Goal: Task Accomplishment & Management: Manage account settings

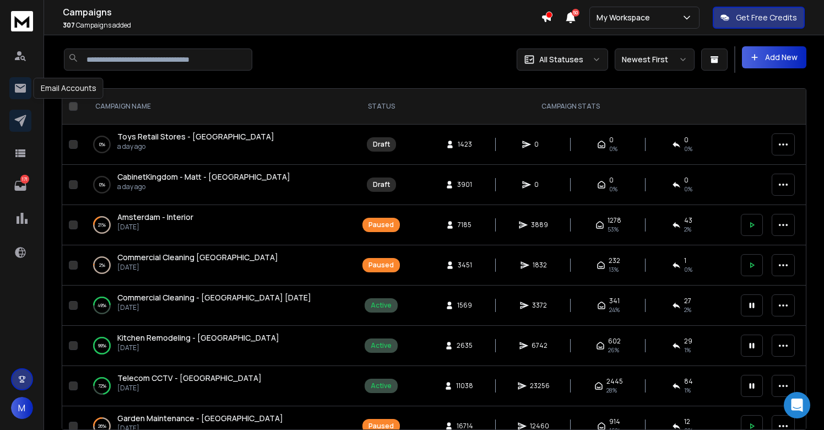
click at [14, 84] on icon at bounding box center [20, 88] width 13 height 13
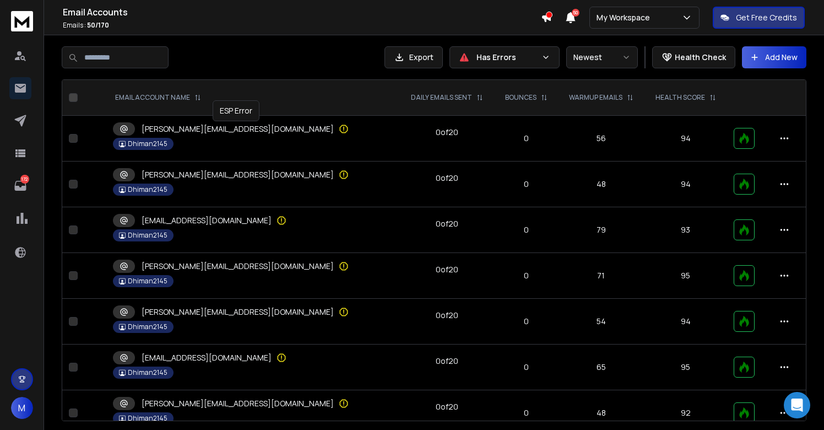
click at [338, 127] on icon at bounding box center [343, 128] width 11 height 11
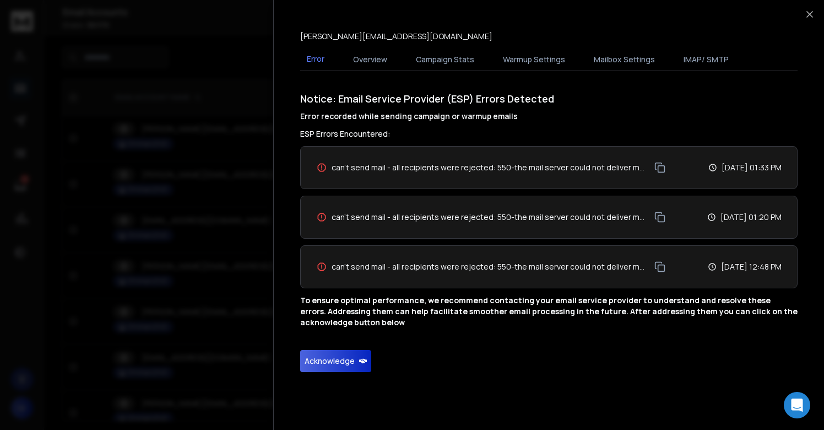
click at [327, 368] on button "Acknowledge" at bounding box center [335, 361] width 71 height 22
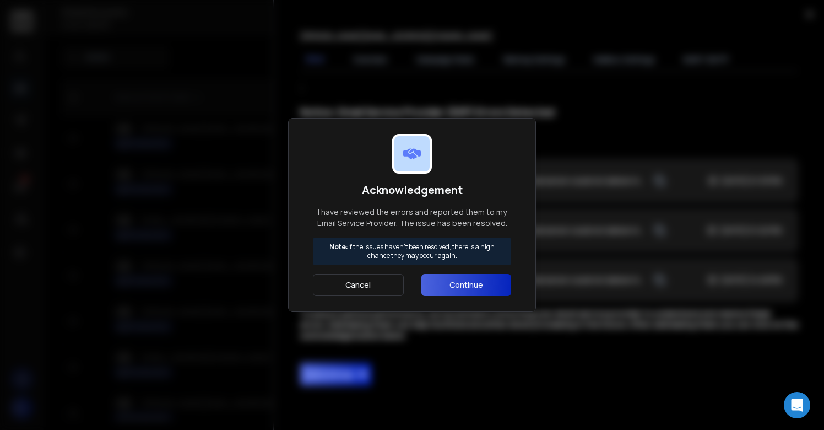
click at [448, 282] on button "Continue" at bounding box center [466, 285] width 90 height 22
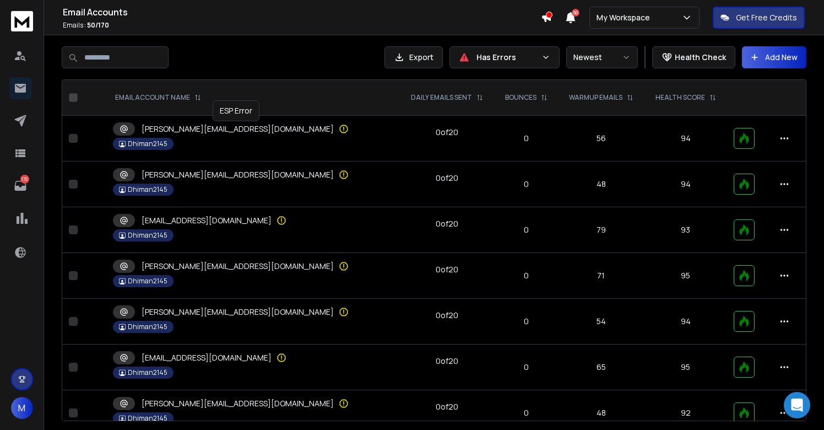
click at [338, 129] on icon at bounding box center [343, 128] width 11 height 11
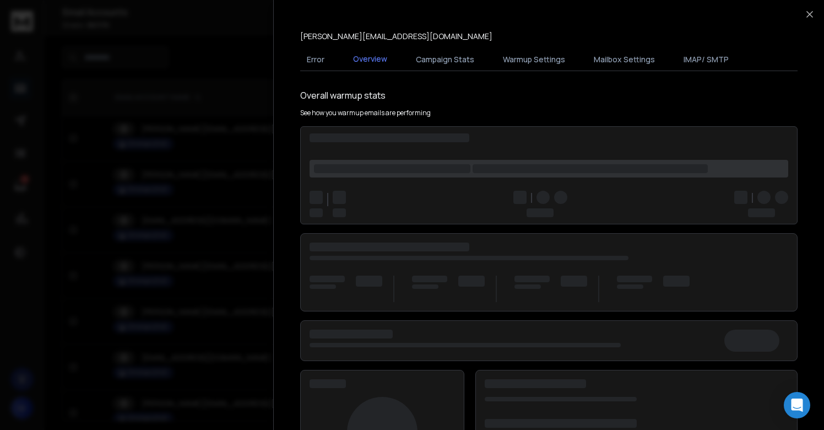
click at [256, 249] on div at bounding box center [412, 215] width 824 height 430
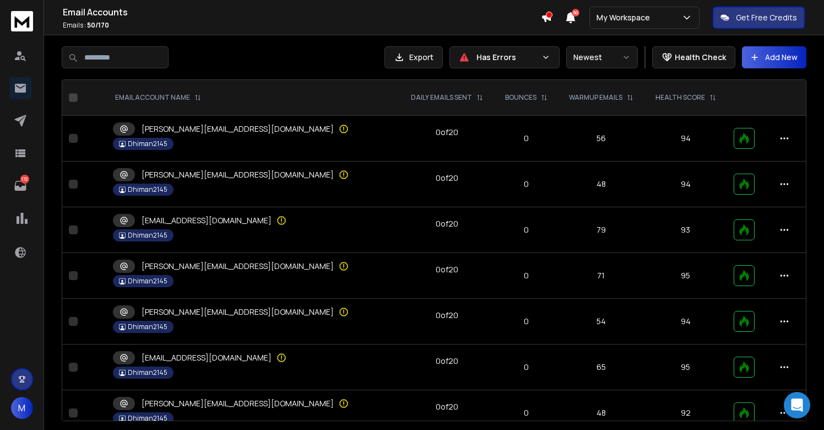
click at [235, 180] on div "cheryl@aism2ltd.online" at bounding box center [253, 174] width 280 height 13
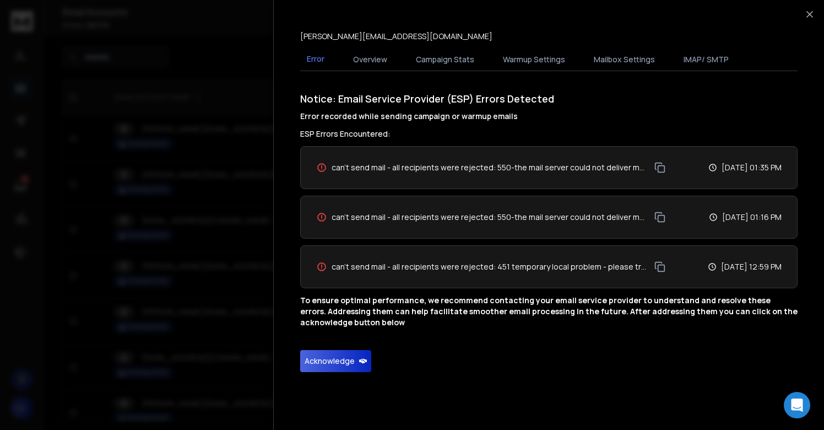
click at [334, 364] on button "Acknowledge" at bounding box center [335, 361] width 71 height 22
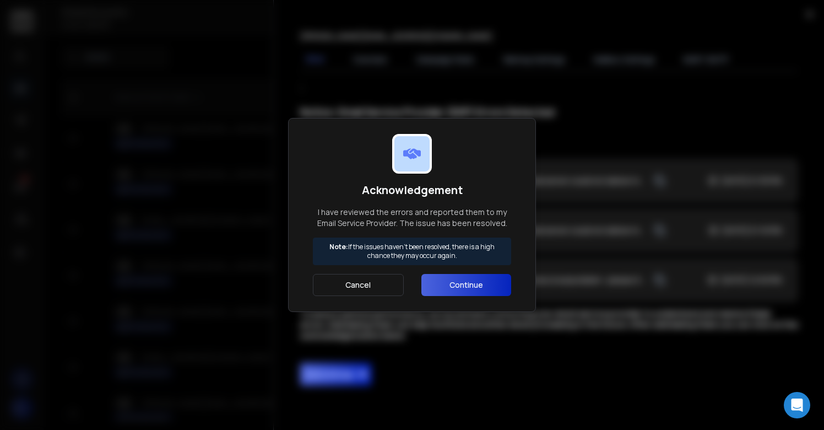
click at [481, 285] on button "Continue" at bounding box center [466, 285] width 90 height 22
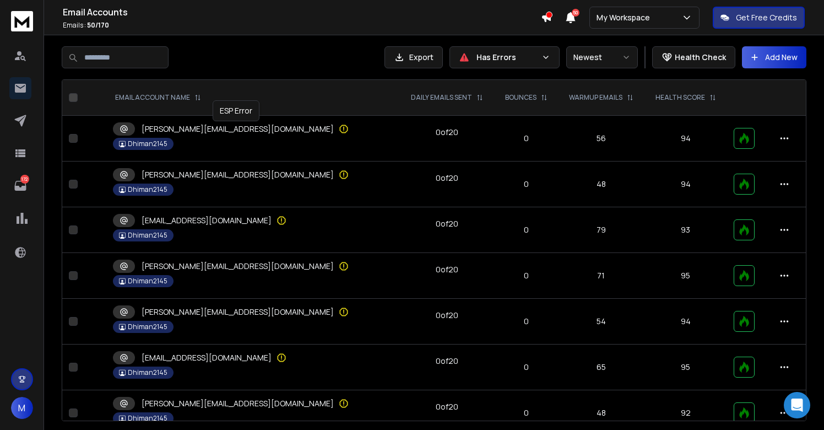
click at [338, 124] on icon at bounding box center [343, 128] width 11 height 11
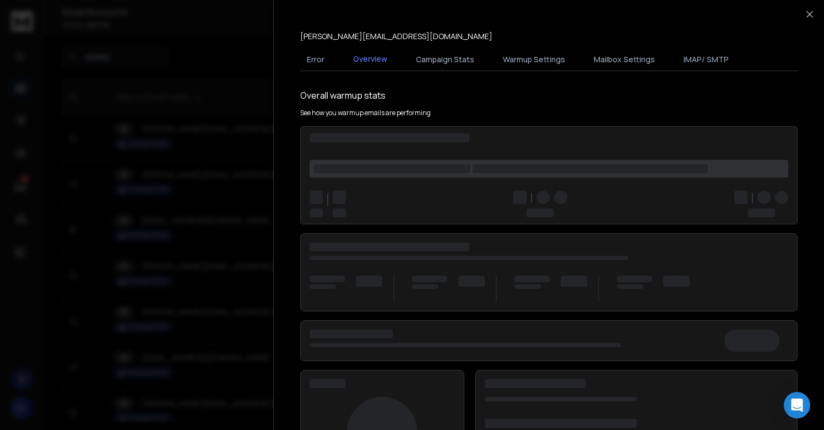
click at [213, 209] on div at bounding box center [412, 215] width 824 height 430
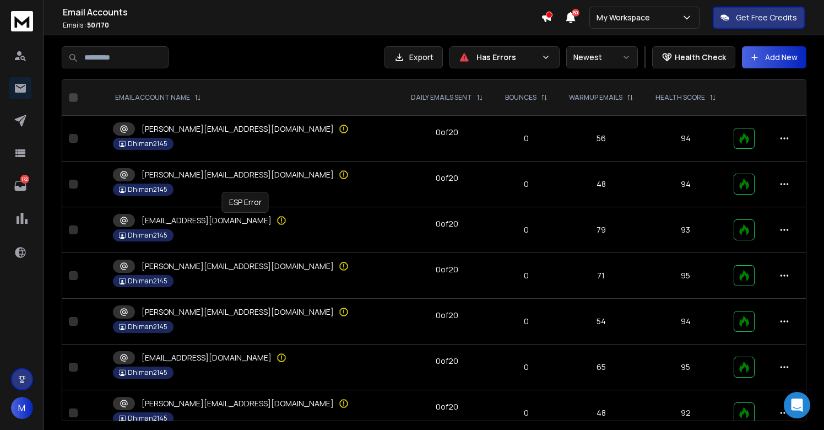
click at [276, 220] on icon at bounding box center [281, 220] width 11 height 11
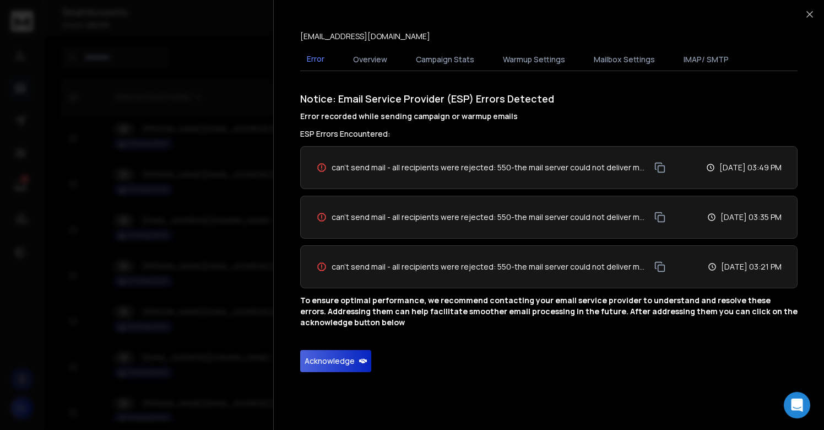
click at [333, 355] on button "Acknowledge" at bounding box center [335, 361] width 71 height 22
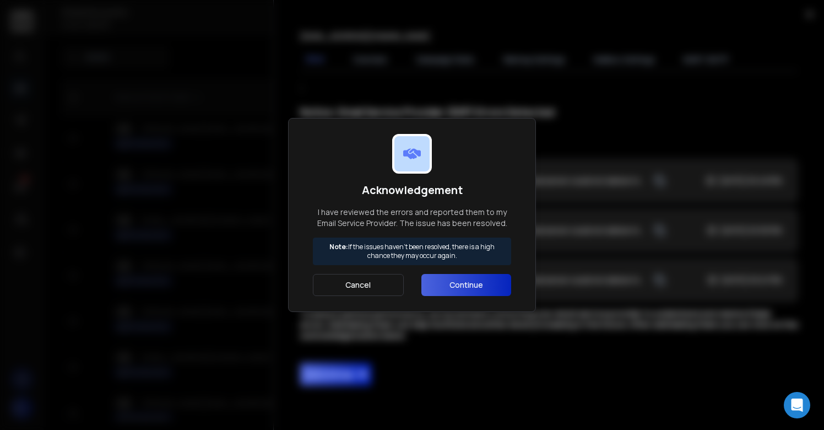
click at [447, 289] on button "Continue" at bounding box center [466, 285] width 90 height 22
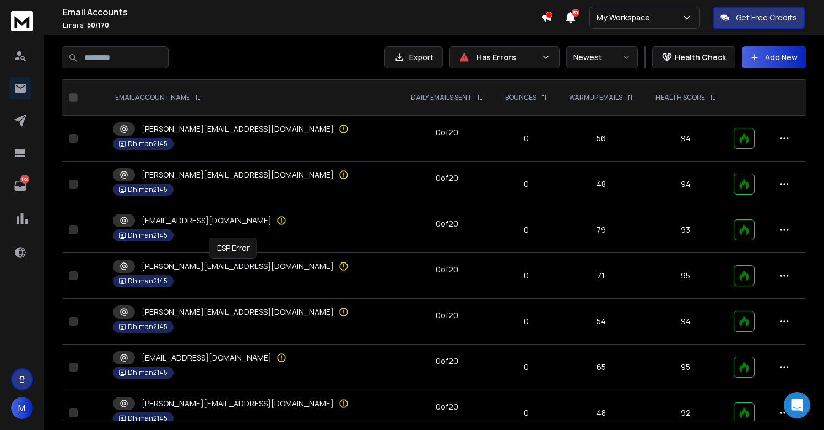
click at [230, 265] on div "[PERSON_NAME][EMAIL_ADDRESS][DOMAIN_NAME]" at bounding box center [253, 265] width 280 height 13
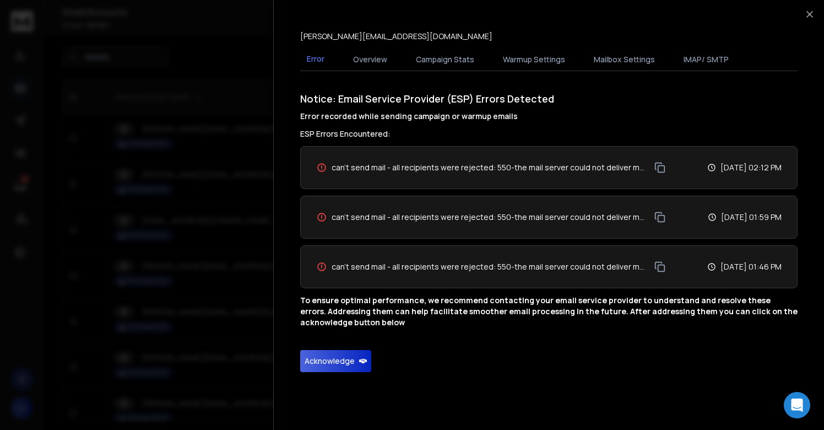
click at [319, 370] on button "Acknowledge" at bounding box center [335, 361] width 71 height 22
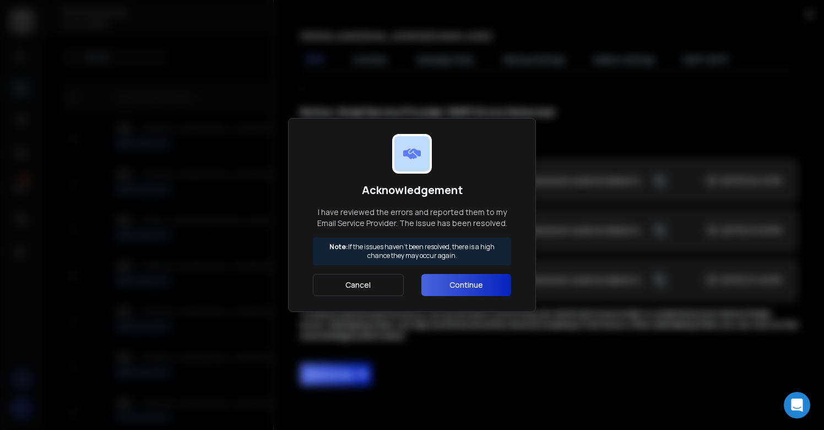
click at [457, 276] on button "Continue" at bounding box center [466, 285] width 90 height 22
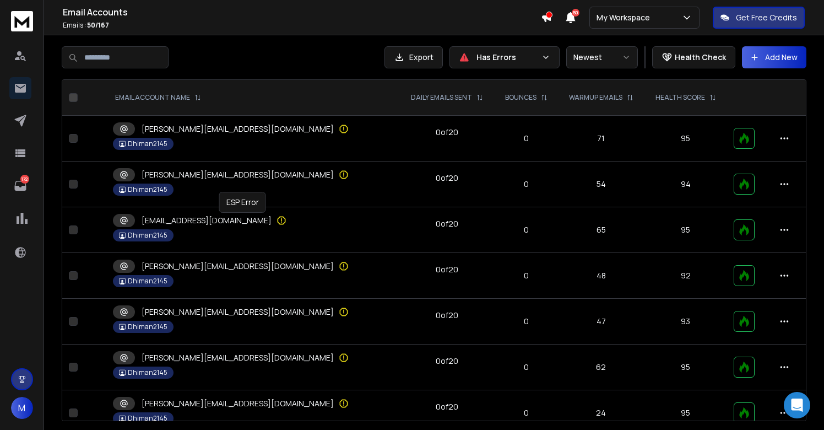
click at [278, 218] on icon at bounding box center [282, 220] width 8 height 8
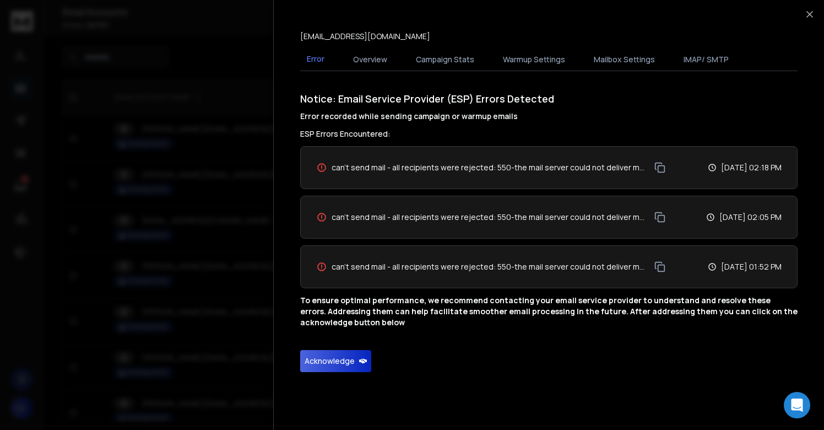
click at [332, 365] on button "Acknowledge" at bounding box center [335, 361] width 71 height 22
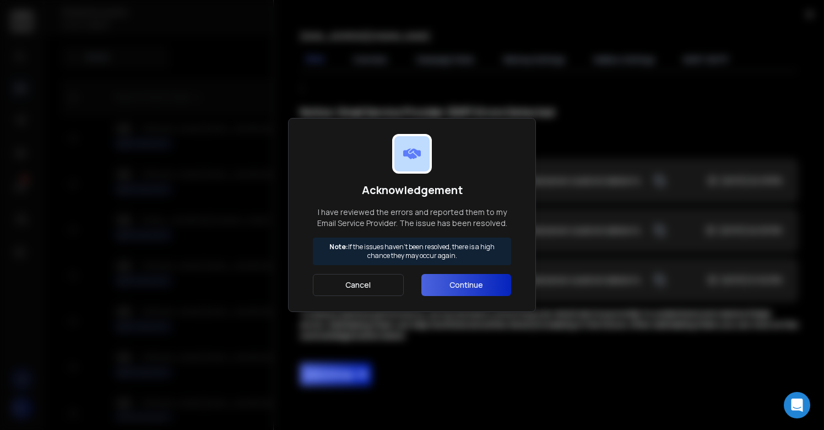
click at [457, 283] on button "Continue" at bounding box center [466, 285] width 90 height 22
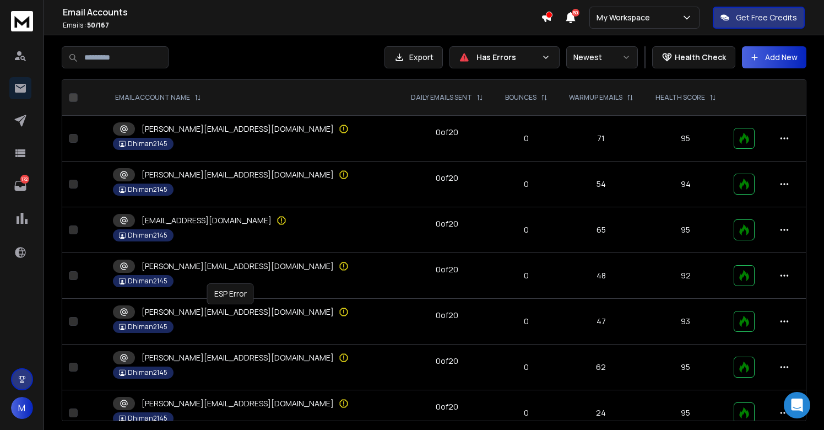
click at [338, 312] on icon at bounding box center [343, 311] width 11 height 11
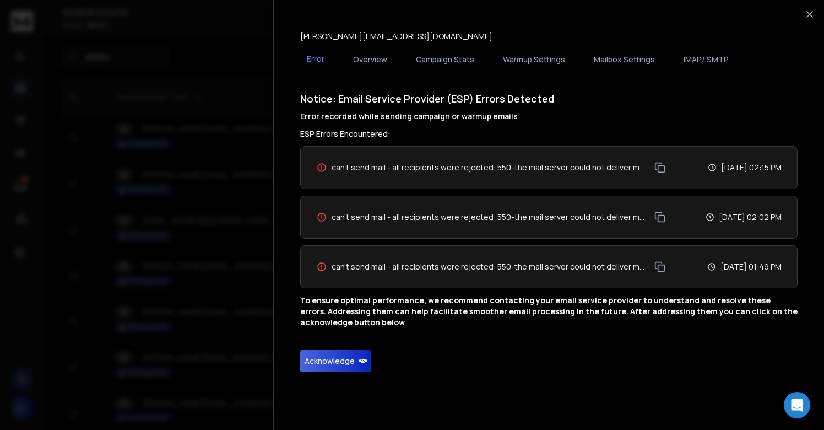
click at [330, 364] on button "Acknowledge" at bounding box center [335, 361] width 71 height 22
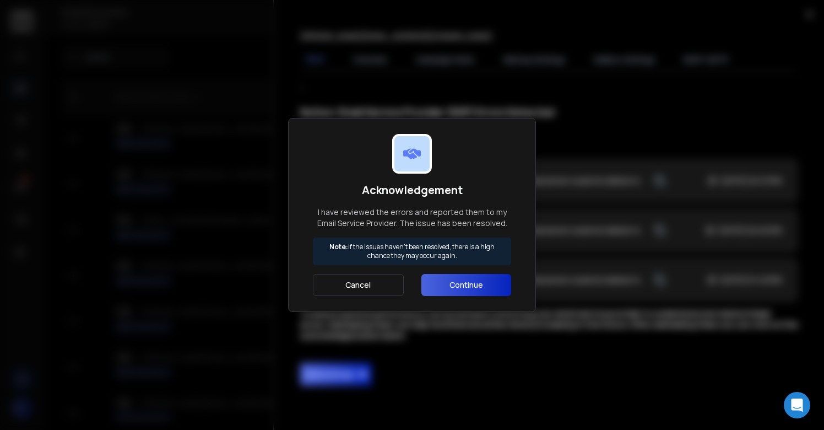
click at [458, 291] on button "Continue" at bounding box center [466, 285] width 90 height 22
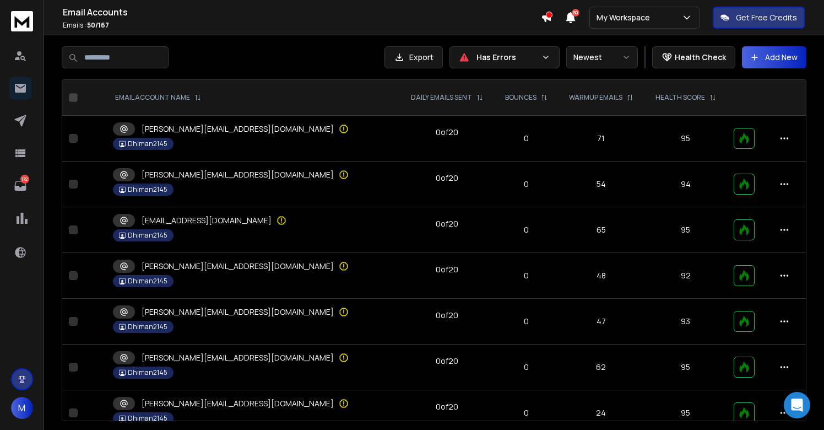
click at [215, 309] on p "carol@aism2ltd.online" at bounding box center [238, 311] width 192 height 11
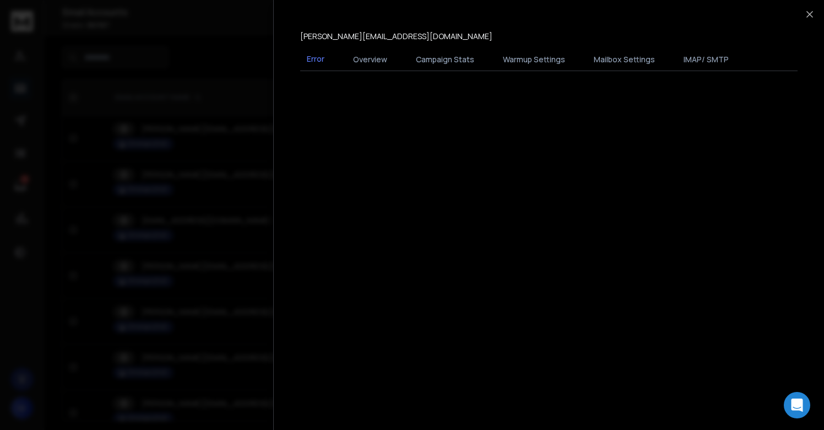
click at [224, 307] on div at bounding box center [412, 215] width 824 height 430
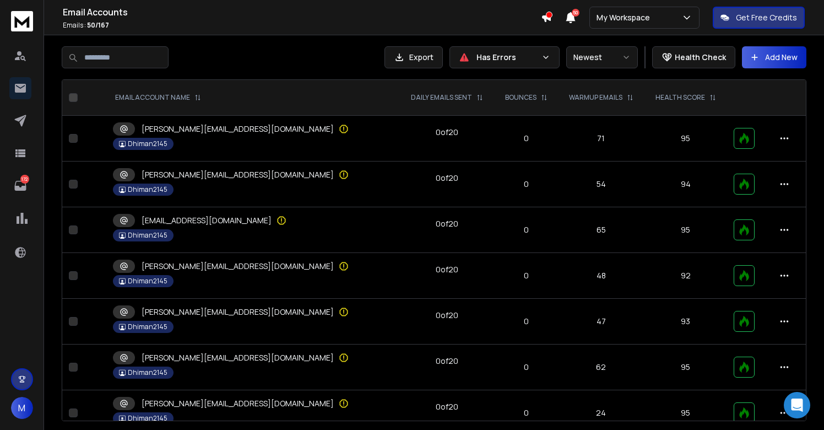
click at [220, 354] on p "bridget@aism2ltd.online" at bounding box center [238, 357] width 192 height 11
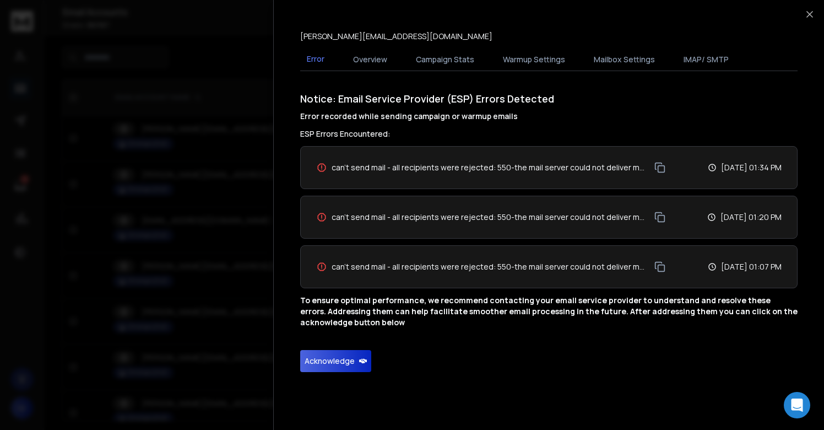
click at [336, 355] on button "Acknowledge" at bounding box center [335, 361] width 71 height 22
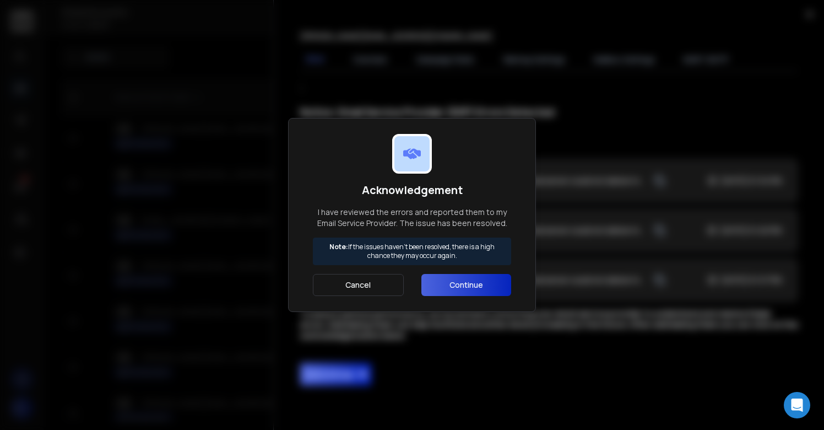
click at [447, 284] on button "Continue" at bounding box center [466, 285] width 90 height 22
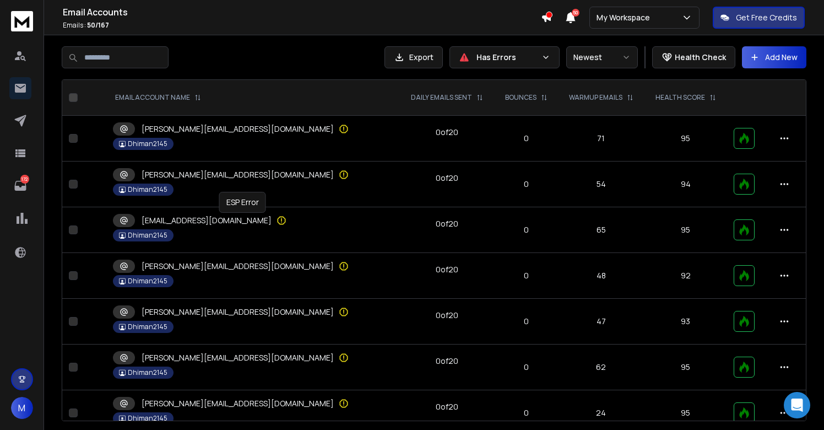
click at [278, 223] on icon at bounding box center [282, 220] width 8 height 8
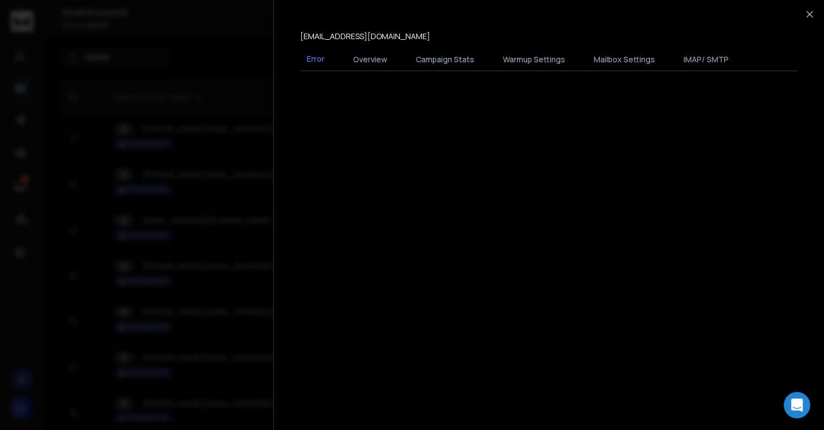
click at [223, 253] on div at bounding box center [412, 215] width 824 height 430
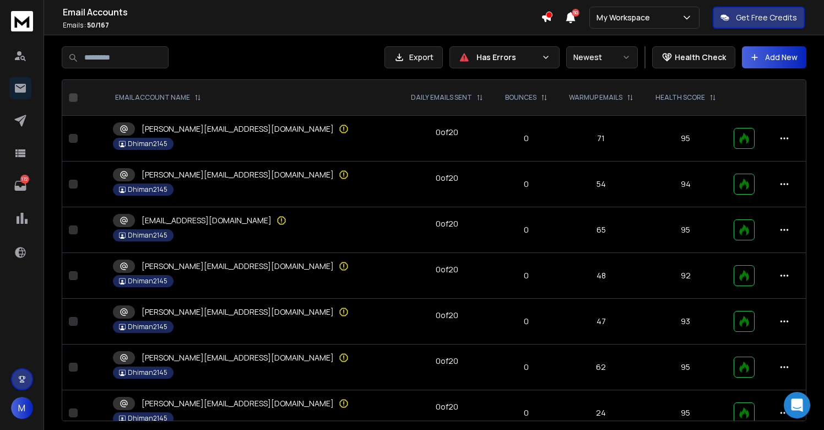
click at [225, 262] on p "caroline@aism2ltd.online" at bounding box center [238, 266] width 192 height 11
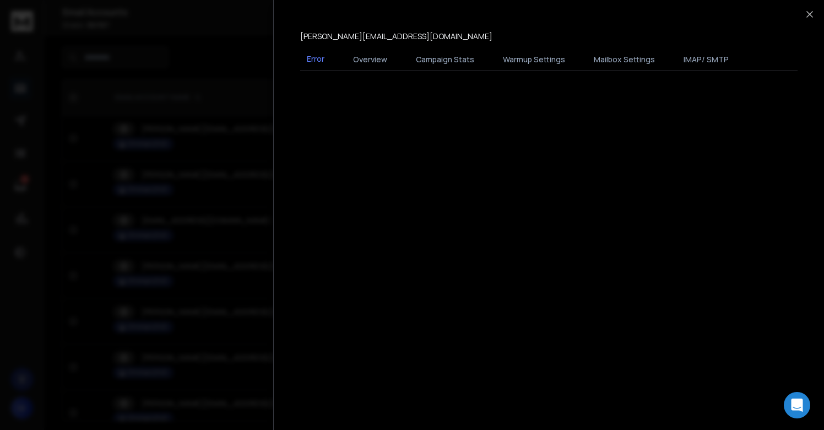
click at [225, 262] on div at bounding box center [412, 215] width 824 height 430
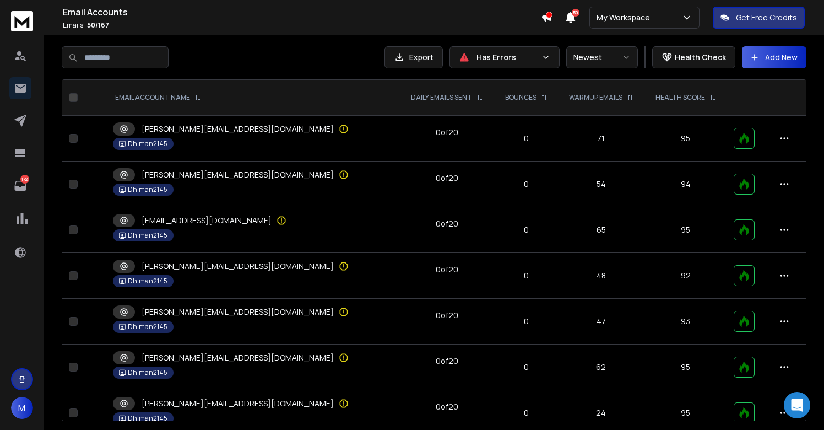
click at [216, 328] on div "Dhiman2145" at bounding box center [253, 327] width 280 height 12
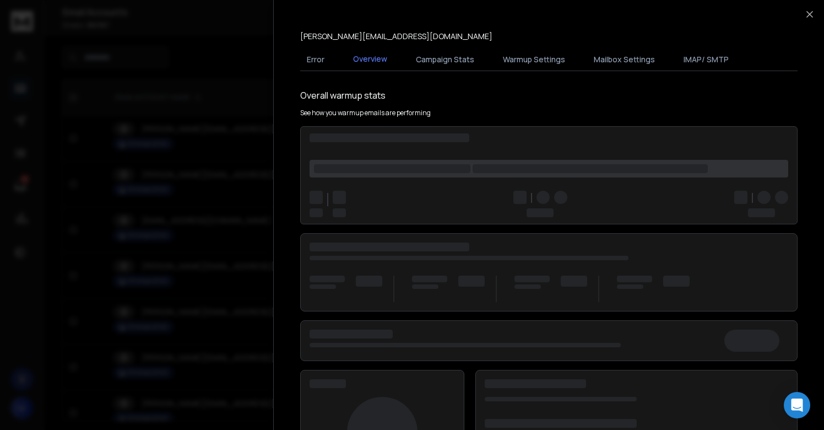
click at [252, 316] on div at bounding box center [412, 215] width 824 height 430
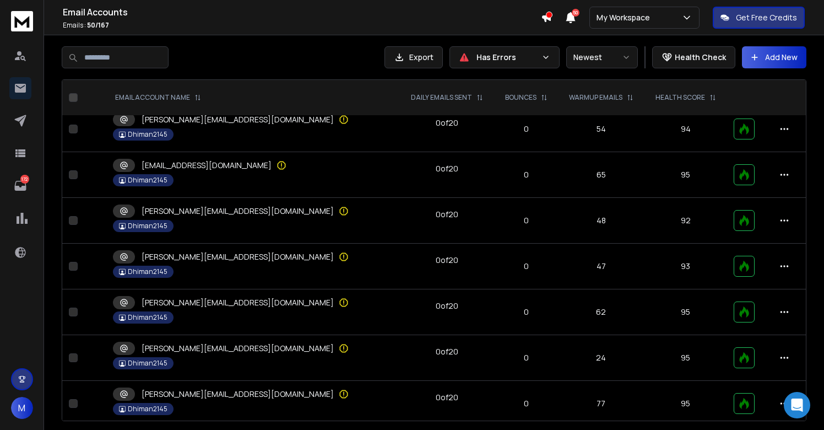
scroll to position [56, 0]
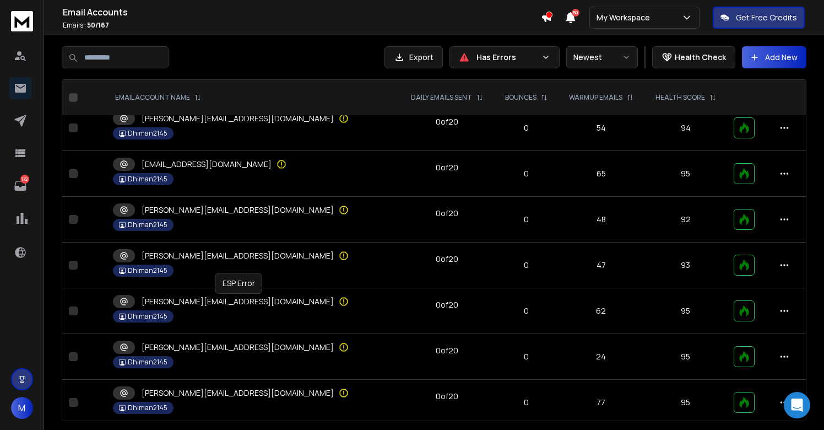
click at [338, 302] on icon at bounding box center [343, 301] width 11 height 11
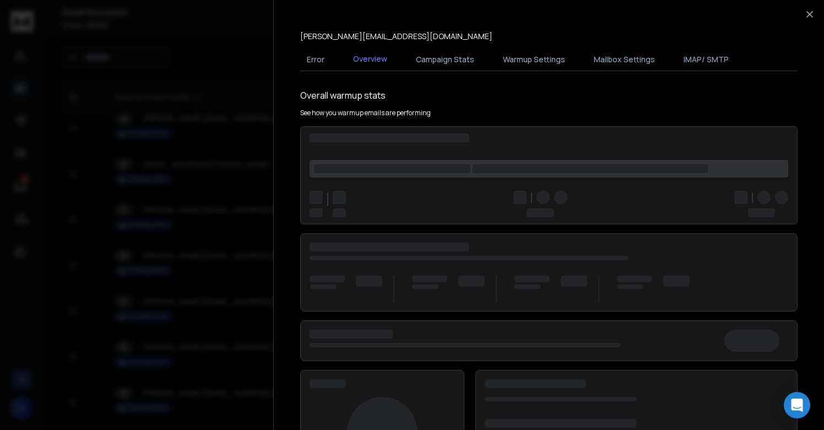
click at [241, 343] on div at bounding box center [412, 215] width 824 height 430
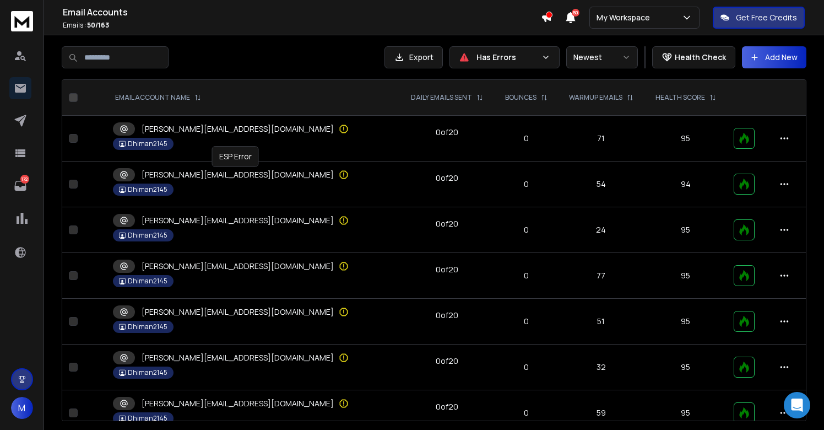
click at [338, 172] on icon at bounding box center [343, 174] width 11 height 11
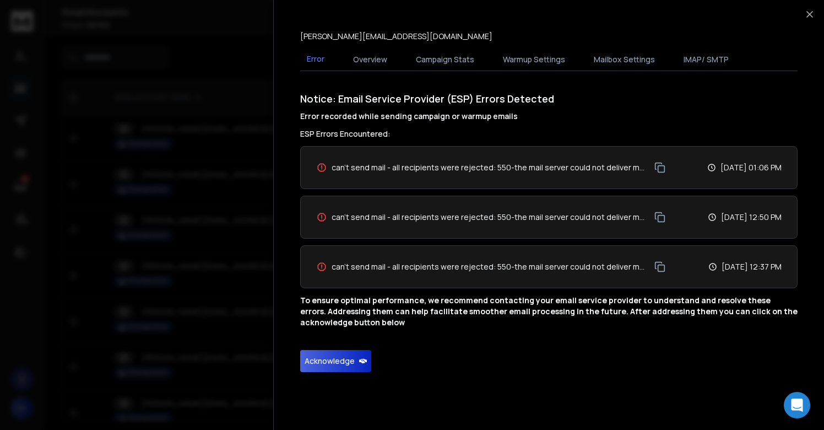
click at [341, 361] on button "Acknowledge" at bounding box center [335, 361] width 71 height 22
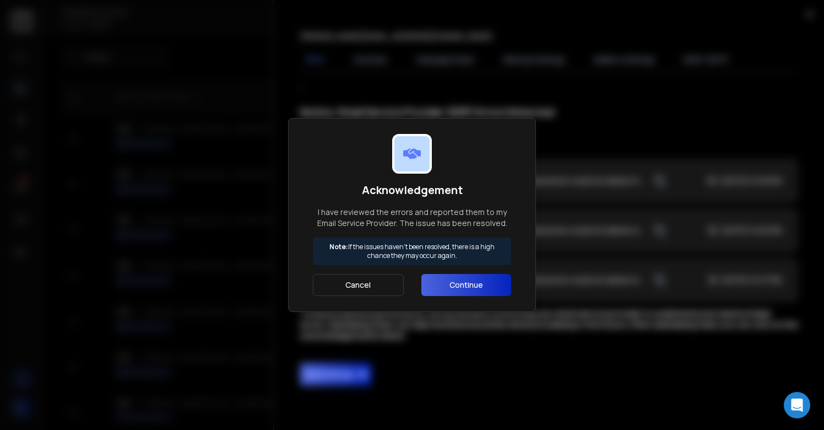
click at [452, 285] on button "Continue" at bounding box center [466, 285] width 90 height 22
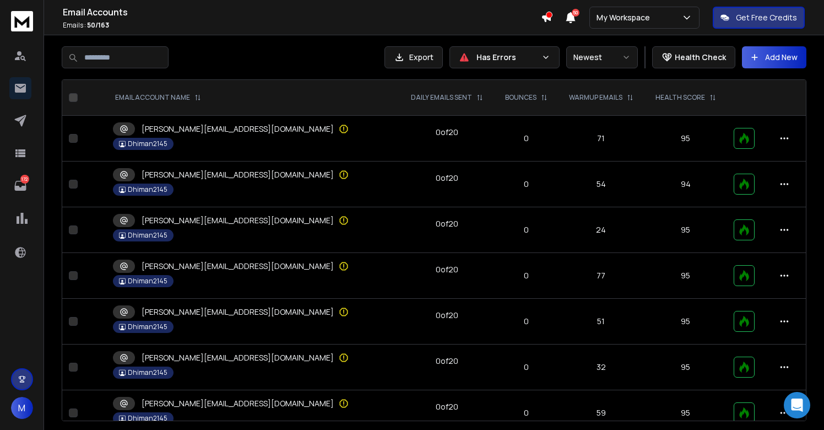
click at [241, 172] on div "cecilia@aism2ltd.online" at bounding box center [253, 174] width 280 height 13
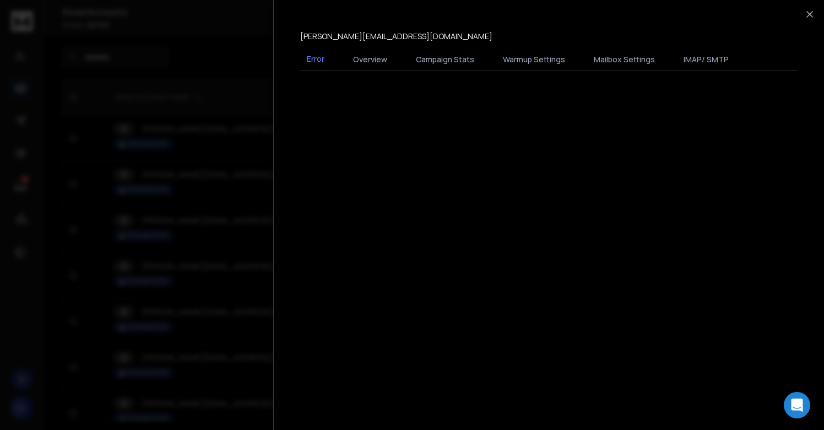
click at [212, 214] on div at bounding box center [412, 215] width 824 height 430
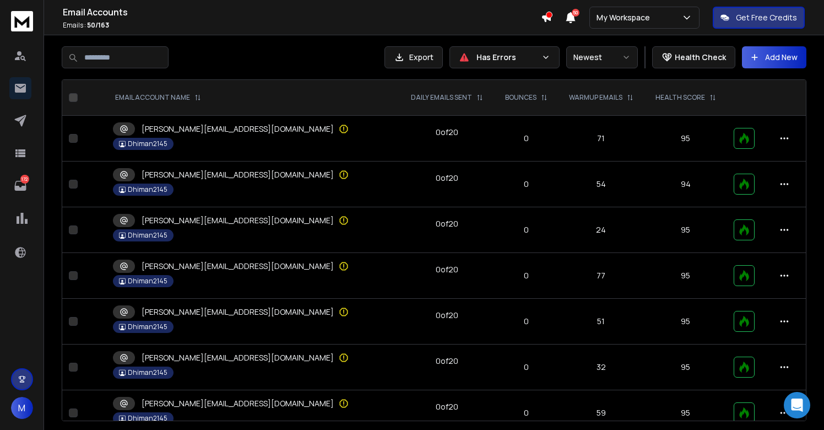
click at [213, 218] on p "brenda@aism2ltd.online" at bounding box center [238, 220] width 192 height 11
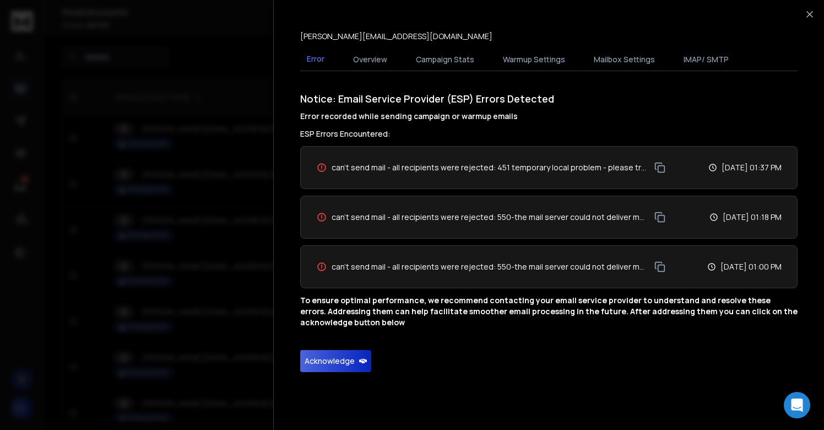
click at [334, 359] on button "Acknowledge" at bounding box center [335, 361] width 71 height 22
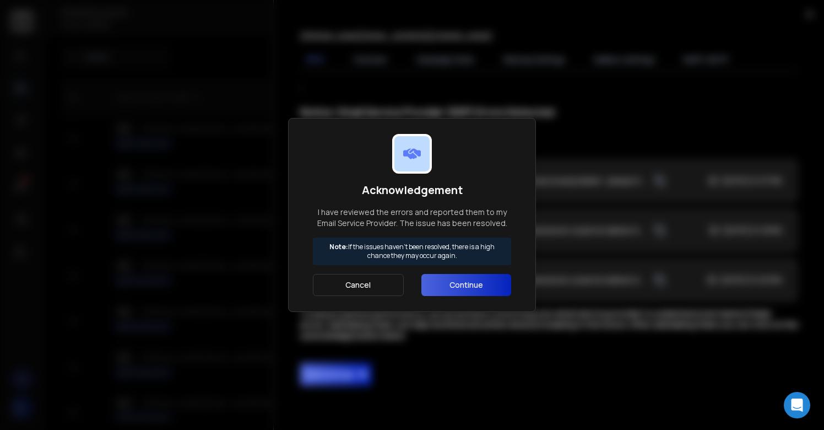
click at [466, 274] on button "Continue" at bounding box center [466, 285] width 90 height 22
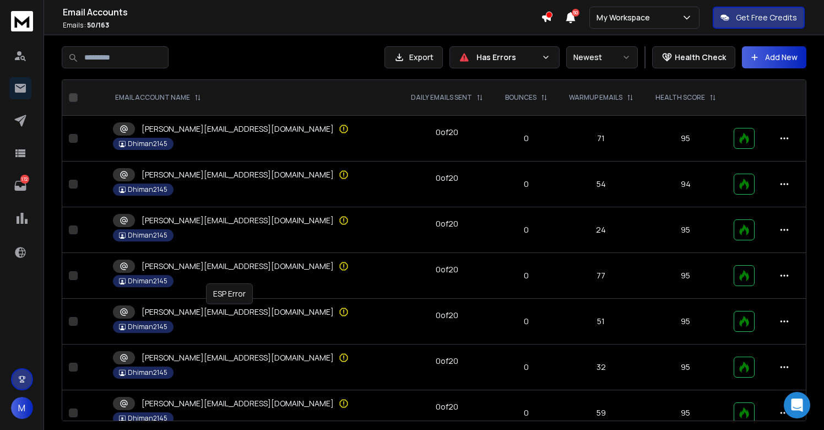
click at [338, 312] on icon at bounding box center [343, 311] width 11 height 11
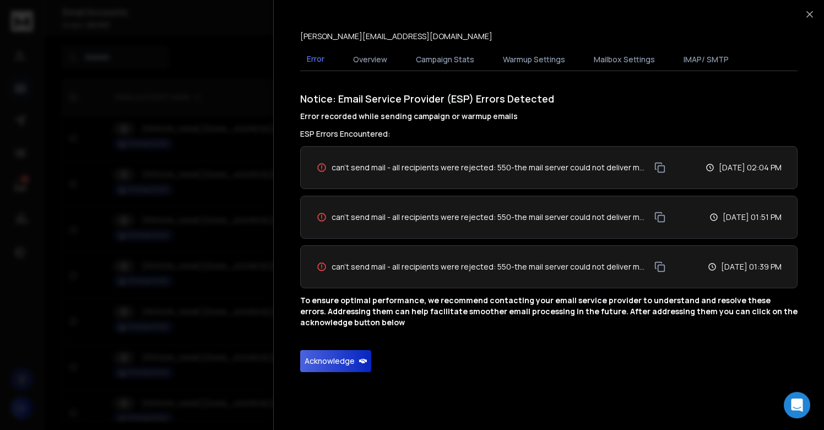
click at [347, 356] on button "Acknowledge" at bounding box center [335, 361] width 71 height 22
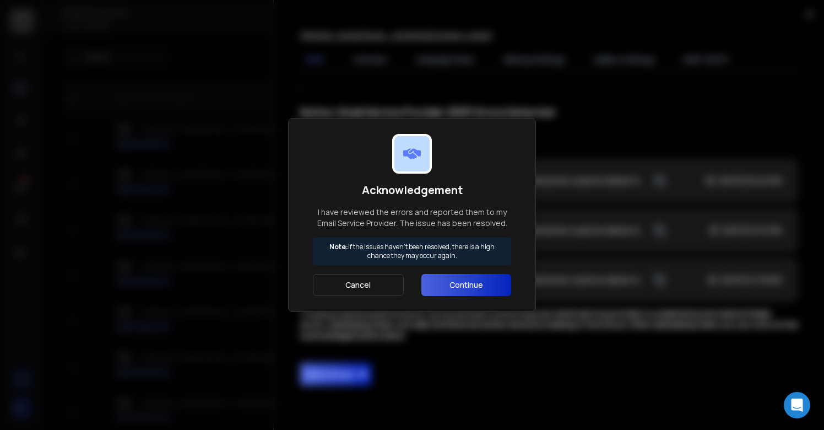
click at [437, 290] on button "Continue" at bounding box center [466, 285] width 90 height 22
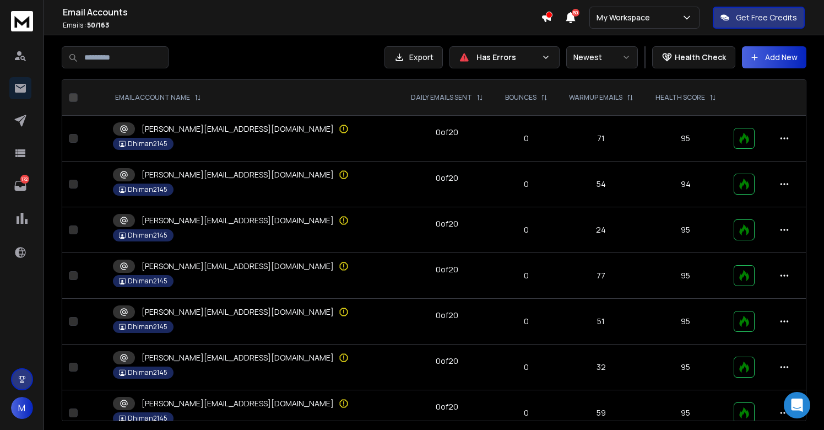
click at [210, 357] on p "beryl@aism2ltd.online" at bounding box center [238, 357] width 192 height 11
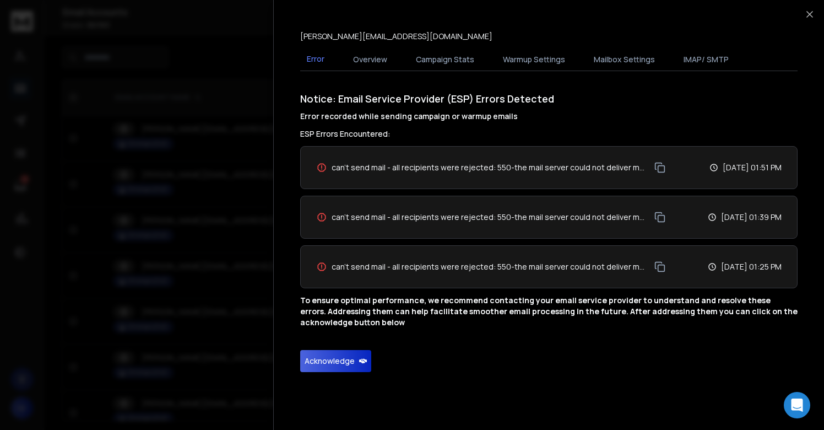
click at [324, 354] on button "Acknowledge" at bounding box center [335, 361] width 71 height 22
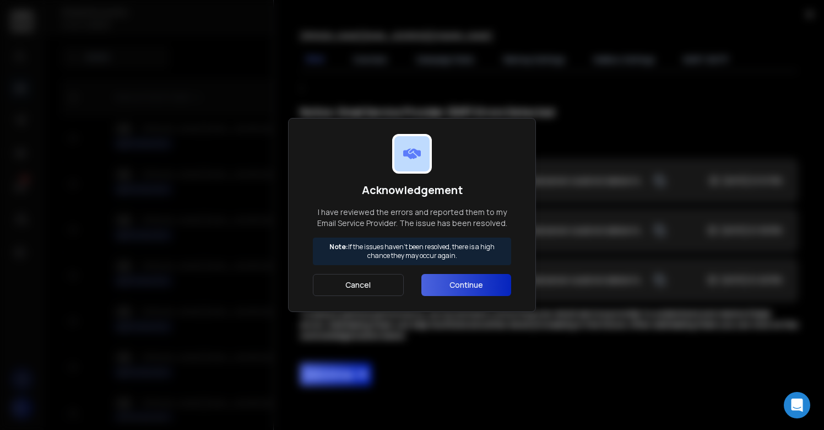
click at [451, 292] on button "Continue" at bounding box center [466, 285] width 90 height 22
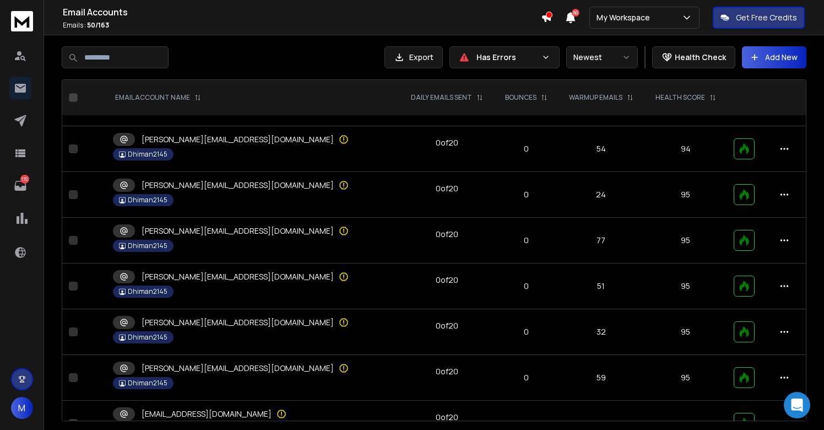
scroll to position [39, 0]
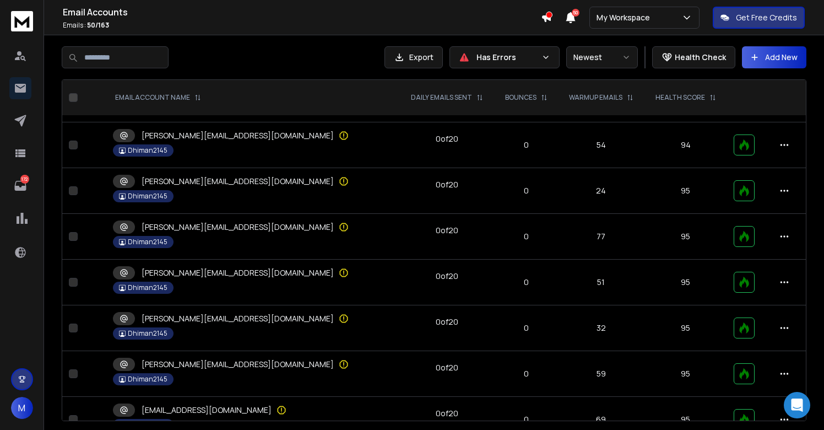
click at [187, 197] on div "Dhiman2145" at bounding box center [253, 196] width 280 height 12
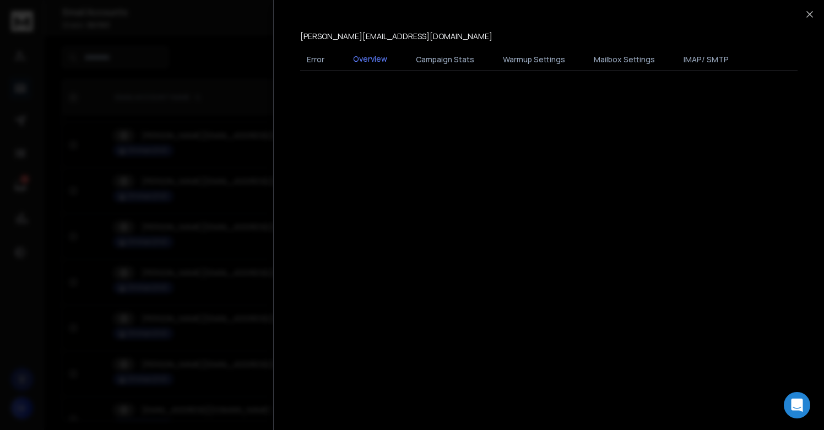
click at [203, 359] on div at bounding box center [412, 215] width 824 height 430
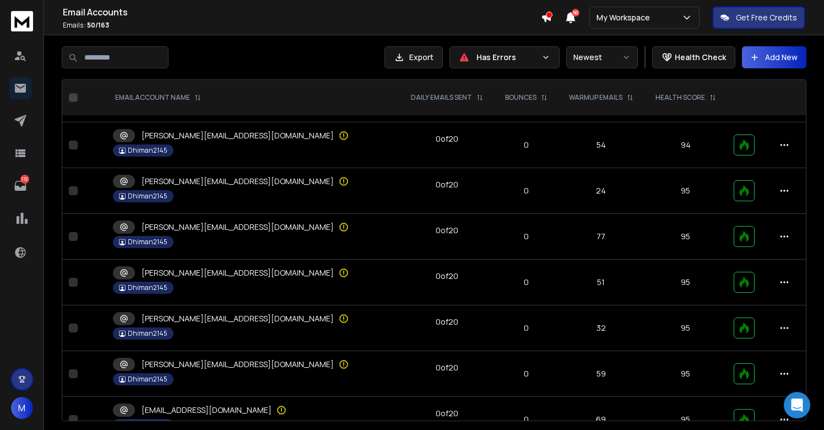
click at [207, 330] on div "Dhiman2145" at bounding box center [253, 333] width 280 height 12
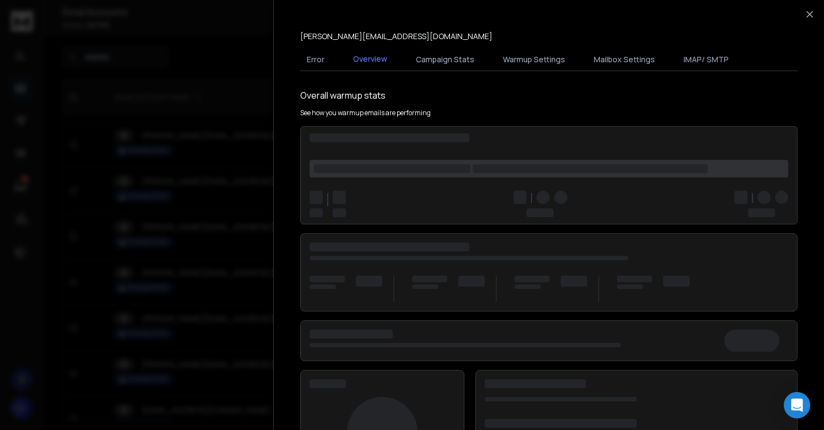
click at [210, 343] on div at bounding box center [412, 215] width 824 height 430
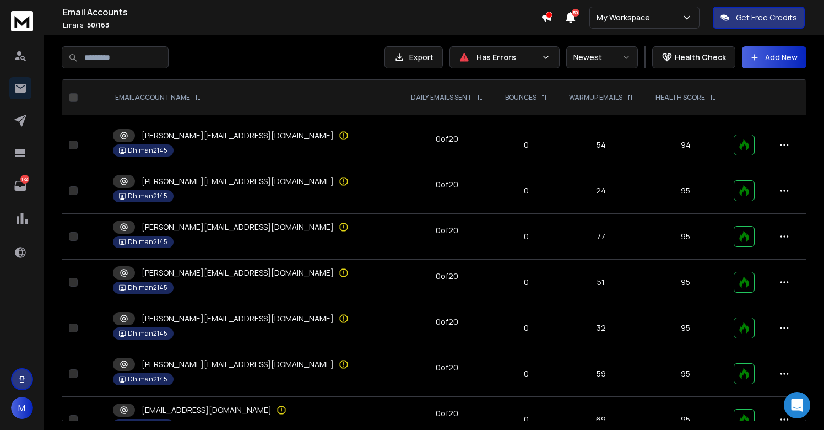
click at [210, 372] on td "audrey@aism2ltd.online Dhiman2145" at bounding box center [253, 374] width 294 height 46
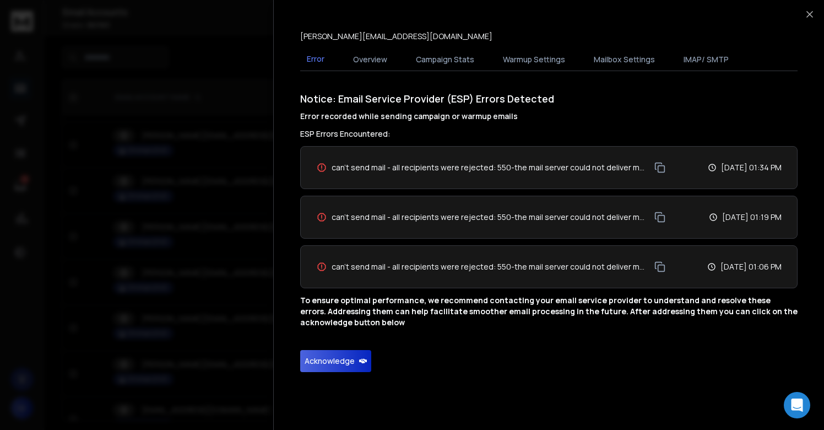
click at [305, 367] on button "Acknowledge" at bounding box center [335, 361] width 71 height 22
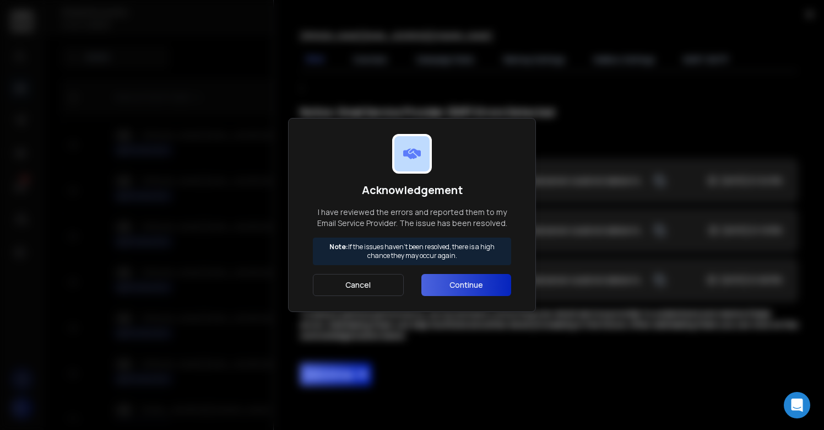
click at [467, 291] on button "Continue" at bounding box center [466, 285] width 90 height 22
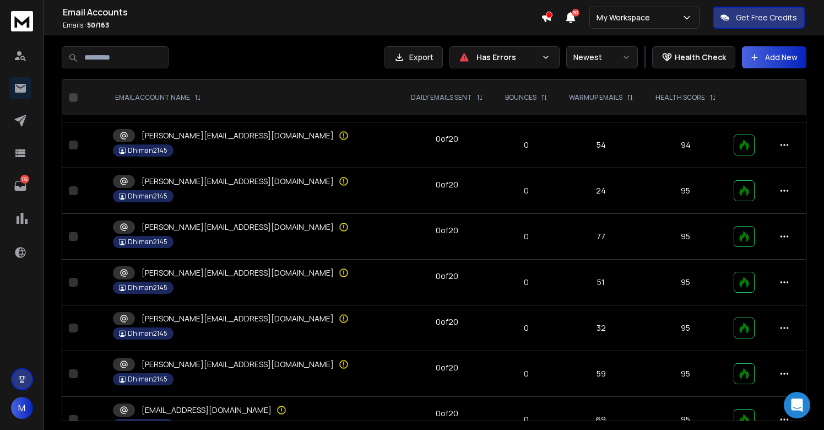
click at [201, 367] on p "audrey@aism2ltd.online" at bounding box center [238, 364] width 192 height 11
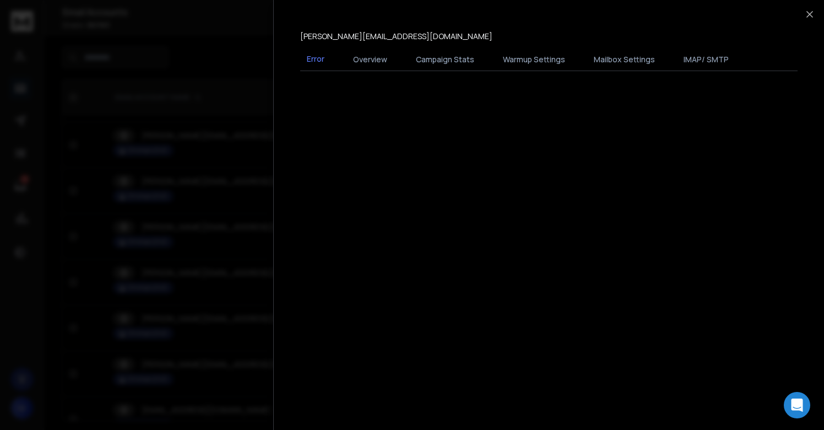
click at [201, 367] on div at bounding box center [412, 215] width 824 height 430
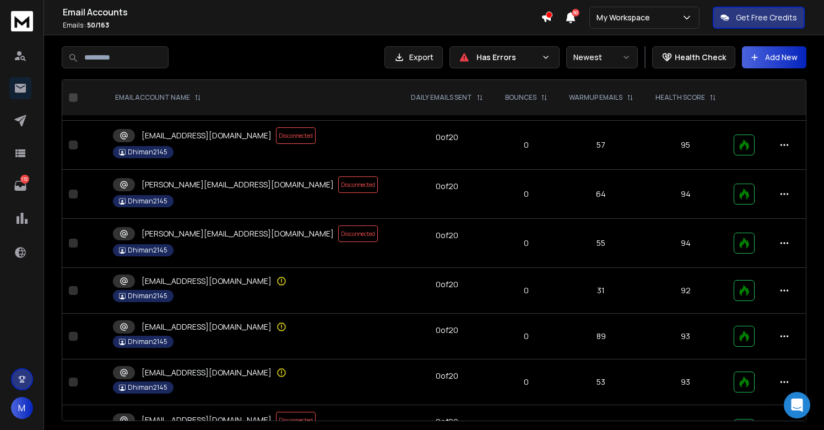
scroll to position [997, 0]
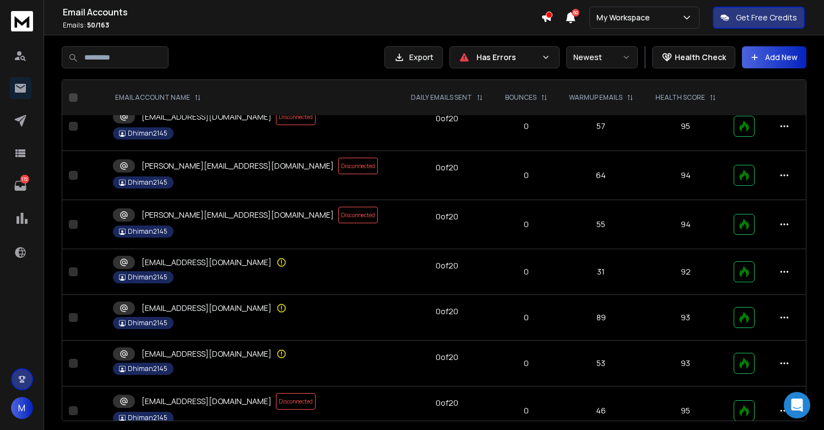
click at [214, 261] on p "venetia@aism2ltd.online" at bounding box center [207, 262] width 130 height 11
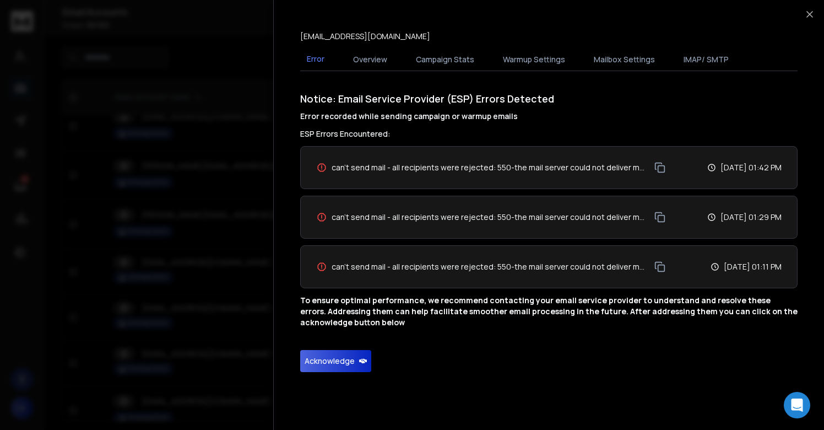
click at [324, 358] on button "Acknowledge" at bounding box center [335, 361] width 71 height 22
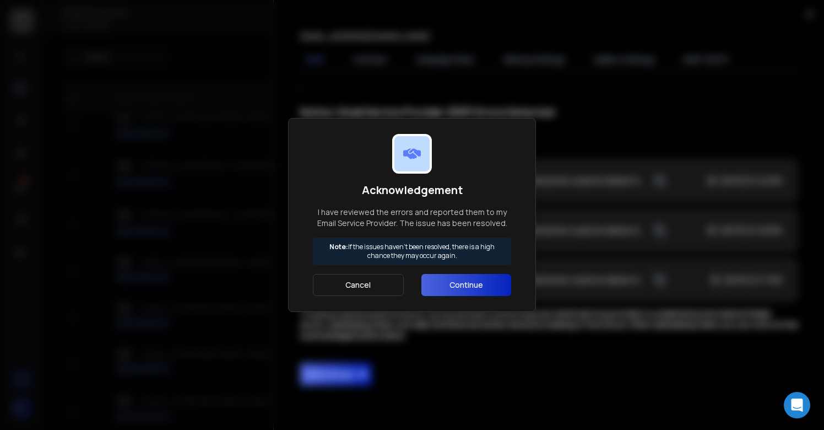
click at [475, 275] on button "Continue" at bounding box center [466, 285] width 90 height 22
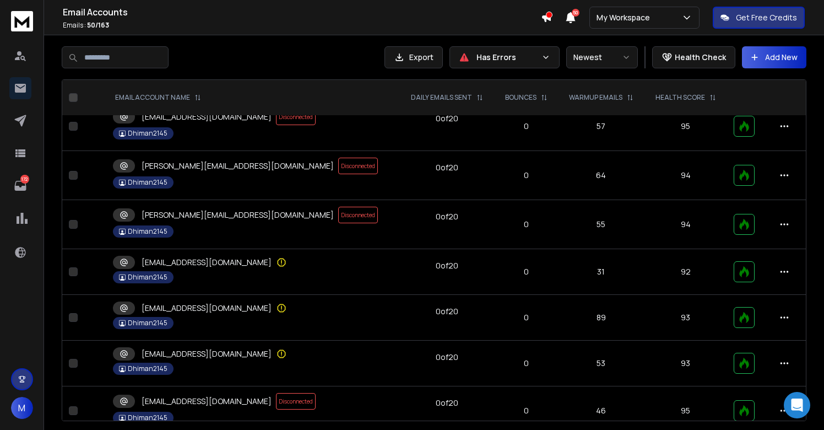
click at [218, 296] on td "vanessa@aism2ltd.online Dhiman2145" at bounding box center [253, 318] width 294 height 46
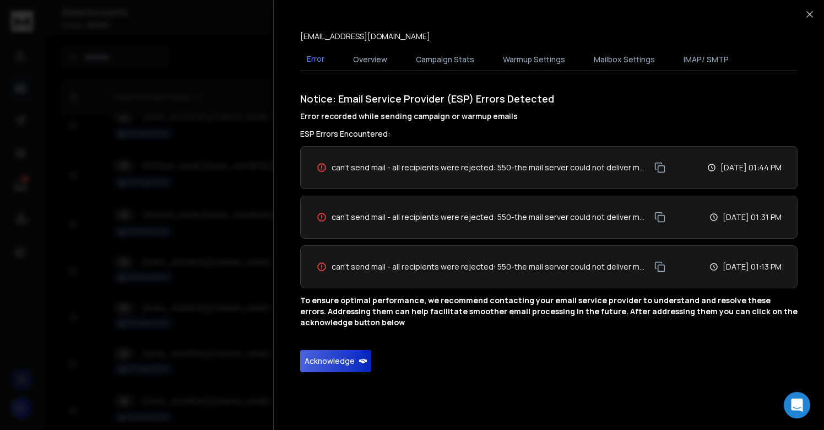
click at [339, 368] on button "Acknowledge" at bounding box center [335, 361] width 71 height 22
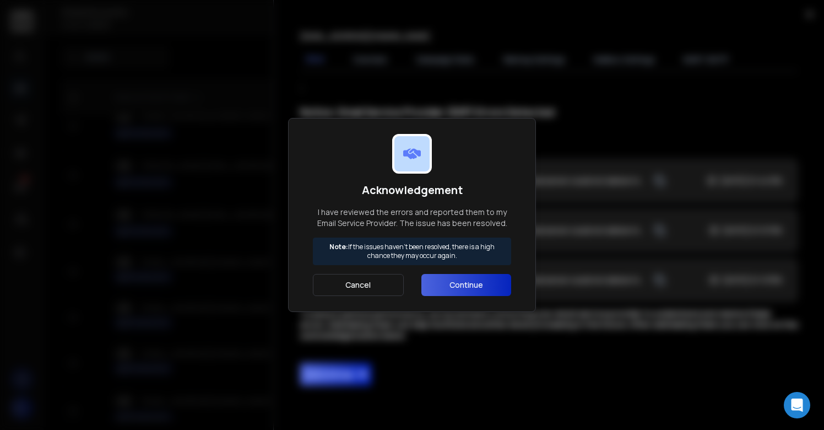
click at [489, 274] on button "Continue" at bounding box center [466, 285] width 90 height 22
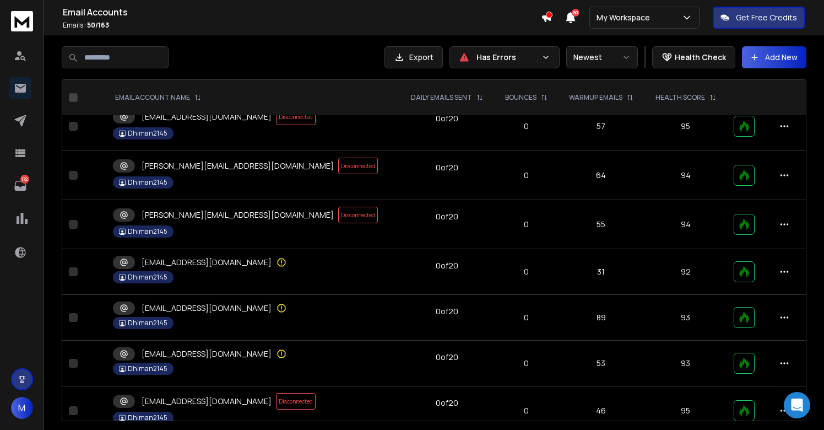
click at [206, 351] on p "[EMAIL_ADDRESS][DOMAIN_NAME]" at bounding box center [207, 353] width 130 height 11
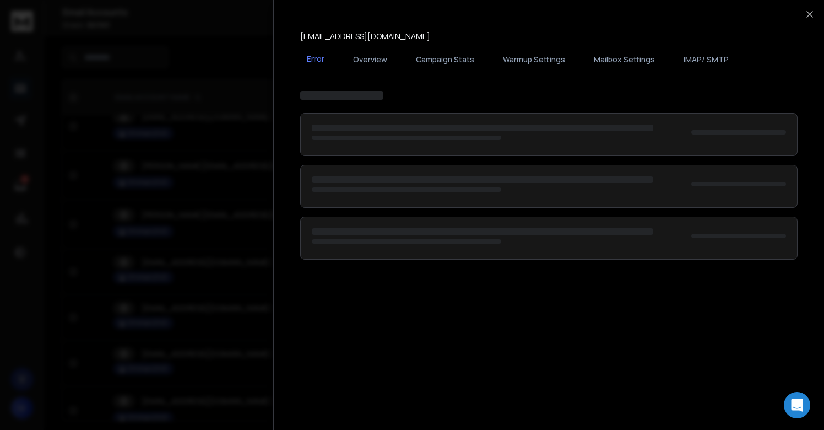
scroll to position [1009, 0]
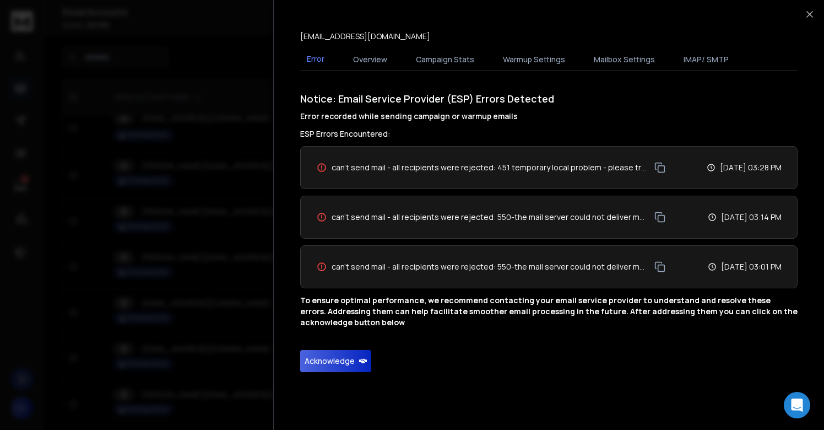
click at [319, 365] on button "Acknowledge" at bounding box center [335, 361] width 71 height 22
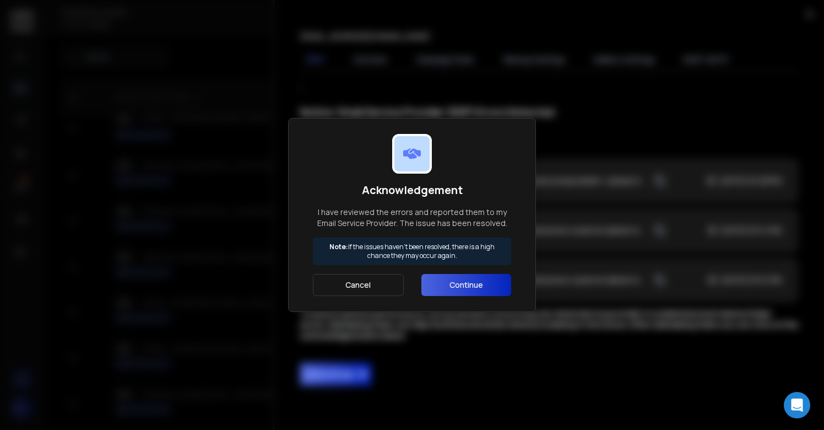
click at [466, 291] on button "Continue" at bounding box center [466, 285] width 90 height 22
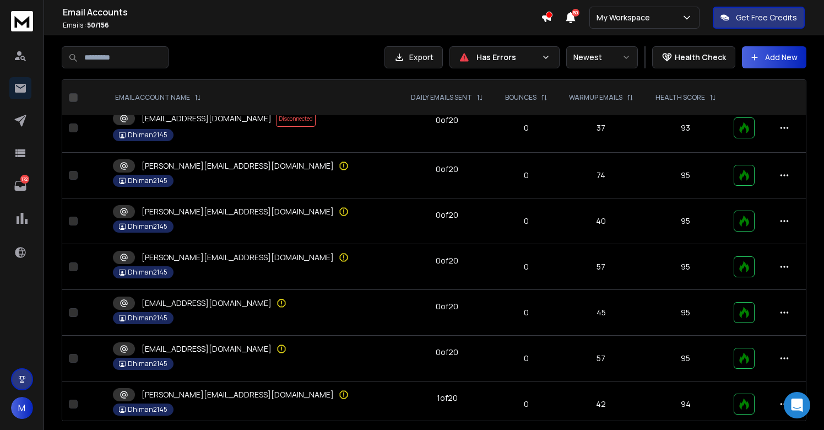
click at [219, 171] on div "tara@aism2ltd.online" at bounding box center [253, 165] width 280 height 13
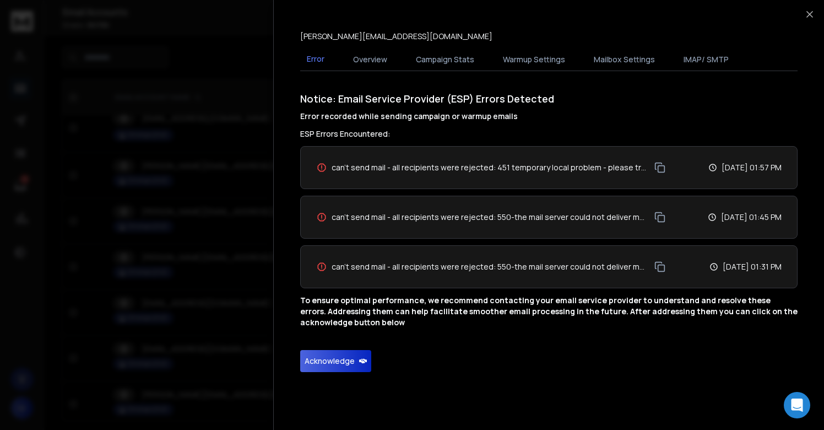
click at [332, 357] on button "Acknowledge" at bounding box center [335, 361] width 71 height 22
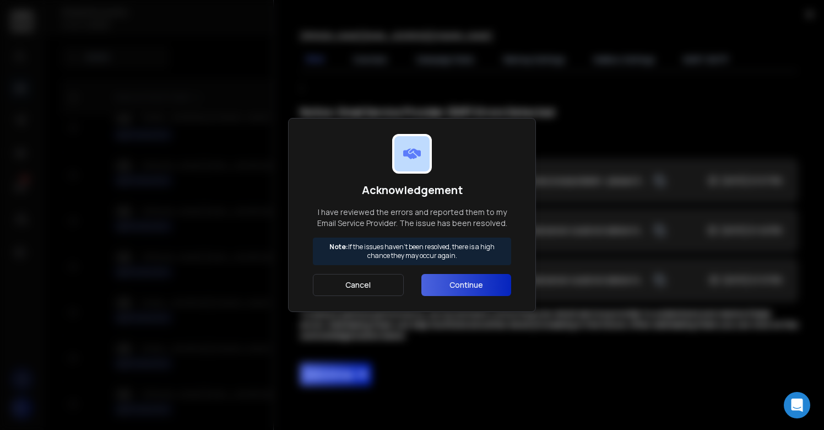
click at [457, 291] on button "Continue" at bounding box center [466, 285] width 90 height 22
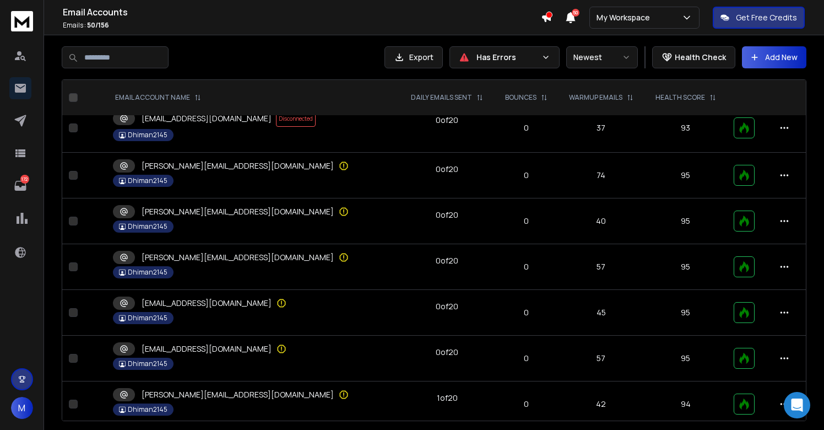
click at [218, 249] on td "susan@aism2ltd.online Dhiman2145" at bounding box center [253, 267] width 294 height 46
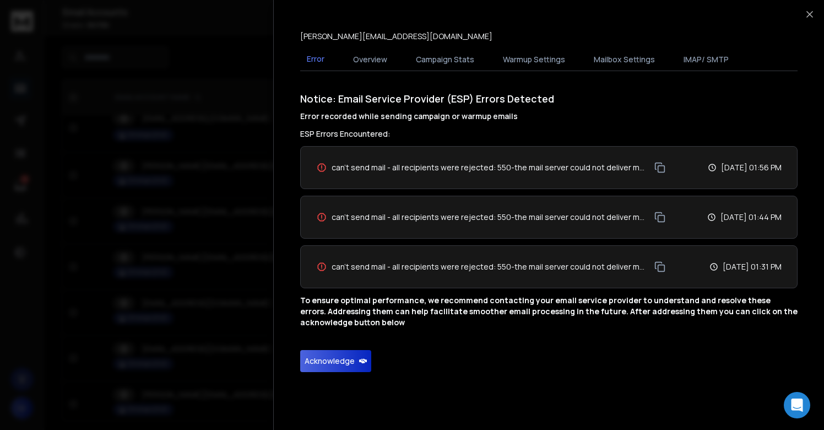
click at [324, 359] on button "Acknowledge" at bounding box center [335, 361] width 71 height 22
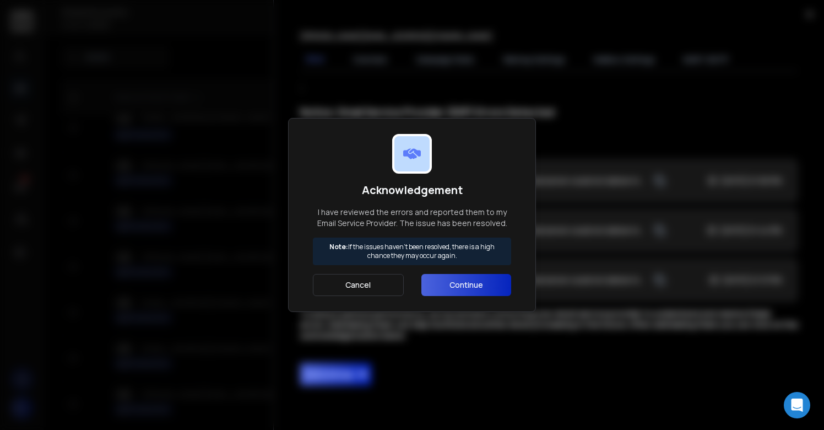
click at [433, 291] on button "Continue" at bounding box center [466, 285] width 90 height 22
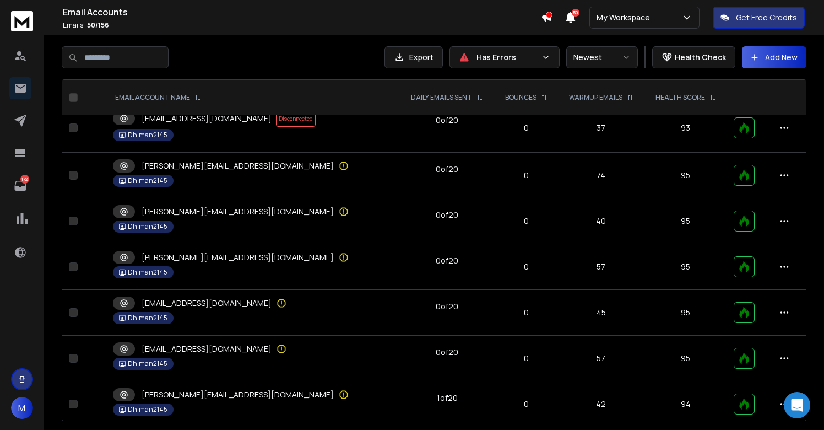
click at [193, 253] on p "susan@aism2ltd.online" at bounding box center [238, 257] width 192 height 11
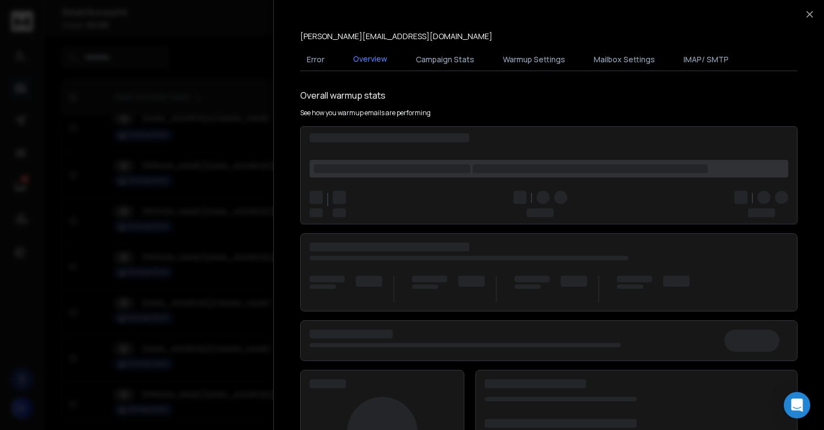
click at [89, 332] on div at bounding box center [412, 215] width 824 height 430
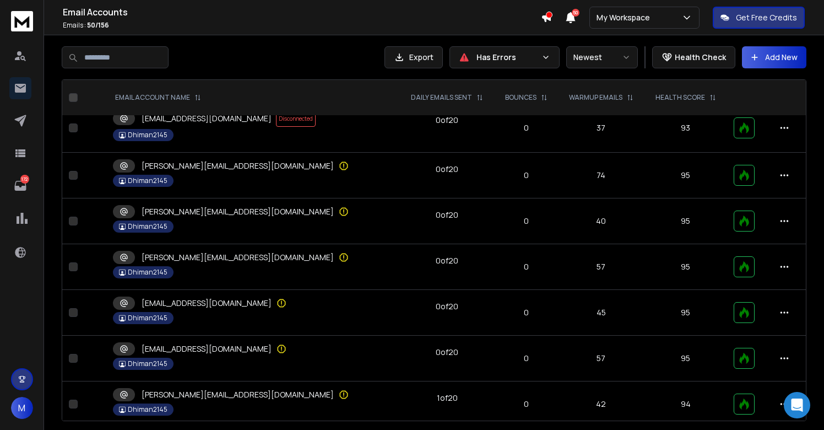
click at [221, 320] on div "Dhiman2145" at bounding box center [253, 318] width 280 height 12
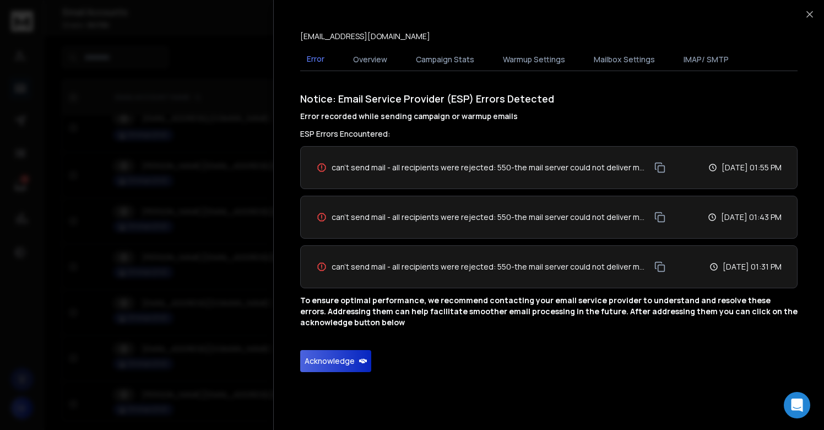
click at [303, 361] on button "Acknowledge" at bounding box center [335, 361] width 71 height 22
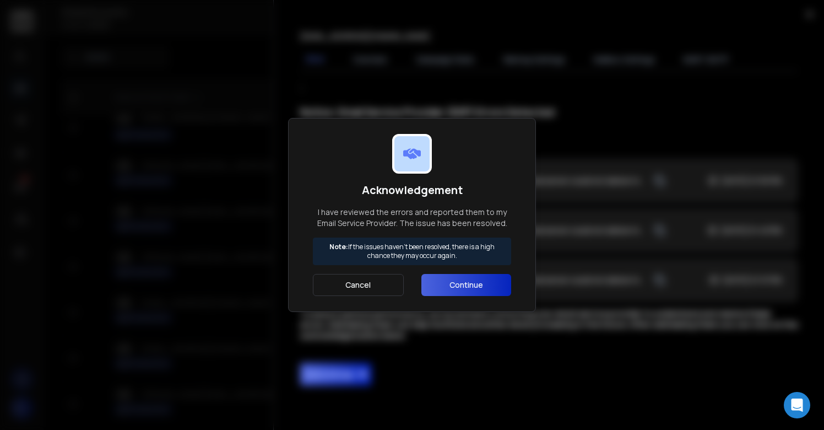
click at [451, 275] on button "Continue" at bounding box center [466, 285] width 90 height 22
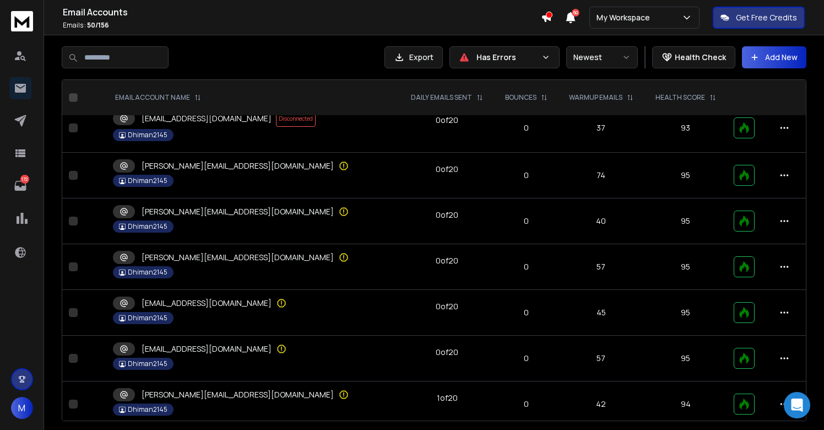
click at [227, 267] on div "Dhiman2145" at bounding box center [253, 272] width 280 height 12
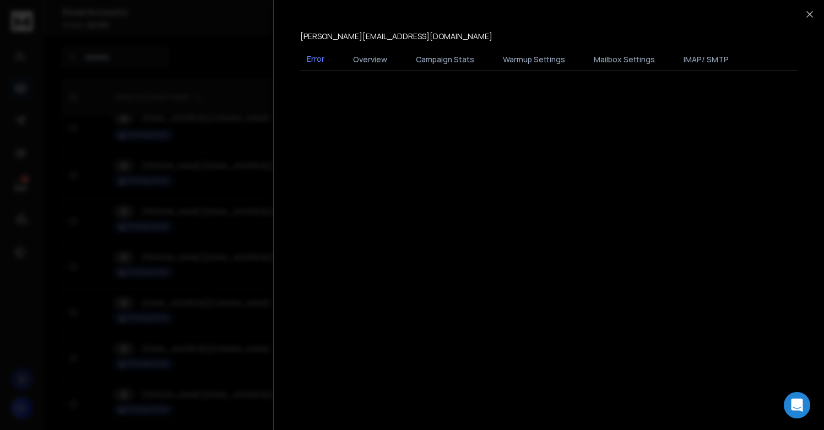
click at [227, 267] on div at bounding box center [412, 215] width 824 height 430
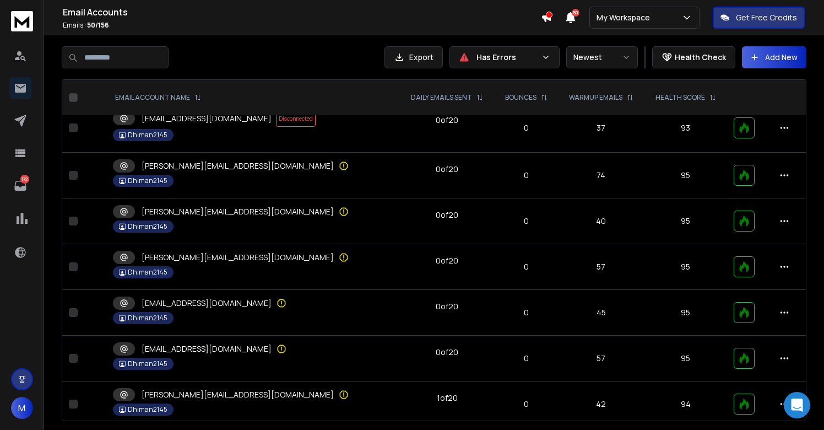
click at [227, 310] on td "stella@aism2ltd.online Dhiman2145" at bounding box center [253, 313] width 294 height 46
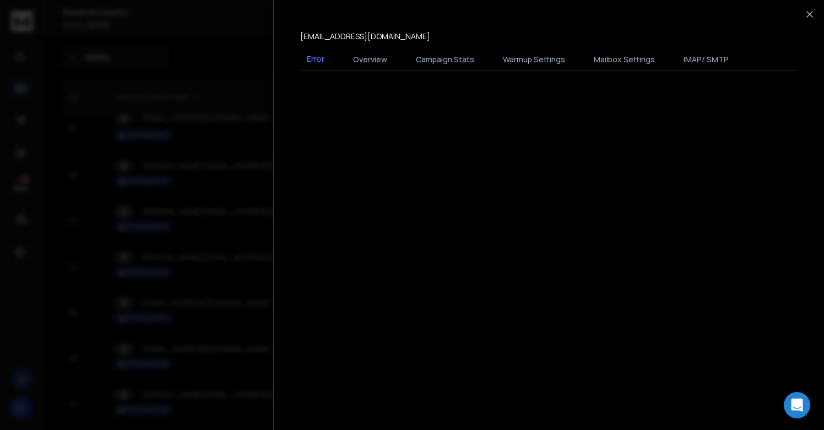
click at [227, 310] on div at bounding box center [412, 215] width 824 height 430
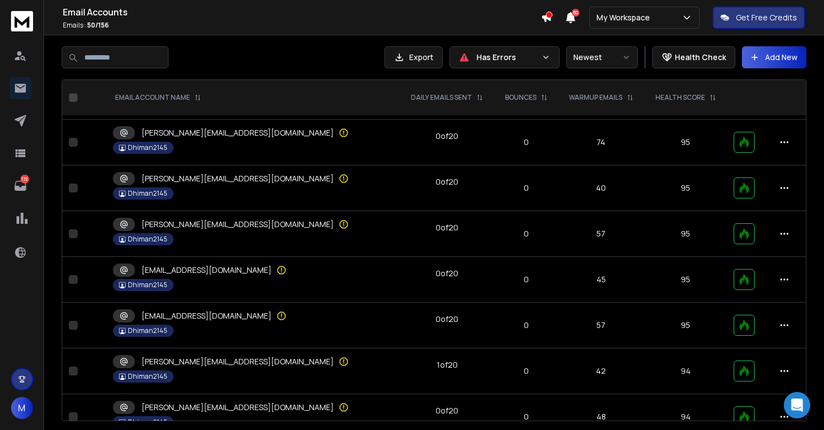
scroll to position [1043, 0]
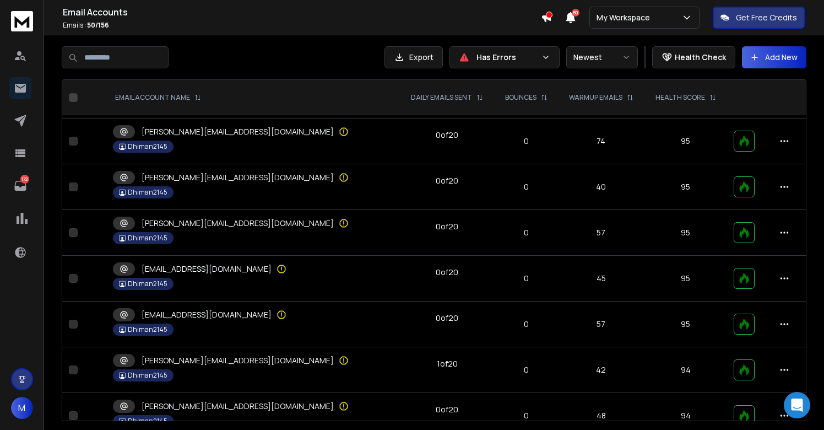
click at [208, 271] on p "stella@aism2ltd.online" at bounding box center [207, 268] width 130 height 11
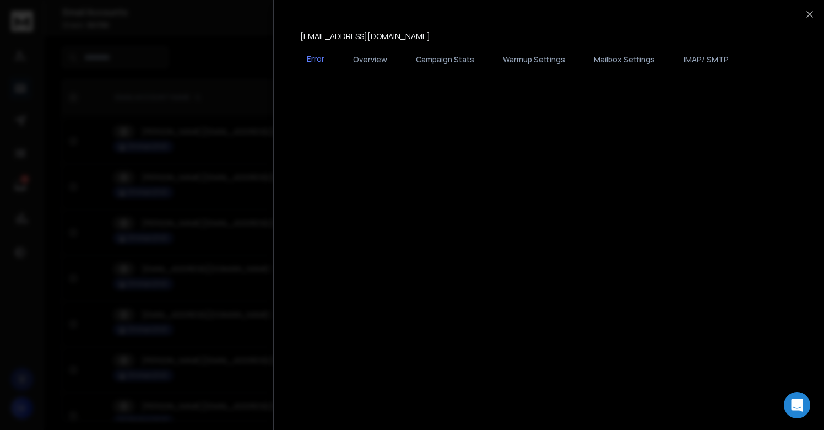
click at [208, 271] on div at bounding box center [412, 215] width 824 height 430
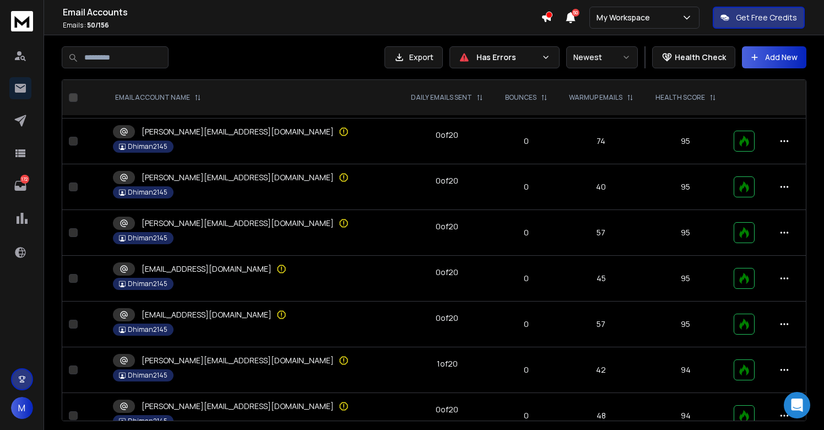
click at [206, 318] on p "sienna@aism2ltd.online" at bounding box center [207, 314] width 130 height 11
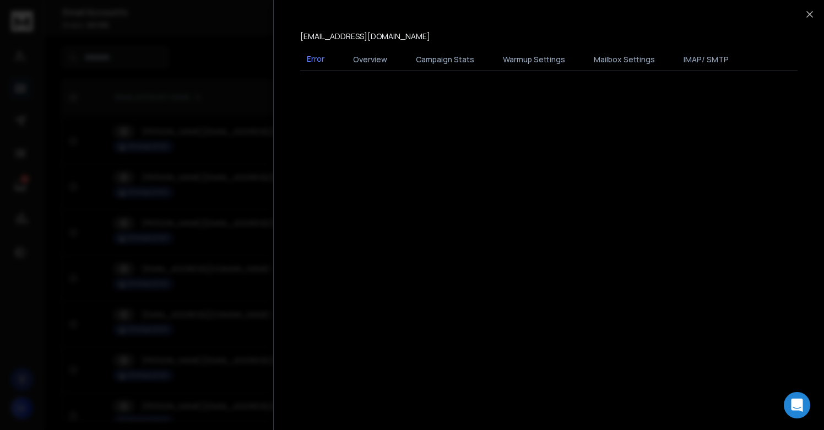
click at [206, 318] on div at bounding box center [412, 215] width 824 height 430
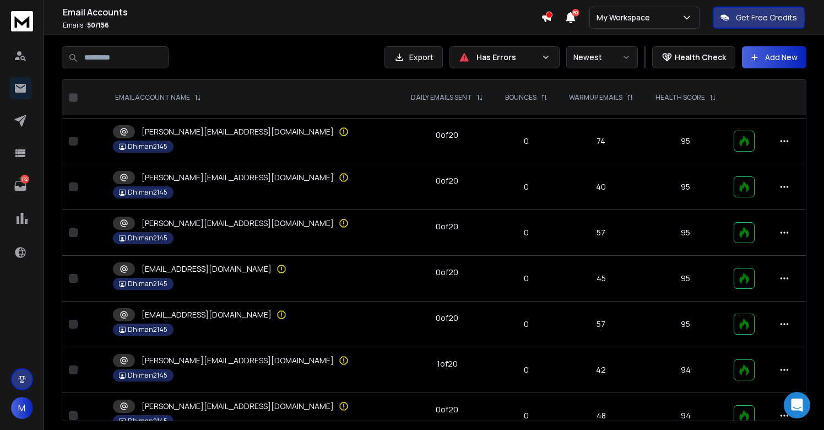
click at [203, 362] on p "shirley@aism2ltd.online" at bounding box center [238, 360] width 192 height 11
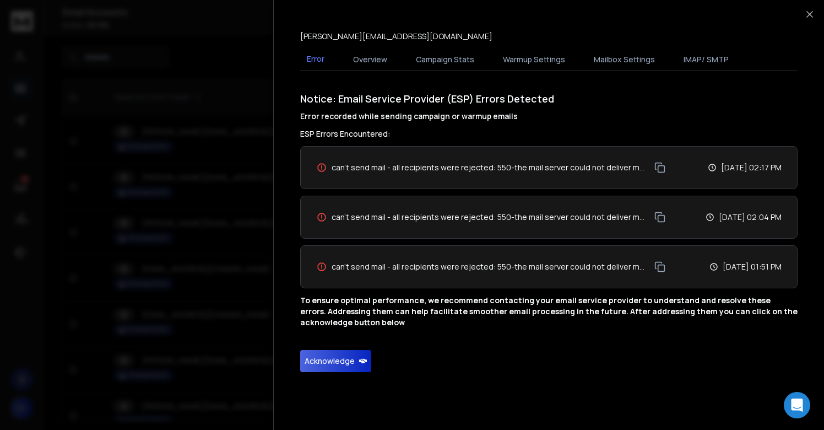
click at [329, 360] on button "Acknowledge" at bounding box center [335, 361] width 71 height 22
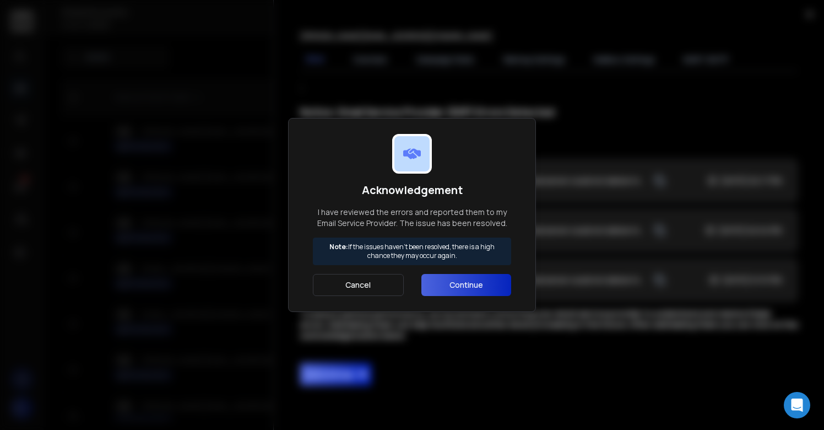
click at [457, 291] on button "Continue" at bounding box center [466, 285] width 90 height 22
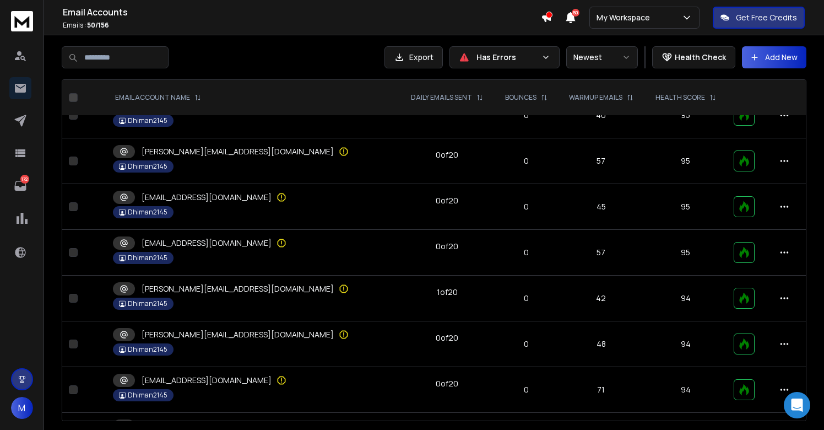
scroll to position [1116, 0]
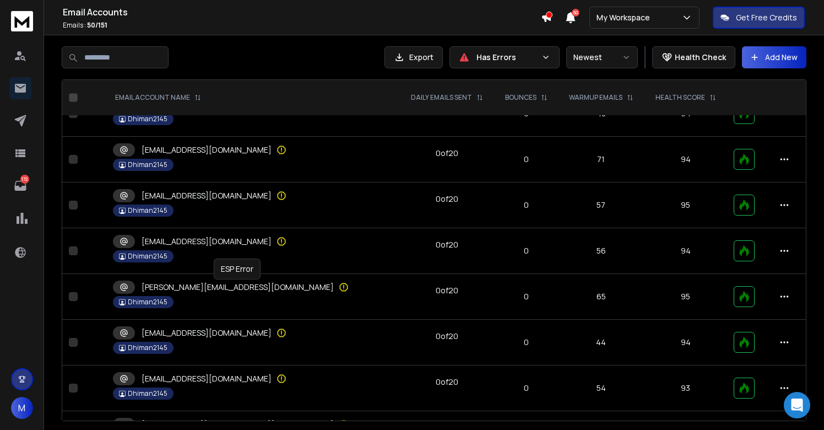
click at [228, 290] on div "sandra@aism2ltd.online" at bounding box center [253, 286] width 280 height 13
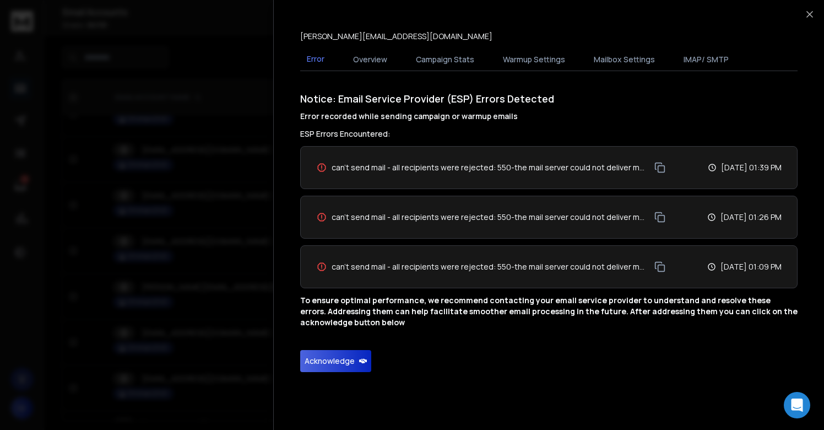
click at [319, 358] on button "Acknowledge" at bounding box center [335, 361] width 71 height 22
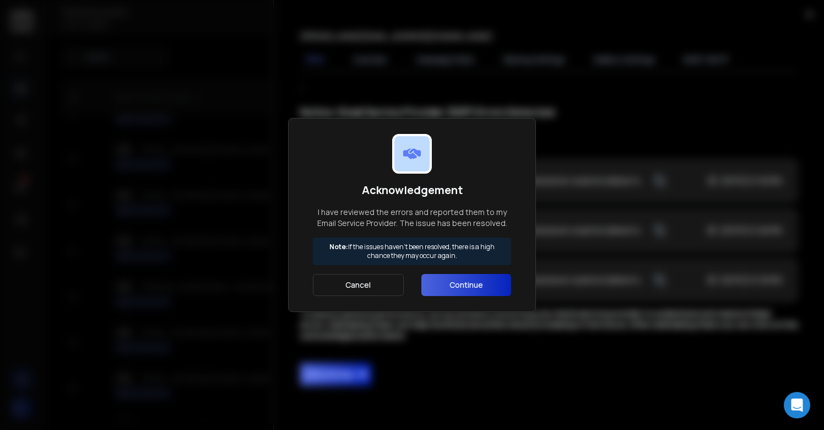
click at [435, 285] on button "Continue" at bounding box center [466, 285] width 90 height 22
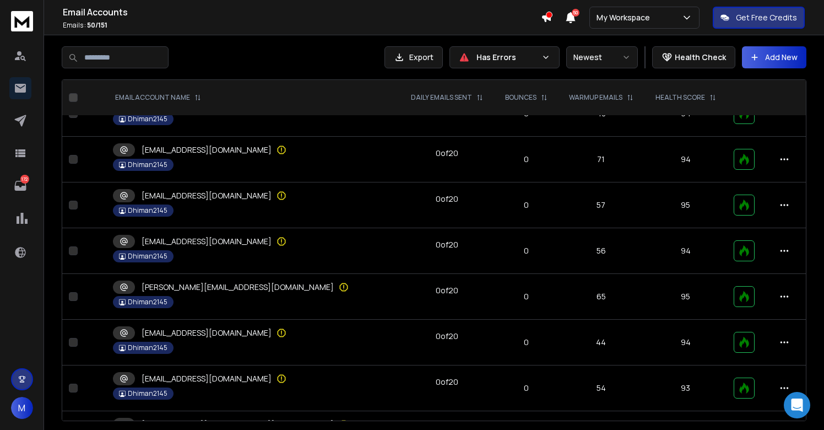
click at [197, 385] on td "ruby@aism2ltd.online Dhiman2145" at bounding box center [253, 388] width 294 height 46
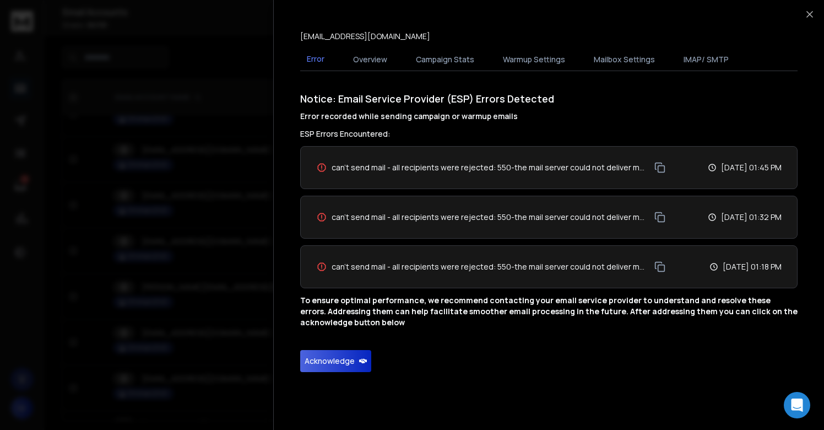
click at [329, 353] on button "Acknowledge" at bounding box center [335, 361] width 71 height 22
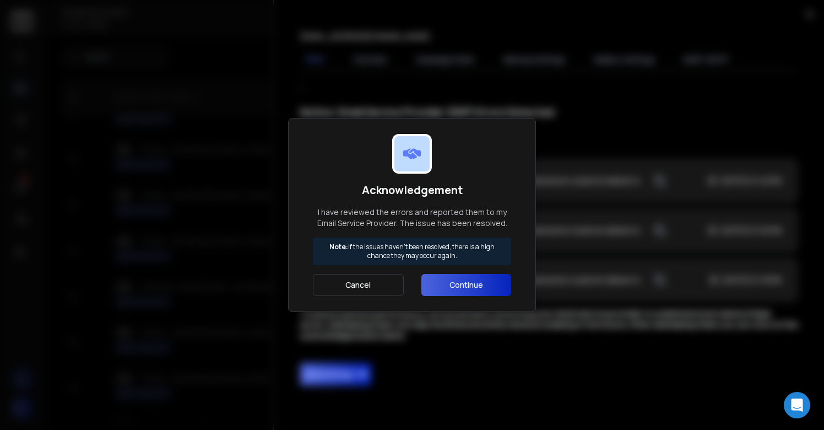
click at [453, 291] on button "Continue" at bounding box center [466, 285] width 90 height 22
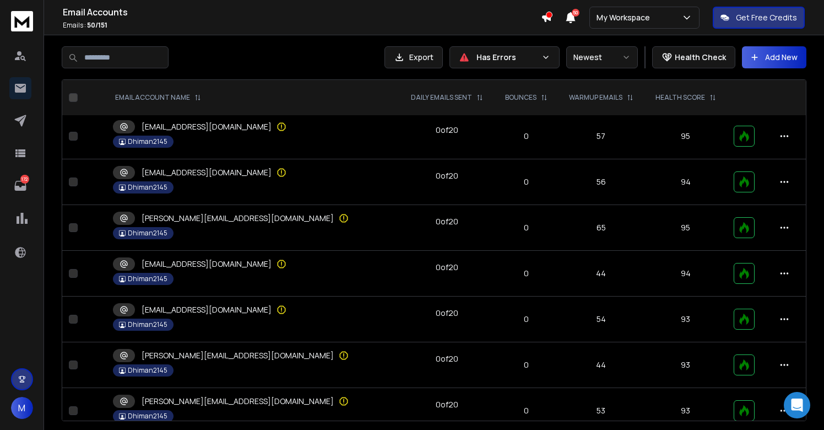
scroll to position [1189, 0]
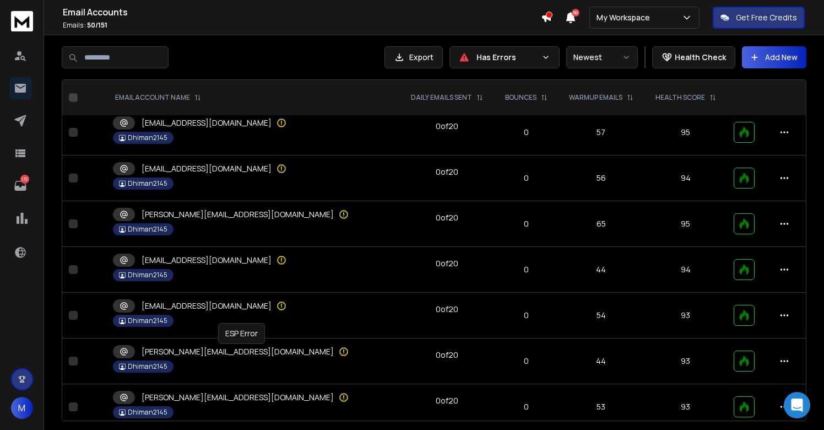
click at [338, 354] on icon at bounding box center [343, 351] width 11 height 11
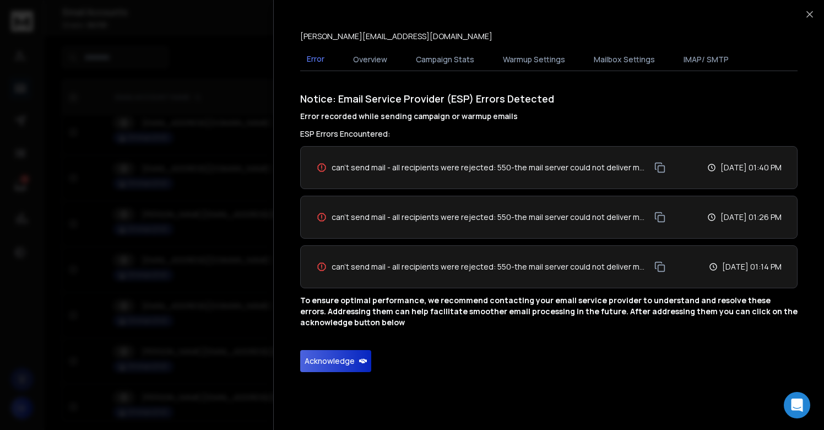
click at [315, 361] on button "Acknowledge" at bounding box center [335, 361] width 71 height 22
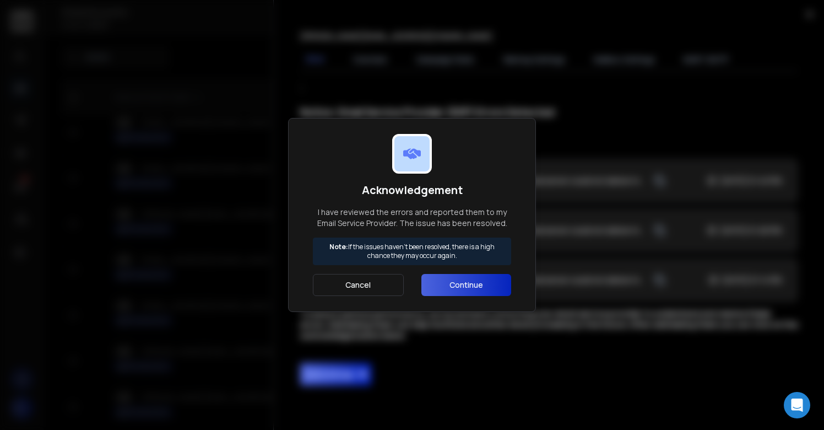
click at [452, 279] on button "Continue" at bounding box center [466, 285] width 90 height 22
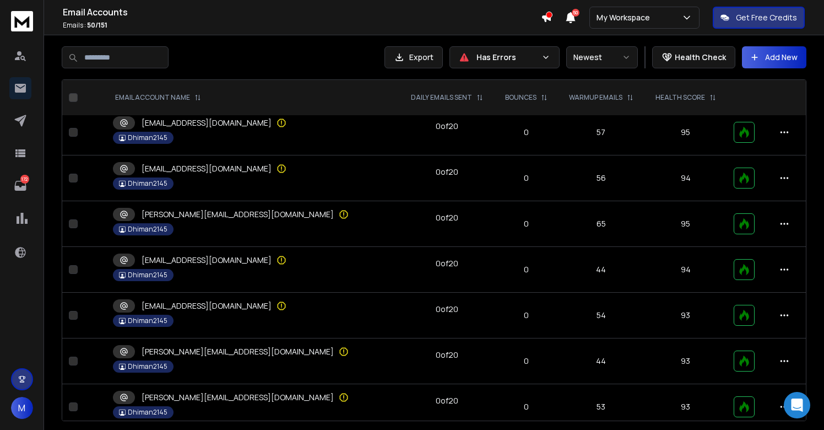
click at [219, 397] on p "rosemary@aism2ltd.online" at bounding box center [238, 397] width 192 height 11
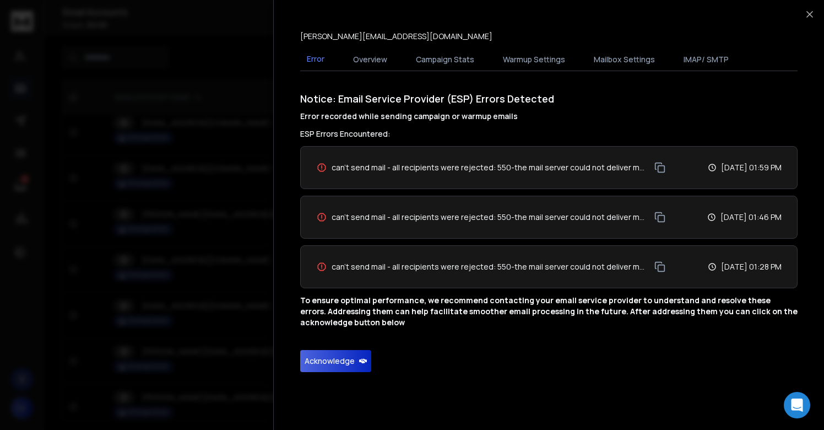
click at [240, 338] on div at bounding box center [412, 215] width 824 height 430
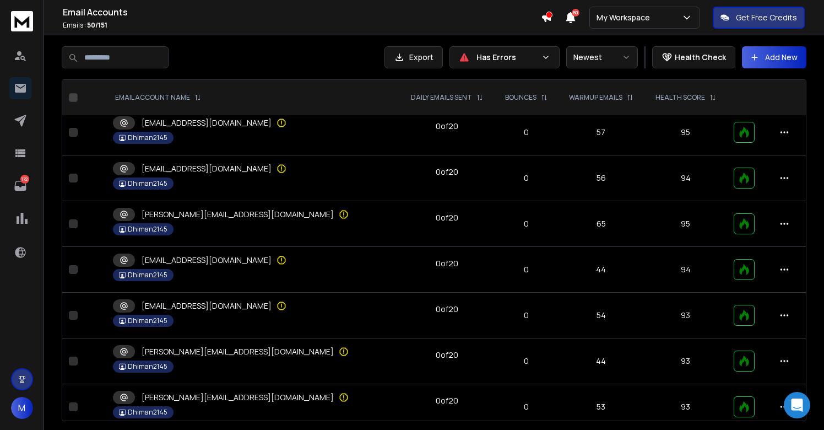
click at [221, 158] on td "saskia@aism2ltd.online Dhiman2145" at bounding box center [253, 178] width 294 height 46
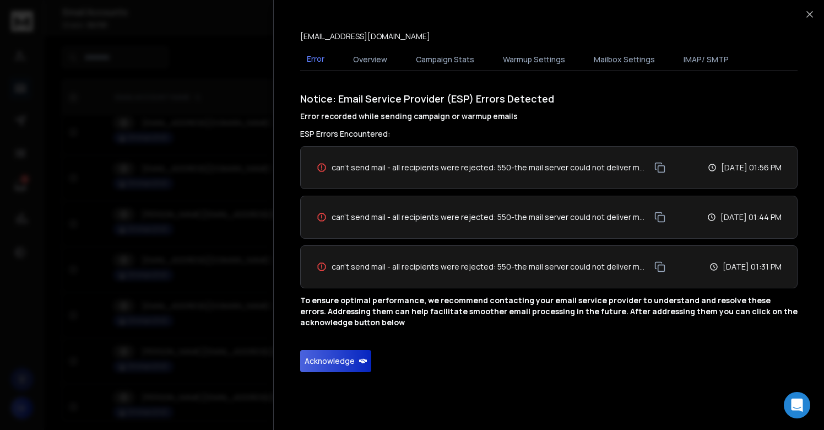
click at [332, 361] on button "Acknowledge" at bounding box center [335, 361] width 71 height 22
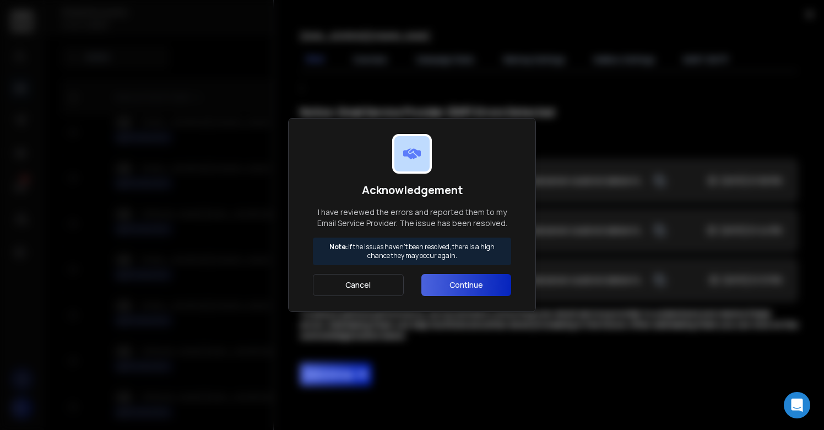
click at [446, 290] on button "Continue" at bounding box center [466, 285] width 90 height 22
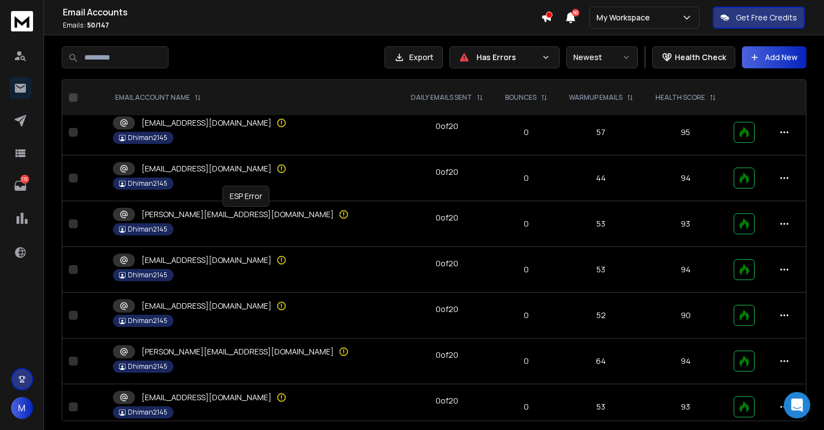
click at [231, 207] on td "rosemary@aism2ltd.online Dhiman2145" at bounding box center [253, 224] width 294 height 46
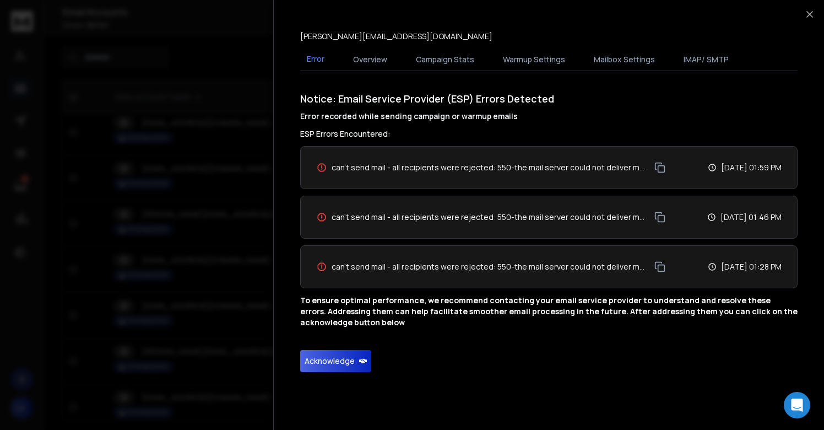
click at [329, 368] on button "Acknowledge" at bounding box center [335, 361] width 71 height 22
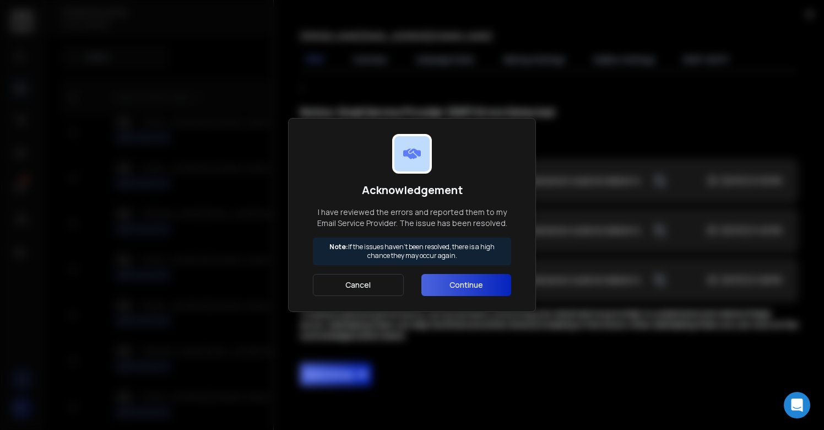
click at [480, 279] on button "Continue" at bounding box center [466, 285] width 90 height 22
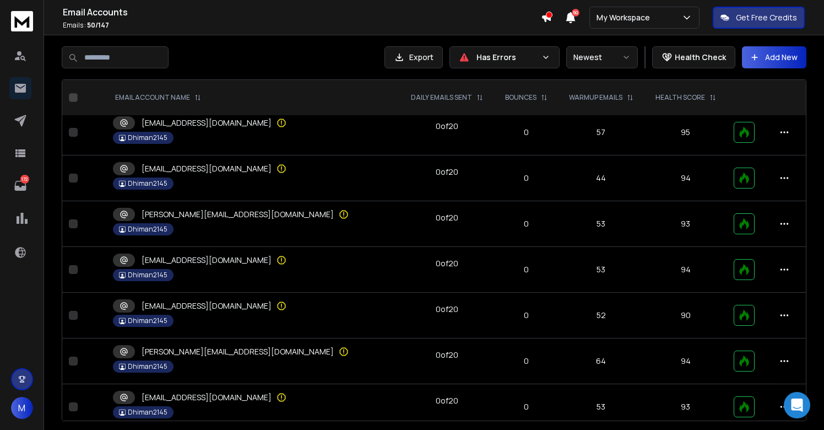
click at [202, 254] on p "rose@aism2ltd.online" at bounding box center [207, 259] width 130 height 11
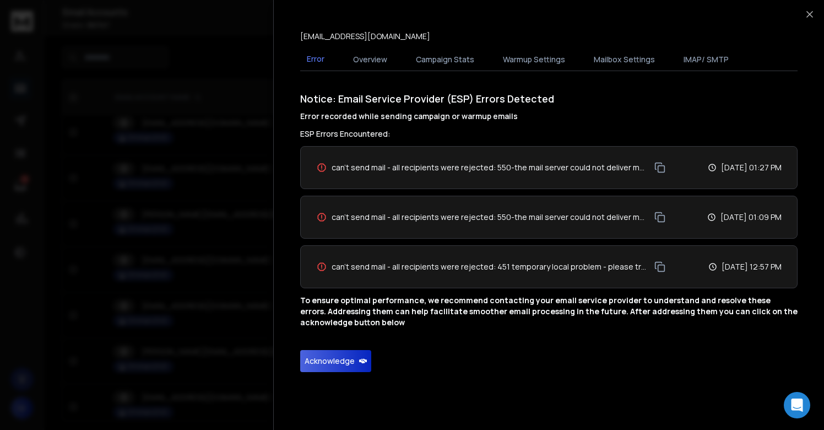
click at [322, 368] on button "Acknowledge" at bounding box center [335, 361] width 71 height 22
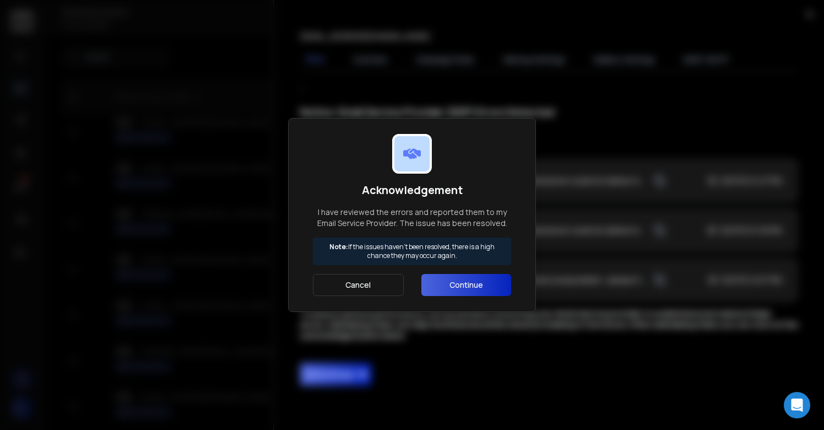
click at [465, 288] on button "Continue" at bounding box center [466, 285] width 90 height 22
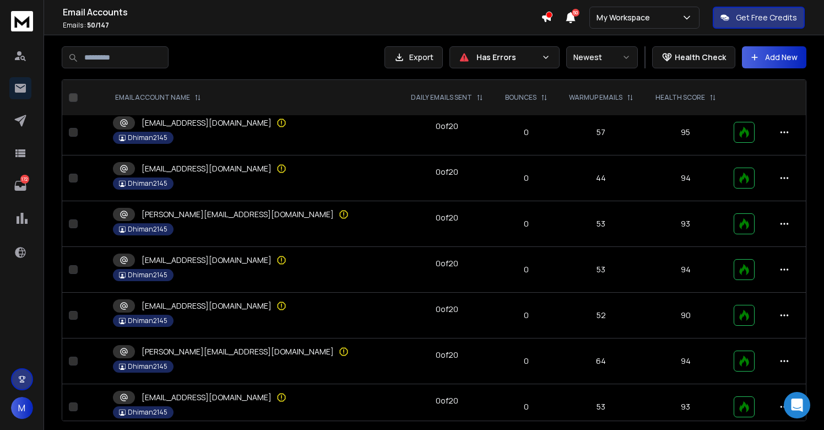
click at [237, 260] on div "rose@aism2ltd.online" at bounding box center [253, 259] width 280 height 13
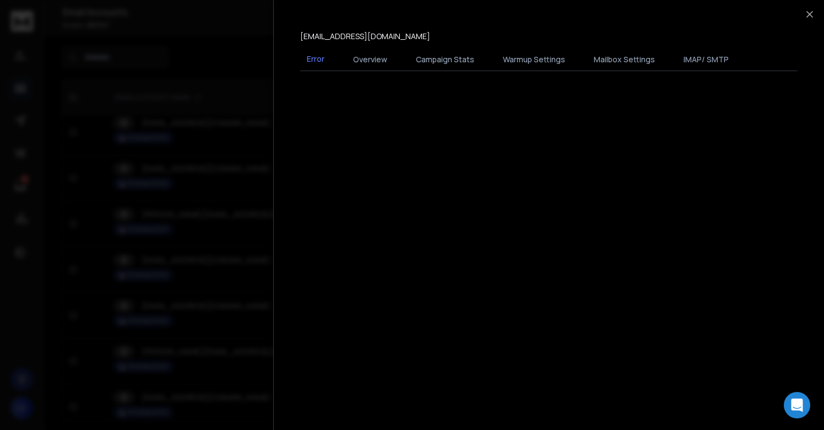
click at [237, 260] on div at bounding box center [412, 215] width 824 height 430
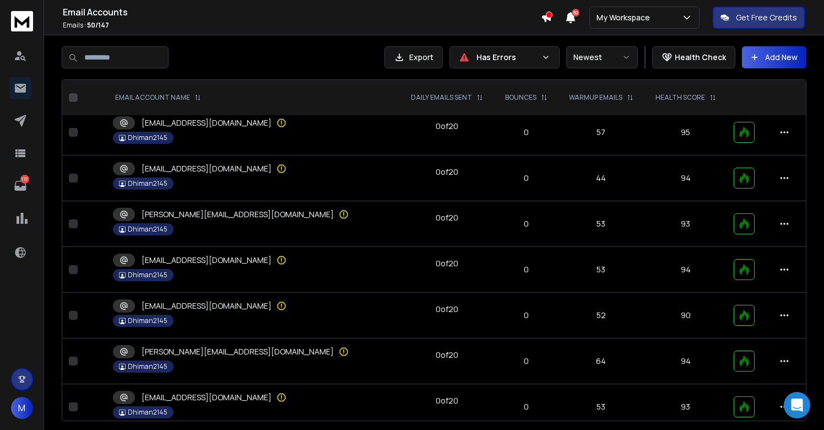
click at [217, 310] on p "rona@aism2ltd.online" at bounding box center [207, 305] width 130 height 11
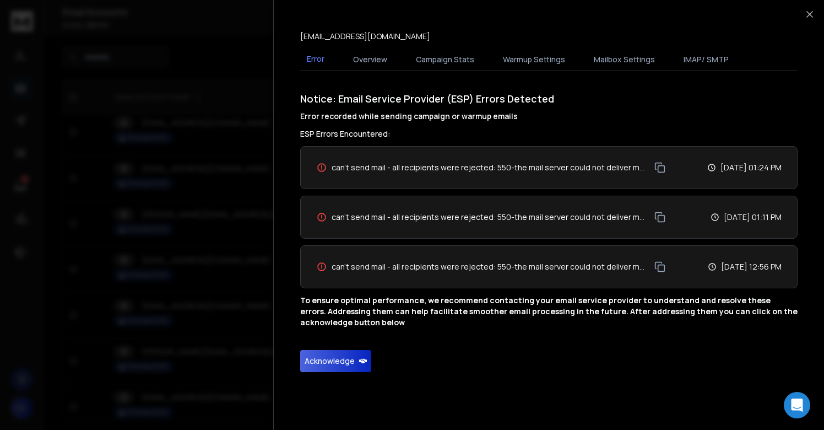
click at [319, 368] on button "Acknowledge" at bounding box center [335, 361] width 71 height 22
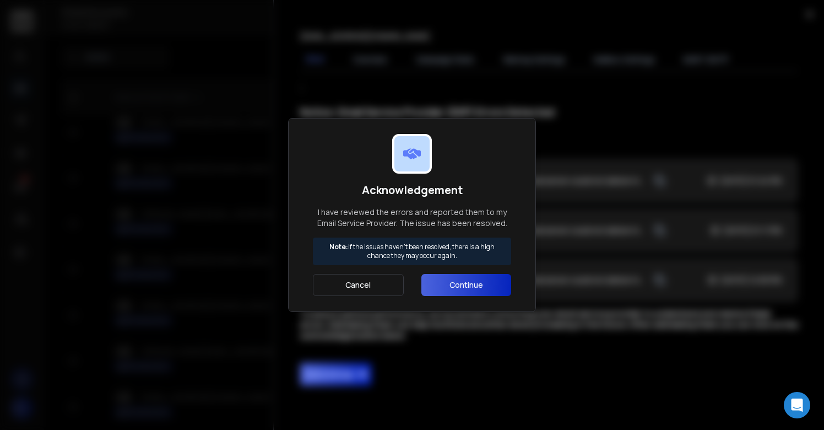
click at [485, 273] on div "Acknowledgement I have reviewed the errors and reported them to my Email Servic…" at bounding box center [412, 215] width 198 height 162
click at [448, 285] on button "Continue" at bounding box center [466, 285] width 90 height 22
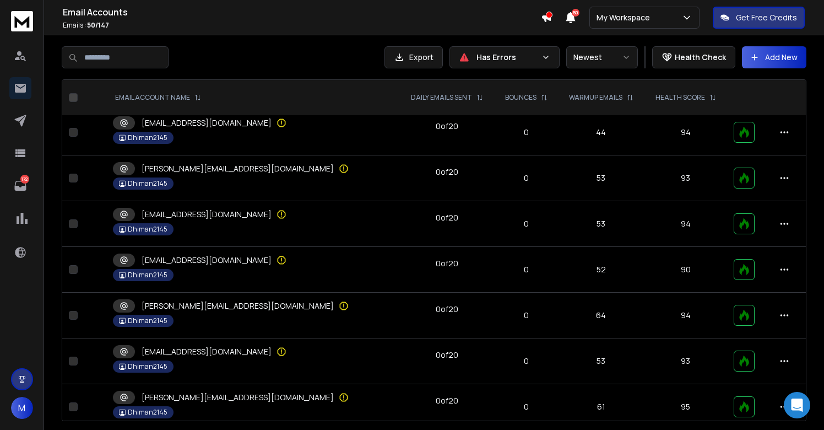
scroll to position [1236, 0]
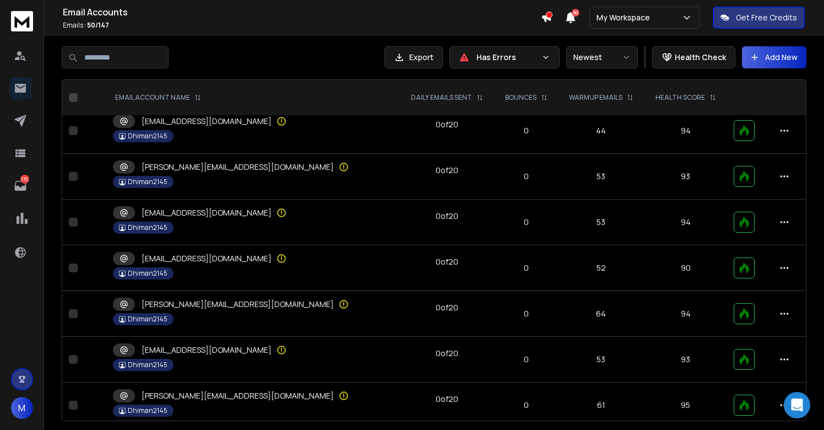
click at [203, 300] on p "rita@aism2ltd.online" at bounding box center [238, 304] width 192 height 11
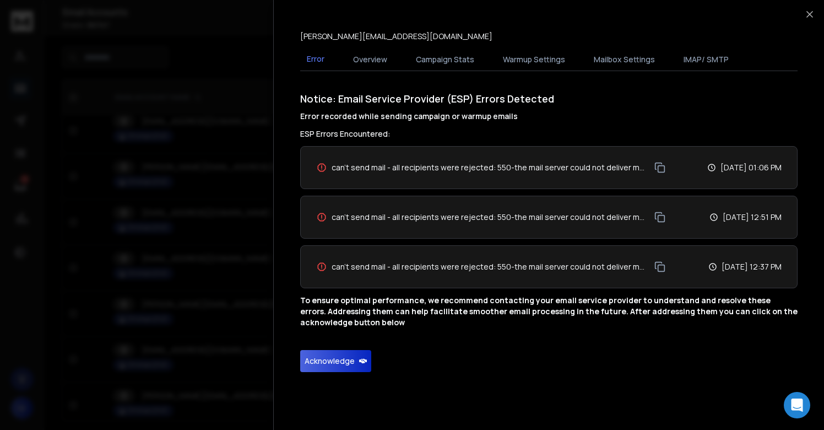
click at [325, 376] on div "rita@aism2ltd.online Error Overview Campaign Stats Warmup Settings Mailbox Sett…" at bounding box center [549, 201] width 524 height 376
click at [335, 355] on button "Acknowledge" at bounding box center [335, 361] width 71 height 22
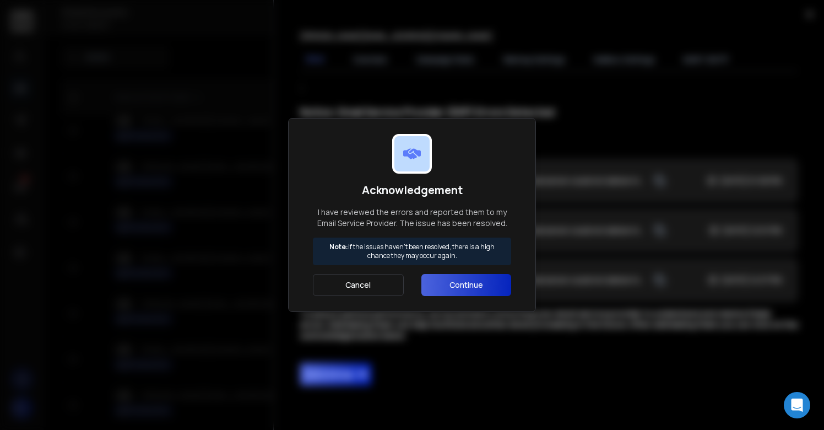
click at [461, 285] on button "Continue" at bounding box center [466, 285] width 90 height 22
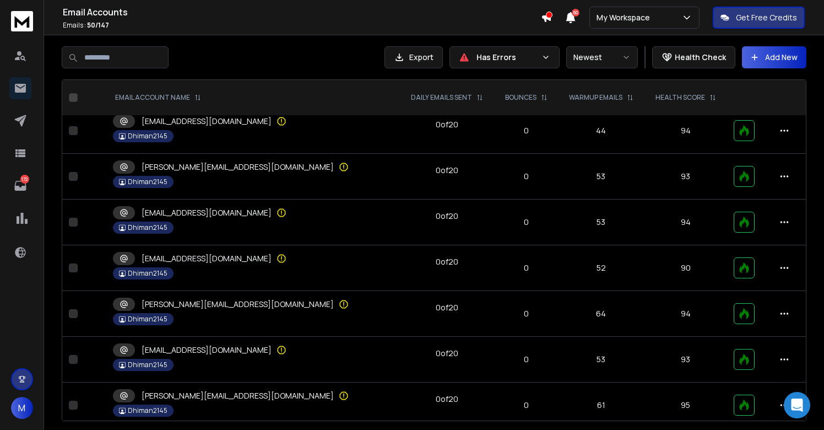
click at [209, 343] on div "quintia@aism2ltd.online" at bounding box center [192, 349] width 159 height 13
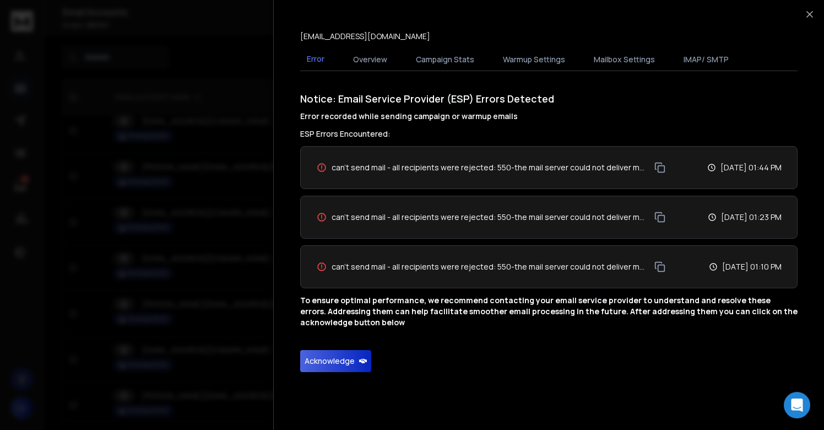
click at [301, 362] on button "Acknowledge" at bounding box center [335, 361] width 71 height 22
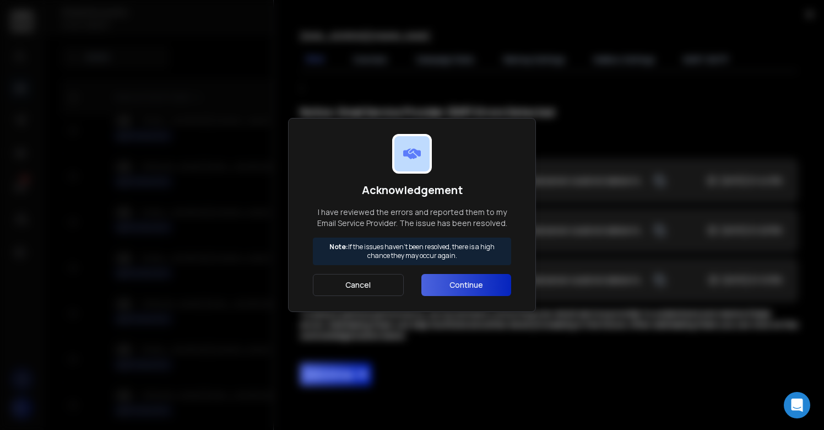
click at [437, 295] on button "Continue" at bounding box center [466, 285] width 90 height 22
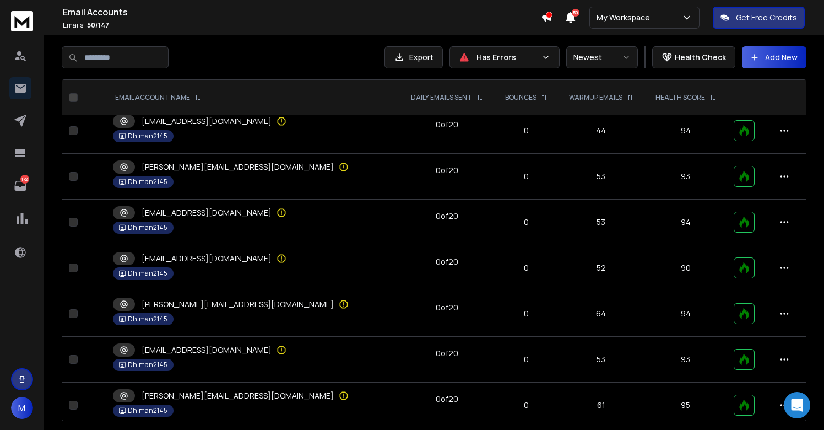
click at [186, 403] on td "portia@aism2ltd.online Dhiman2145" at bounding box center [253, 405] width 294 height 46
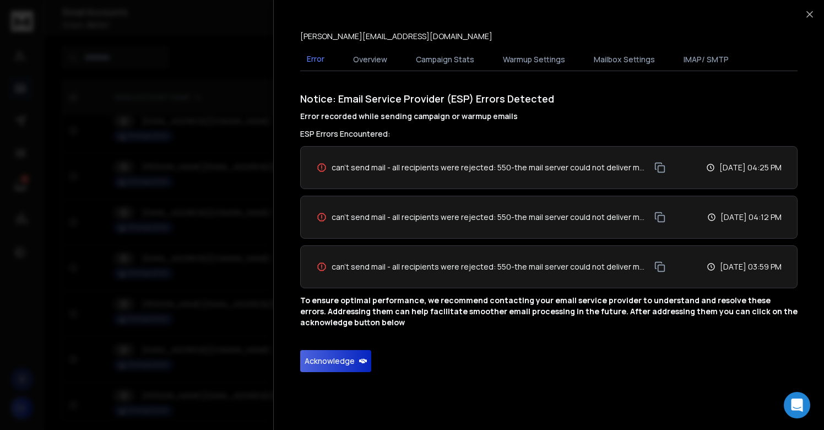
click at [324, 368] on button "Acknowledge" at bounding box center [335, 361] width 71 height 22
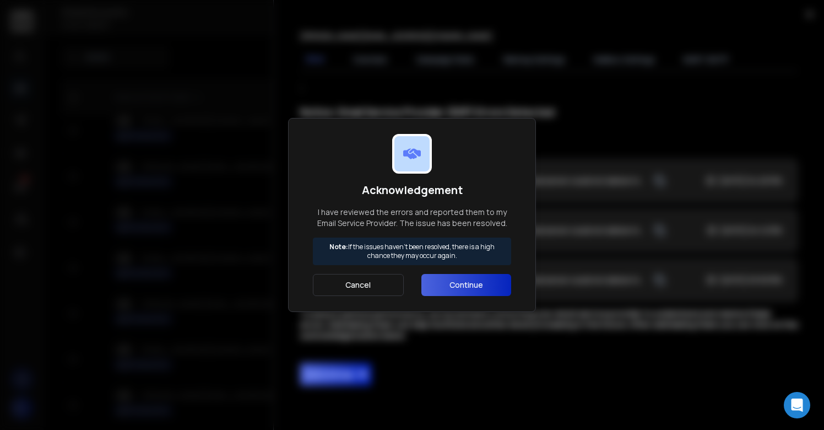
click at [478, 285] on button "Continue" at bounding box center [466, 285] width 90 height 22
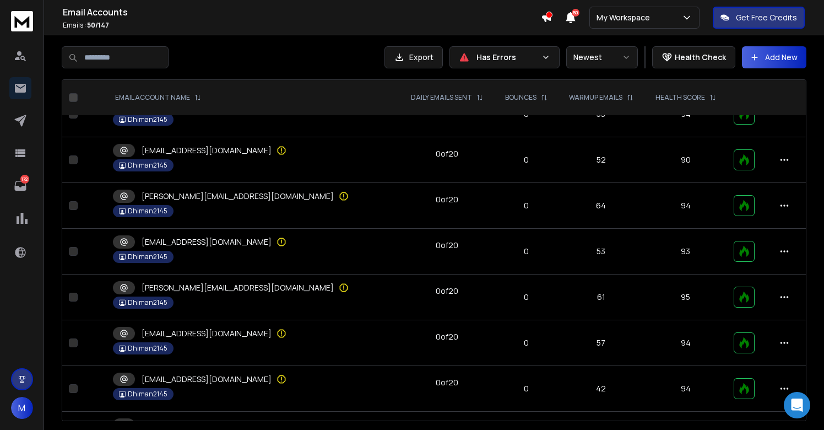
scroll to position [1350, 0]
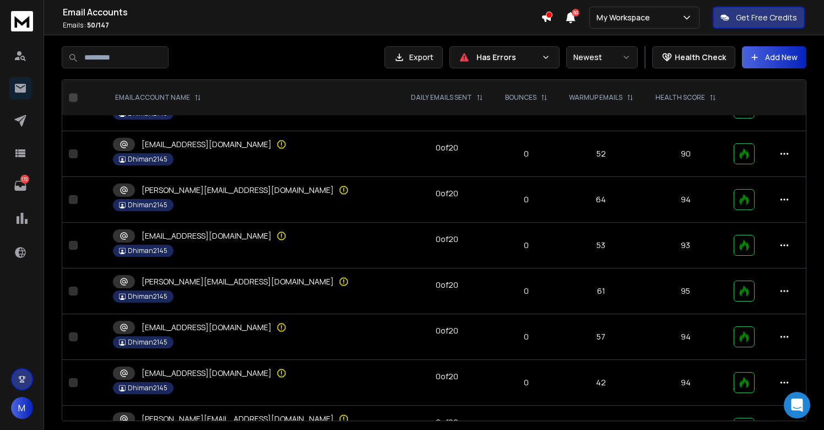
click at [189, 282] on p "portia@aism2ltd.online" at bounding box center [238, 281] width 192 height 11
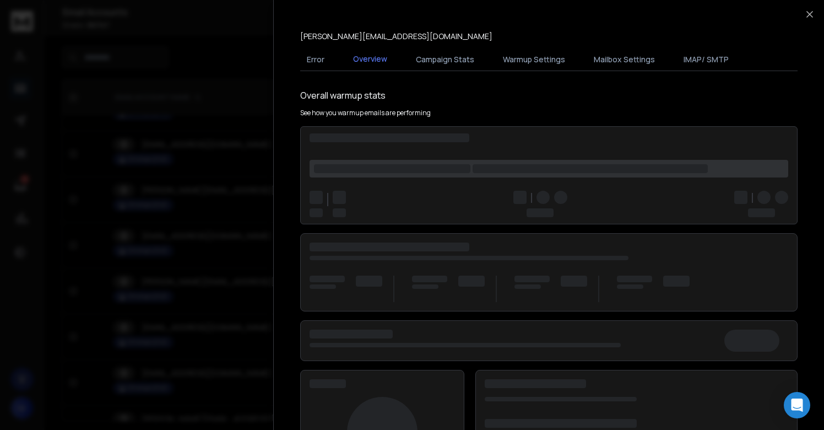
click at [189, 282] on div at bounding box center [412, 215] width 824 height 430
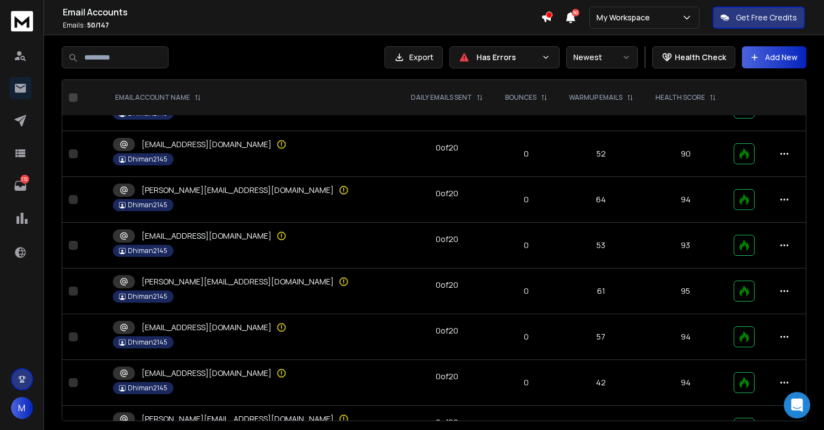
click at [194, 325] on p "petra@aism2ltd.online" at bounding box center [207, 327] width 130 height 11
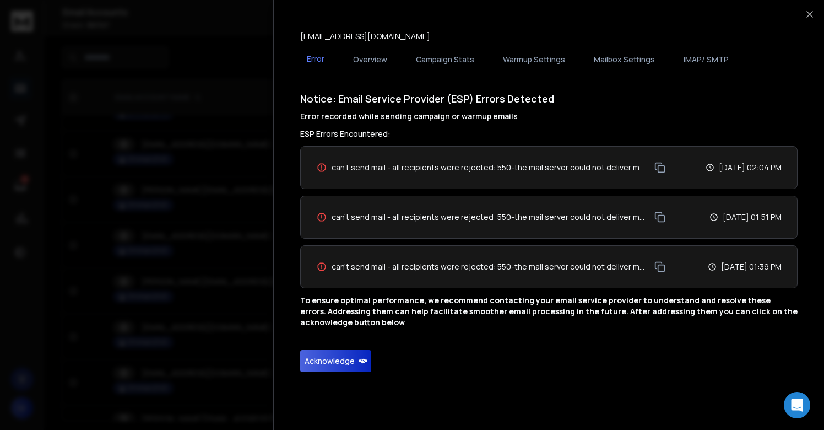
click at [343, 362] on button "Acknowledge" at bounding box center [335, 361] width 71 height 22
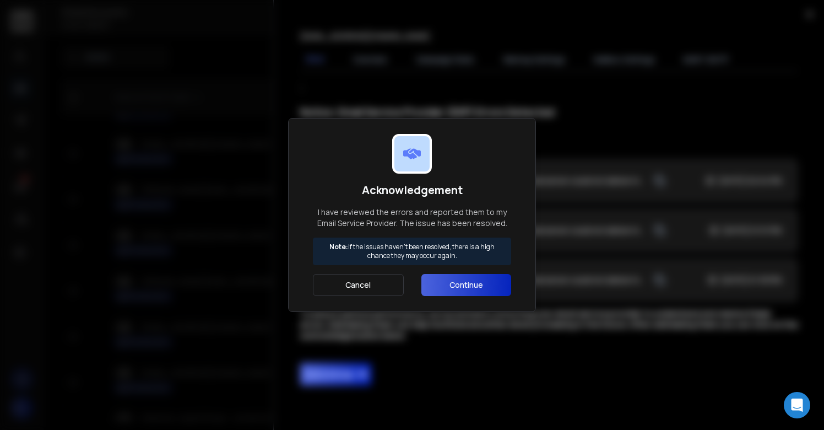
click at [471, 275] on button "Continue" at bounding box center [466, 285] width 90 height 22
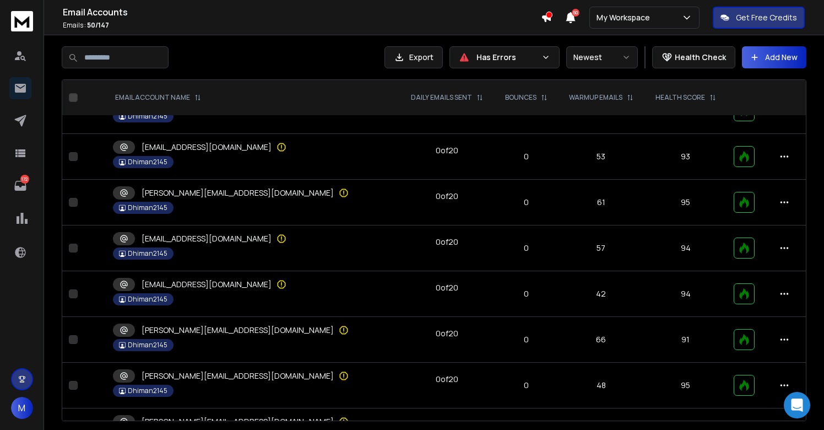
scroll to position [1441, 0]
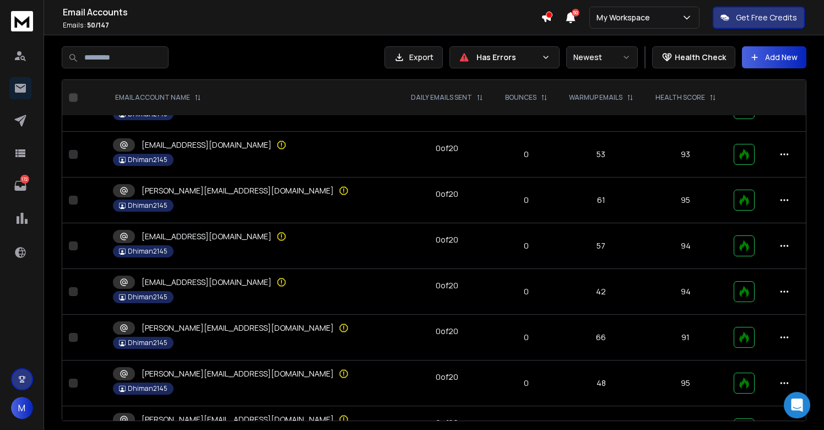
click at [208, 281] on p "penelope@aism2ltd.online" at bounding box center [207, 281] width 130 height 11
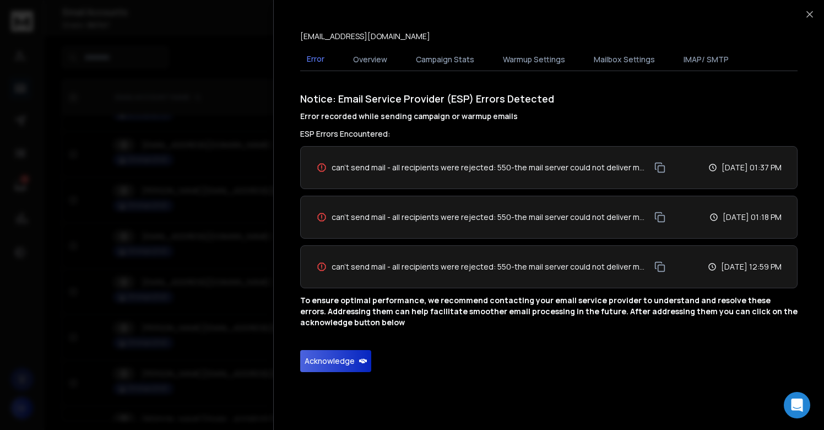
click at [330, 361] on button "Acknowledge" at bounding box center [335, 361] width 71 height 22
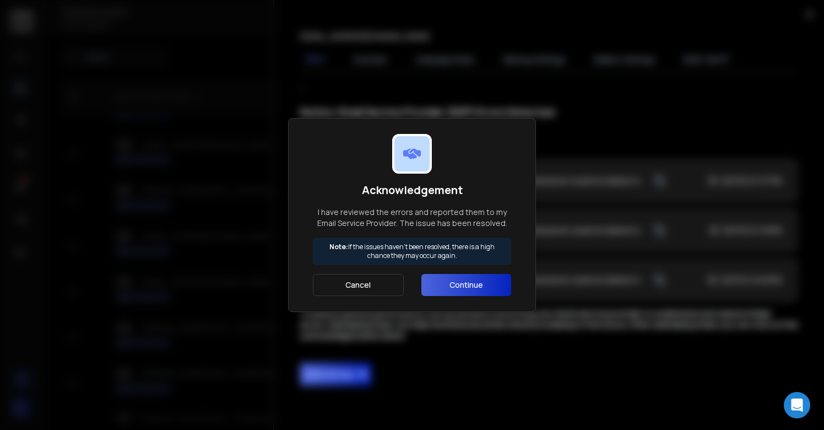
click at [454, 283] on button "Continue" at bounding box center [466, 285] width 90 height 22
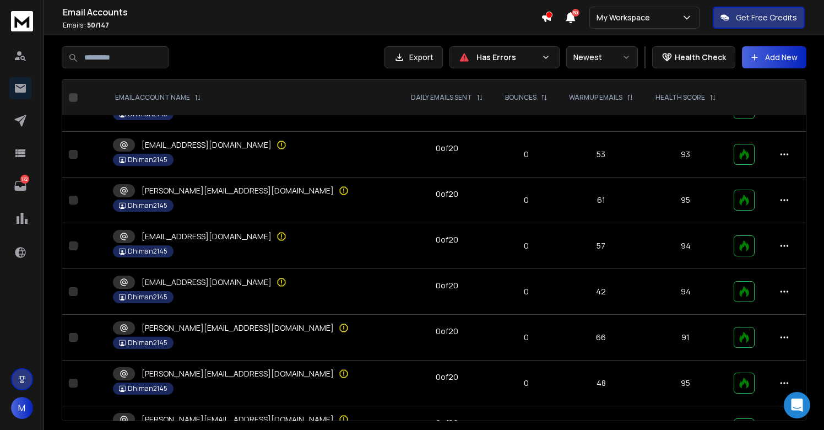
click at [208, 286] on p "penelope@aism2ltd.online" at bounding box center [207, 281] width 130 height 11
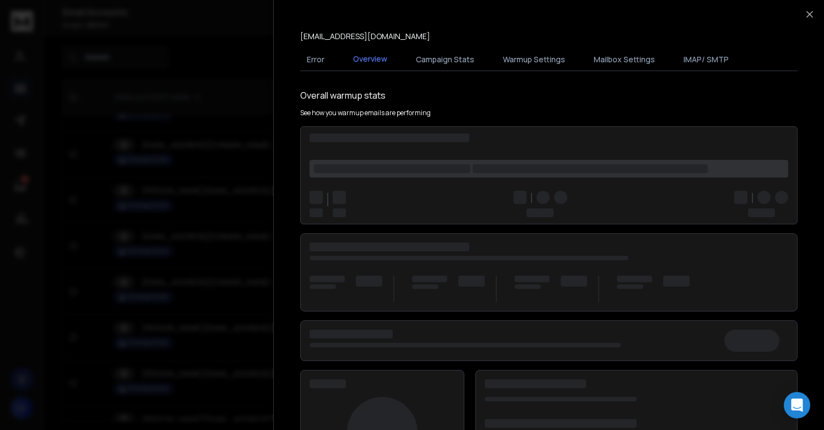
click at [208, 286] on div at bounding box center [412, 215] width 824 height 430
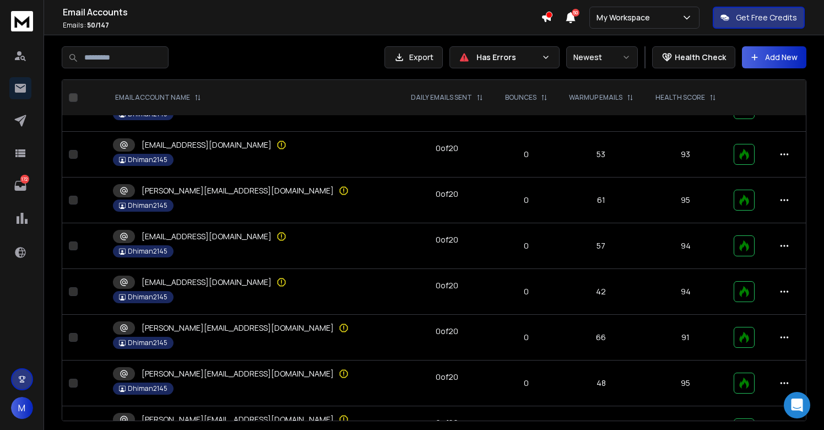
click at [208, 286] on p "penelope@aism2ltd.online" at bounding box center [207, 281] width 130 height 11
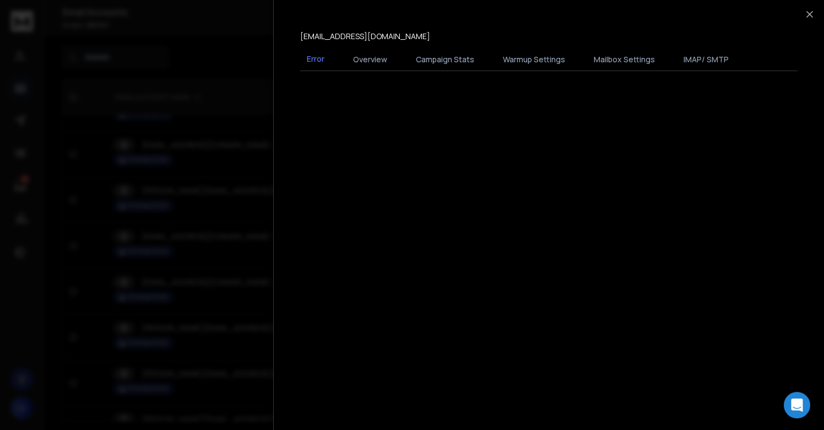
click at [228, 327] on div at bounding box center [412, 215] width 824 height 430
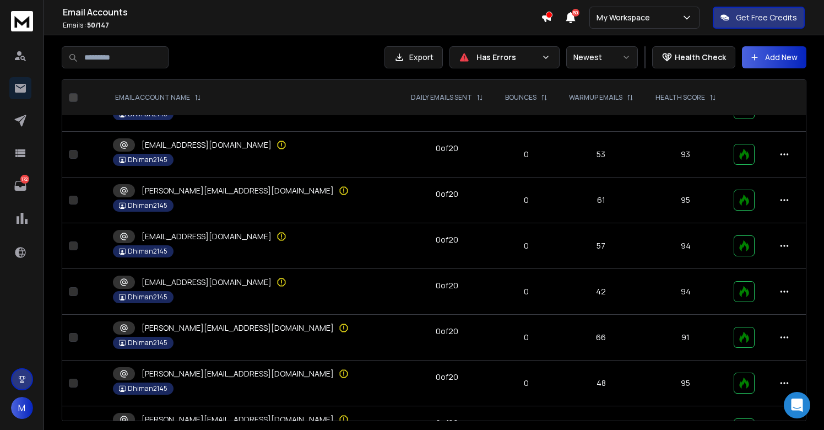
click at [215, 376] on p "pauline@aism2ltd.online" at bounding box center [238, 373] width 192 height 11
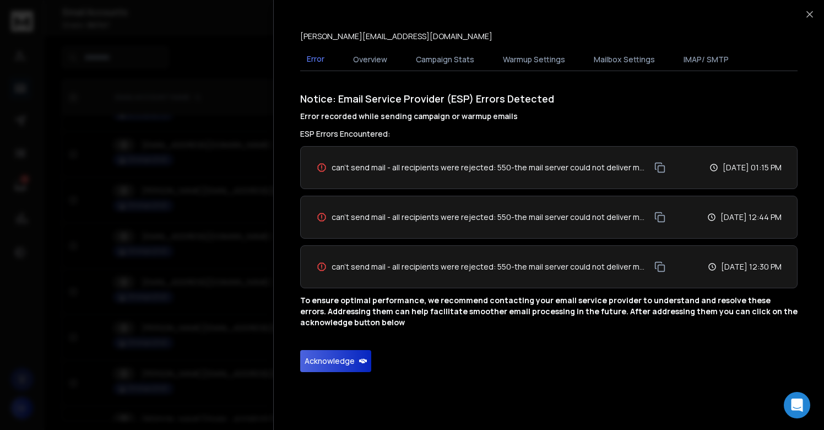
click at [350, 367] on button "Acknowledge" at bounding box center [335, 361] width 71 height 22
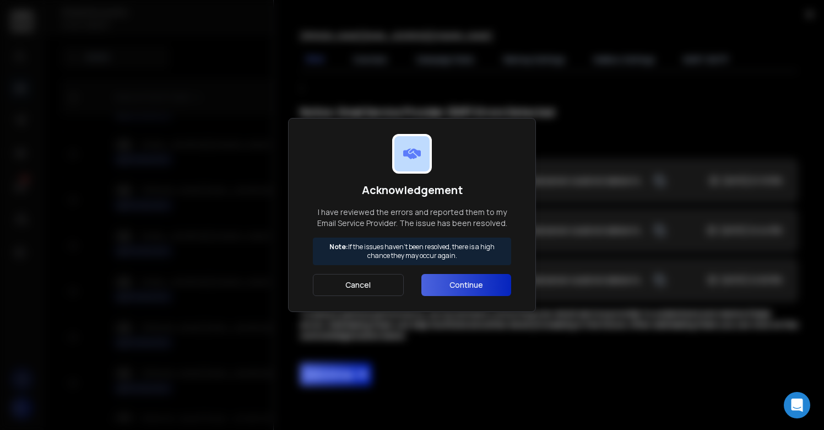
click at [493, 281] on button "Continue" at bounding box center [466, 285] width 90 height 22
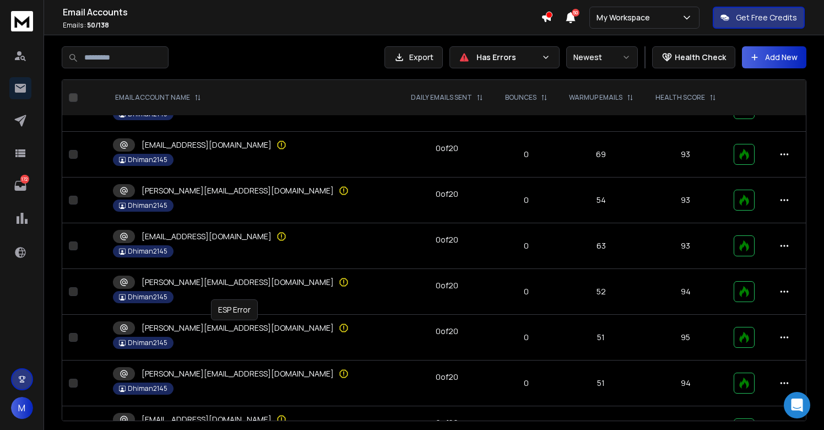
click at [220, 331] on p "naomi@aism2ltd.online" at bounding box center [238, 327] width 192 height 11
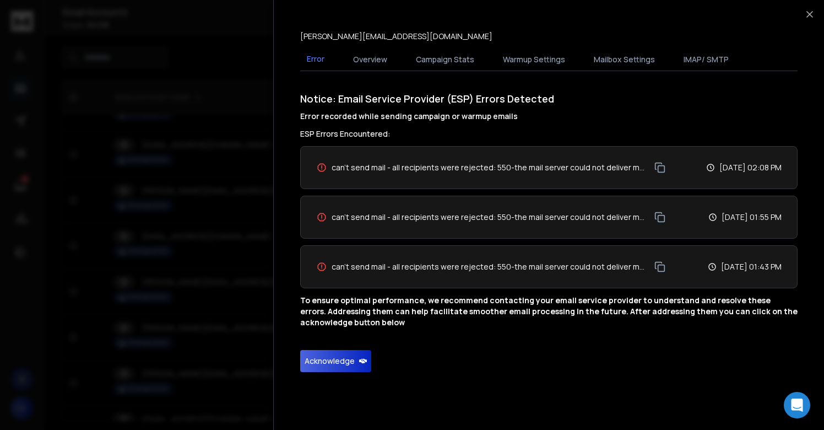
click at [312, 371] on button "Acknowledge" at bounding box center [335, 361] width 71 height 22
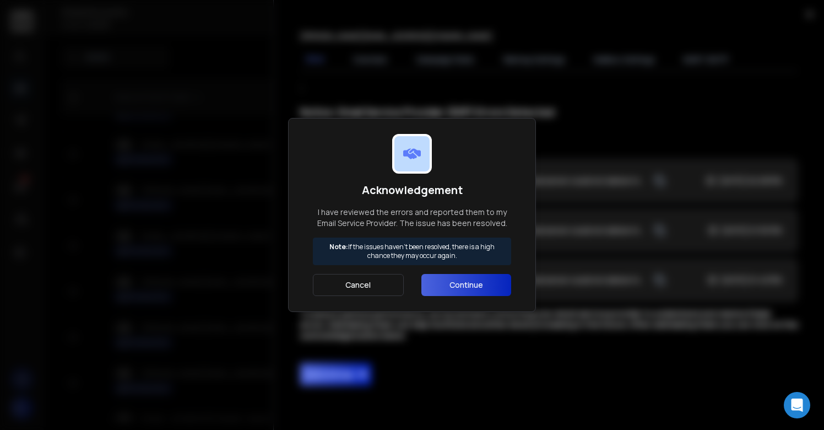
click at [462, 284] on button "Continue" at bounding box center [466, 285] width 90 height 22
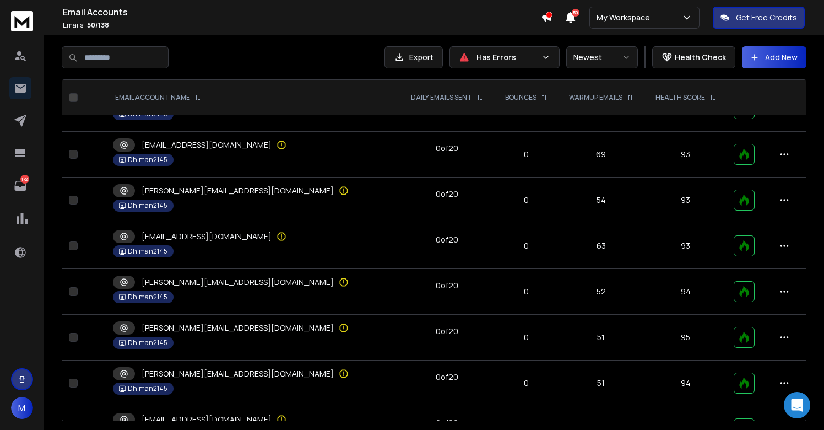
click at [187, 372] on p "nancy@aism2ltd.online" at bounding box center [238, 373] width 192 height 11
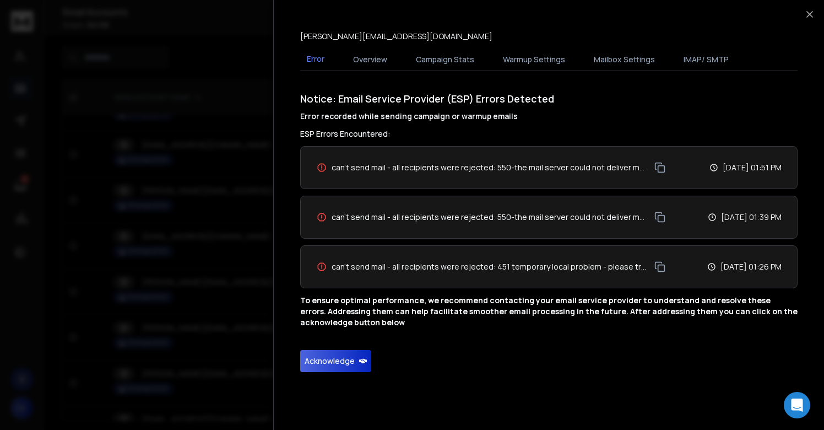
click at [339, 358] on button "Acknowledge" at bounding box center [335, 361] width 71 height 22
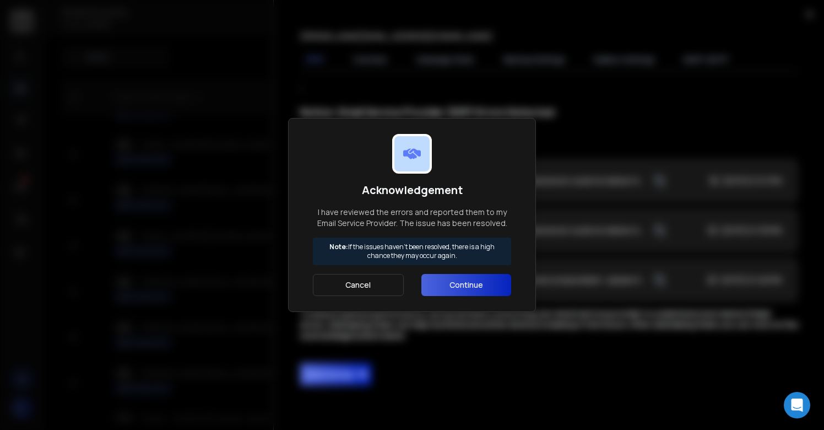
click at [456, 284] on button "Continue" at bounding box center [466, 285] width 90 height 22
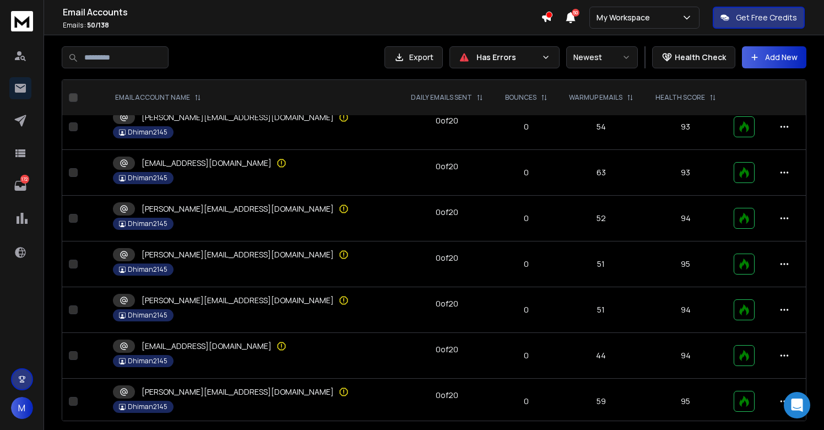
scroll to position [1515, 0]
click at [202, 343] on p "kirsty@aism2ltd.online" at bounding box center [207, 344] width 130 height 11
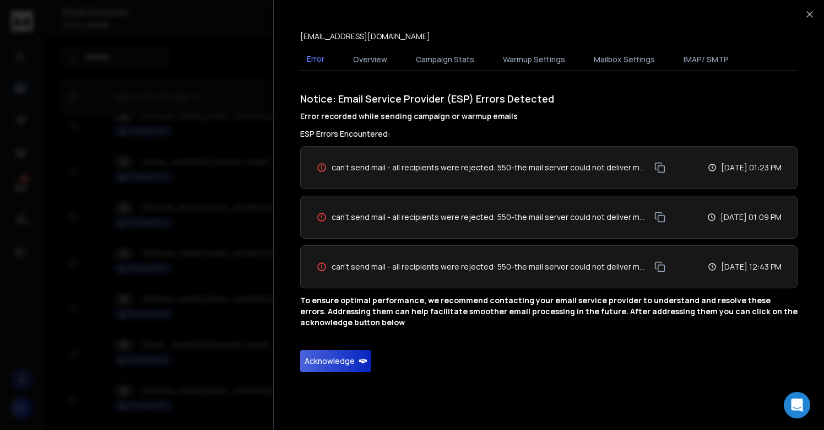
click at [334, 355] on button "Acknowledge" at bounding box center [335, 361] width 71 height 22
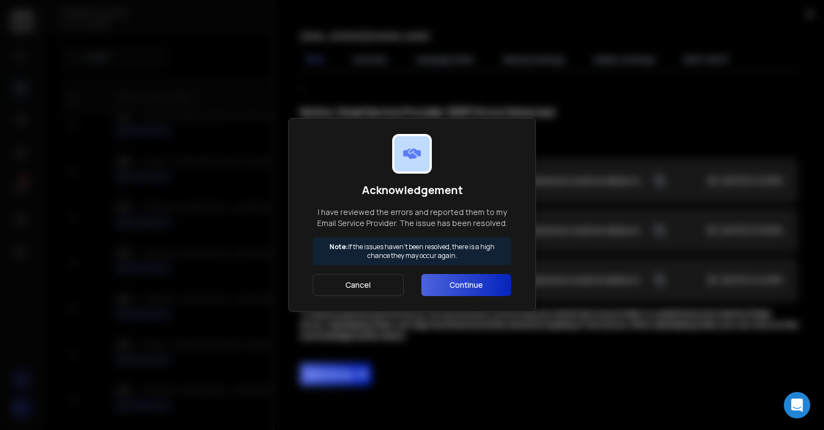
click at [473, 282] on button "Continue" at bounding box center [466, 285] width 90 height 22
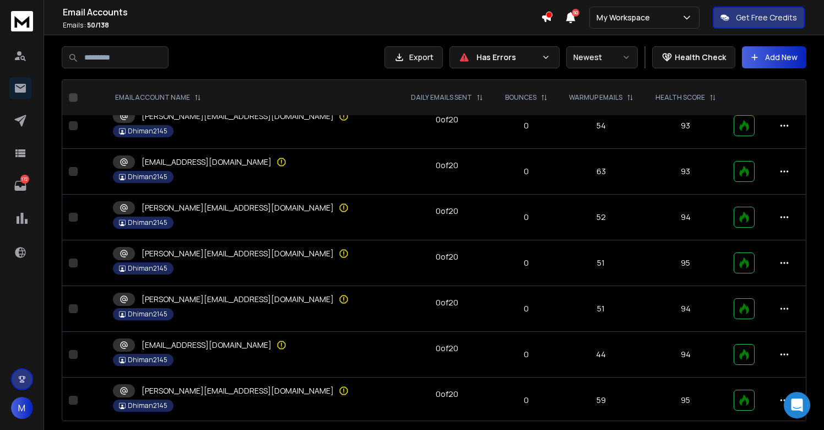
click at [191, 400] on div "Dhiman2145" at bounding box center [253, 405] width 280 height 12
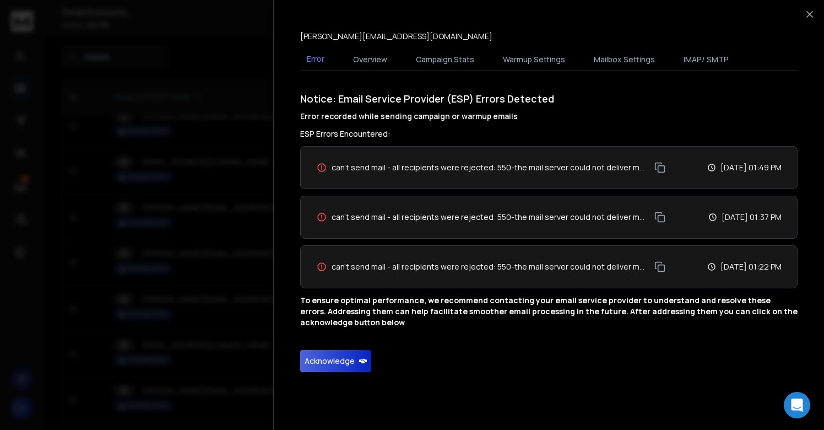
click at [318, 362] on button "Acknowledge" at bounding box center [335, 361] width 71 height 22
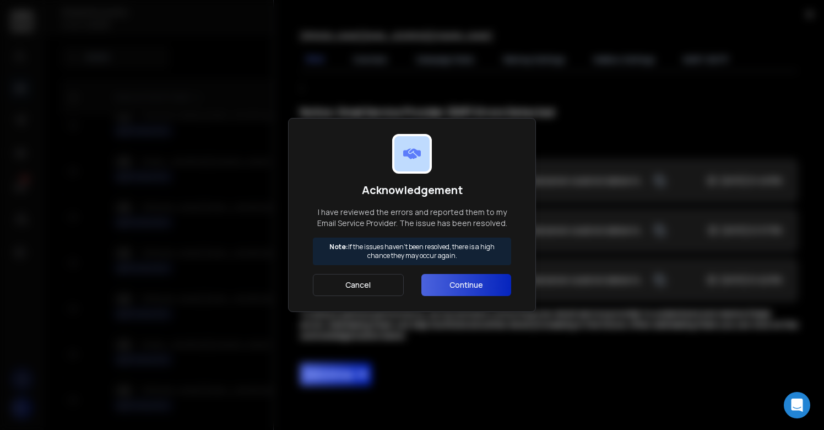
click at [455, 284] on button "Continue" at bounding box center [466, 285] width 90 height 22
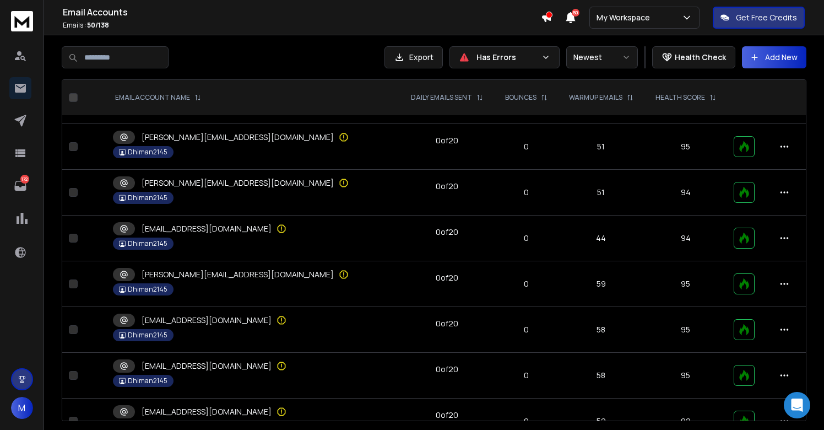
scroll to position [1632, 0]
click at [199, 328] on div "Dhiman2145" at bounding box center [253, 334] width 280 height 12
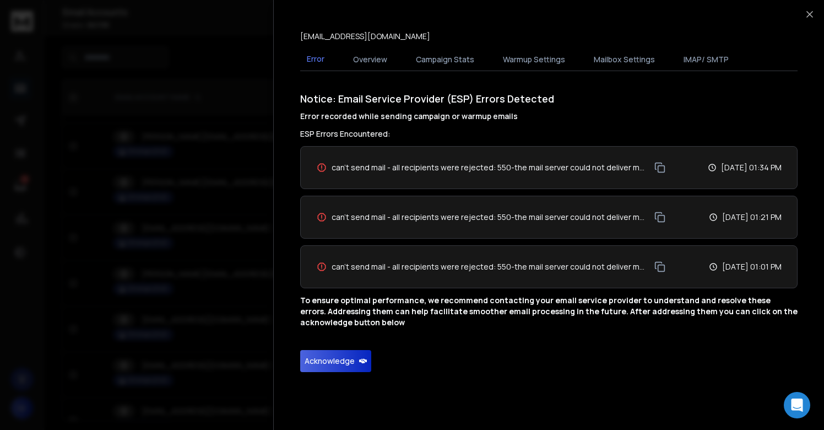
click at [345, 368] on button "Acknowledge" at bounding box center [335, 361] width 71 height 22
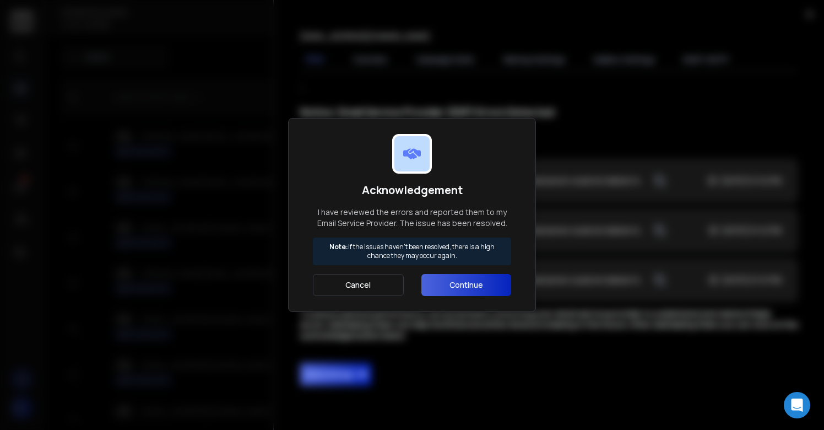
click at [481, 292] on button "Continue" at bounding box center [466, 285] width 90 height 22
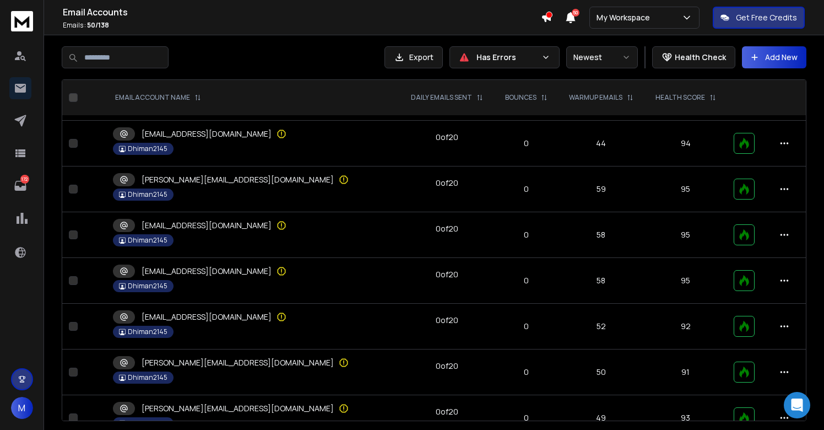
scroll to position [1734, 0]
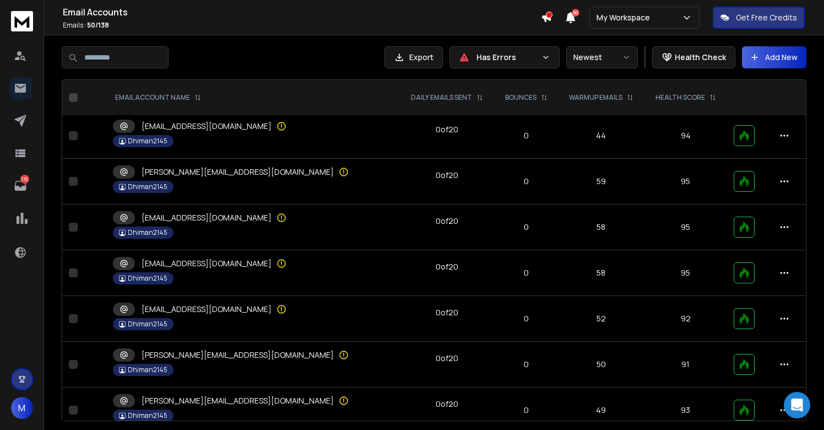
click at [209, 301] on td "mila@aism2ltd.online Dhiman2145" at bounding box center [253, 319] width 294 height 46
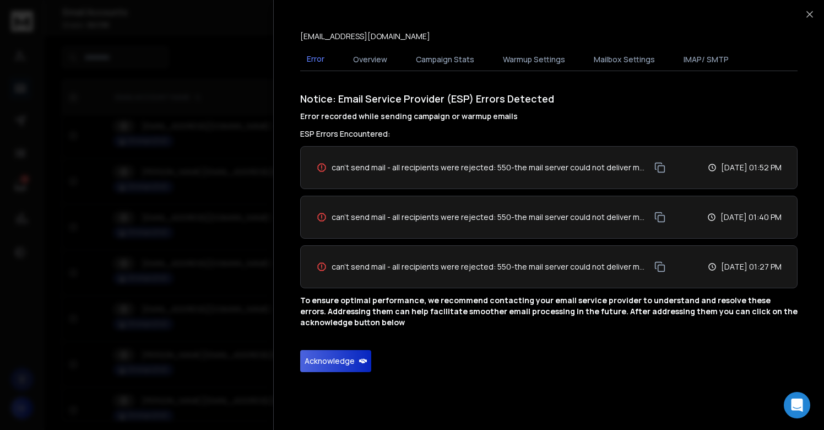
click at [327, 350] on button "Acknowledge" at bounding box center [335, 361] width 71 height 22
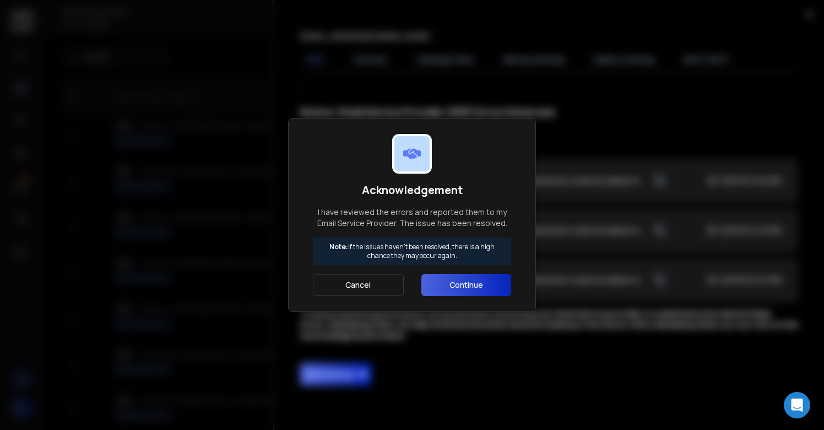
click at [465, 279] on button "Continue" at bounding box center [466, 285] width 90 height 22
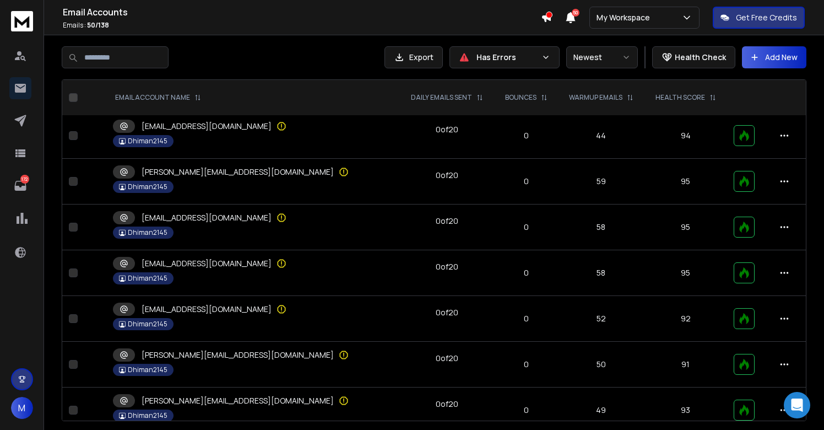
click at [210, 399] on p "maureen@aism2ltd.online" at bounding box center [238, 400] width 192 height 11
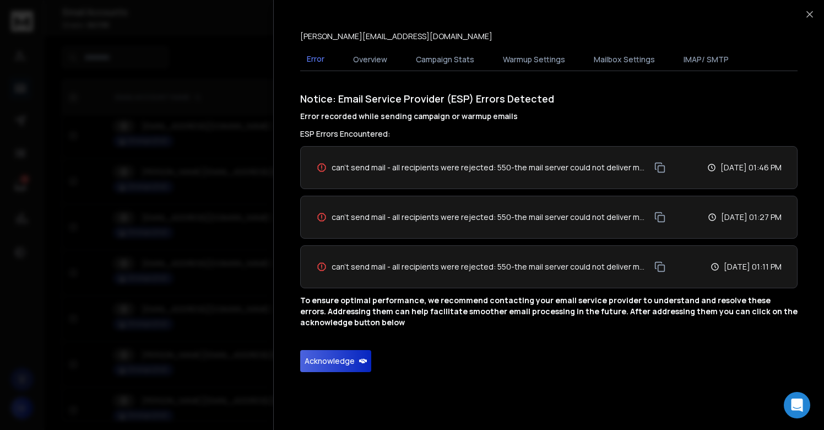
click at [340, 356] on button "Acknowledge" at bounding box center [335, 361] width 71 height 22
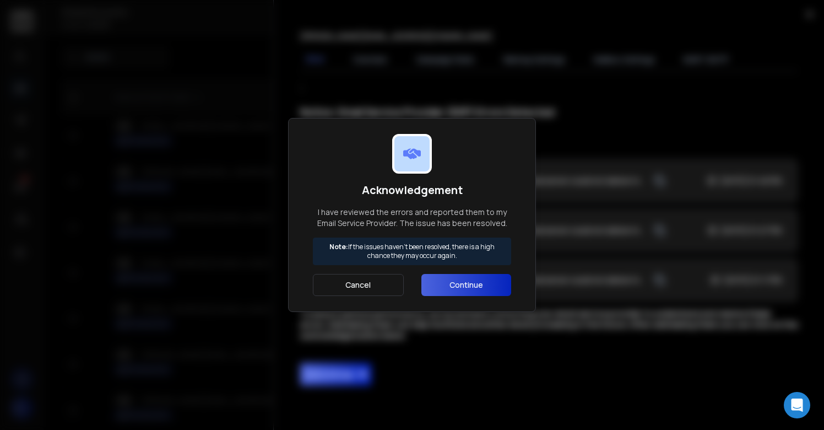
click at [430, 289] on button "Continue" at bounding box center [466, 285] width 90 height 22
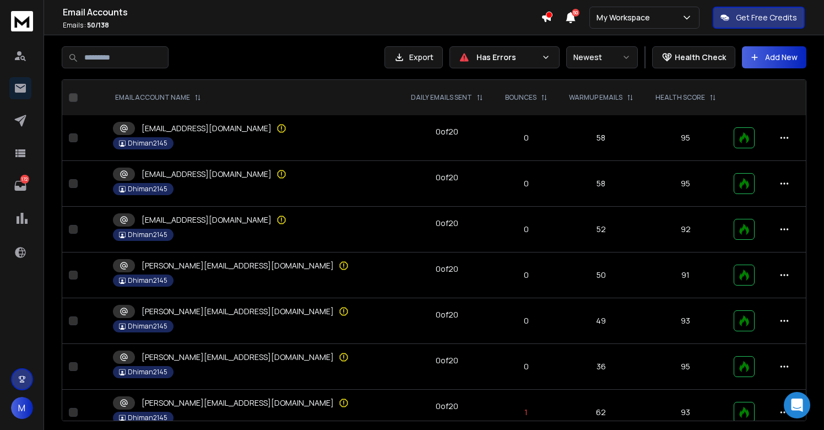
scroll to position [1832, 0]
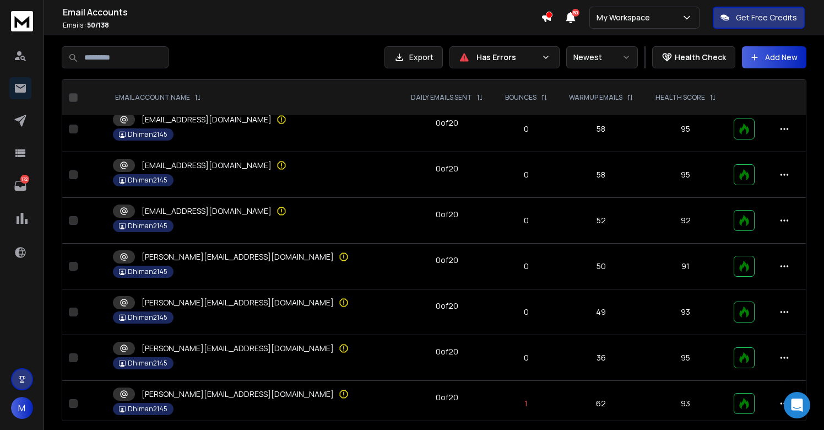
click at [182, 341] on div "mary@aism2ltd.online" at bounding box center [223, 347] width 221 height 13
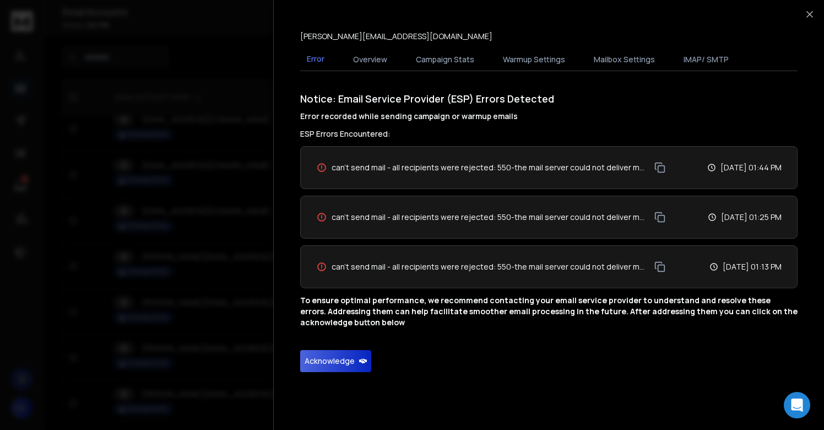
click at [321, 354] on button "Acknowledge" at bounding box center [335, 361] width 71 height 22
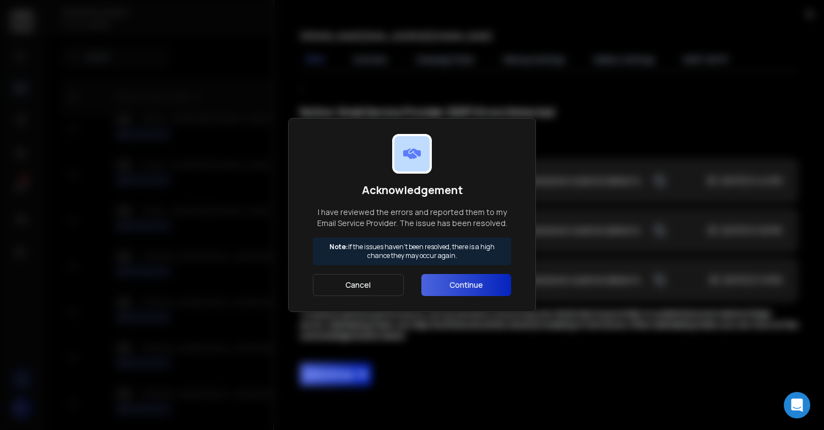
click at [431, 294] on button "Continue" at bounding box center [466, 285] width 90 height 22
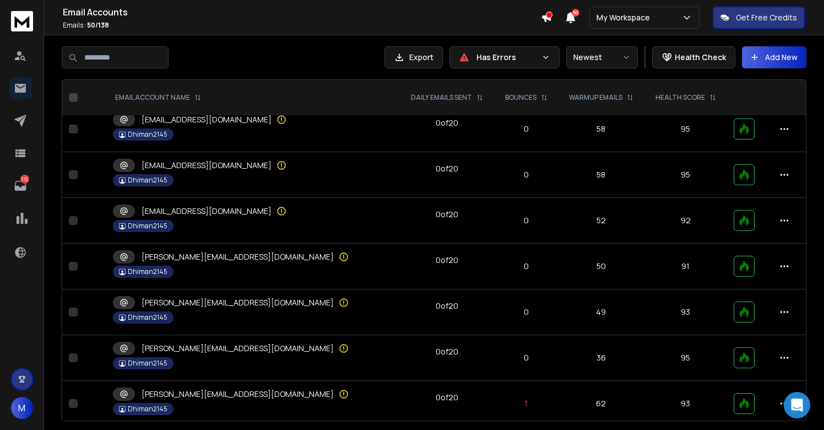
click at [208, 341] on div "mary@aism2ltd.online" at bounding box center [223, 347] width 221 height 13
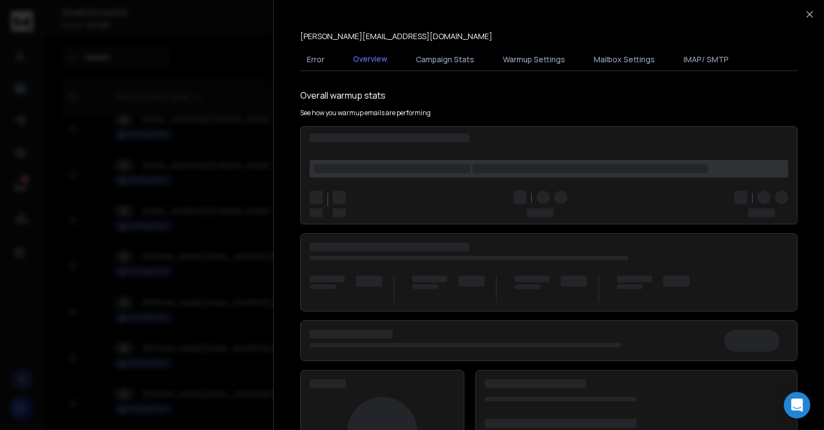
click at [208, 341] on div at bounding box center [412, 215] width 824 height 430
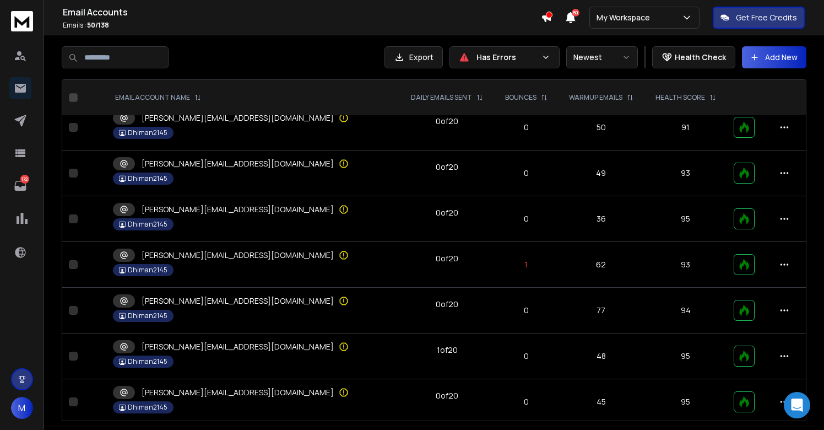
scroll to position [1971, 0]
click at [194, 295] on p "marnie@aism2ltd.online" at bounding box center [238, 300] width 192 height 11
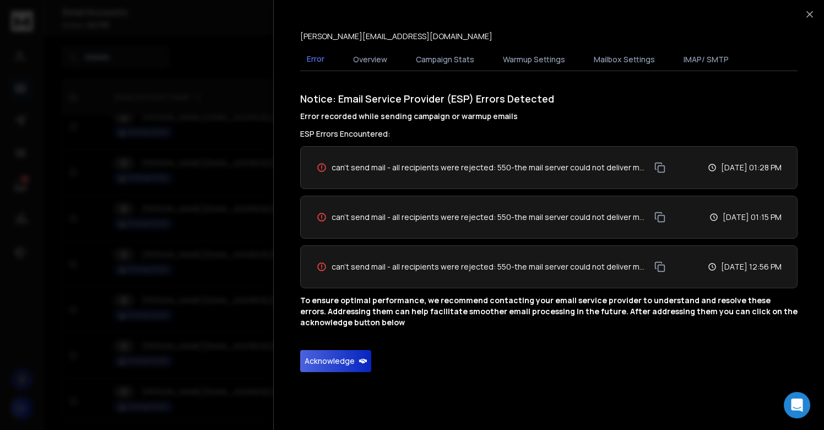
click at [335, 363] on button "Acknowledge" at bounding box center [335, 361] width 71 height 22
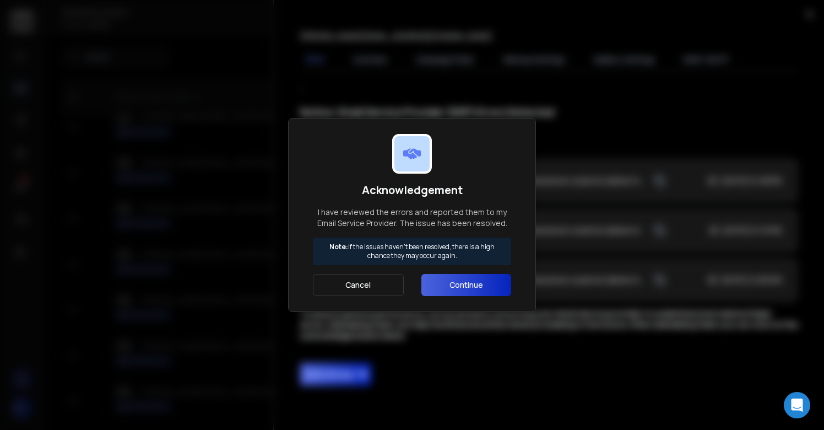
click at [444, 290] on button "Continue" at bounding box center [466, 285] width 90 height 22
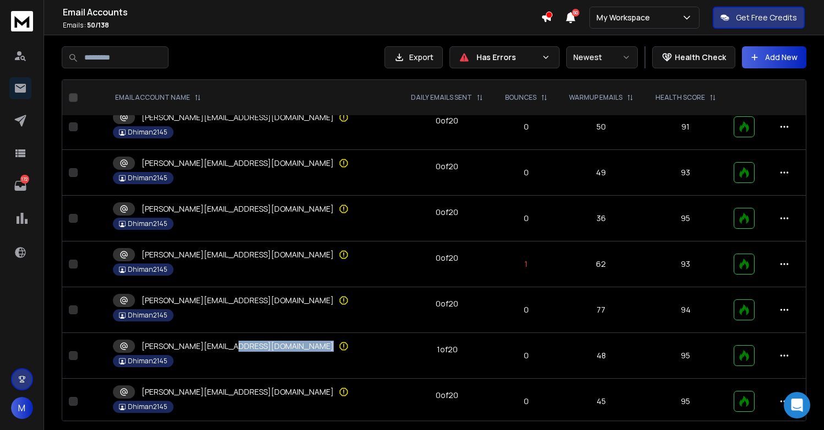
click at [219, 352] on td "marla@aism2ltd.online Dhiman2145" at bounding box center [253, 356] width 294 height 46
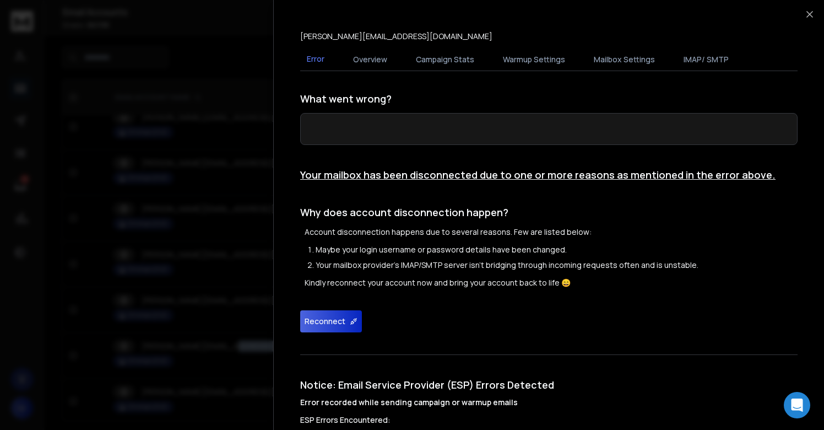
click at [326, 323] on button "Reconnect" at bounding box center [331, 321] width 62 height 22
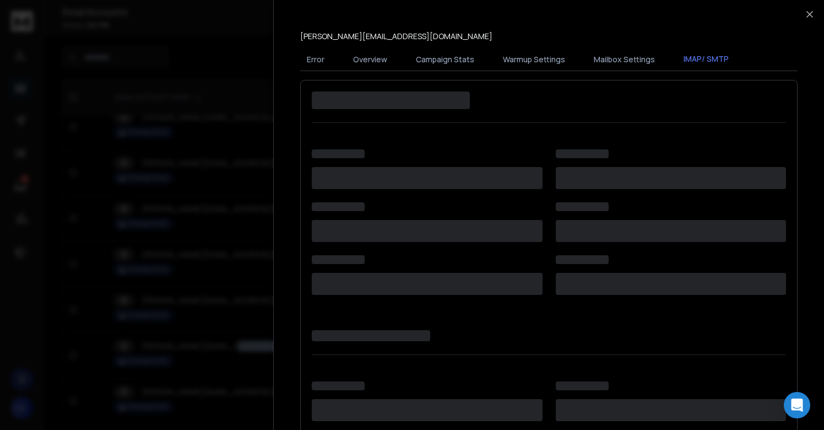
scroll to position [202, 0]
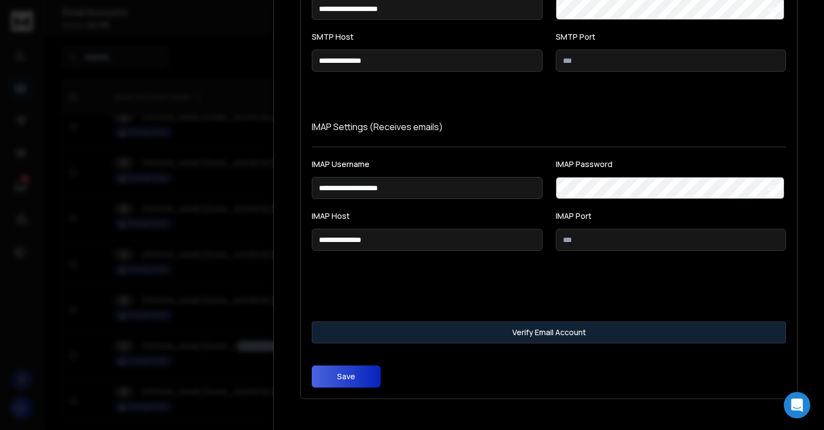
click at [473, 334] on button "Verify Email Account" at bounding box center [549, 332] width 474 height 22
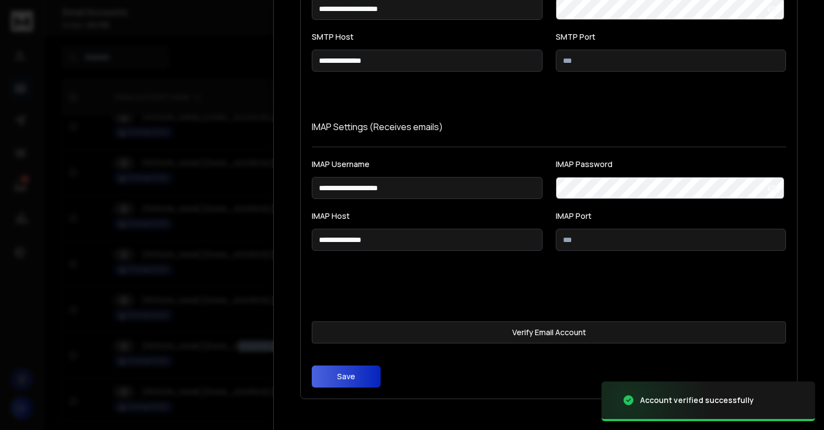
click at [344, 378] on button "Save" at bounding box center [346, 376] width 69 height 22
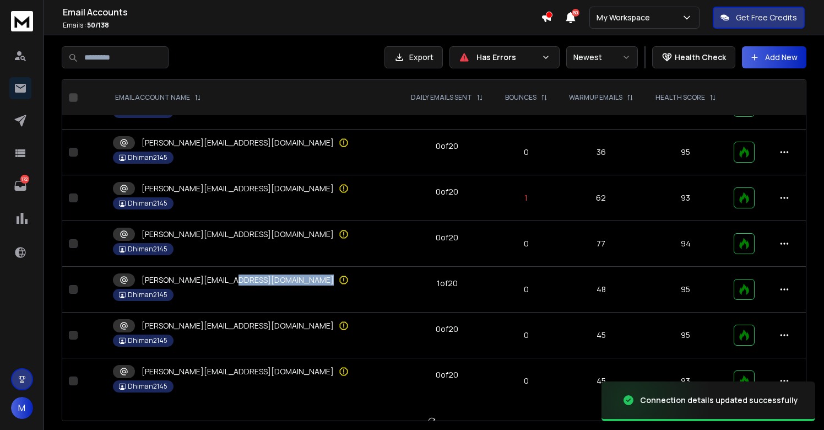
scroll to position [2047, 0]
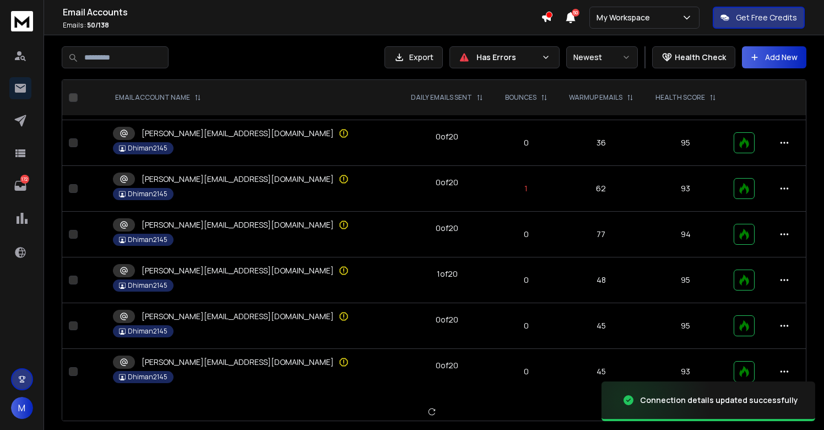
click at [221, 323] on td "marianne@aism2ltd.online Dhiman2145" at bounding box center [253, 326] width 294 height 46
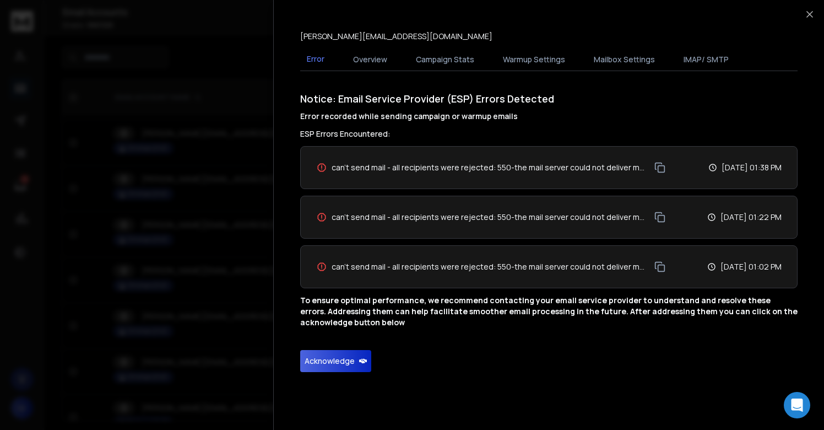
click at [334, 364] on button "Acknowledge" at bounding box center [335, 361] width 71 height 22
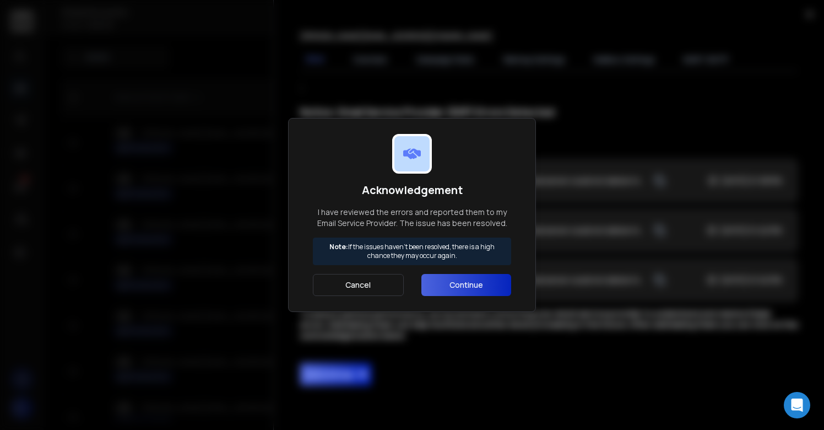
click at [469, 273] on div "Acknowledgement I have reviewed the errors and reported them to my Email Servic…" at bounding box center [412, 215] width 198 height 162
click at [463, 283] on button "Continue" at bounding box center [466, 285] width 90 height 22
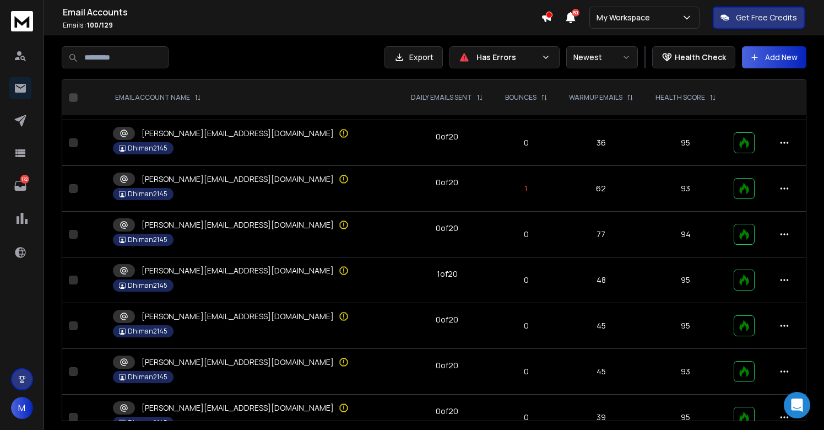
click at [198, 361] on p "marian@aism2ltd.online" at bounding box center [238, 361] width 192 height 11
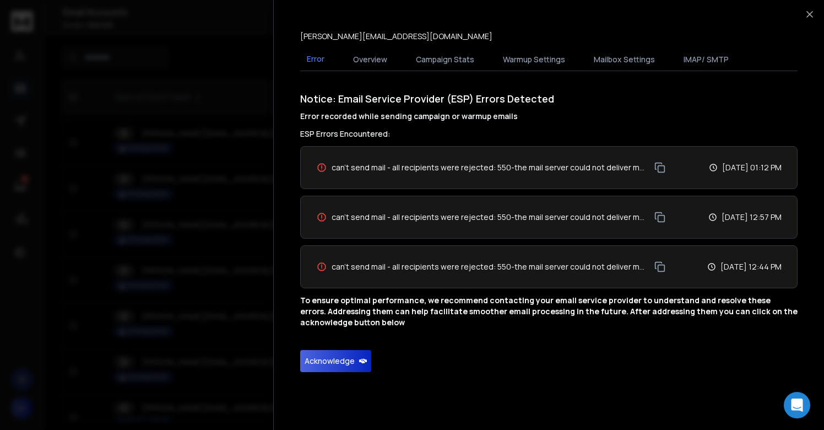
click at [315, 360] on button "Acknowledge" at bounding box center [335, 361] width 71 height 22
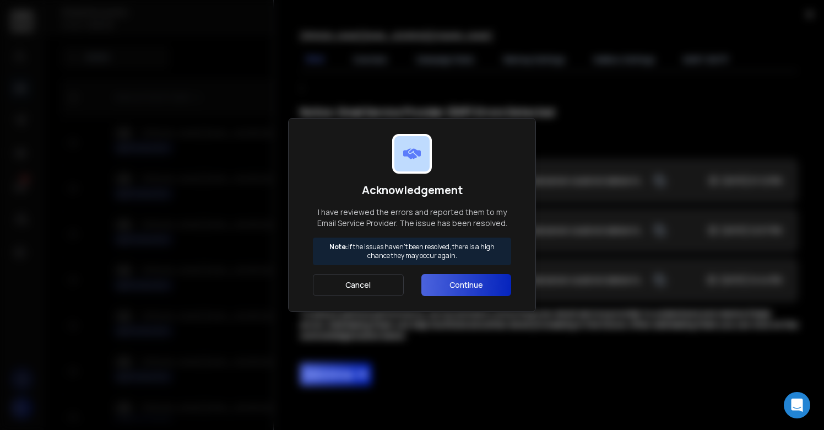
click at [448, 285] on button "Continue" at bounding box center [466, 285] width 90 height 22
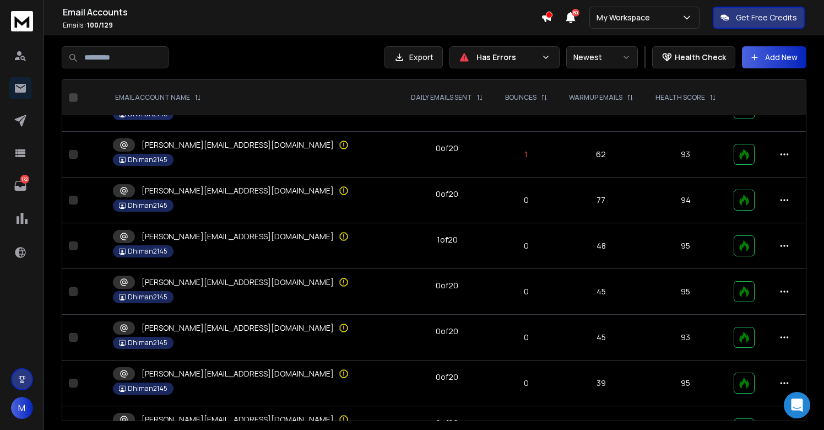
scroll to position [2084, 0]
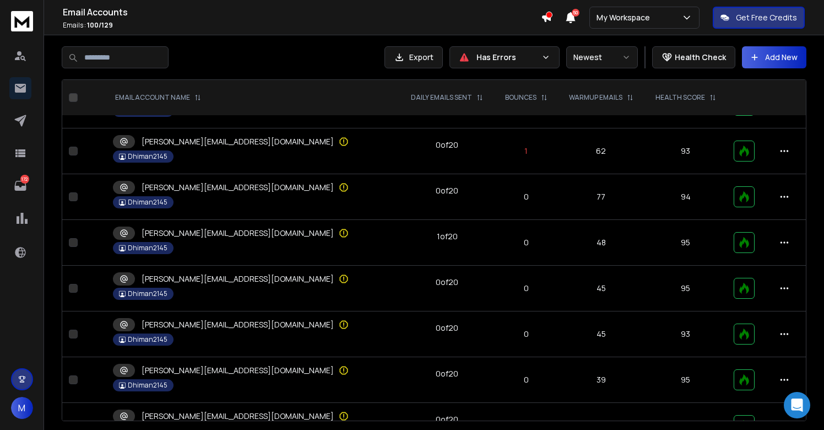
click at [229, 279] on p "marianne@aism2ltd.online" at bounding box center [238, 278] width 192 height 11
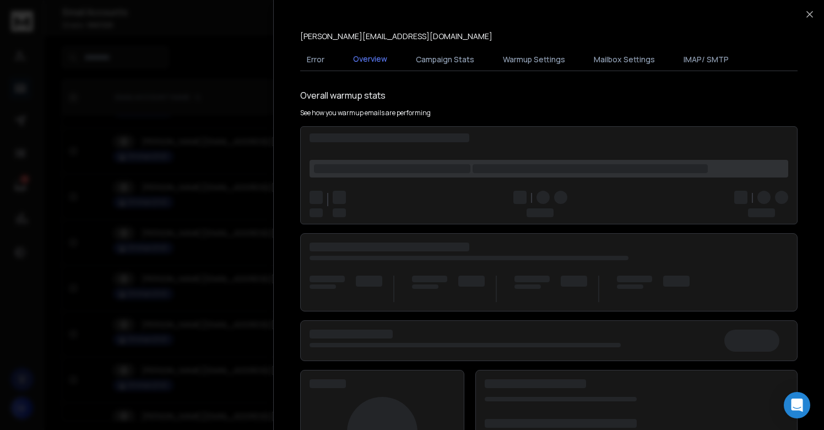
click at [253, 284] on div at bounding box center [412, 215] width 824 height 430
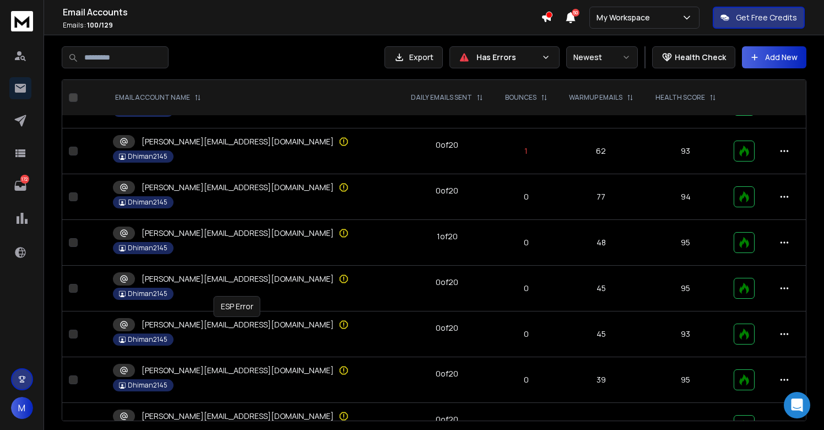
click at [232, 330] on div "marian@aism2ltd.online" at bounding box center [253, 324] width 280 height 13
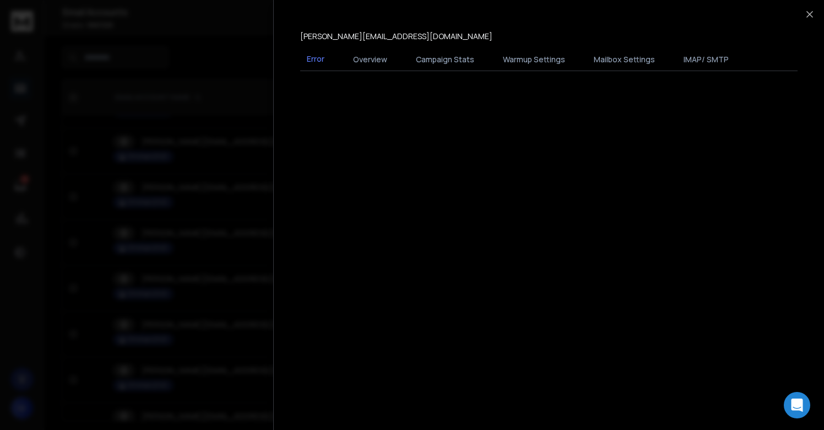
click at [234, 329] on div at bounding box center [412, 215] width 824 height 430
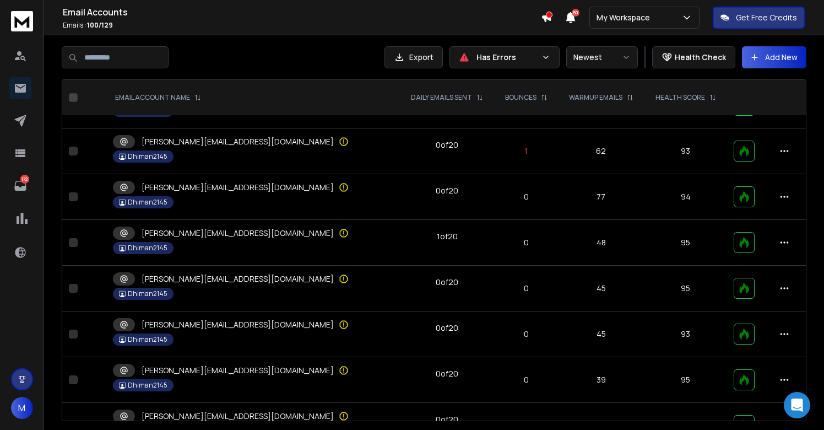
click at [213, 370] on p "lilian@aism2ltd.online" at bounding box center [238, 370] width 192 height 11
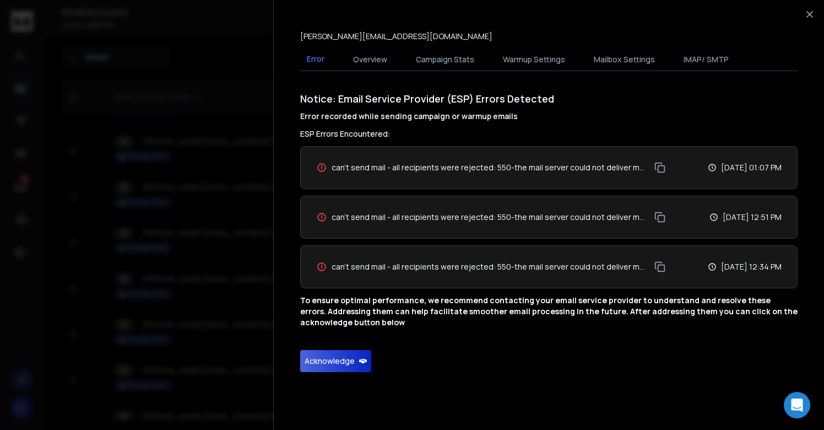
click at [332, 359] on button "Acknowledge" at bounding box center [335, 361] width 71 height 22
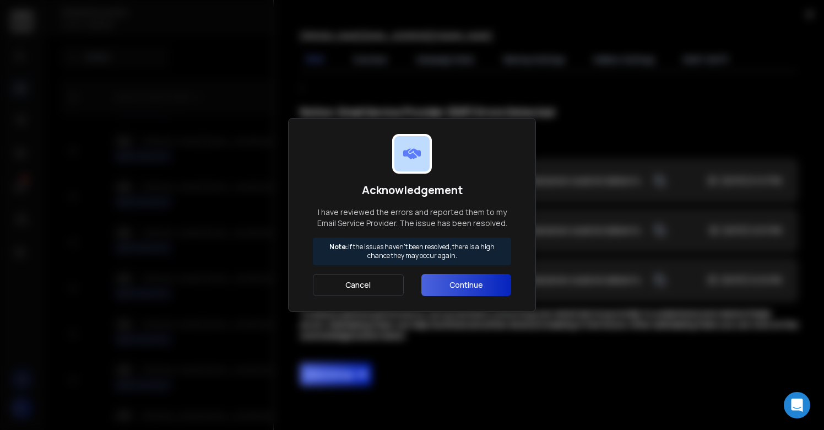
click at [467, 286] on button "Continue" at bounding box center [466, 285] width 90 height 22
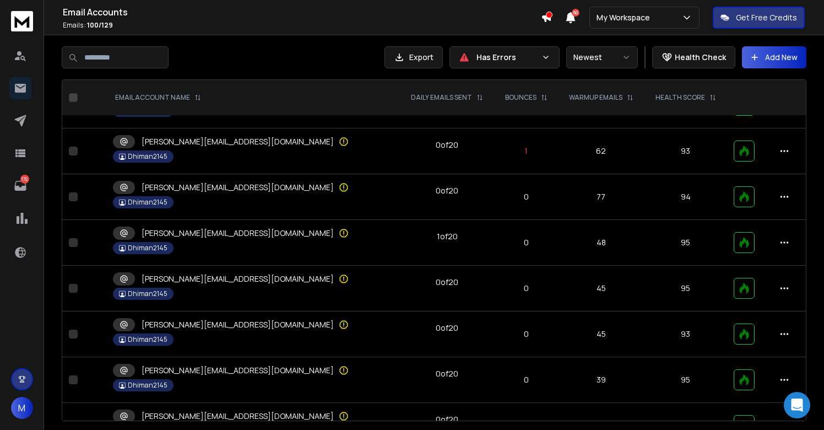
click at [198, 328] on p "marian@aism2ltd.online" at bounding box center [238, 324] width 192 height 11
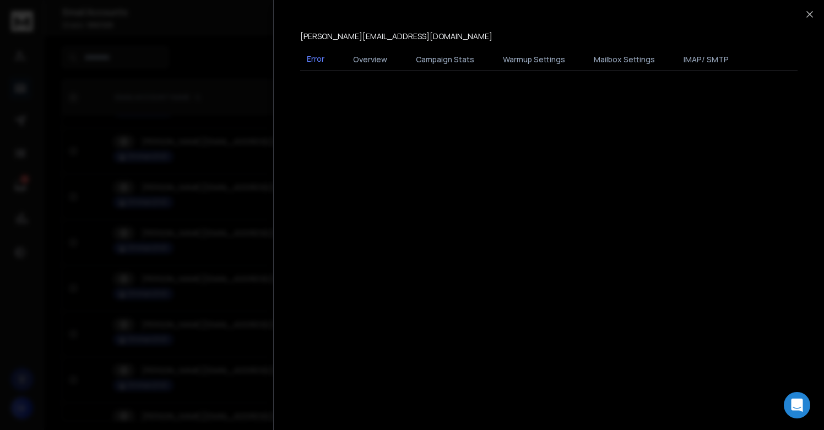
click at [212, 321] on div at bounding box center [412, 215] width 824 height 430
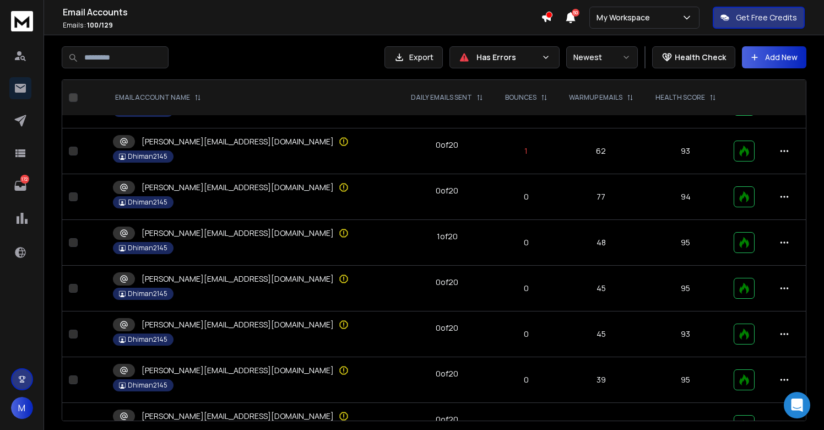
scroll to position [2127, 0]
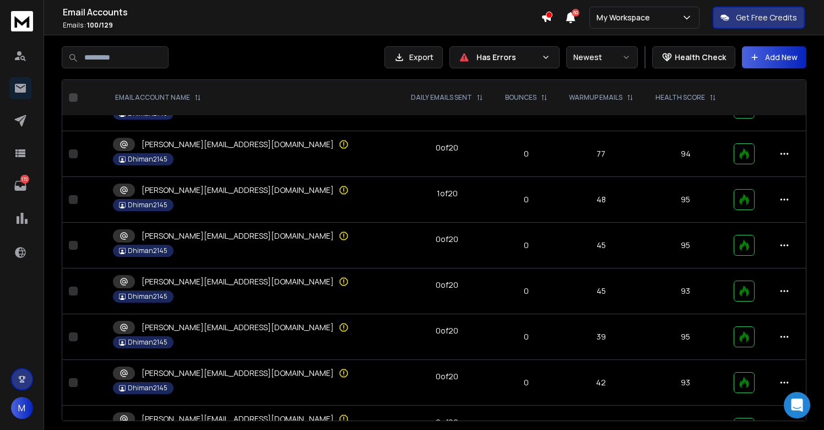
click at [189, 327] on p "lilian@aism2ltd.online" at bounding box center [238, 327] width 192 height 11
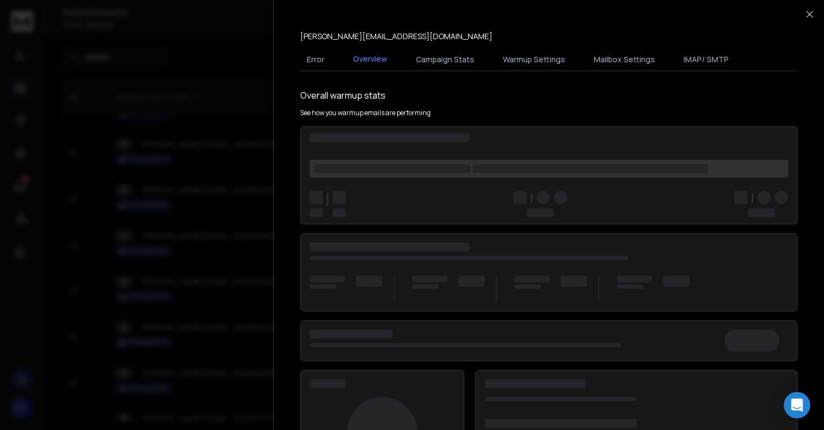
click at [189, 327] on div at bounding box center [412, 215] width 824 height 430
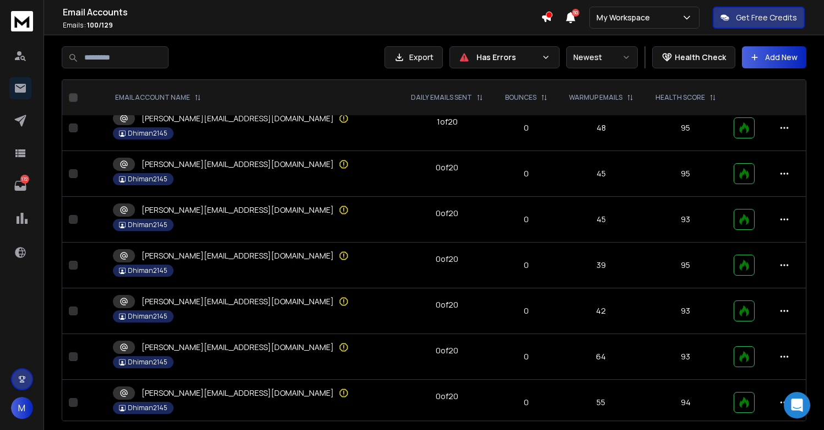
scroll to position [2200, 0]
click at [185, 297] on p "libby@aism2ltd.online" at bounding box center [238, 300] width 192 height 11
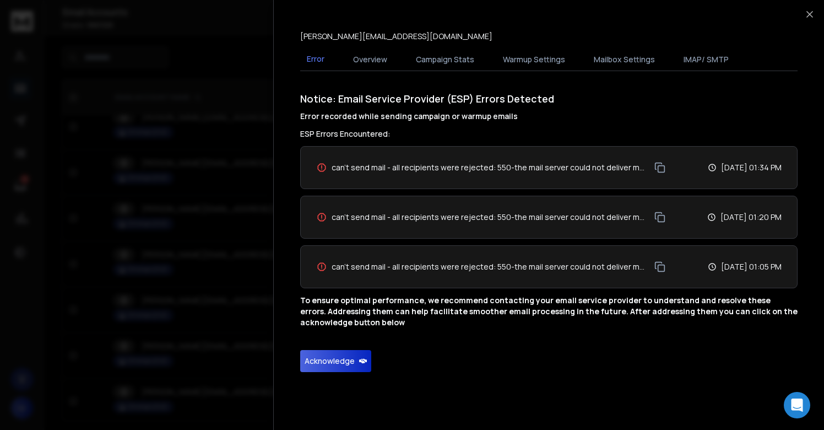
click at [337, 361] on button "Acknowledge" at bounding box center [335, 361] width 71 height 22
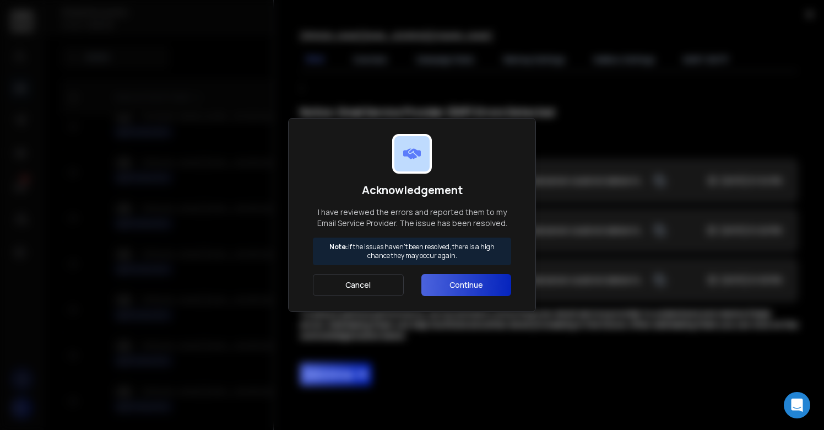
click at [443, 295] on button "Continue" at bounding box center [466, 285] width 90 height 22
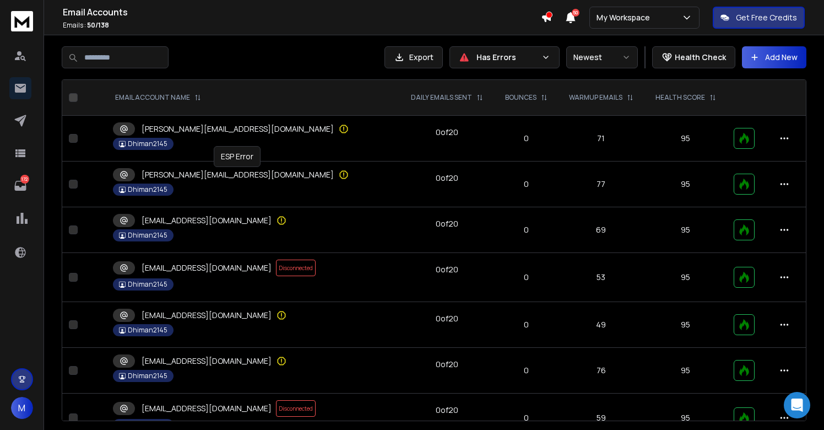
click at [224, 176] on p "[PERSON_NAME][EMAIL_ADDRESS][DOMAIN_NAME]" at bounding box center [238, 174] width 192 height 11
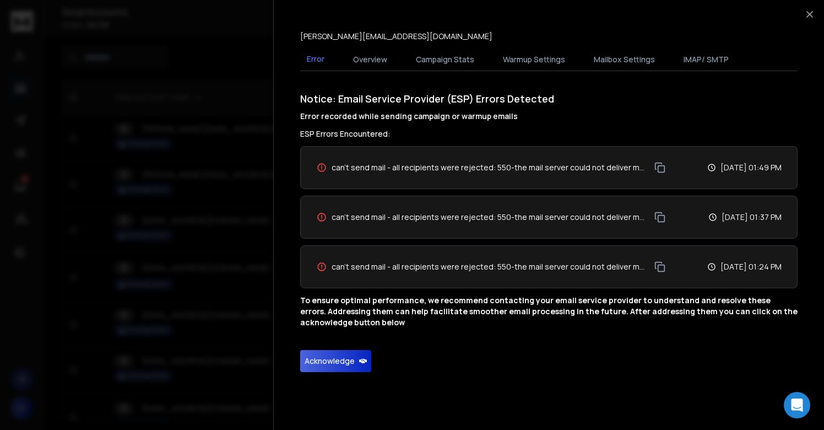
click at [327, 352] on button "Acknowledge" at bounding box center [335, 361] width 71 height 22
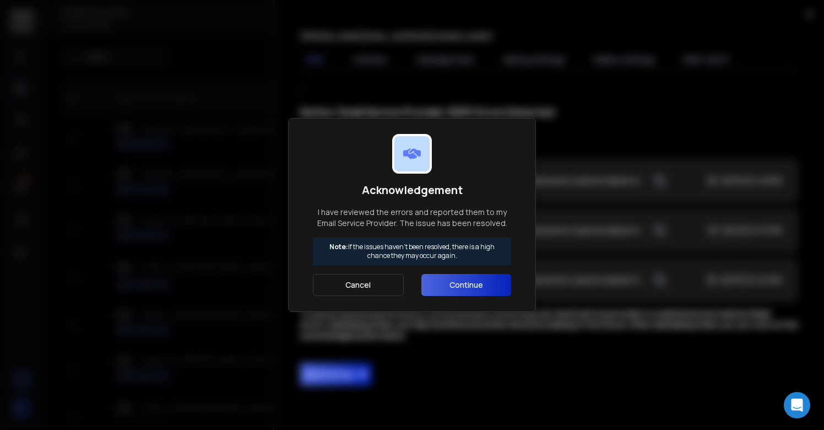
click at [442, 288] on button "Continue" at bounding box center [466, 285] width 90 height 22
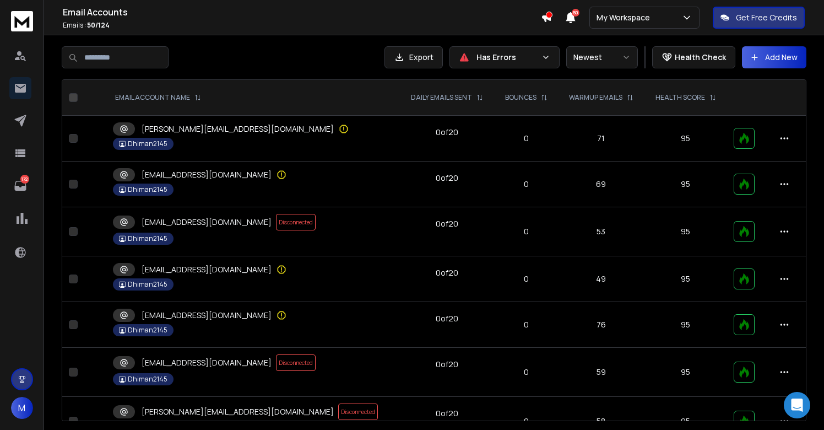
click at [218, 281] on div "Dhiman2145" at bounding box center [253, 284] width 280 height 12
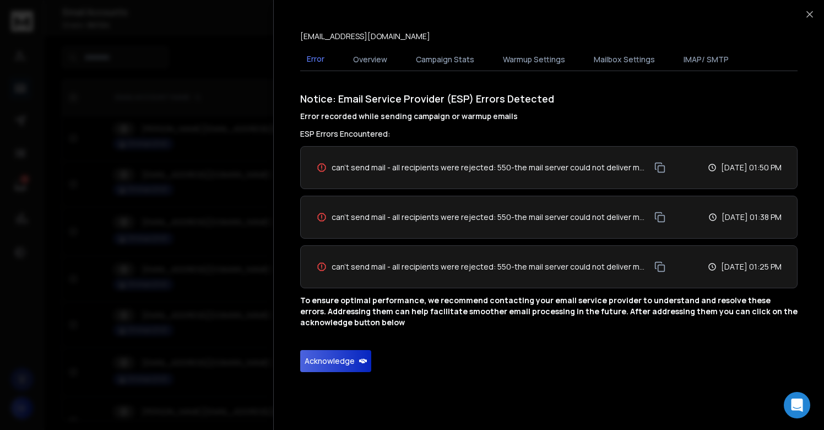
click at [332, 367] on button "Acknowledge" at bounding box center [335, 361] width 71 height 22
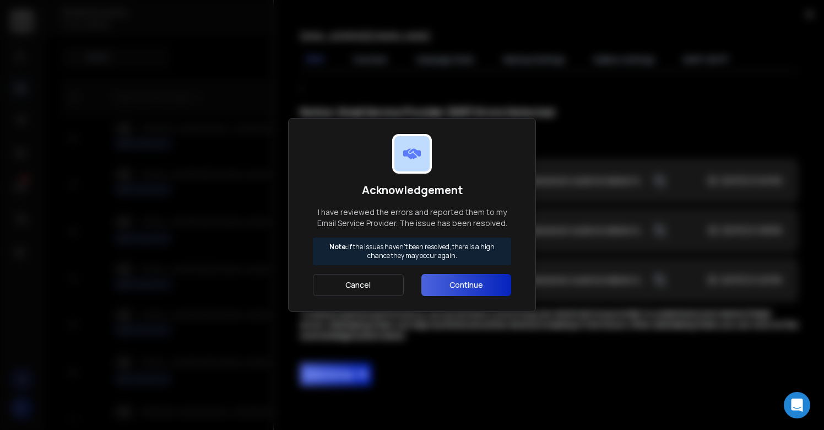
click at [447, 288] on button "Continue" at bounding box center [466, 285] width 90 height 22
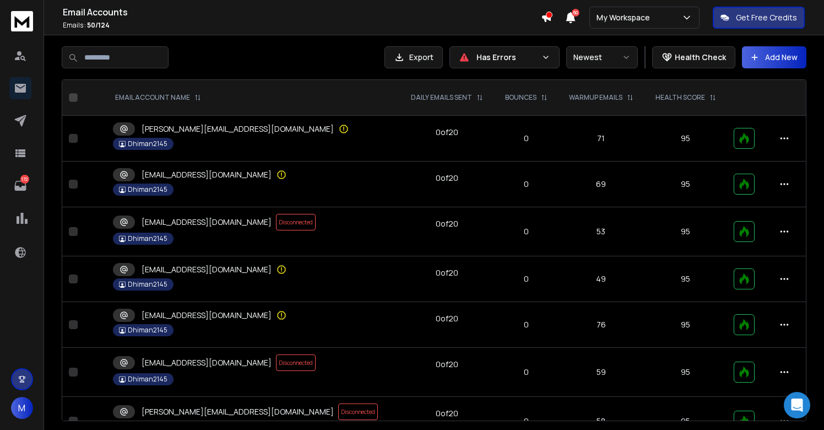
click at [224, 317] on p "[EMAIL_ADDRESS][DOMAIN_NAME]" at bounding box center [207, 315] width 130 height 11
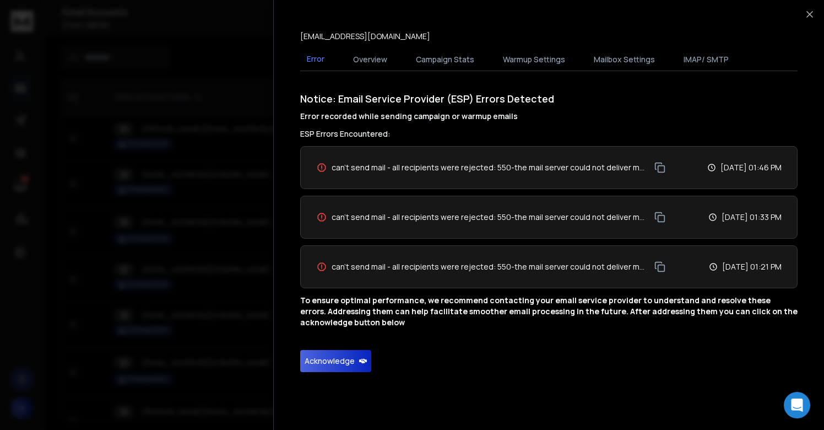
click at [340, 355] on button "Acknowledge" at bounding box center [335, 361] width 71 height 22
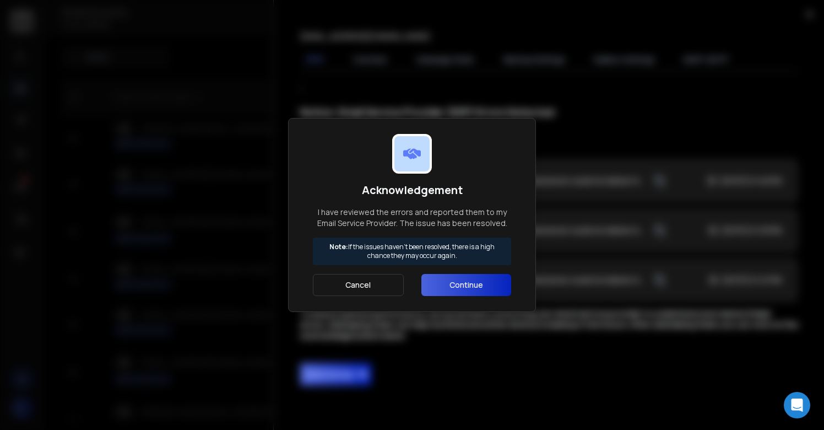
click at [437, 292] on button "Continue" at bounding box center [466, 285] width 90 height 22
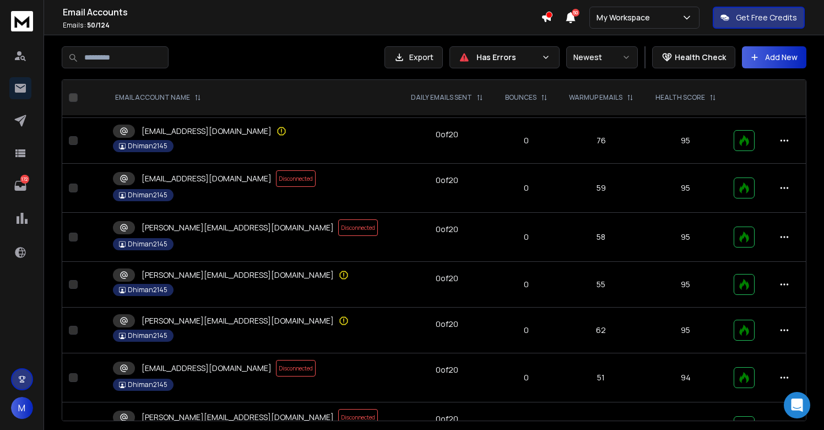
scroll to position [193, 0]
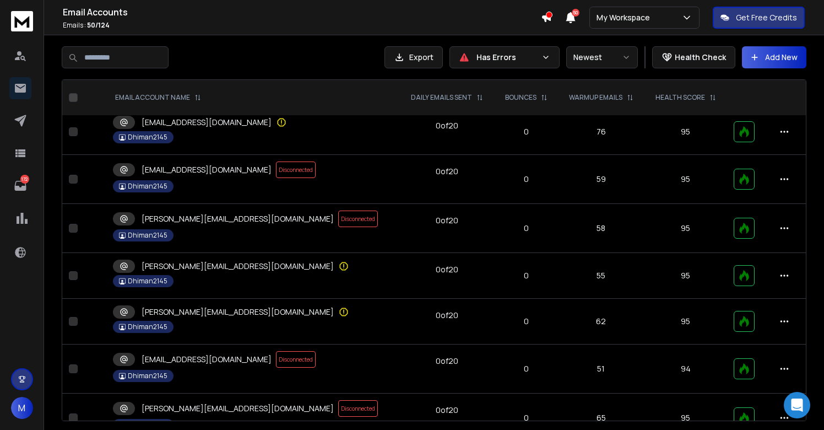
click at [225, 275] on div "Dhiman2145" at bounding box center [253, 281] width 280 height 12
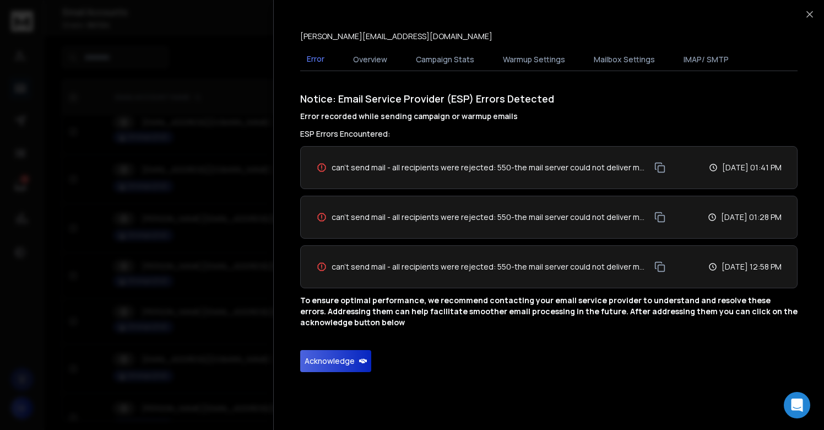
click at [356, 361] on button "Acknowledge" at bounding box center [335, 361] width 71 height 22
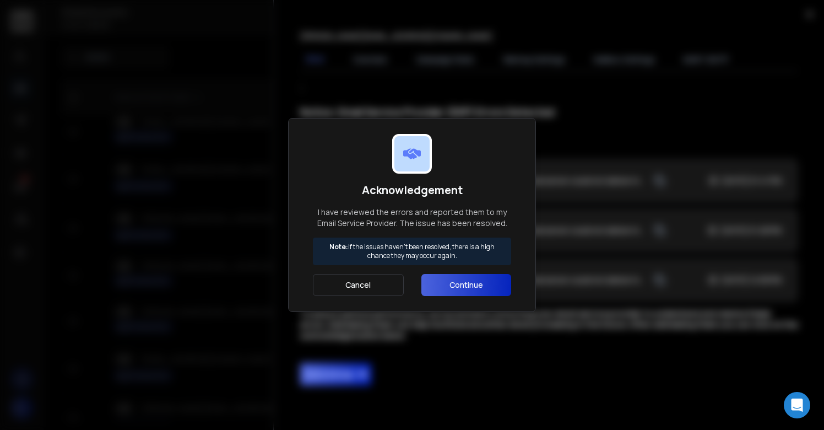
click at [451, 278] on button "Continue" at bounding box center [466, 285] width 90 height 22
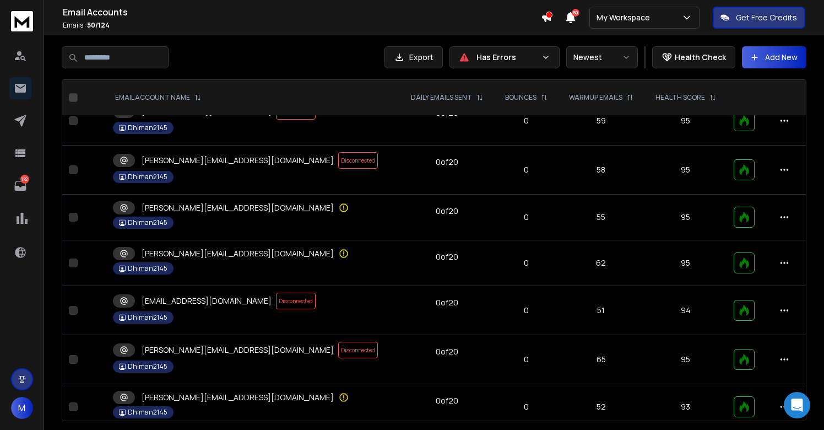
scroll to position [252, 0]
click at [221, 251] on div "[PERSON_NAME][EMAIL_ADDRESS][DOMAIN_NAME]" at bounding box center [253, 252] width 280 height 13
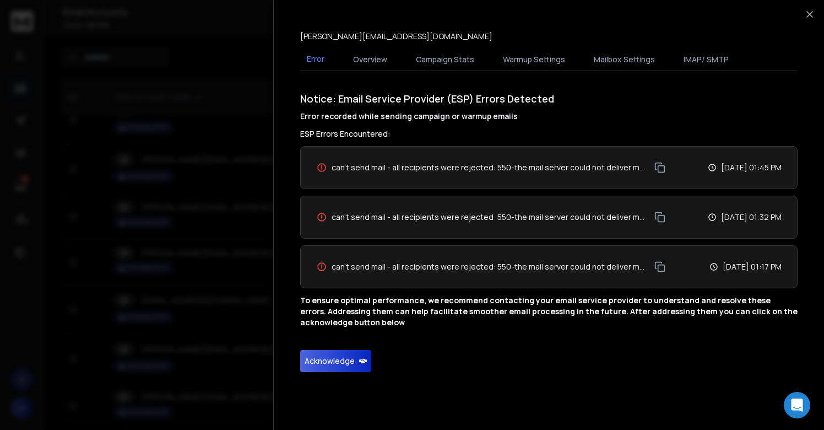
click at [339, 355] on button "Acknowledge" at bounding box center [335, 361] width 71 height 22
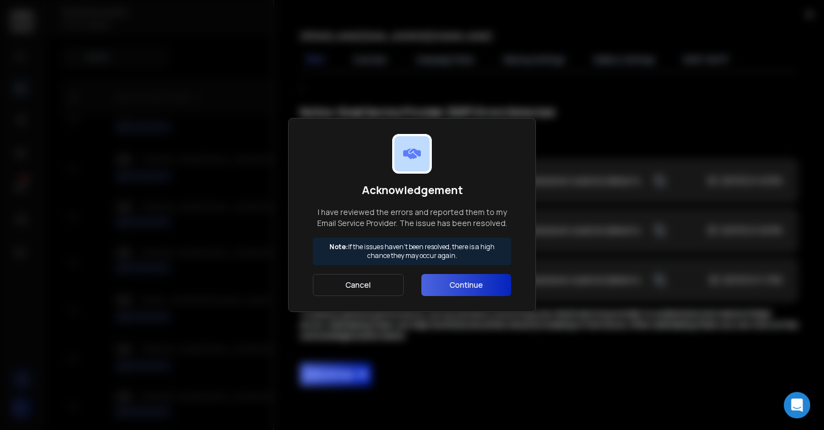
click at [456, 286] on button "Continue" at bounding box center [466, 285] width 90 height 22
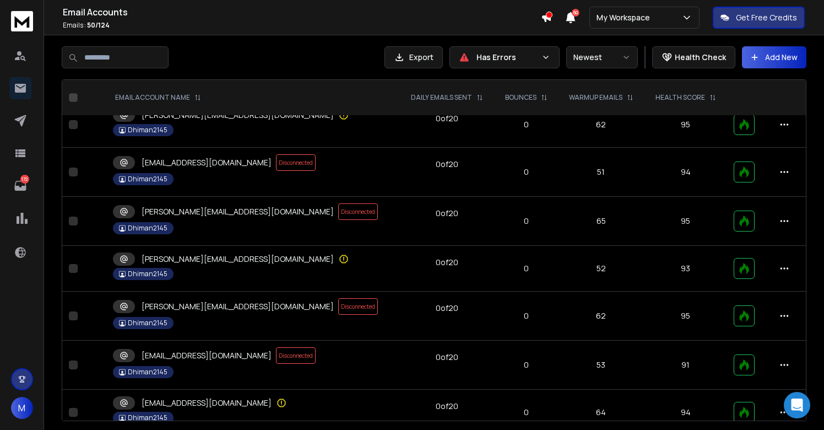
scroll to position [390, 0]
click at [338, 259] on icon at bounding box center [343, 258] width 11 height 11
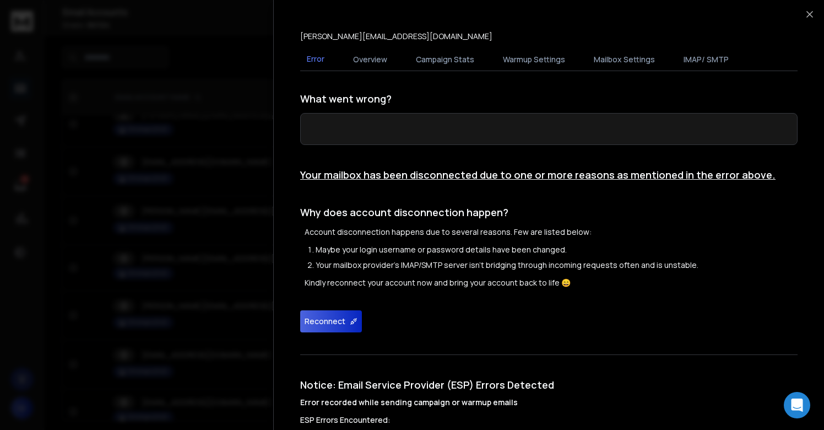
click at [327, 319] on button "Reconnect" at bounding box center [331, 321] width 62 height 22
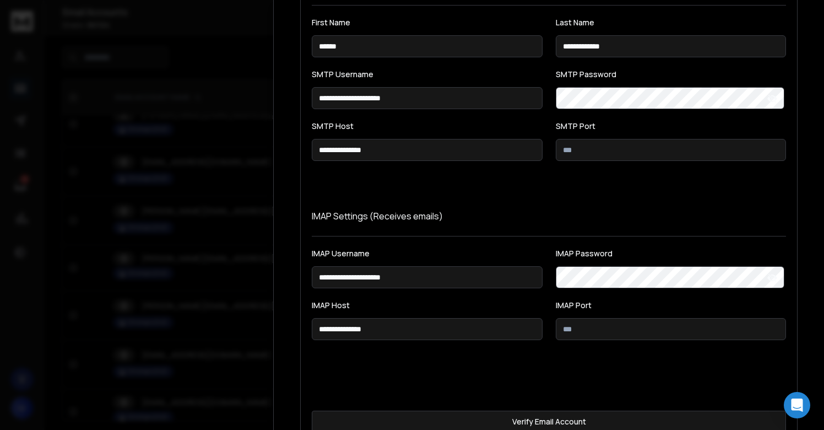
scroll to position [202, 0]
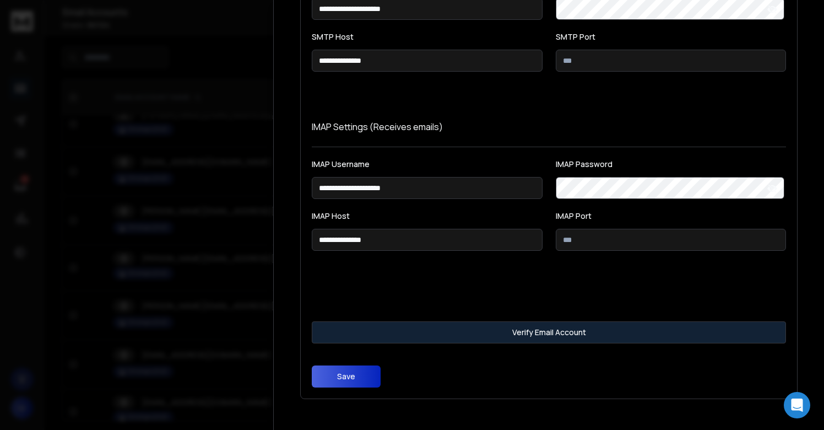
click at [453, 328] on button "Verify Email Account" at bounding box center [549, 332] width 474 height 22
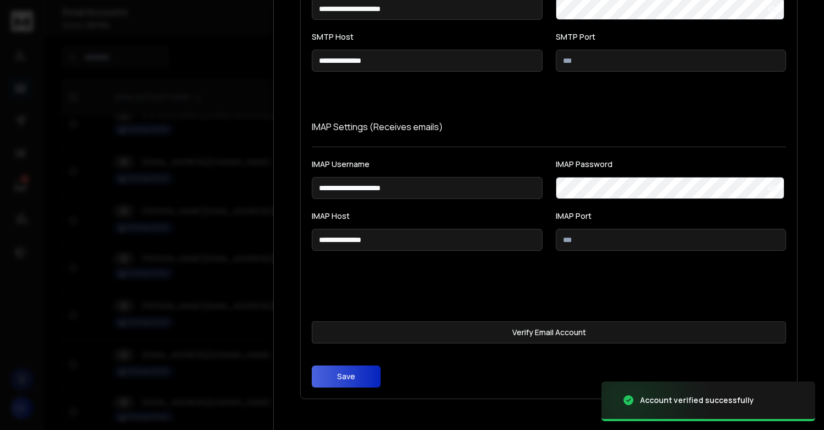
click at [350, 377] on button "Save" at bounding box center [346, 376] width 69 height 22
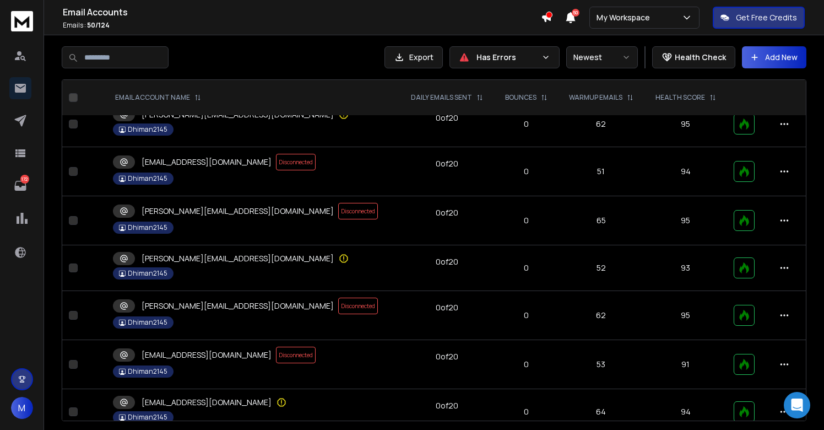
click at [338, 213] on span "Disconnected" at bounding box center [358, 211] width 40 height 17
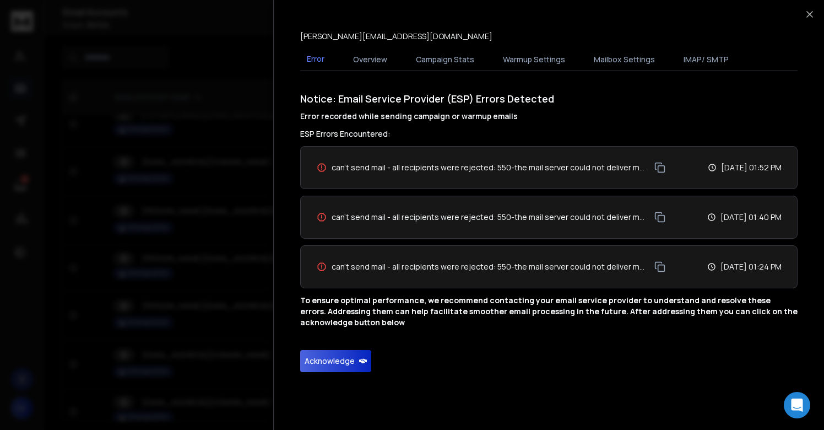
click at [328, 361] on button "Acknowledge" at bounding box center [335, 361] width 71 height 22
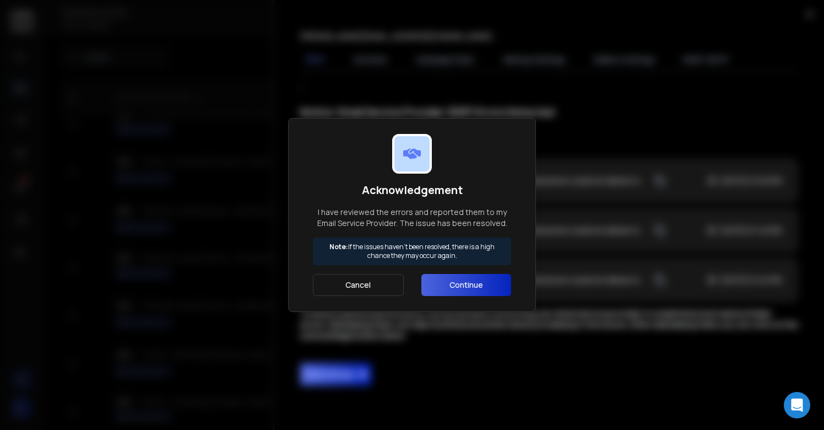
click at [456, 283] on button "Continue" at bounding box center [466, 285] width 90 height 22
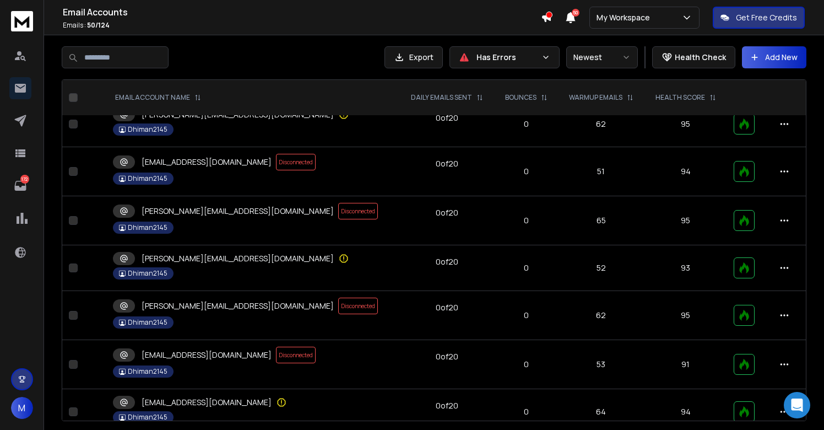
scroll to position [398, 0]
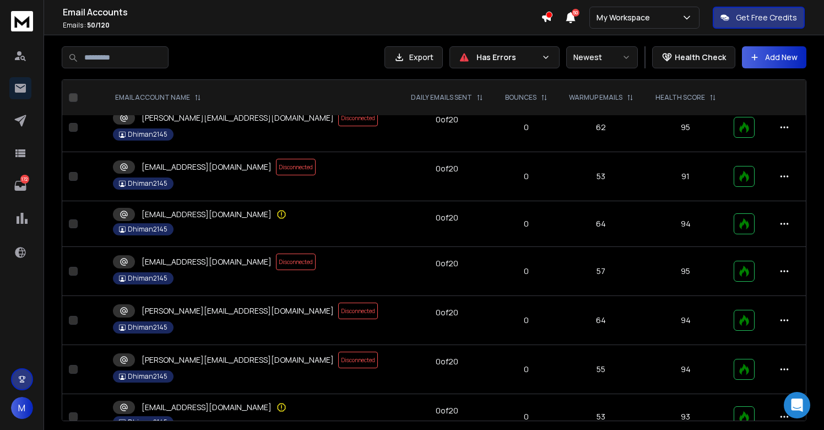
click at [276, 264] on span "Disconnected" at bounding box center [296, 261] width 40 height 17
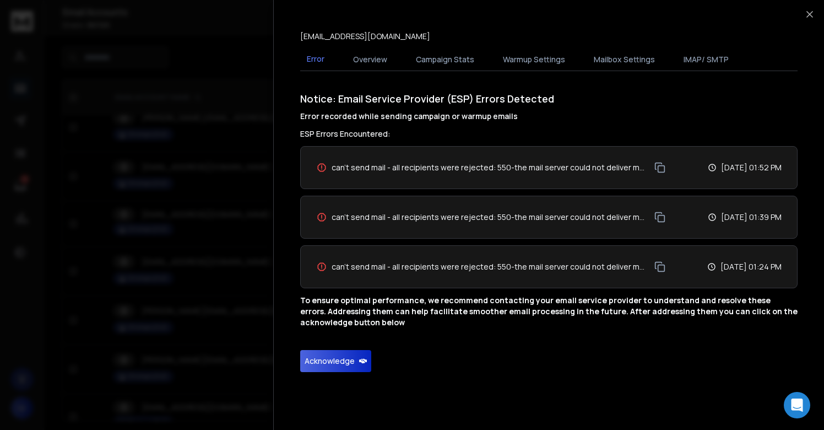
click at [338, 370] on button "Acknowledge" at bounding box center [335, 361] width 71 height 22
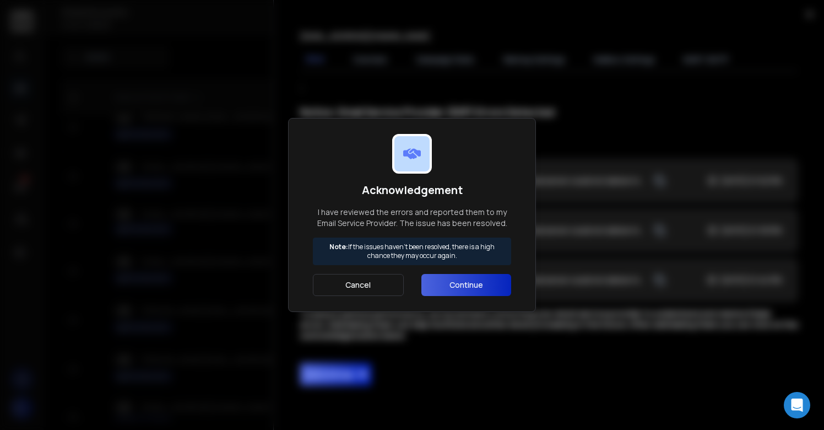
click at [481, 285] on button "Continue" at bounding box center [466, 285] width 90 height 22
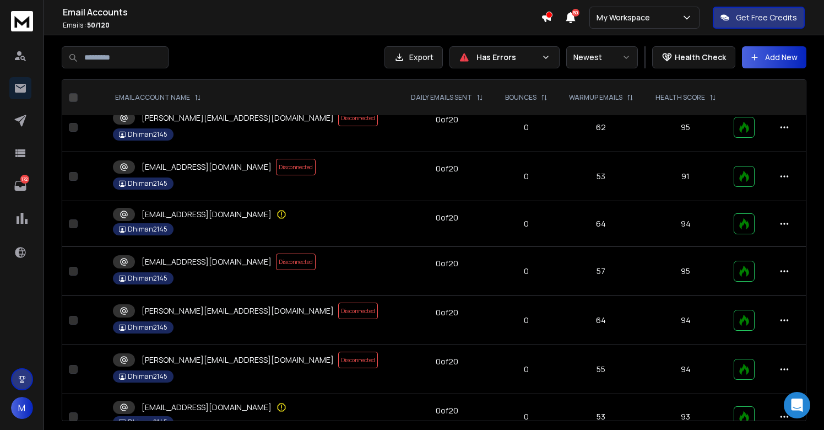
click at [338, 315] on span "Disconnected" at bounding box center [358, 310] width 40 height 17
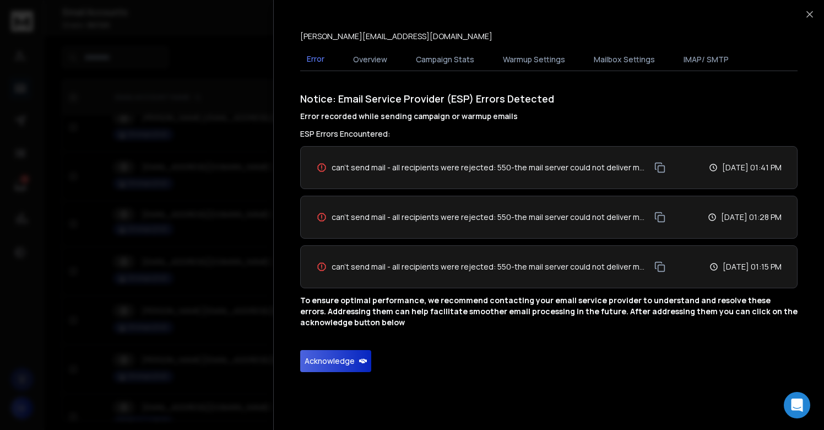
click at [328, 368] on button "Acknowledge" at bounding box center [335, 361] width 71 height 22
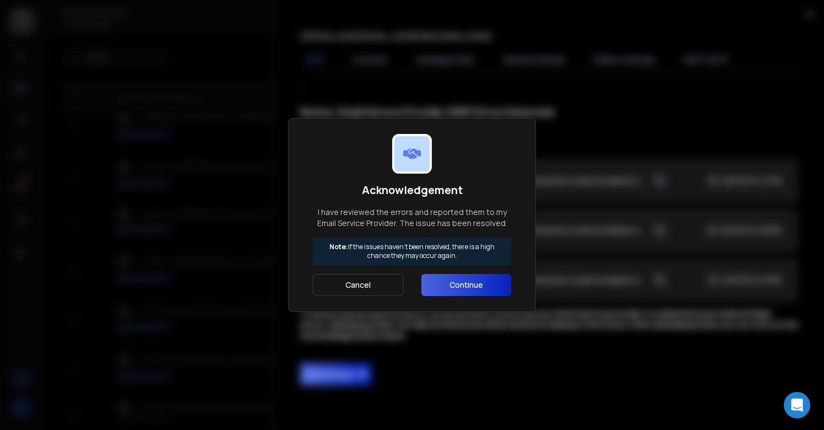
click at [443, 279] on button "Continue" at bounding box center [466, 285] width 90 height 22
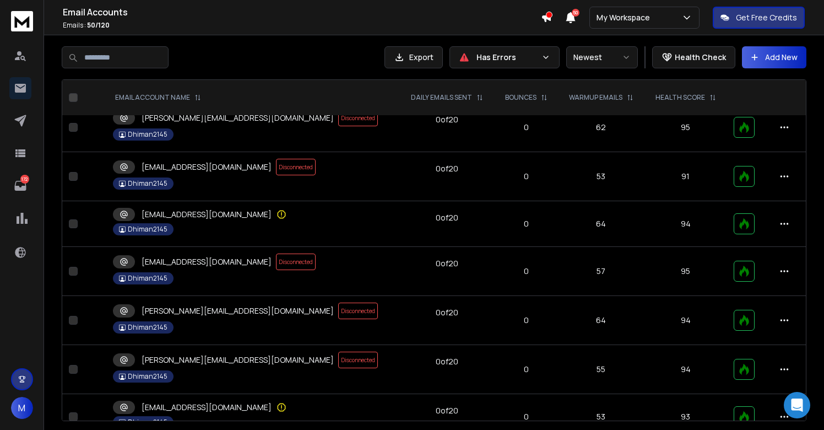
click at [276, 260] on span "Disconnected" at bounding box center [296, 261] width 40 height 17
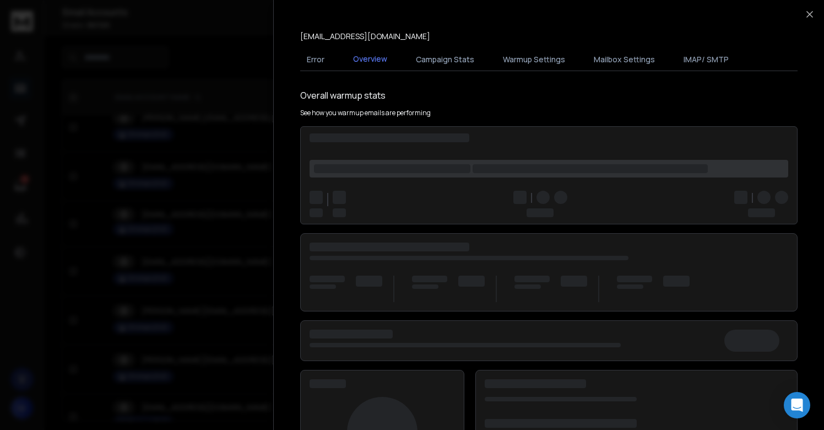
click at [259, 261] on div at bounding box center [412, 215] width 824 height 430
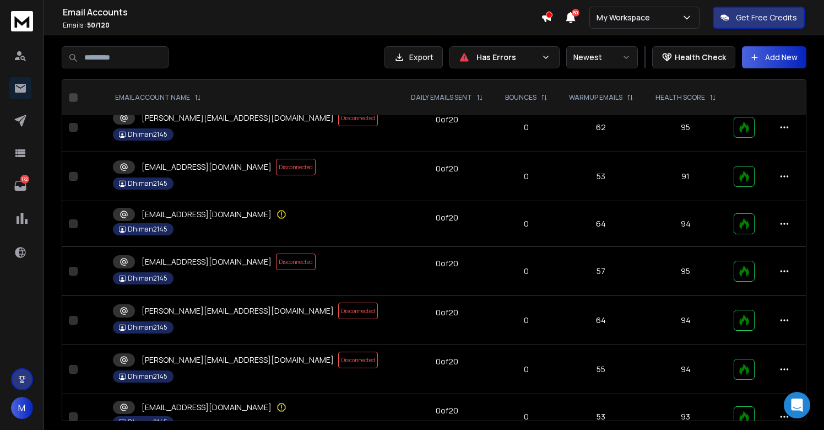
click at [338, 313] on span "Disconnected" at bounding box center [358, 310] width 40 height 17
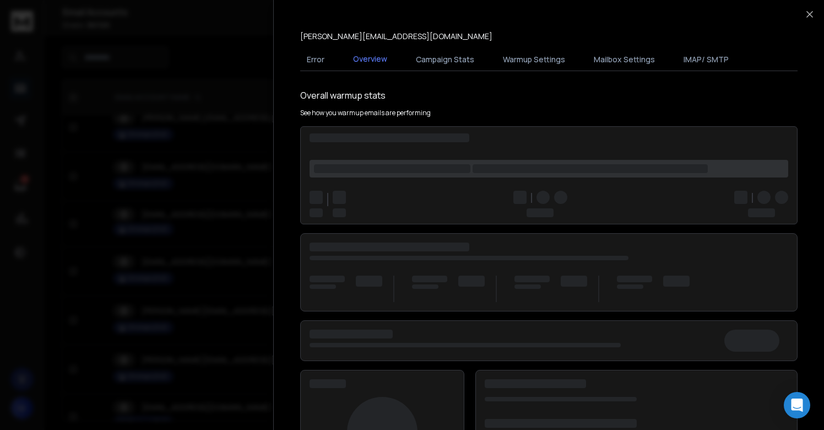
click at [250, 311] on div at bounding box center [412, 215] width 824 height 430
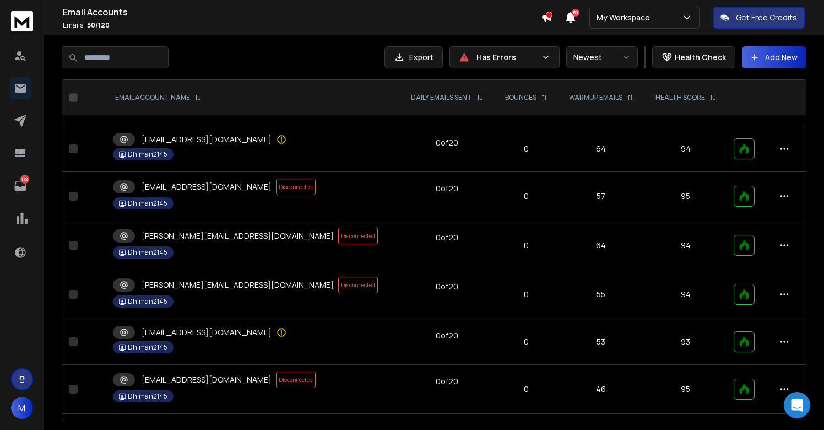
scroll to position [477, 0]
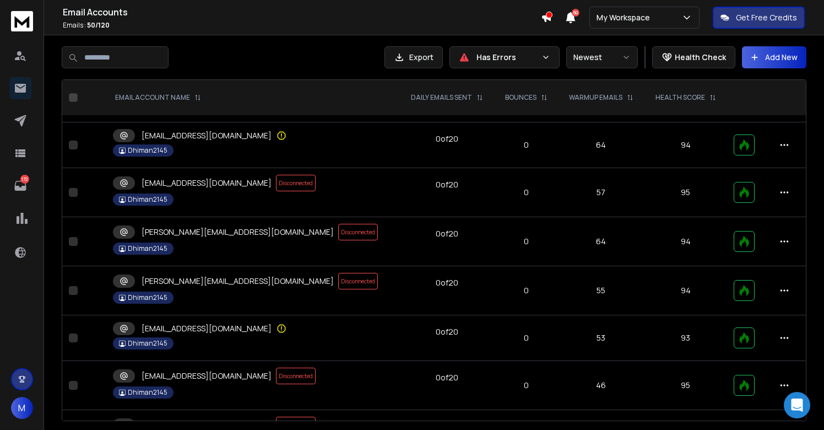
click at [338, 284] on span "Disconnected" at bounding box center [358, 281] width 40 height 17
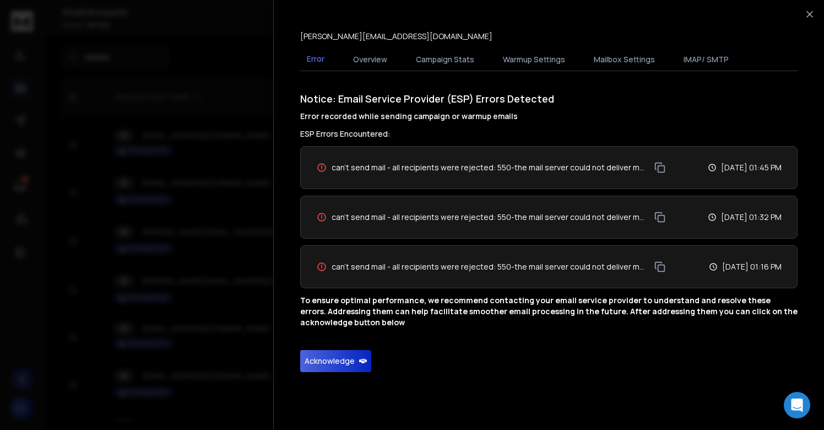
click at [329, 350] on button "Acknowledge" at bounding box center [335, 361] width 71 height 22
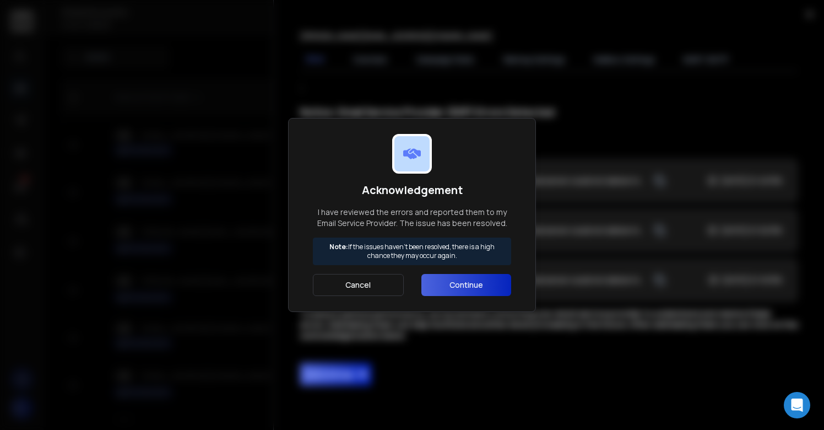
click at [441, 300] on div "Acknowledgement I have reviewed the errors and reported them to my Email Servic…" at bounding box center [412, 215] width 248 height 194
click at [445, 271] on div "Acknowledgement I have reviewed the errors and reported them to my Email Servic…" at bounding box center [412, 215] width 198 height 162
click at [445, 278] on button "Continue" at bounding box center [466, 285] width 90 height 22
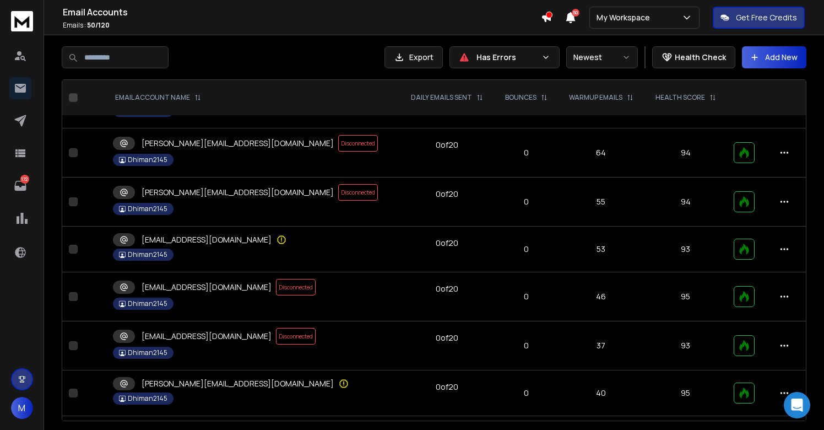
scroll to position [563, 0]
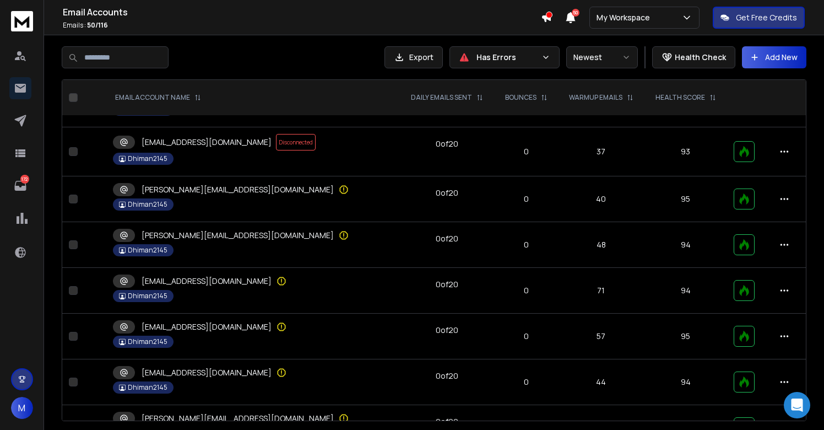
click at [185, 243] on td "[PERSON_NAME][EMAIL_ADDRESS][DOMAIN_NAME] Dhiman2145" at bounding box center [253, 245] width 294 height 46
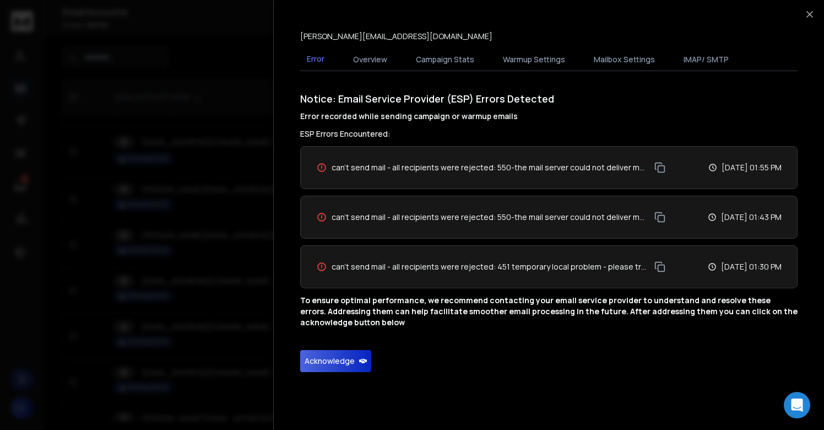
click at [338, 355] on button "Acknowledge" at bounding box center [335, 361] width 71 height 22
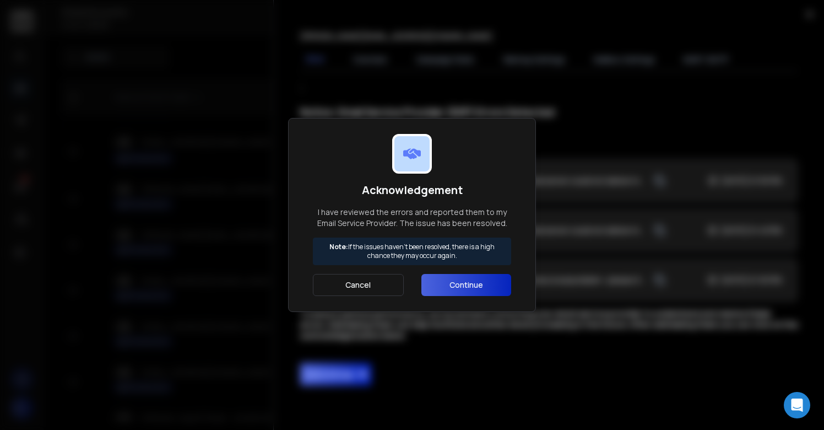
click at [447, 279] on button "Continue" at bounding box center [466, 285] width 90 height 22
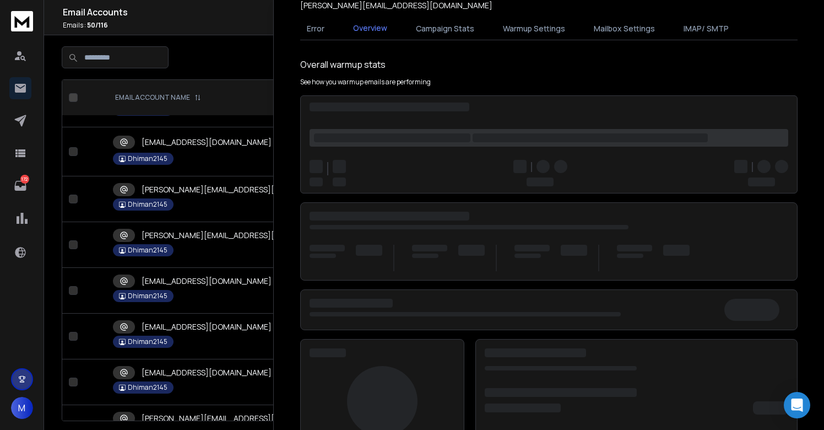
scroll to position [0, 0]
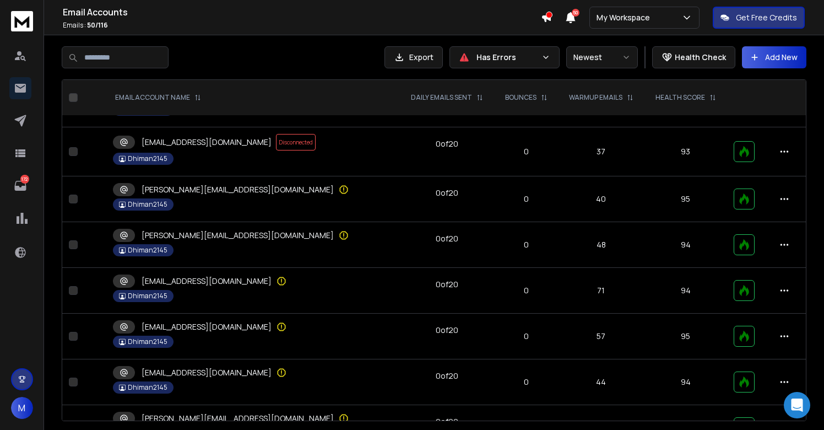
click at [178, 292] on div "Dhiman2145" at bounding box center [253, 296] width 280 height 12
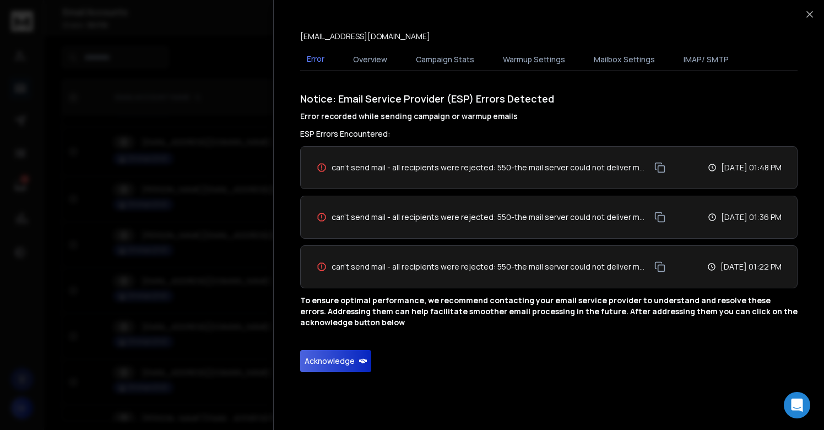
click at [352, 362] on button "Acknowledge" at bounding box center [335, 361] width 71 height 22
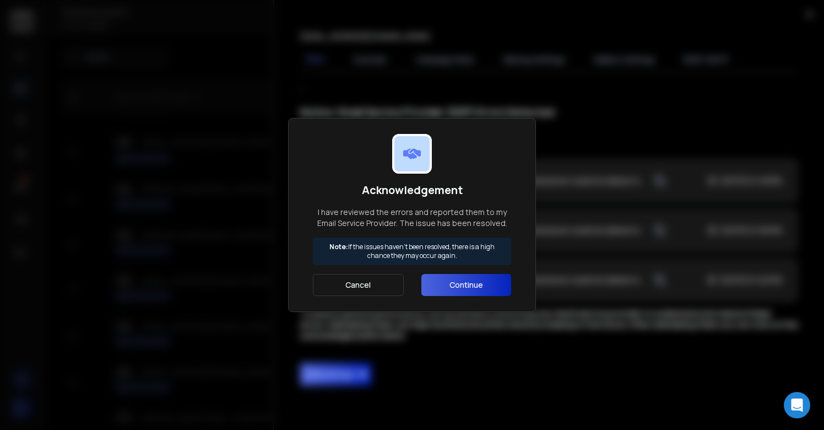
click at [468, 269] on div "Acknowledgement I have reviewed the errors and reported them to my Email Servic…" at bounding box center [412, 215] width 198 height 162
click at [462, 281] on button "Continue" at bounding box center [466, 285] width 90 height 22
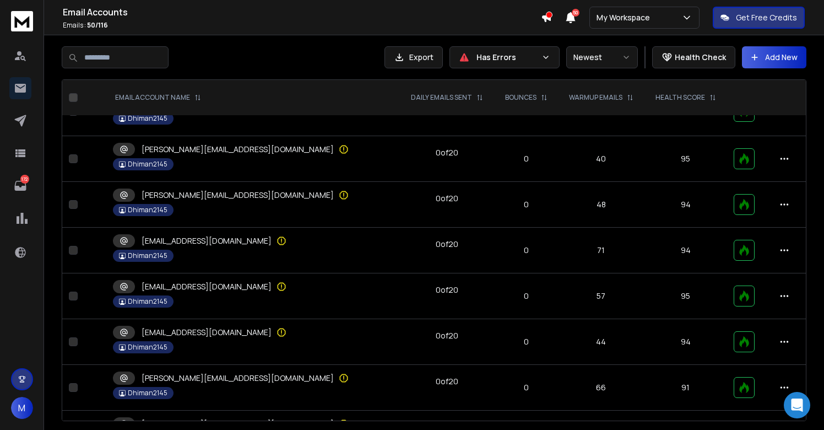
scroll to position [606, 0]
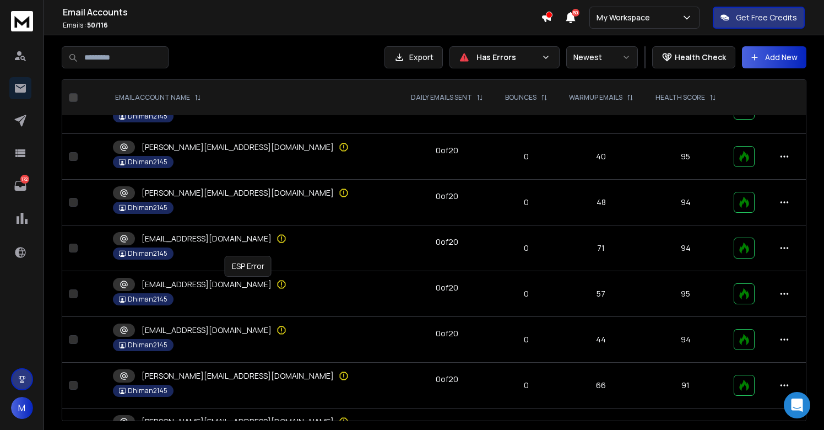
click at [276, 285] on icon at bounding box center [281, 284] width 11 height 11
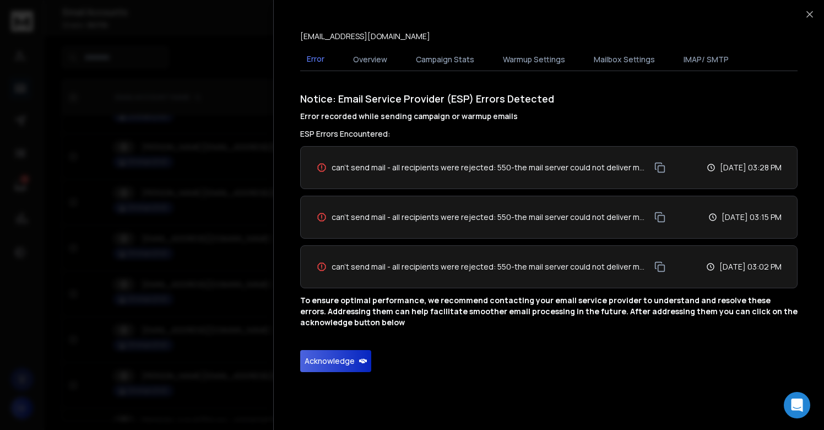
click at [334, 355] on button "Acknowledge" at bounding box center [335, 361] width 71 height 22
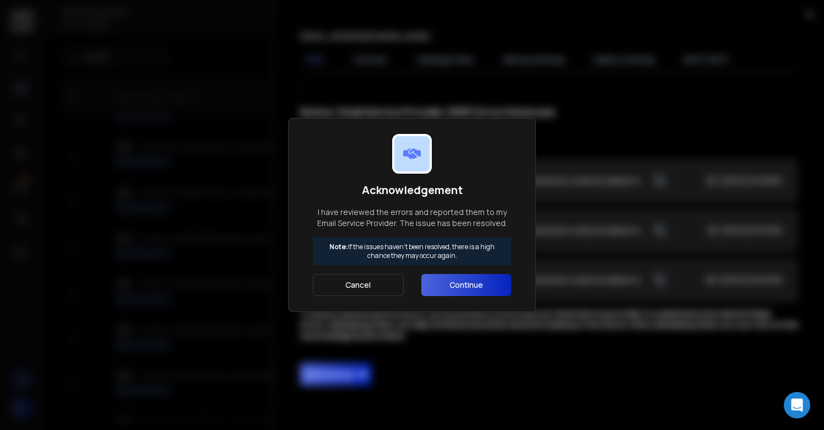
click at [443, 289] on button "Continue" at bounding box center [466, 285] width 90 height 22
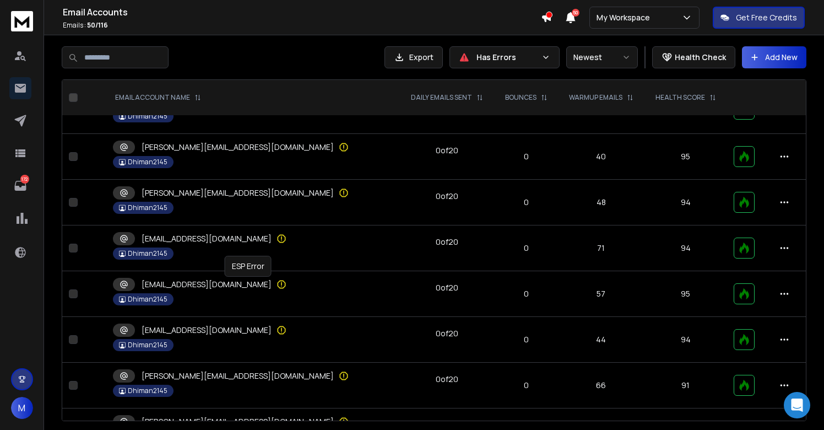
click at [276, 280] on icon at bounding box center [281, 284] width 11 height 11
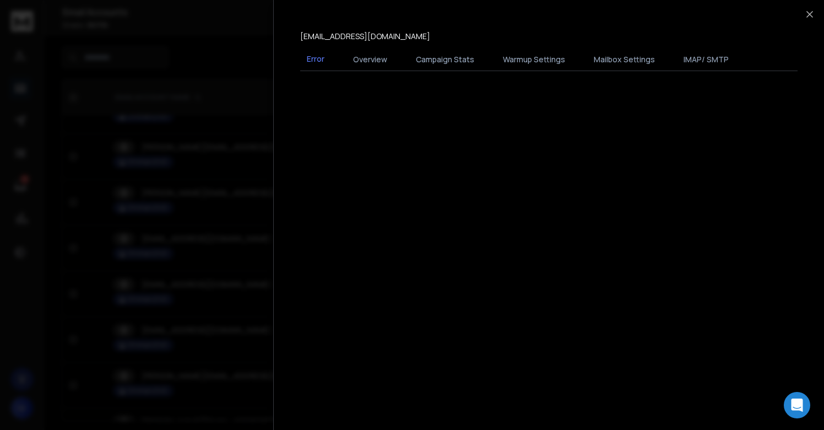
click at [210, 345] on div at bounding box center [412, 215] width 824 height 430
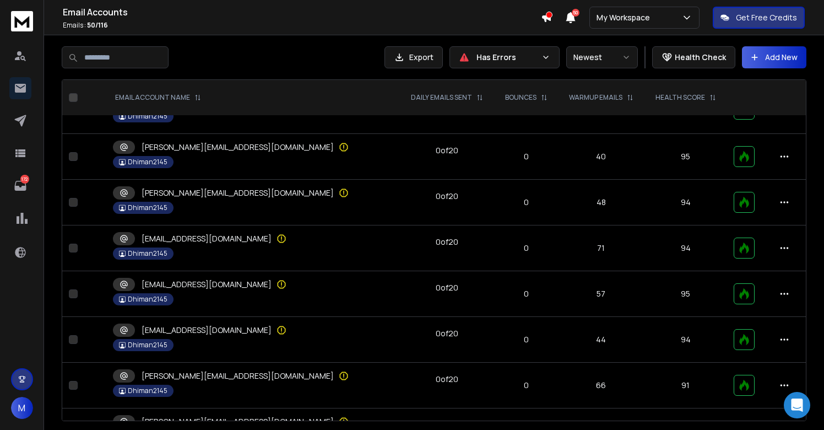
click at [210, 332] on p "sabina@aism2ltd.online" at bounding box center [207, 329] width 130 height 11
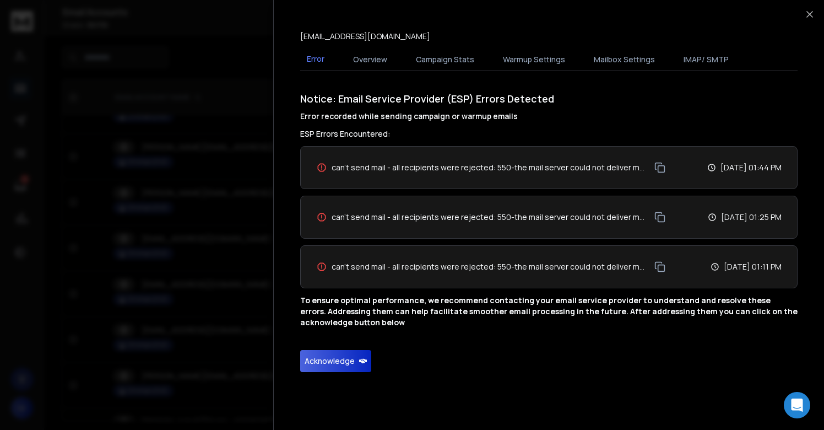
click at [341, 351] on button "Acknowledge" at bounding box center [335, 361] width 71 height 22
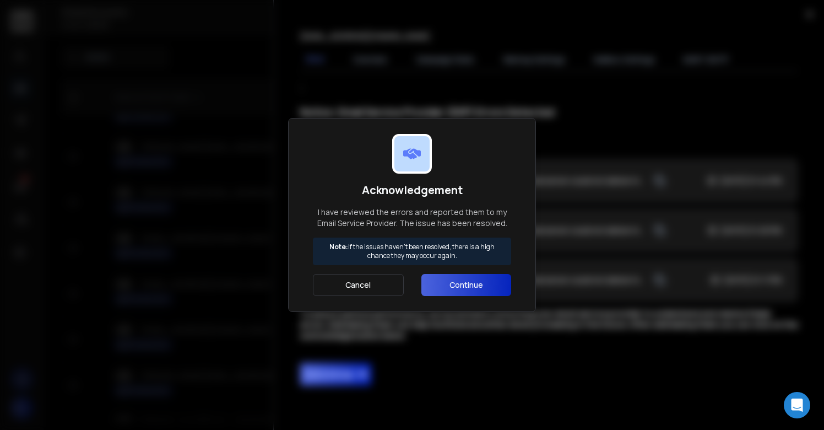
click at [441, 287] on button "Continue" at bounding box center [466, 285] width 90 height 22
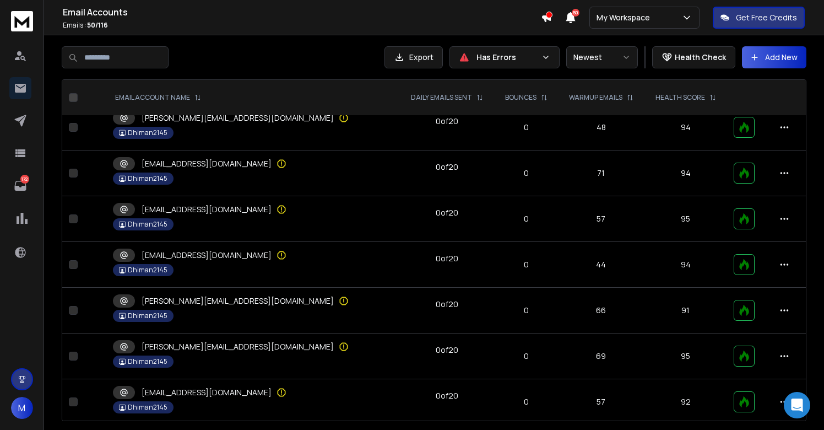
scroll to position [696, 0]
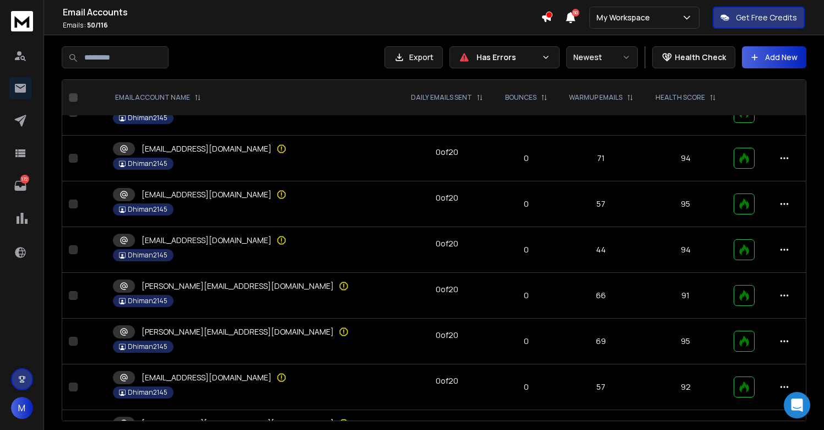
click at [198, 288] on p "peggy@aism2ltd.online" at bounding box center [238, 285] width 192 height 11
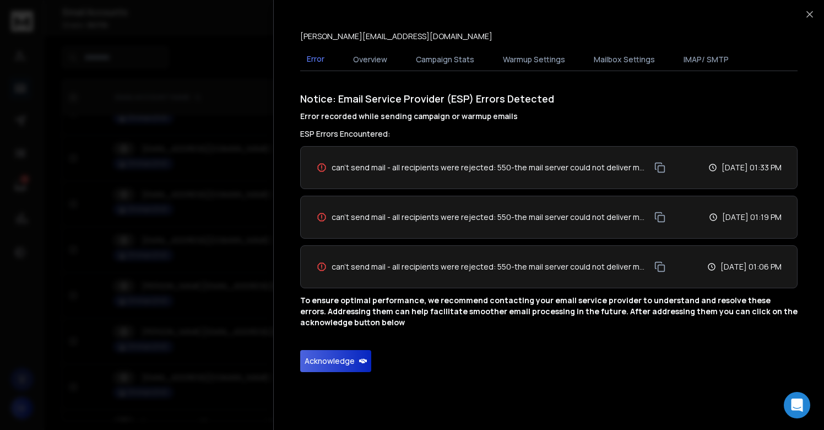
click at [323, 361] on button "Acknowledge" at bounding box center [335, 361] width 71 height 22
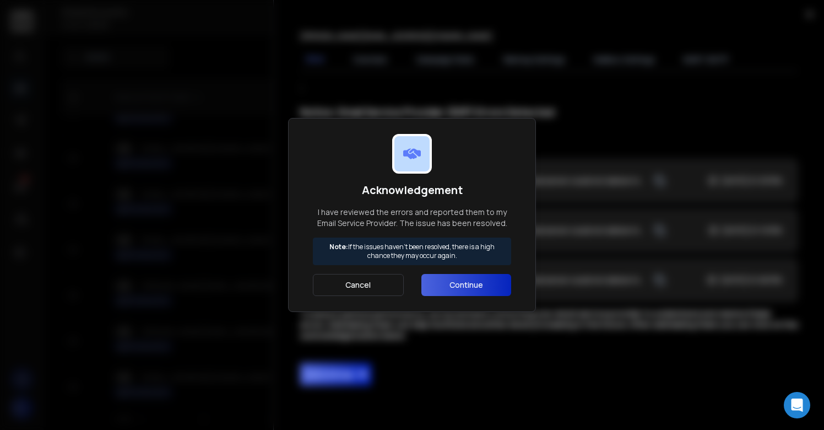
click at [453, 277] on button "Continue" at bounding box center [466, 285] width 90 height 22
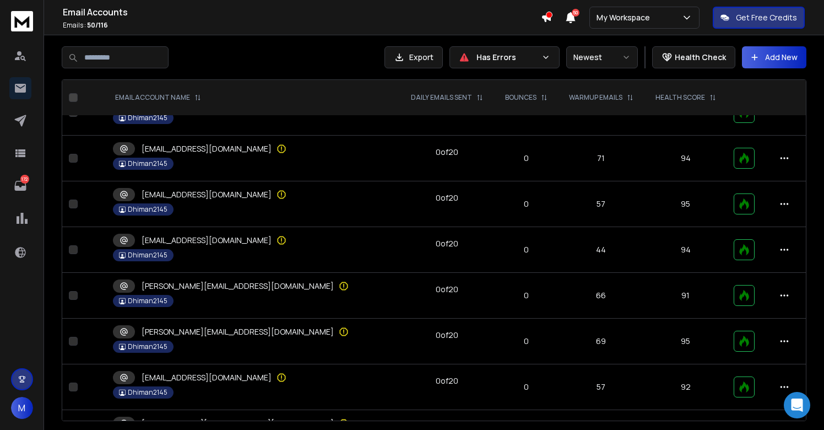
click at [234, 367] on td "pandora@aism2ltd.online Dhiman2145" at bounding box center [253, 387] width 294 height 46
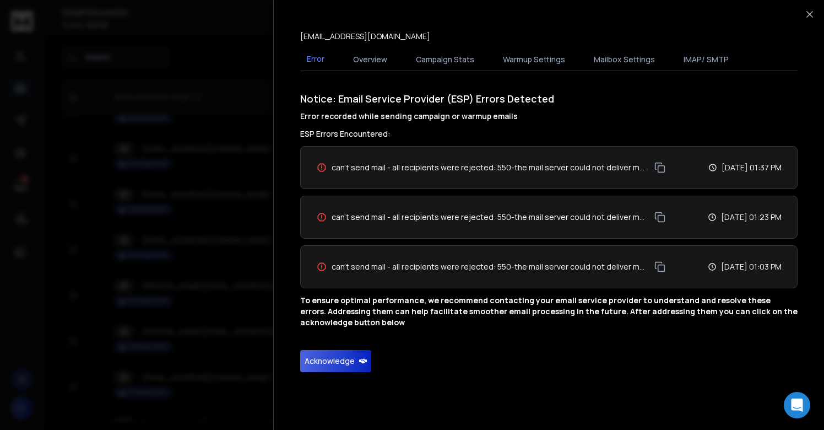
click at [325, 359] on button "Acknowledge" at bounding box center [335, 361] width 71 height 22
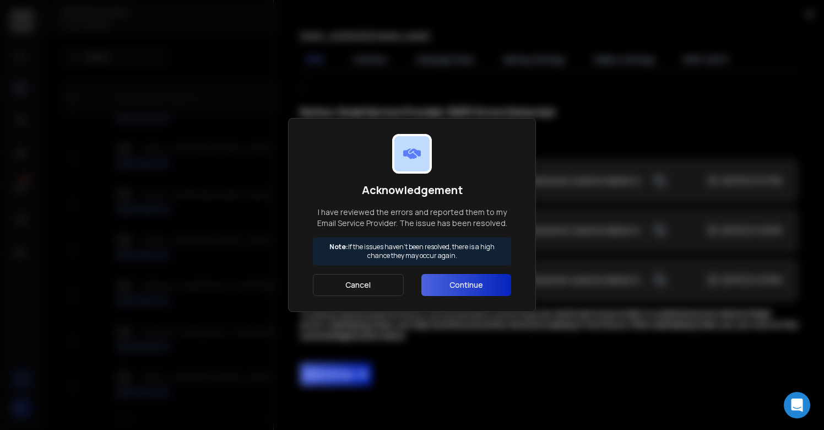
click at [452, 289] on button "Continue" at bounding box center [466, 285] width 90 height 22
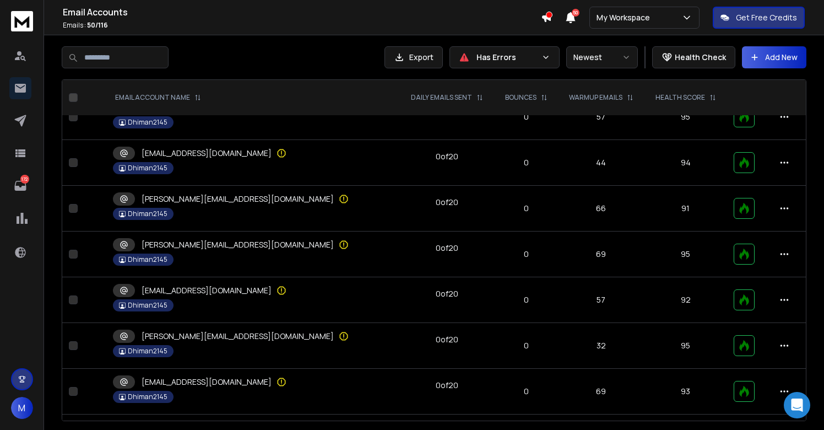
scroll to position [783, 0]
click at [276, 284] on icon at bounding box center [281, 289] width 11 height 11
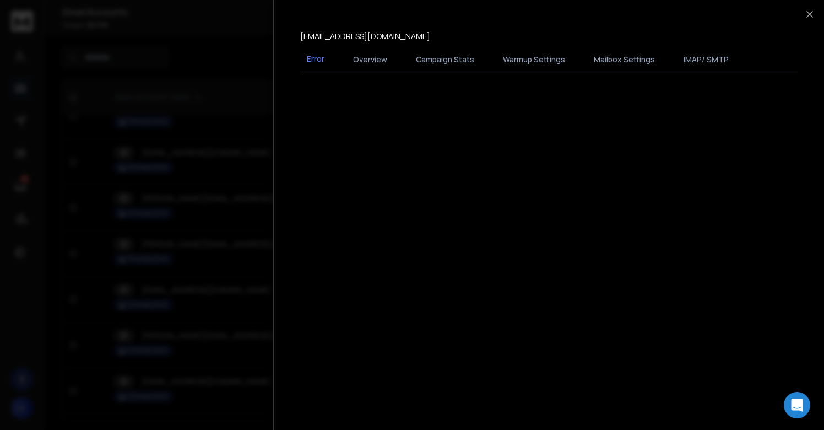
click at [234, 278] on div at bounding box center [412, 215] width 824 height 430
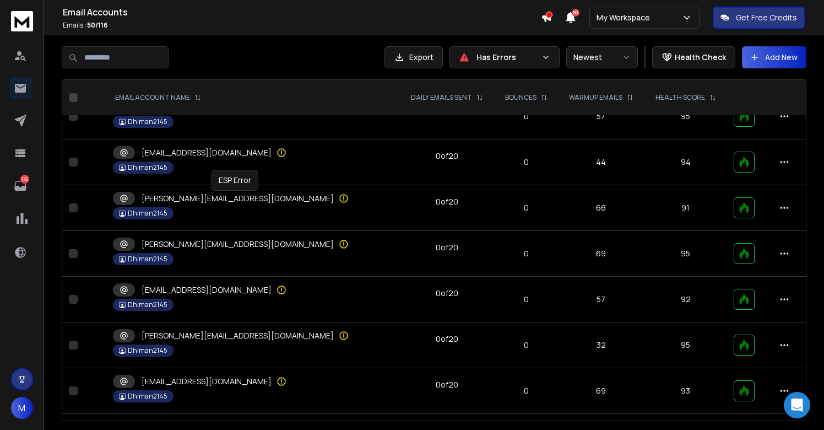
click at [338, 202] on icon at bounding box center [343, 198] width 11 height 11
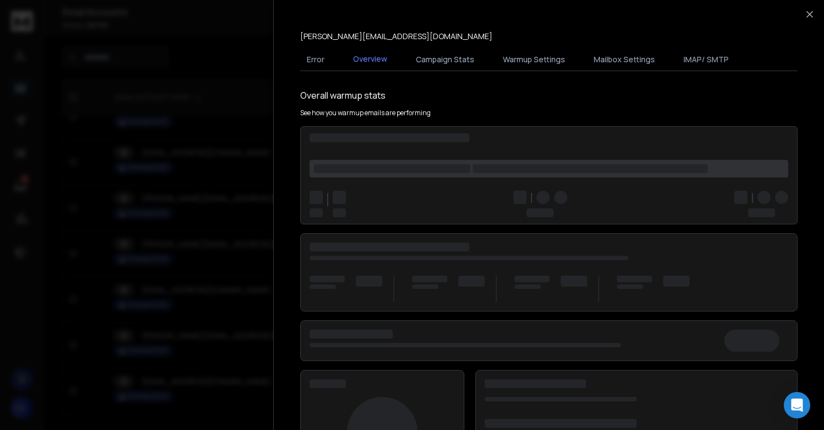
click at [127, 233] on div at bounding box center [412, 215] width 824 height 430
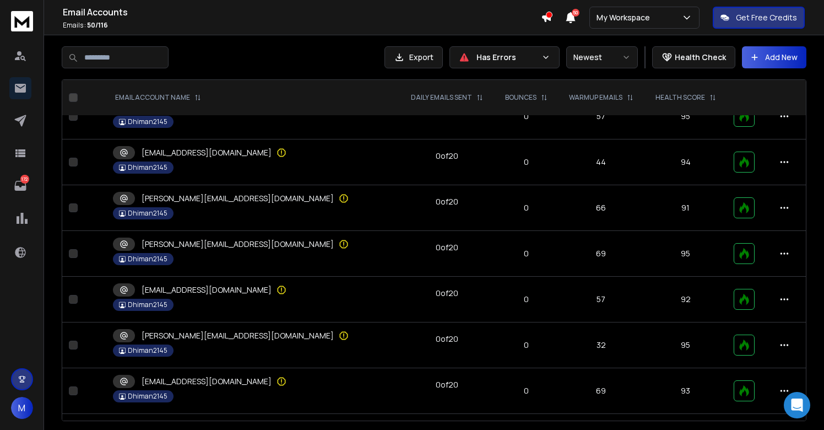
click at [212, 281] on td "pandora@aism2ltd.online Dhiman2145" at bounding box center [253, 299] width 294 height 46
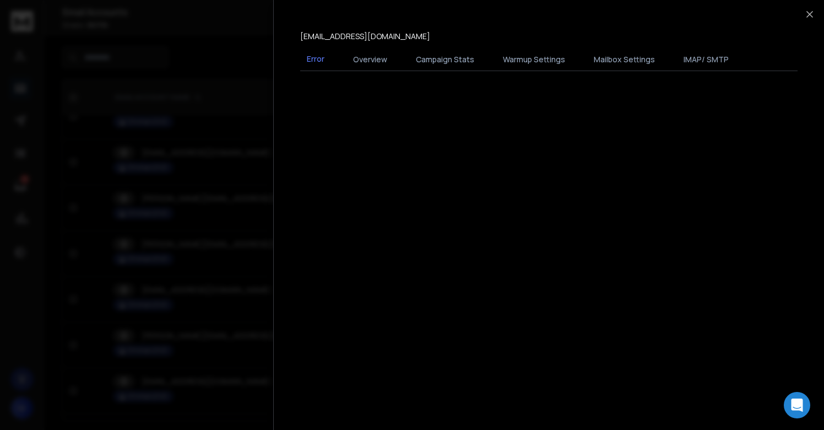
click at [212, 281] on div at bounding box center [412, 215] width 824 height 430
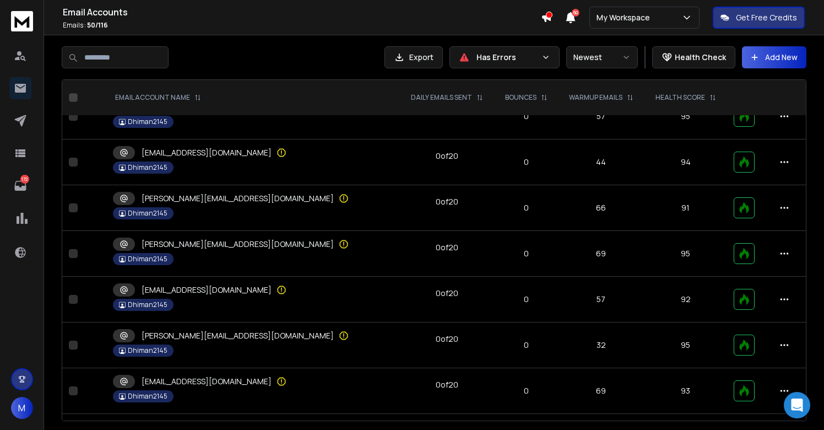
click at [208, 340] on p "pamela@aism2ltd.online" at bounding box center [238, 335] width 192 height 11
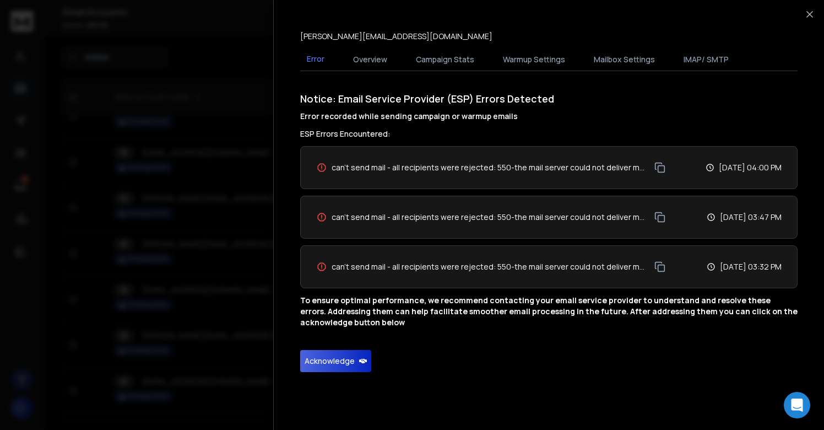
click at [331, 356] on button "Acknowledge" at bounding box center [335, 361] width 71 height 22
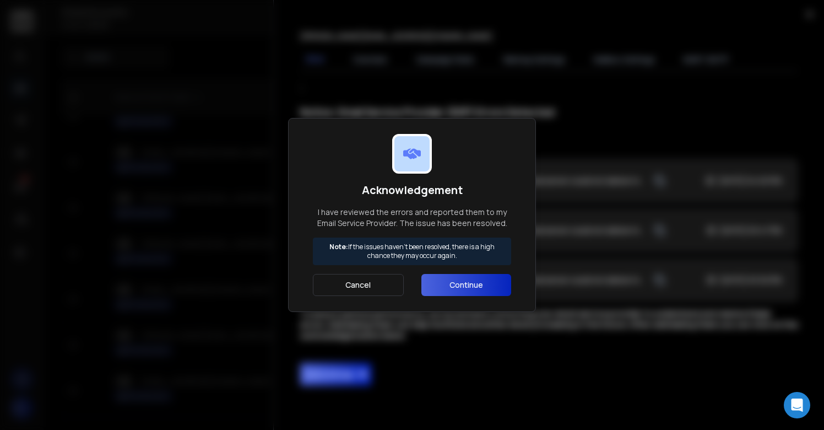
click at [454, 289] on button "Continue" at bounding box center [466, 285] width 90 height 22
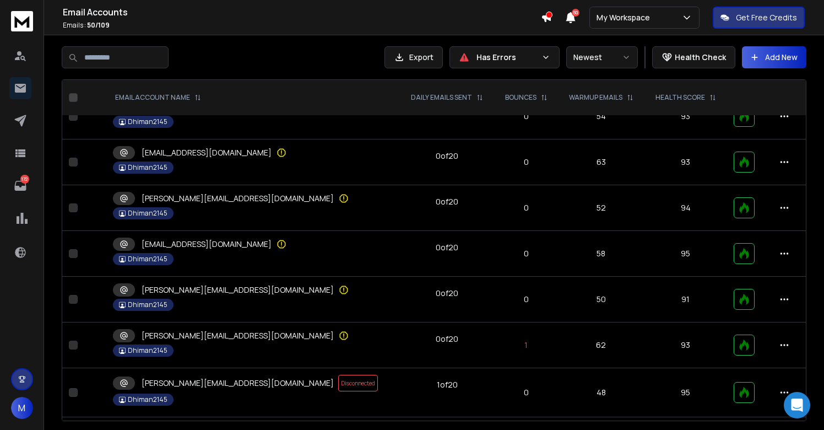
click at [217, 250] on div "keira@aism2ltd.online" at bounding box center [192, 243] width 159 height 13
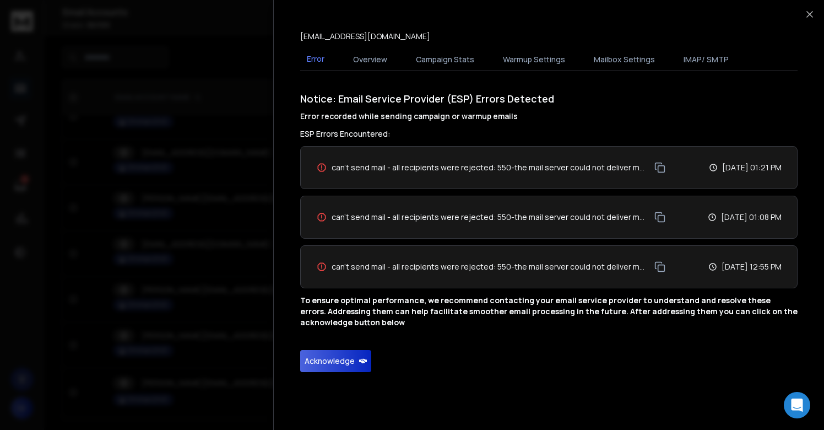
click at [316, 367] on button "Acknowledge" at bounding box center [335, 361] width 71 height 22
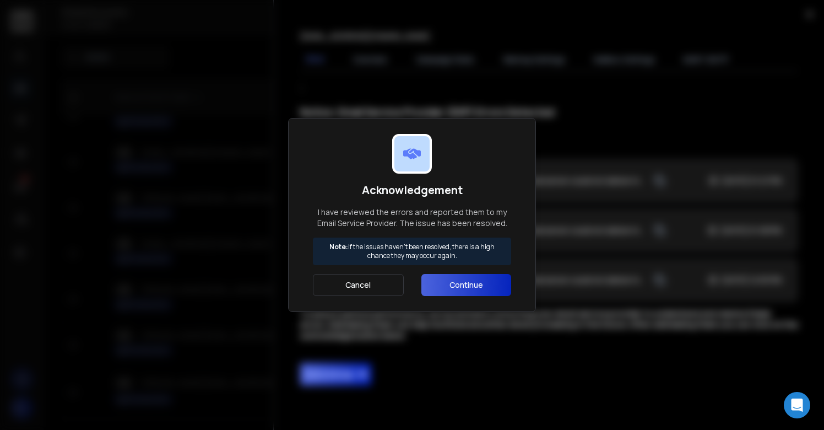
click at [470, 287] on button "Continue" at bounding box center [466, 285] width 90 height 22
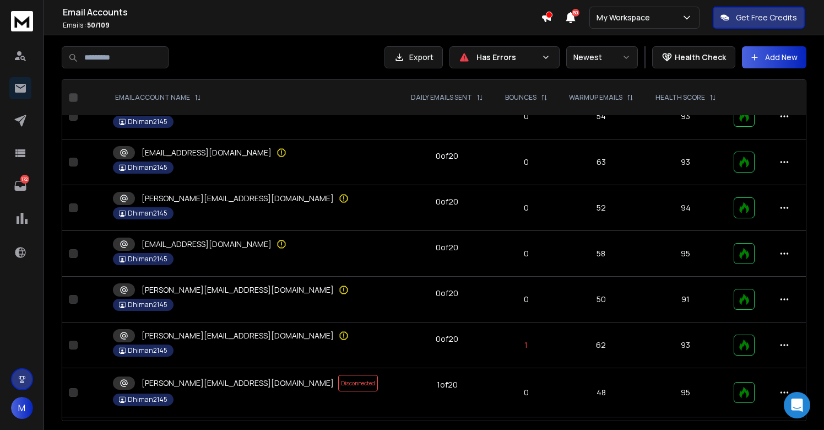
click at [229, 253] on div "Dhiman2145" at bounding box center [253, 259] width 280 height 12
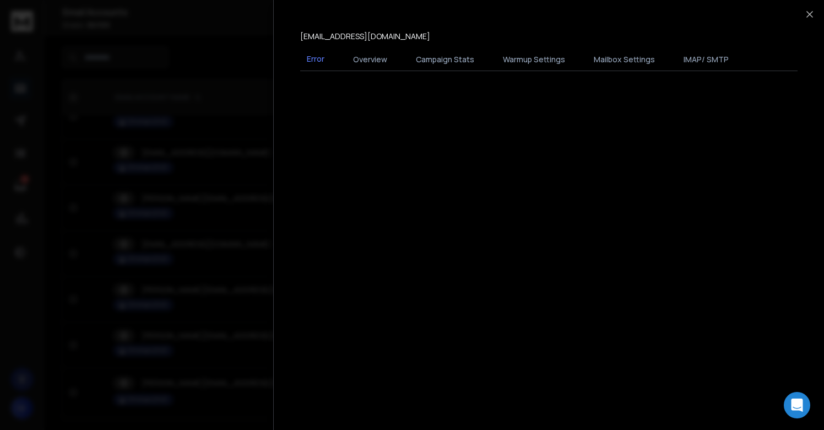
click at [229, 253] on div at bounding box center [412, 215] width 824 height 430
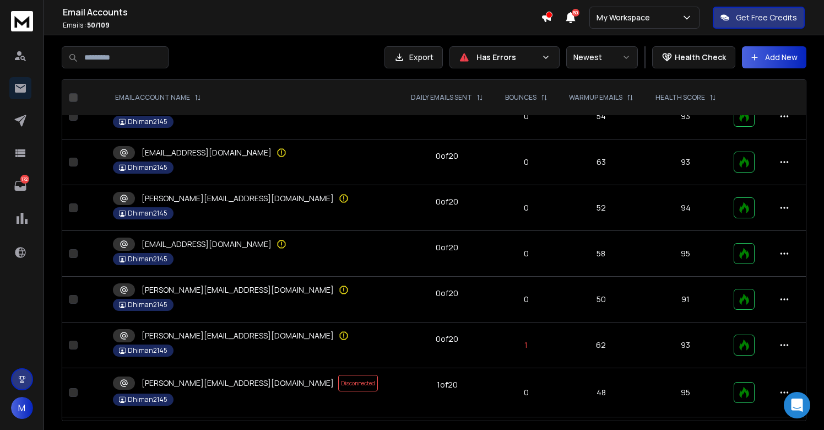
click at [229, 288] on p "michelle@aism2ltd.online" at bounding box center [238, 289] width 192 height 11
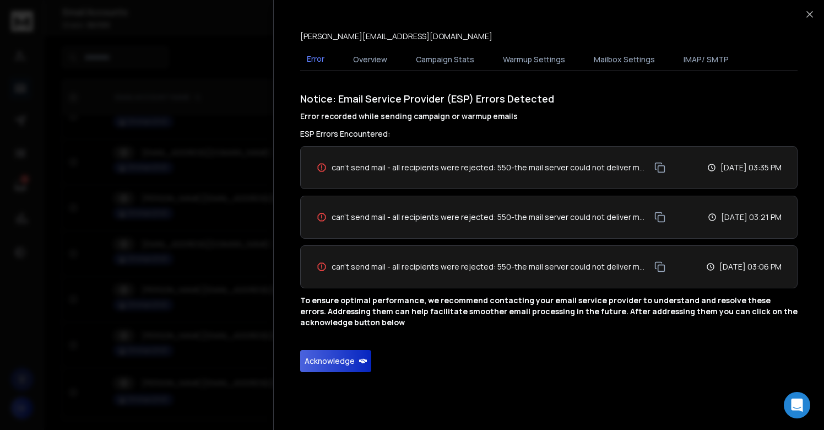
click at [329, 354] on button "Acknowledge" at bounding box center [335, 361] width 71 height 22
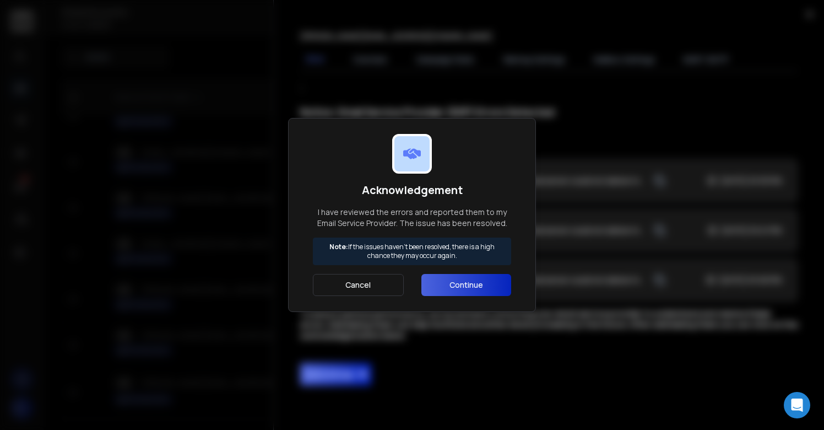
click at [452, 286] on button "Continue" at bounding box center [466, 285] width 90 height 22
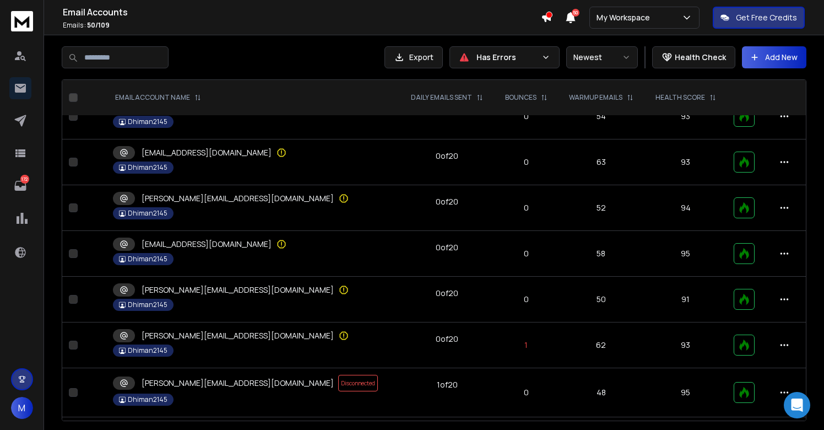
click at [196, 295] on p "michelle@aism2ltd.online" at bounding box center [238, 289] width 192 height 11
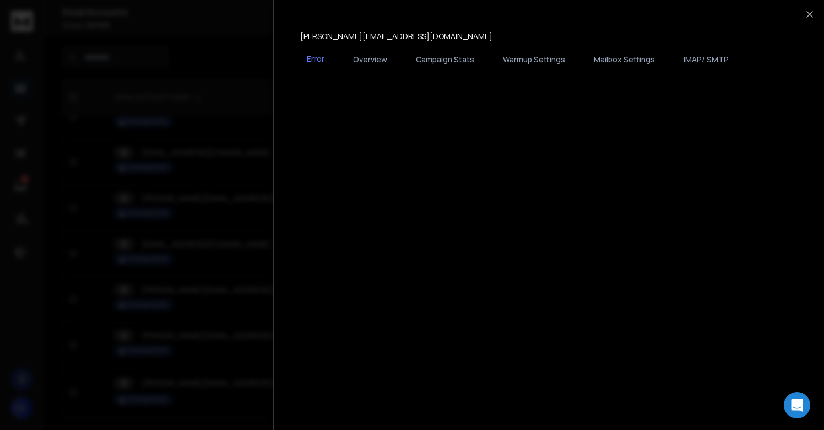
click at [196, 295] on div at bounding box center [412, 215] width 824 height 430
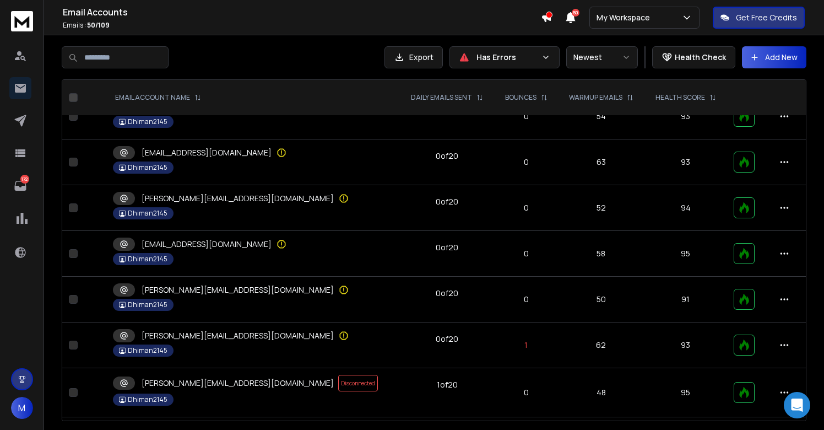
click at [194, 339] on p "martha@aism2ltd.online" at bounding box center [238, 335] width 192 height 11
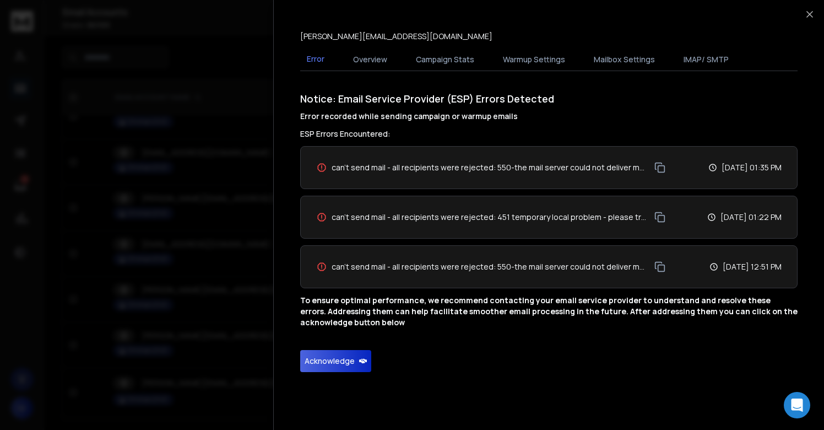
click at [330, 359] on button "Acknowledge" at bounding box center [335, 361] width 71 height 22
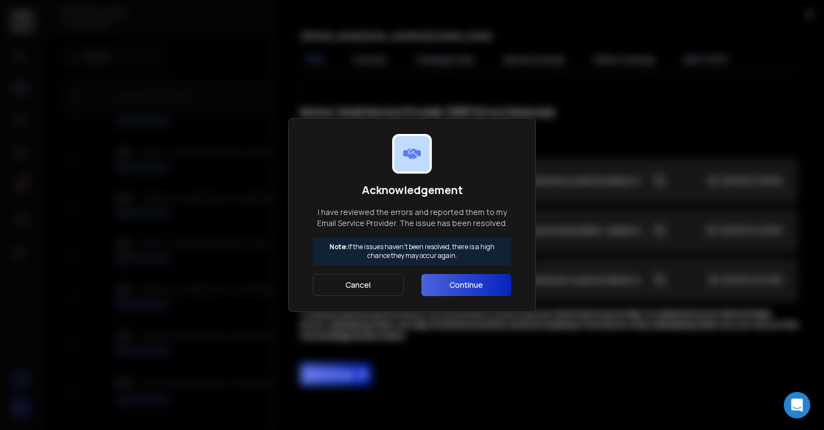
click at [443, 286] on button "Continue" at bounding box center [466, 285] width 90 height 22
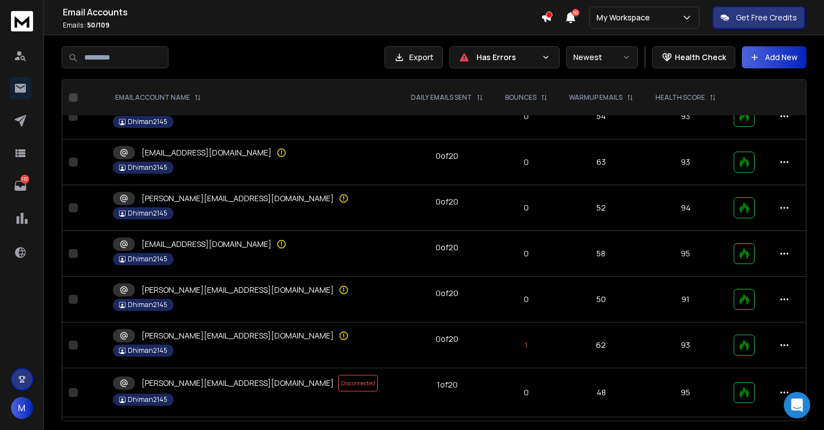
click at [207, 334] on p "martha@aism2ltd.online" at bounding box center [238, 335] width 192 height 11
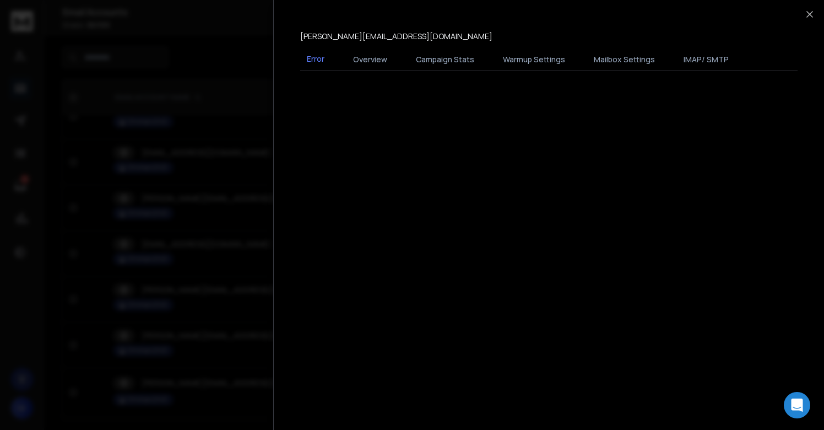
click at [207, 334] on div at bounding box center [412, 215] width 824 height 430
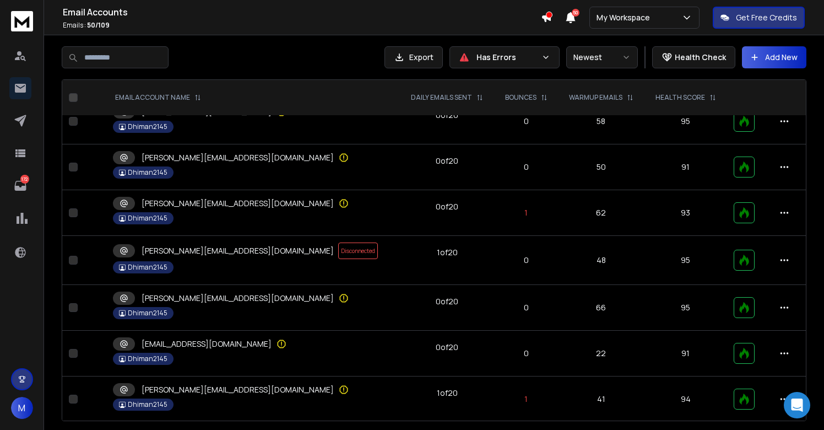
scroll to position [917, 0]
click at [338, 252] on span "Disconnected" at bounding box center [358, 249] width 40 height 17
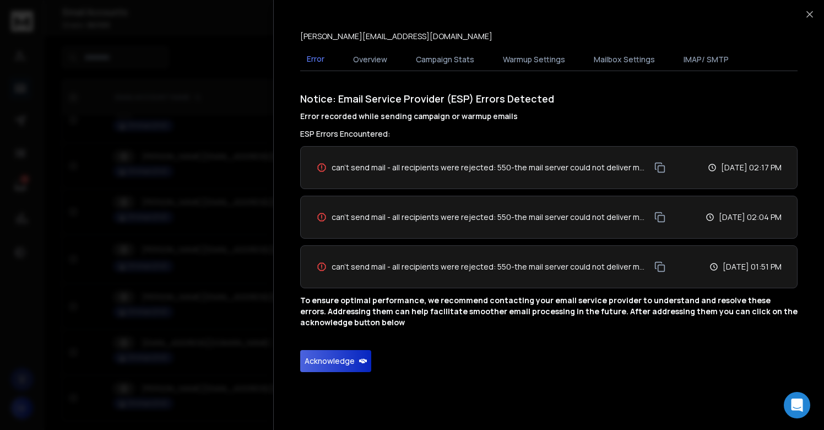
click at [330, 367] on button "Acknowledge" at bounding box center [335, 361] width 71 height 22
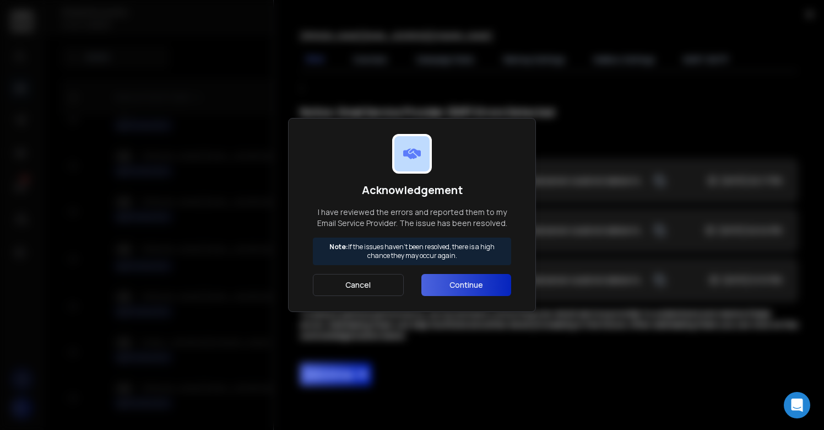
click at [430, 284] on button "Continue" at bounding box center [466, 285] width 90 height 22
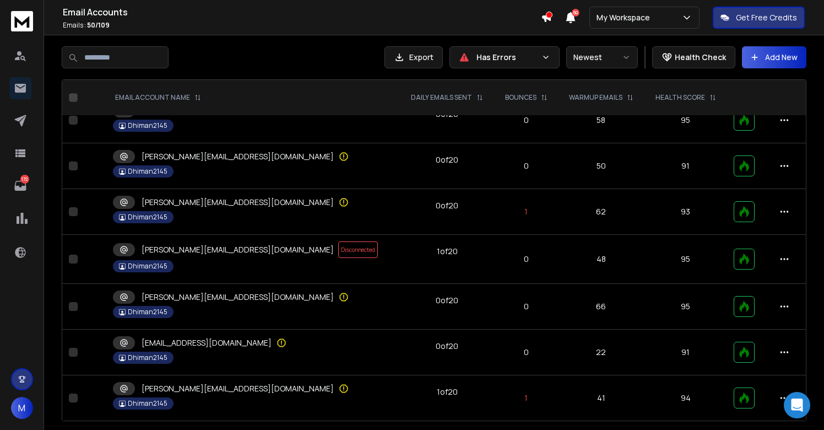
click at [211, 200] on p "martha@aism2ltd.online" at bounding box center [238, 202] width 192 height 11
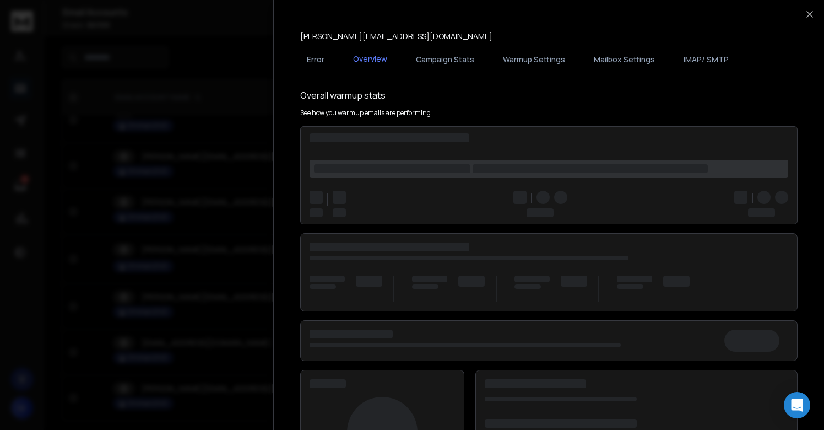
click at [242, 257] on div at bounding box center [412, 215] width 824 height 430
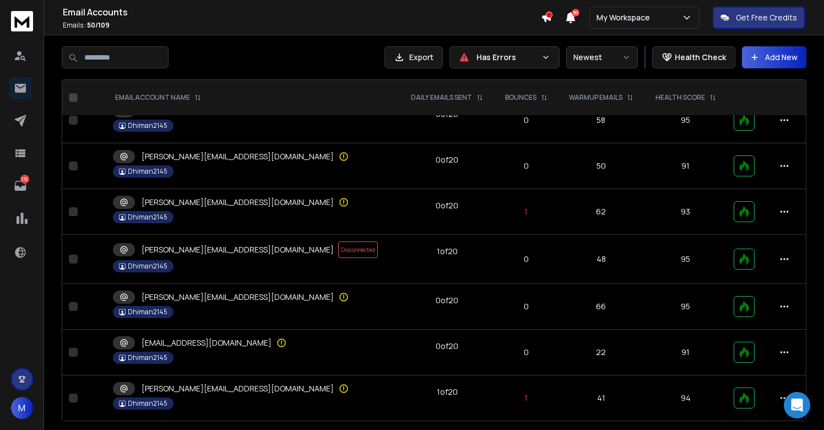
click at [338, 257] on span "Disconnected" at bounding box center [358, 249] width 40 height 17
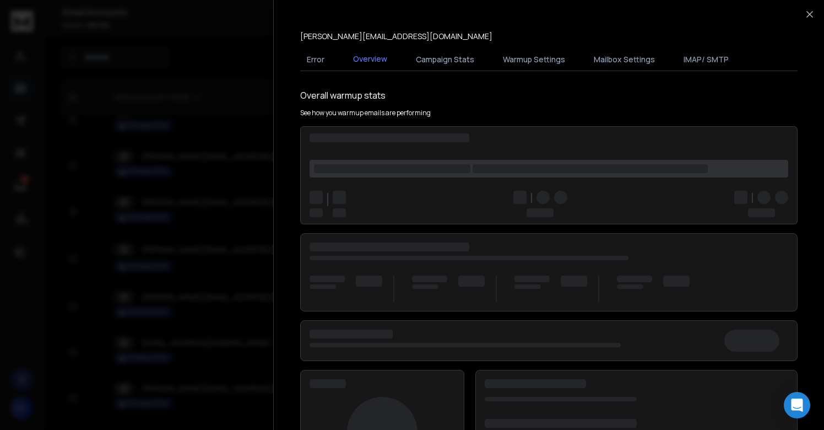
click at [243, 257] on div at bounding box center [412, 215] width 824 height 430
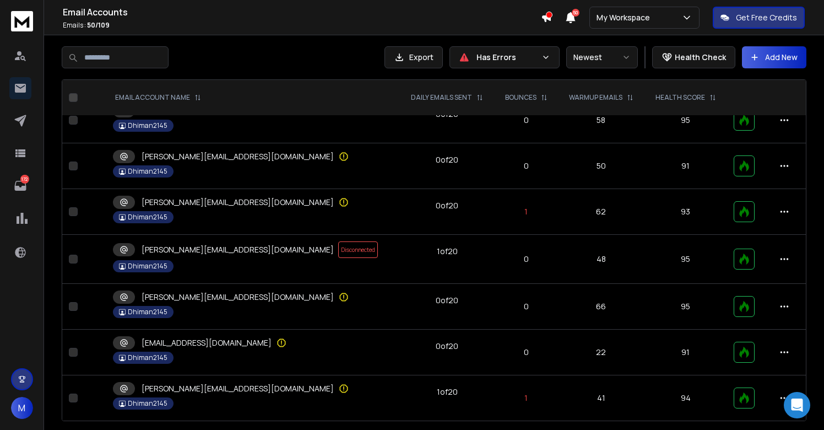
click at [226, 293] on p "margot@aism2ltd.online" at bounding box center [238, 296] width 192 height 11
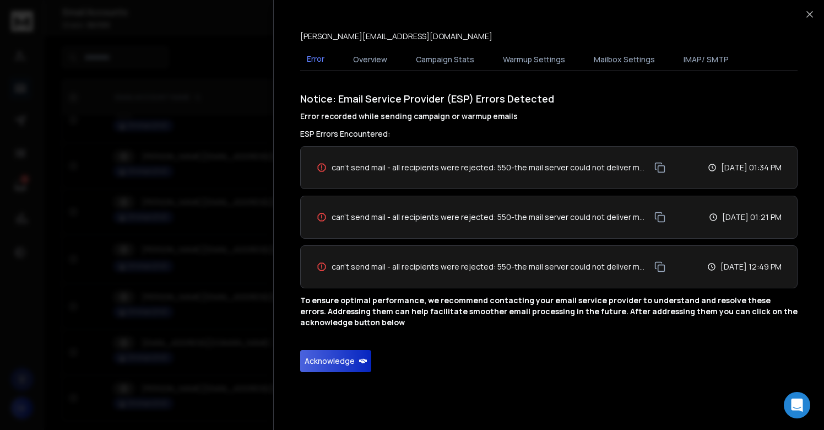
click at [348, 359] on button "Acknowledge" at bounding box center [335, 361] width 71 height 22
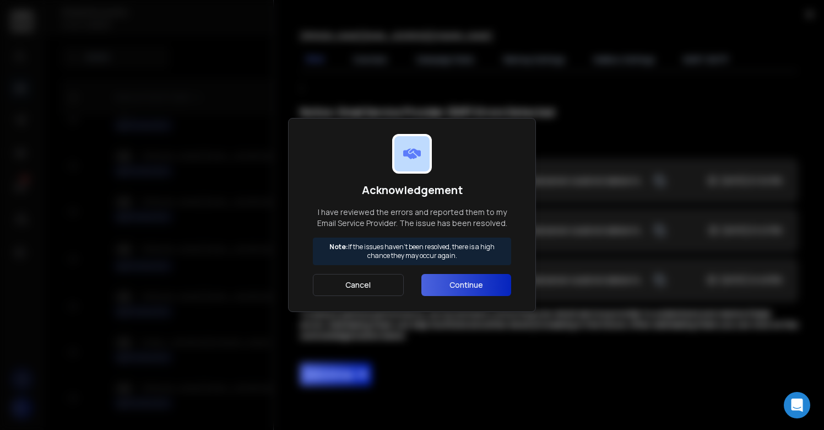
click at [435, 292] on button "Continue" at bounding box center [466, 285] width 90 height 22
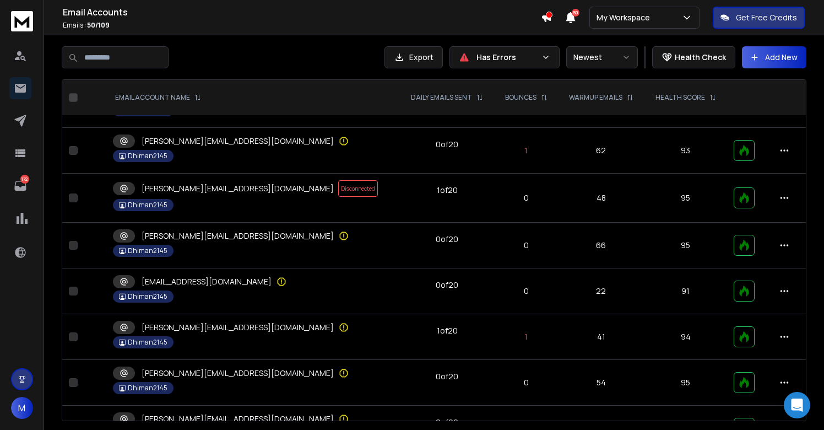
scroll to position [981, 0]
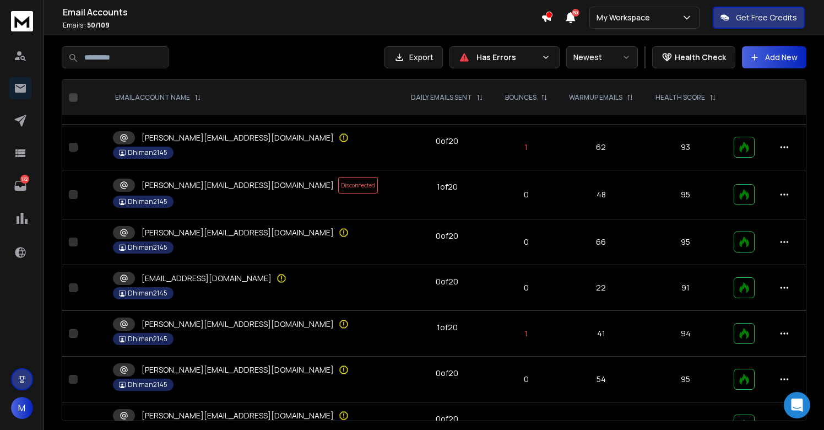
click at [186, 286] on td "[EMAIL_ADDRESS][DOMAIN_NAME] Dhiman2145" at bounding box center [253, 288] width 294 height 46
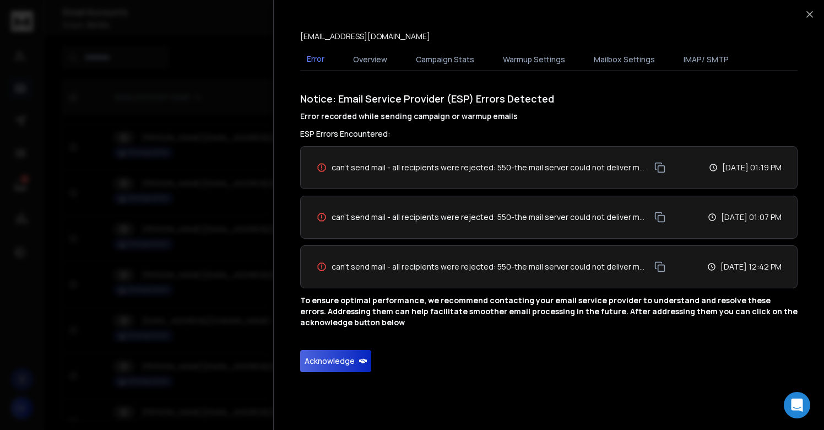
click at [312, 366] on button "Acknowledge" at bounding box center [335, 361] width 71 height 22
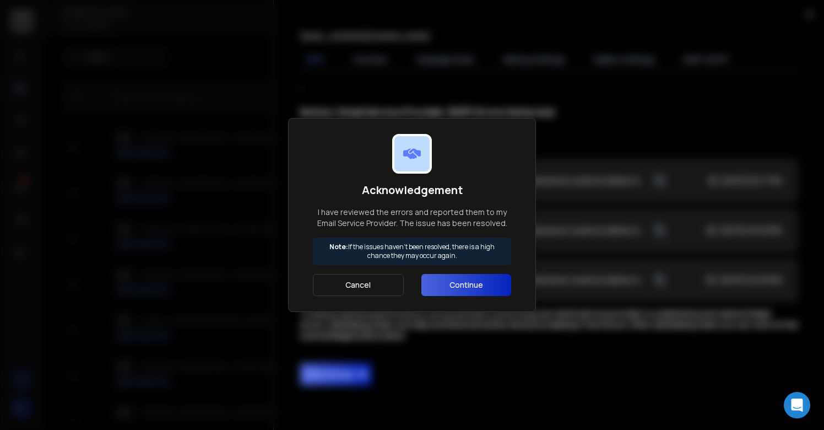
click at [445, 279] on button "Continue" at bounding box center [466, 285] width 90 height 22
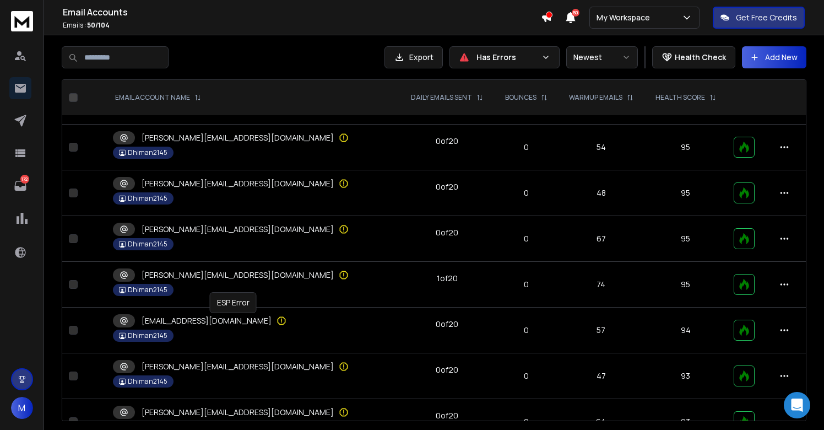
click at [276, 319] on icon at bounding box center [281, 320] width 11 height 11
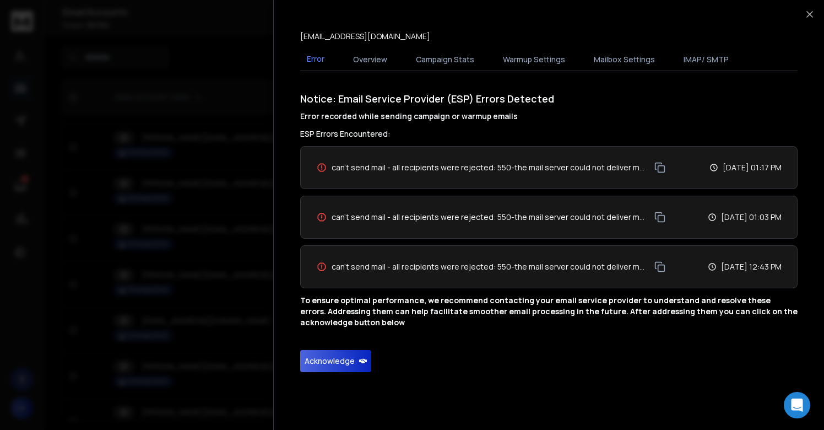
click at [340, 357] on button "Acknowledge" at bounding box center [335, 361] width 71 height 22
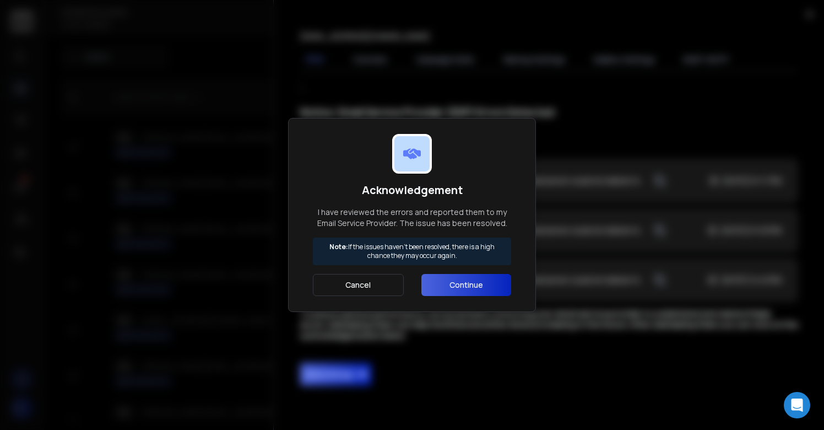
click at [481, 284] on button "Continue" at bounding box center [466, 285] width 90 height 22
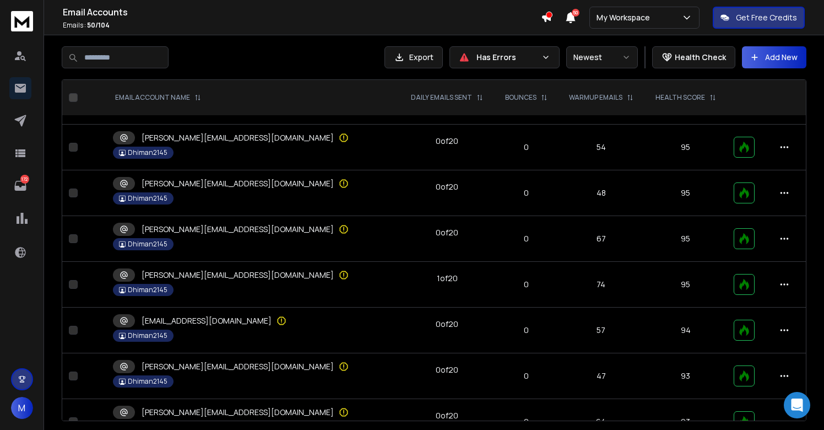
click at [205, 230] on p "lorraine@aism2ltd.online" at bounding box center [238, 229] width 192 height 11
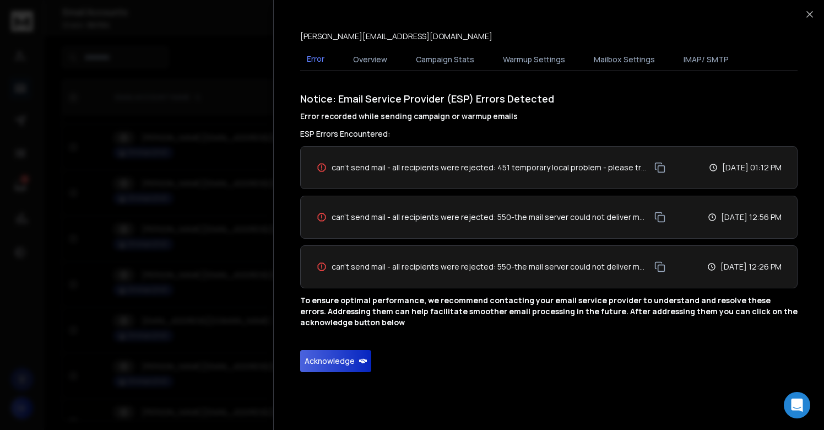
click at [334, 357] on button "Acknowledge" at bounding box center [335, 361] width 71 height 22
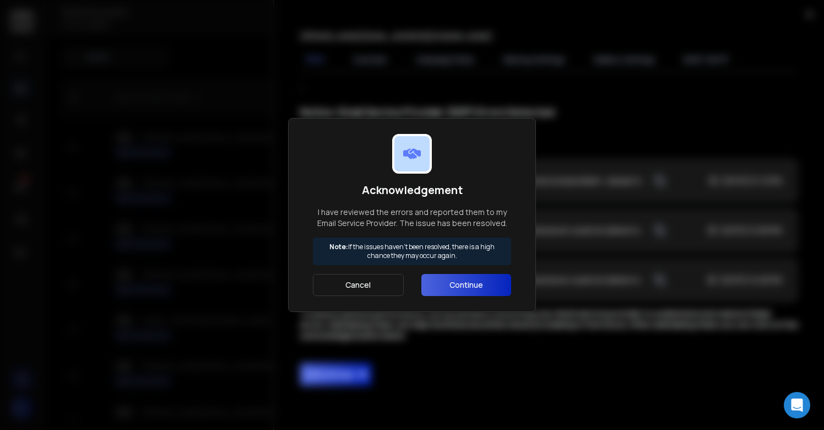
click at [481, 285] on button "Continue" at bounding box center [466, 285] width 90 height 22
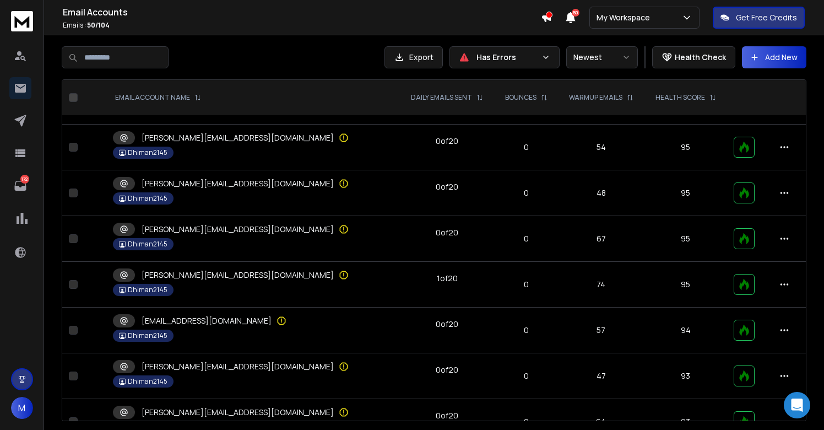
click at [173, 323] on p "linnet@aism2ltd.online" at bounding box center [207, 320] width 130 height 11
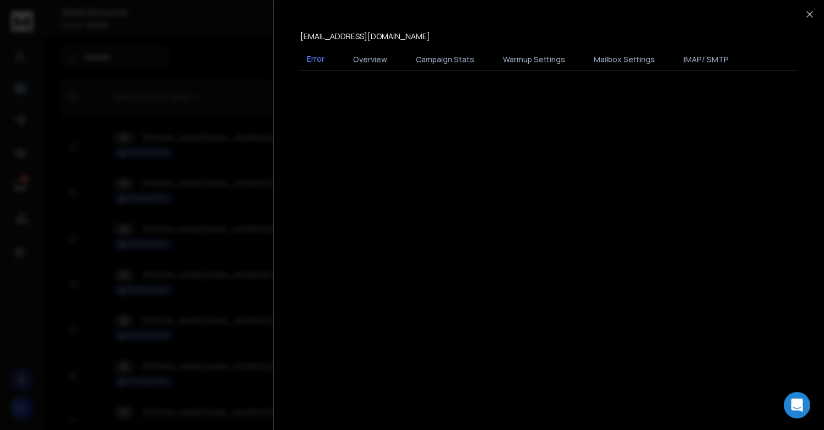
click at [173, 323] on div at bounding box center [412, 215] width 824 height 430
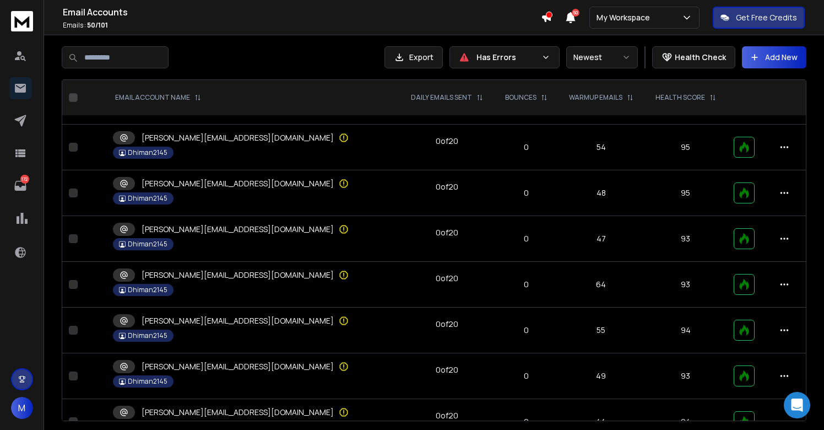
click at [175, 377] on div "Dhiman2145" at bounding box center [253, 381] width 280 height 12
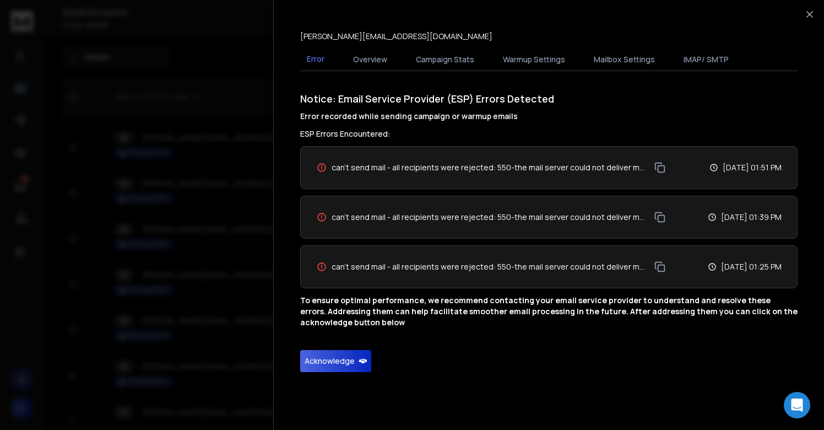
click at [332, 362] on button "Acknowledge" at bounding box center [335, 361] width 71 height 22
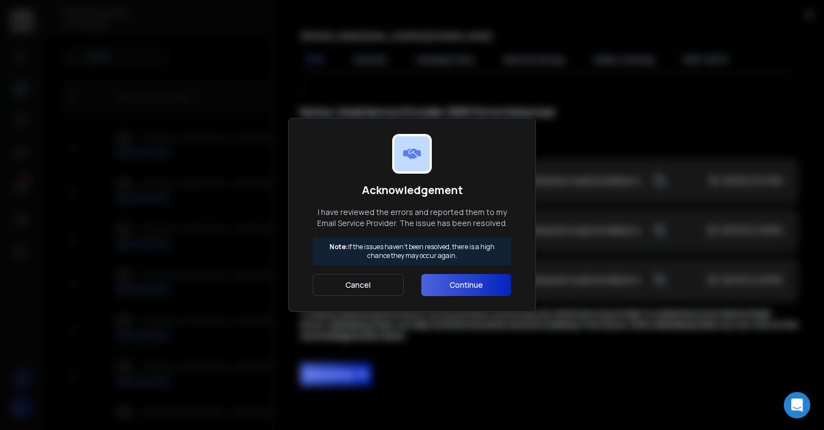
click at [466, 290] on button "Continue" at bounding box center [466, 285] width 90 height 22
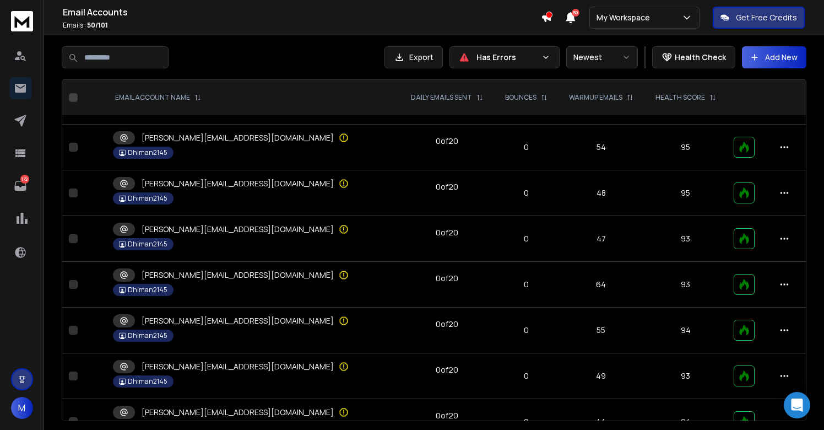
click at [199, 328] on td "lesley@aism2ltd.online Dhiman2145" at bounding box center [253, 330] width 294 height 46
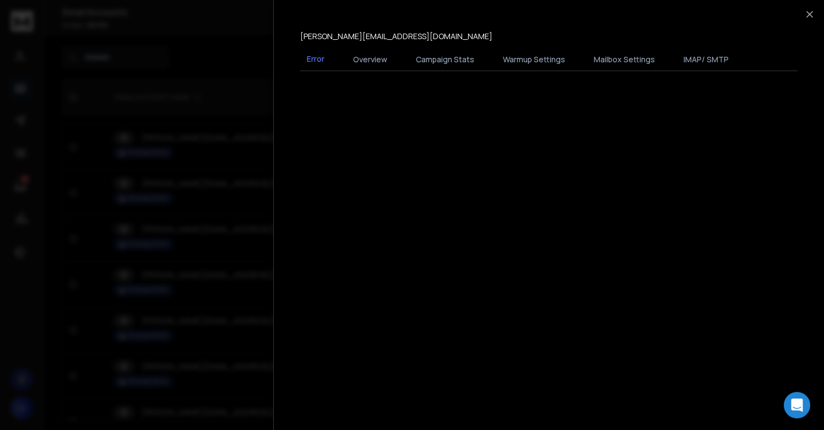
click at [246, 358] on div at bounding box center [412, 215] width 824 height 430
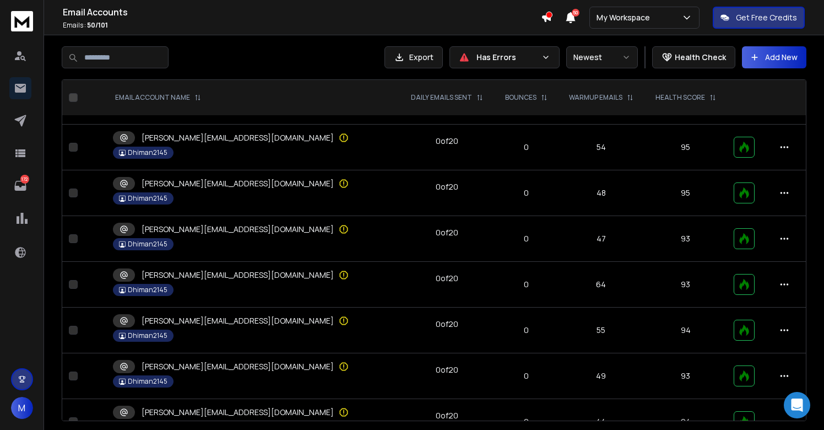
click at [203, 368] on p "leona@aism2ltd.online" at bounding box center [238, 366] width 192 height 11
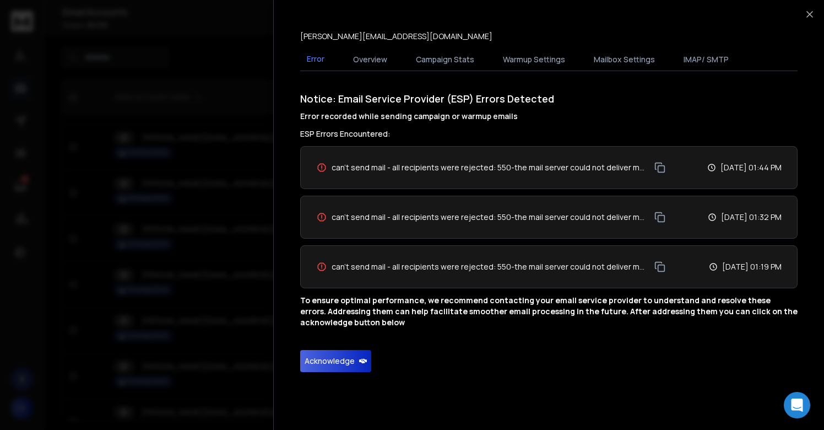
click at [318, 363] on button "Acknowledge" at bounding box center [335, 361] width 71 height 22
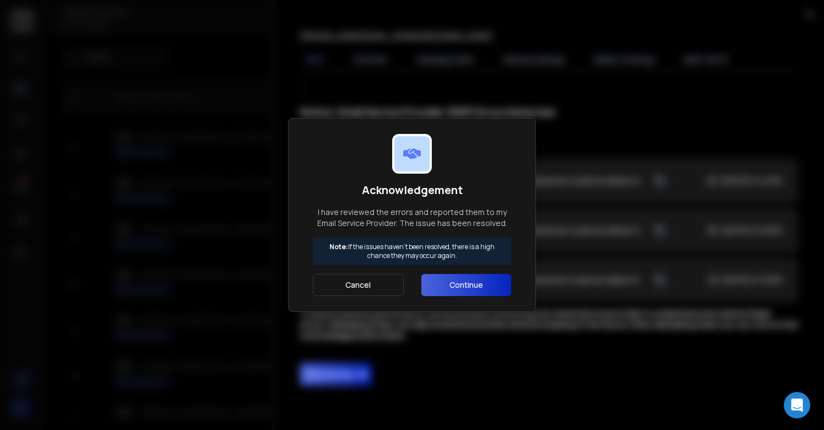
click at [459, 287] on button "Continue" at bounding box center [466, 285] width 90 height 22
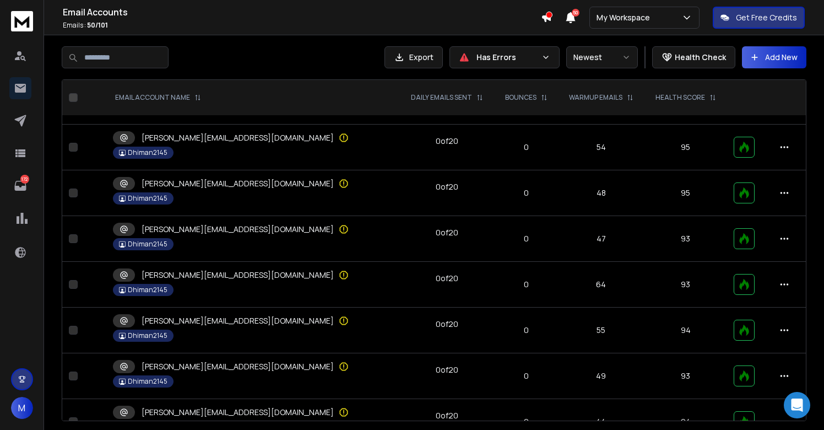
click at [192, 187] on p "louise@aism2ltd.online" at bounding box center [238, 183] width 192 height 11
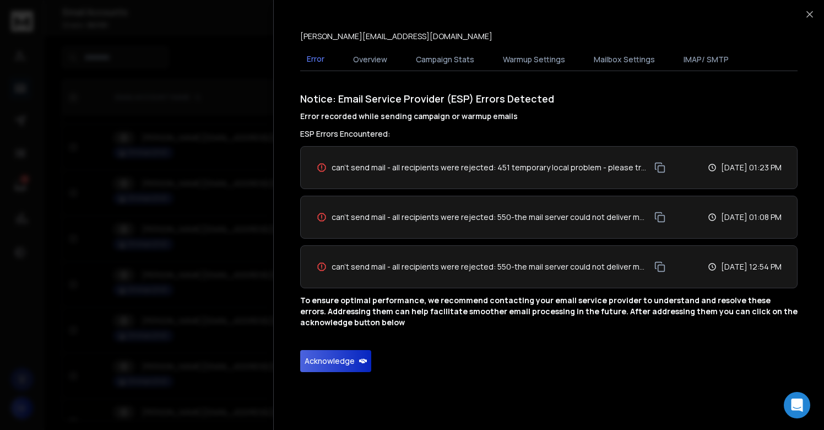
click at [340, 367] on button "Acknowledge" at bounding box center [335, 361] width 71 height 22
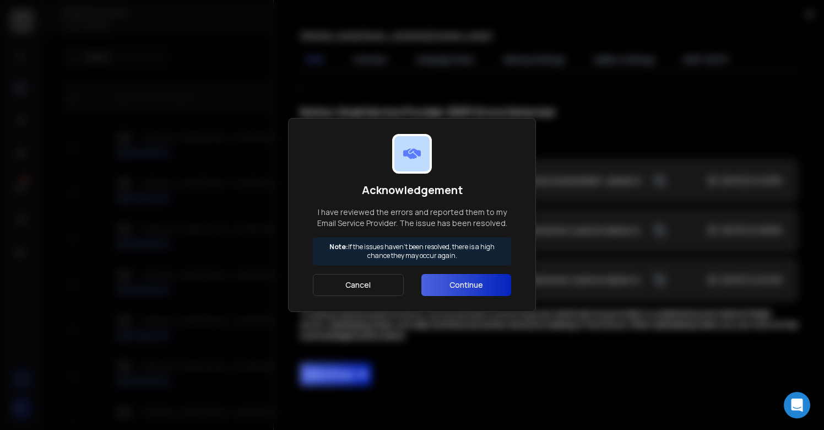
click at [457, 290] on button "Continue" at bounding box center [466, 285] width 90 height 22
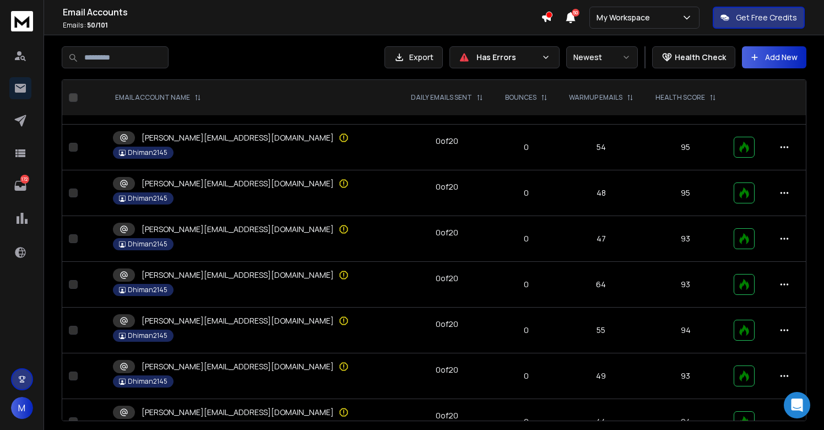
click at [216, 329] on div "Dhiman2145" at bounding box center [253, 335] width 280 height 12
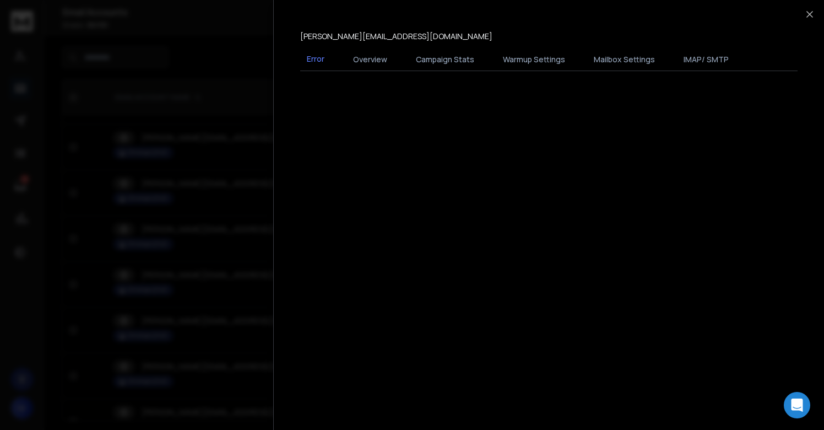
click at [204, 366] on div at bounding box center [412, 215] width 824 height 430
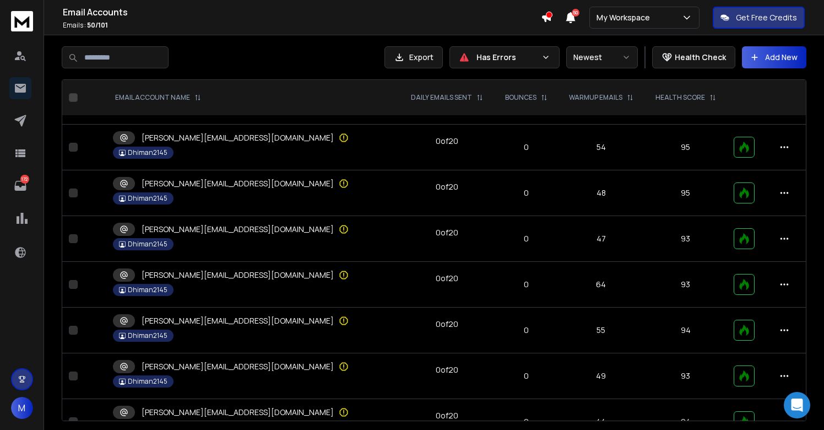
click at [202, 366] on p "leona@aism2ltd.online" at bounding box center [238, 366] width 192 height 11
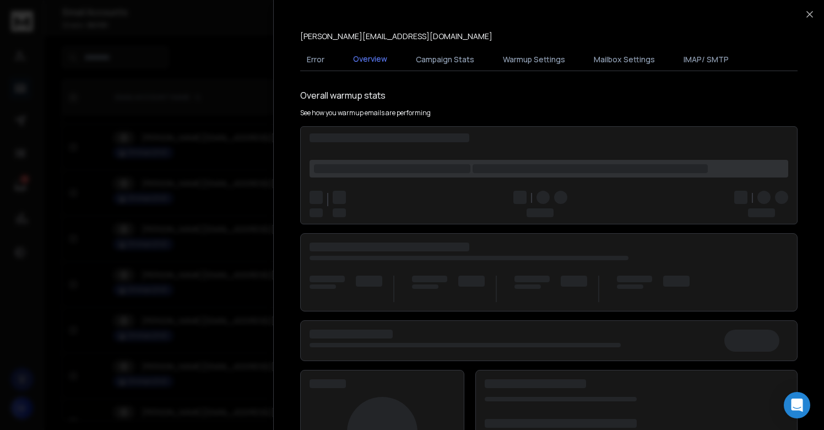
click at [233, 332] on div at bounding box center [412, 215] width 824 height 430
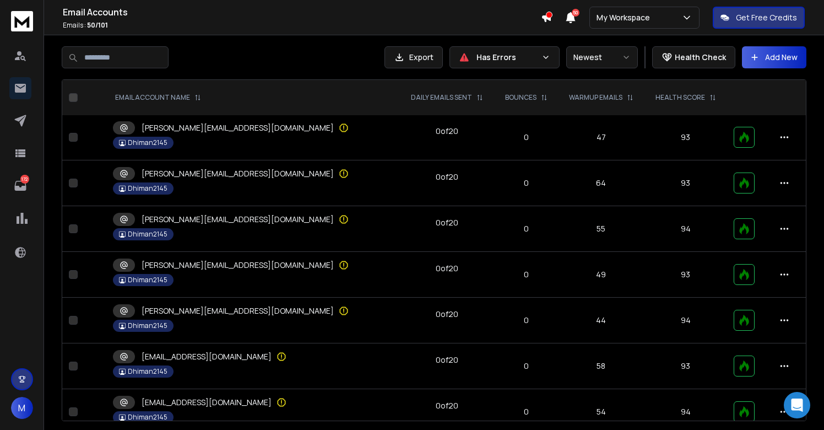
scroll to position [1087, 0]
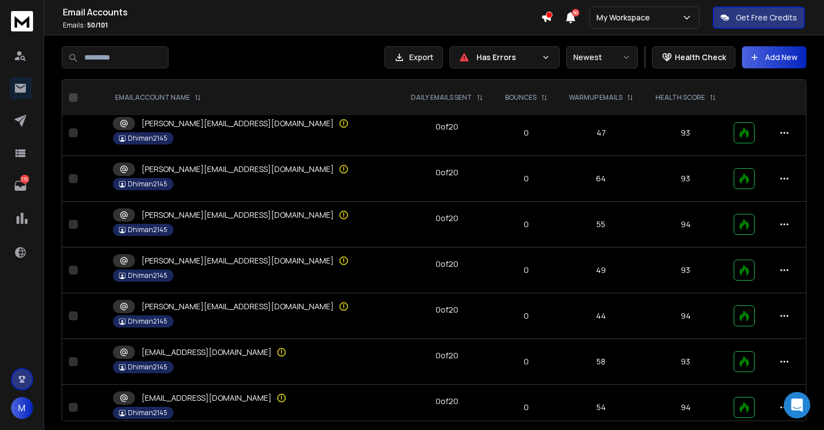
click at [205, 306] on p "leanne@aism2ltd.online" at bounding box center [238, 306] width 192 height 11
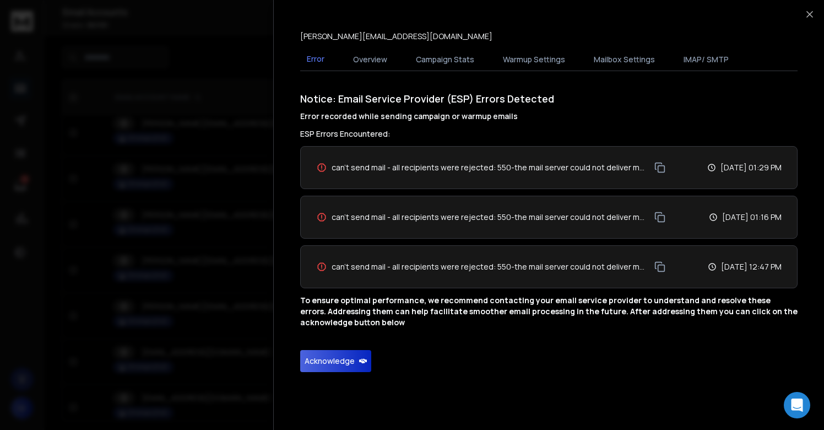
click at [341, 356] on button "Acknowledge" at bounding box center [335, 361] width 71 height 22
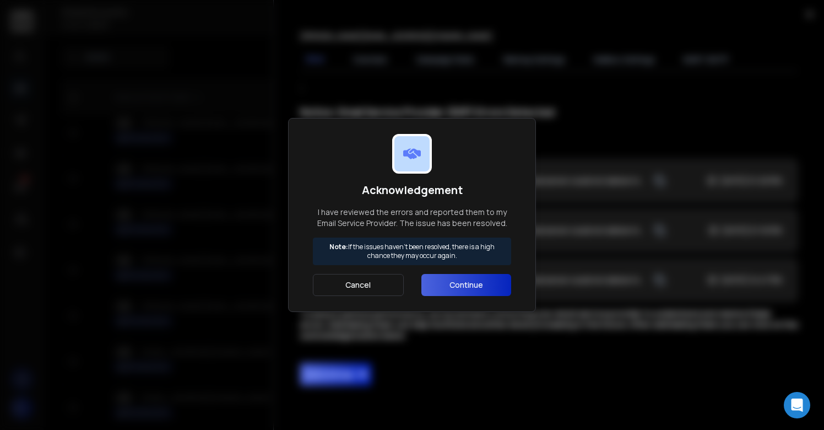
click at [469, 291] on button "Continue" at bounding box center [466, 285] width 90 height 22
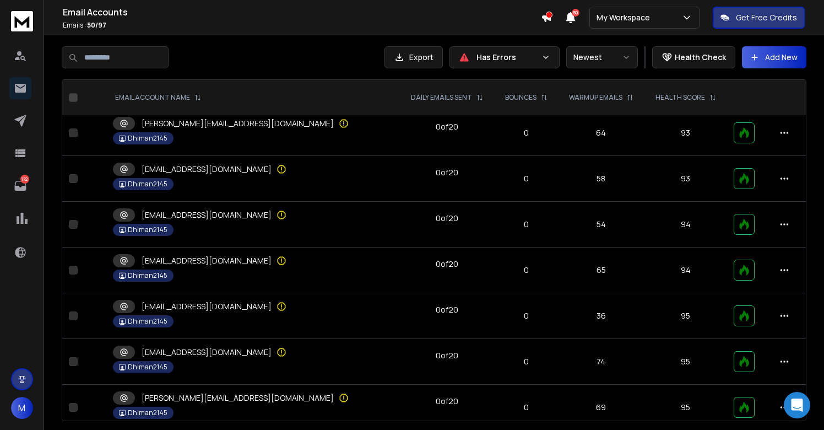
click at [193, 217] on p "lara@aism2ltd.online" at bounding box center [207, 214] width 130 height 11
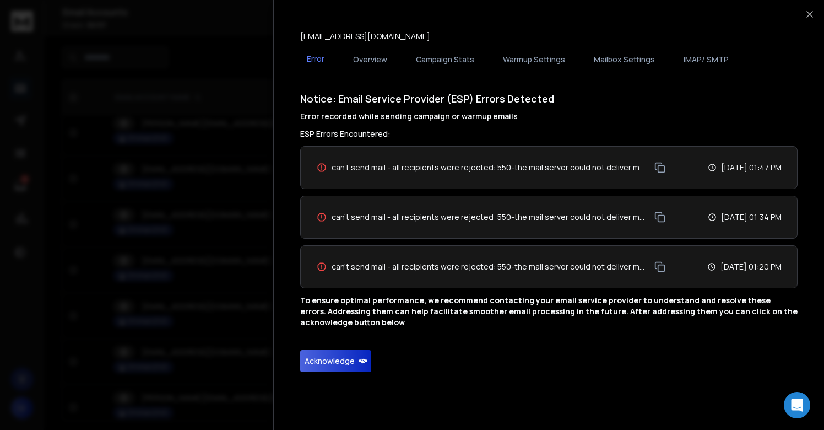
click at [315, 356] on button "Acknowledge" at bounding box center [335, 361] width 71 height 22
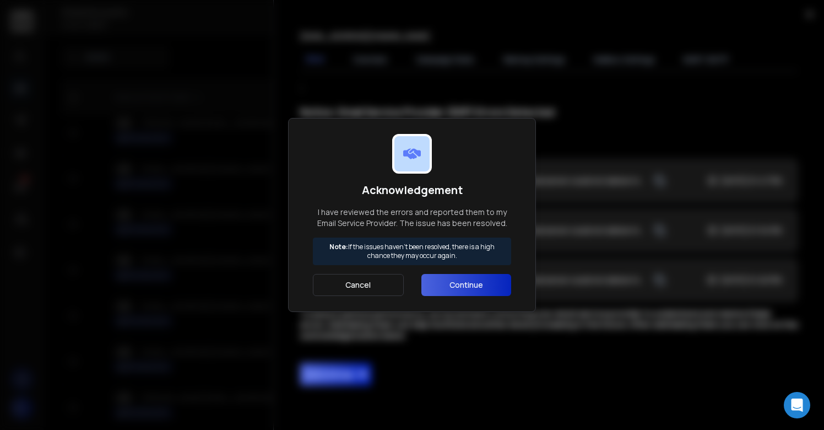
click at [456, 295] on button "Continue" at bounding box center [466, 285] width 90 height 22
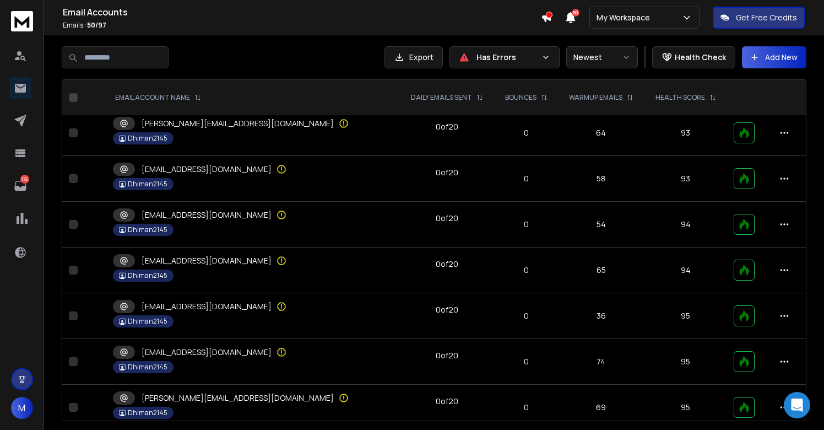
click at [222, 308] on p "zinnia@aism2ltd.solutions" at bounding box center [207, 306] width 130 height 11
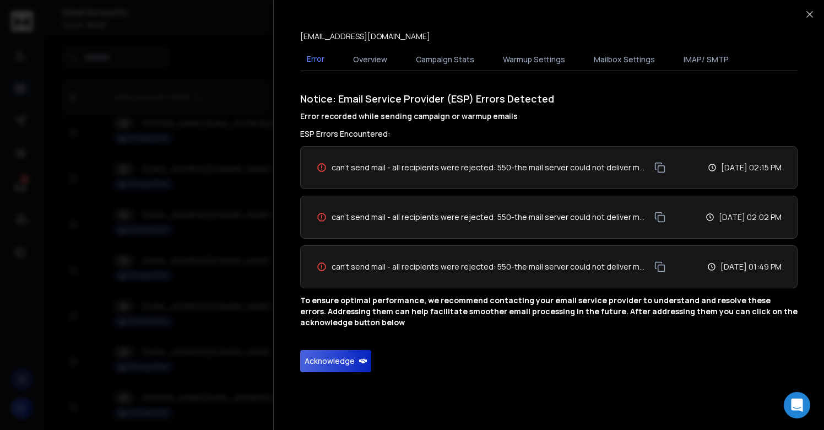
click at [324, 366] on button "Acknowledge" at bounding box center [335, 361] width 71 height 22
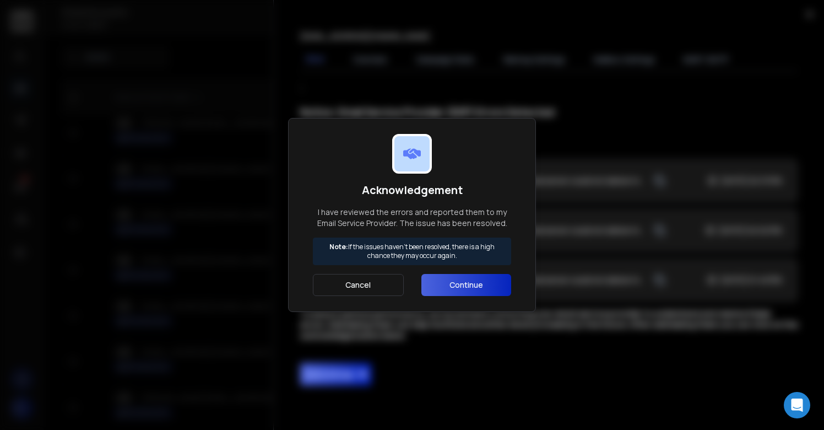
click at [456, 285] on button "Continue" at bounding box center [466, 285] width 90 height 22
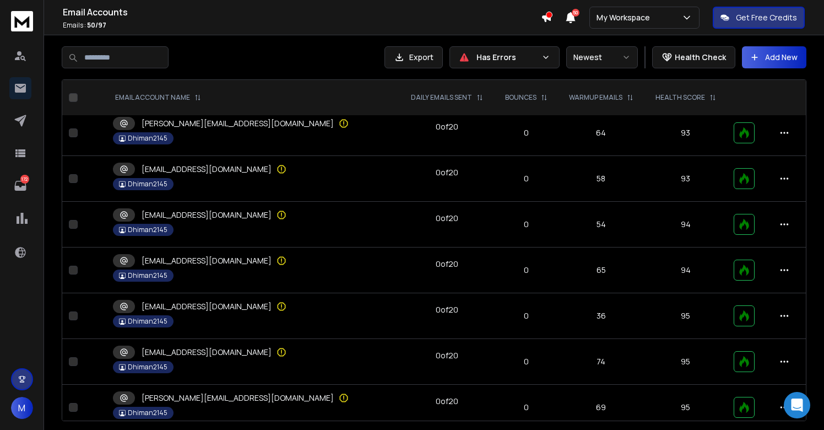
click at [212, 272] on div "Dhiman2145" at bounding box center [253, 275] width 280 height 12
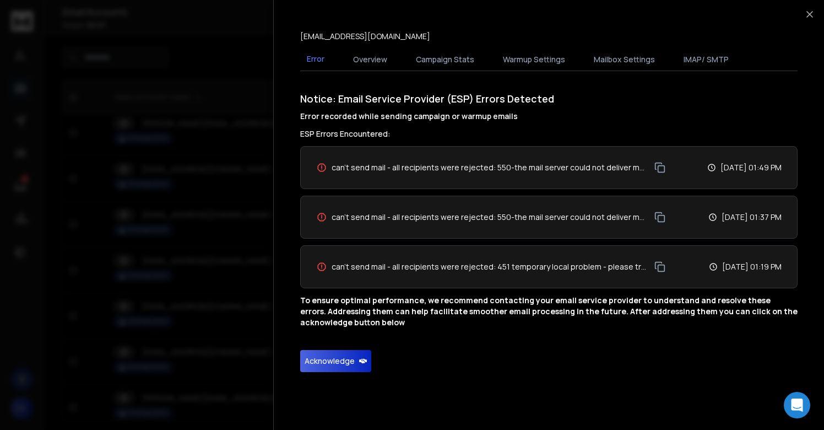
click at [349, 351] on button "Acknowledge" at bounding box center [335, 361] width 71 height 22
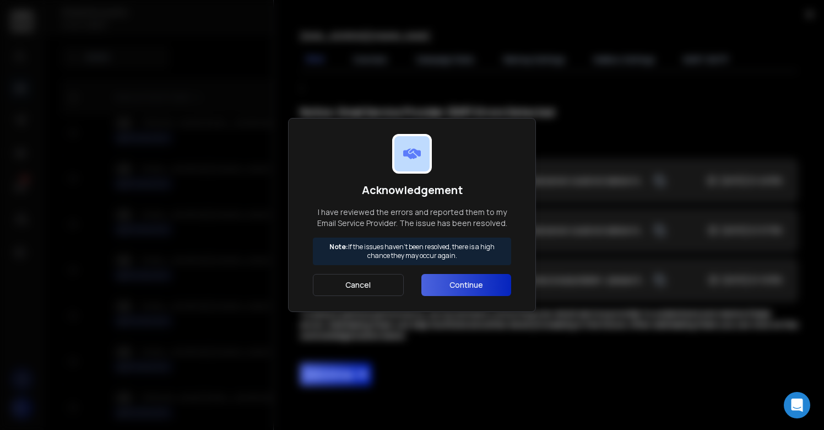
click at [473, 276] on button "Continue" at bounding box center [466, 285] width 90 height 22
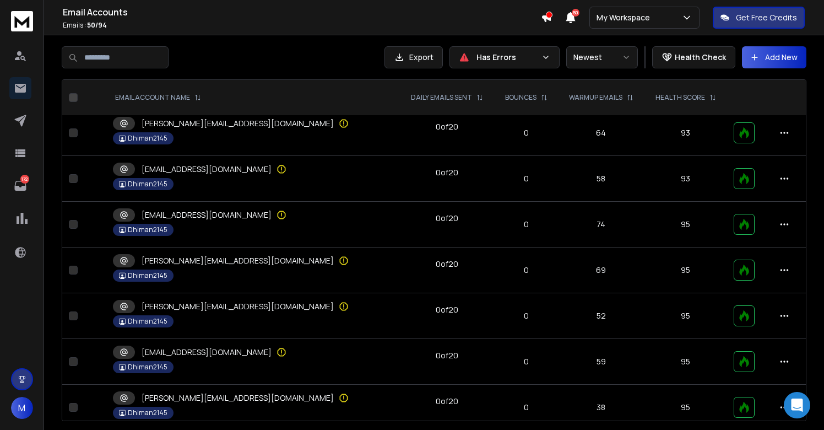
click at [236, 314] on td "vera@aism2ltd.solutions Dhiman2145" at bounding box center [253, 316] width 294 height 46
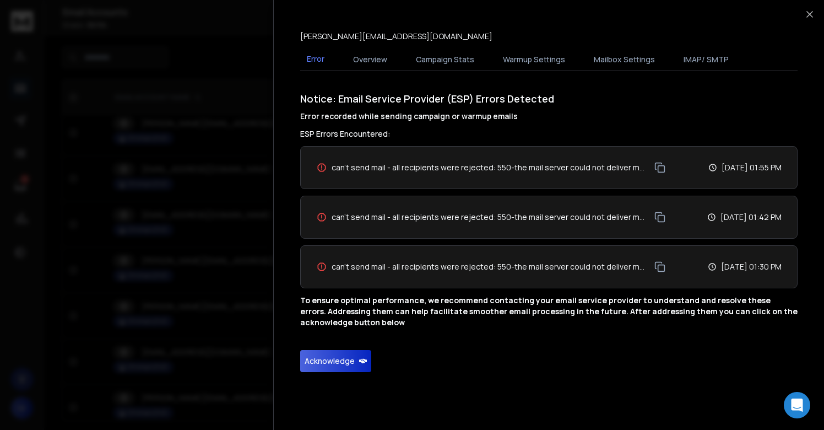
click at [351, 352] on button "Acknowledge" at bounding box center [335, 361] width 71 height 22
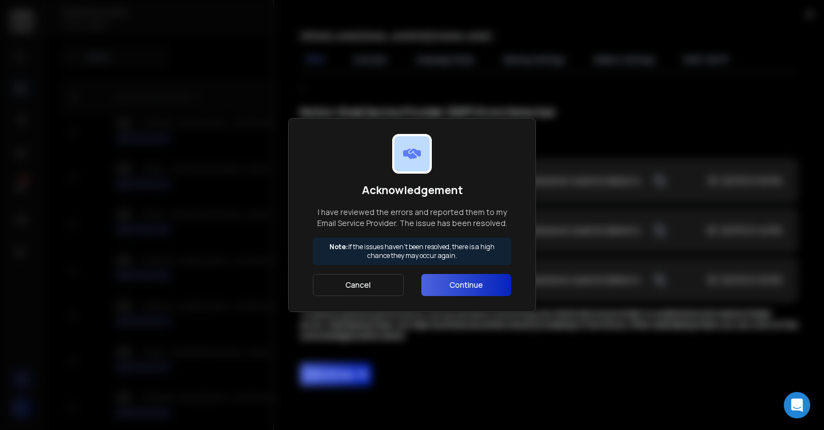
click at [459, 289] on button "Continue" at bounding box center [466, 285] width 90 height 22
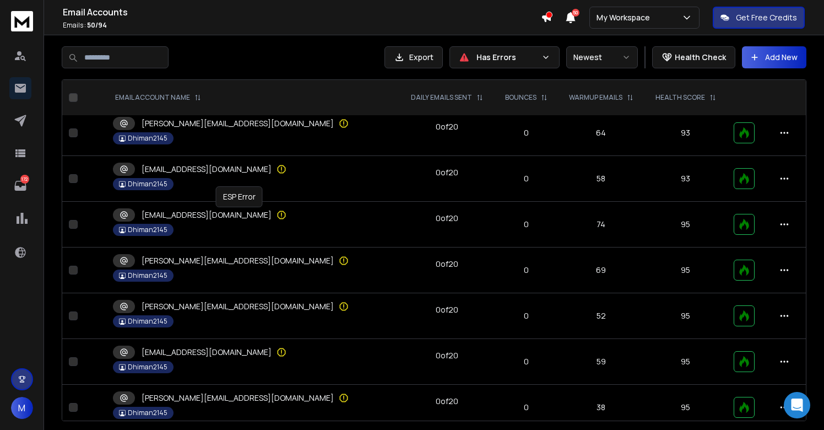
click at [278, 214] on icon at bounding box center [282, 215] width 8 height 8
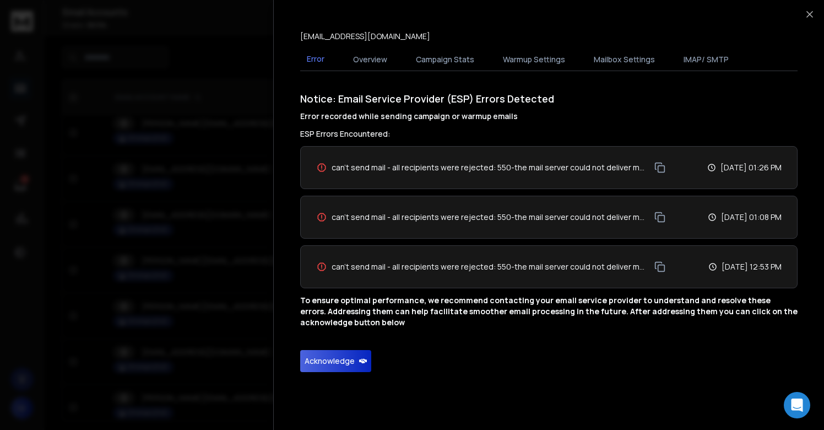
click at [335, 356] on button "Acknowledge" at bounding box center [335, 361] width 71 height 22
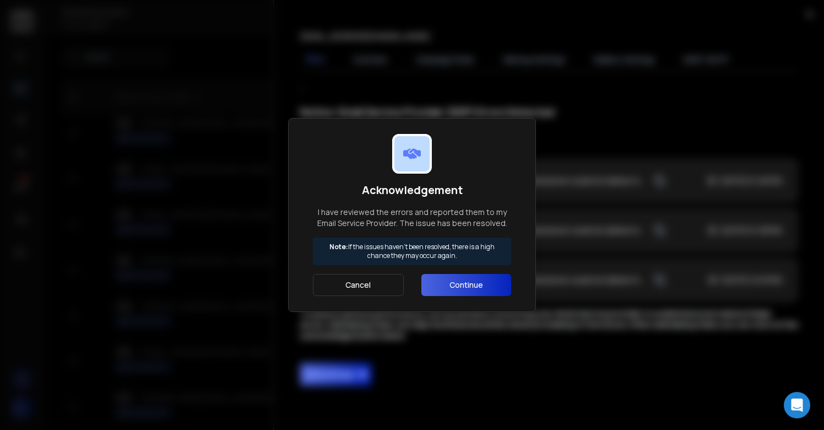
click at [469, 275] on button "Continue" at bounding box center [466, 285] width 90 height 22
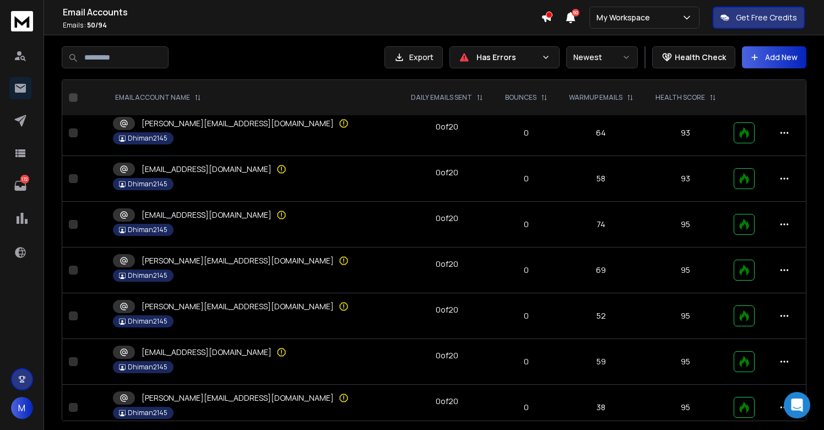
click at [216, 275] on div "Dhiman2145" at bounding box center [253, 275] width 280 height 12
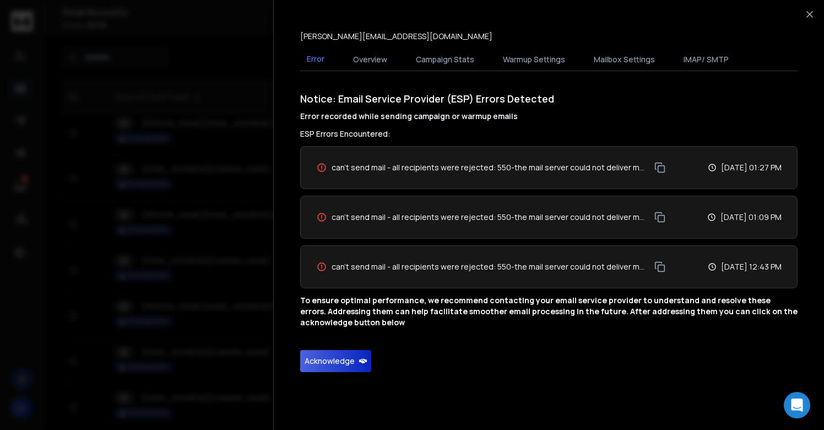
click at [329, 364] on button "Acknowledge" at bounding box center [335, 361] width 71 height 22
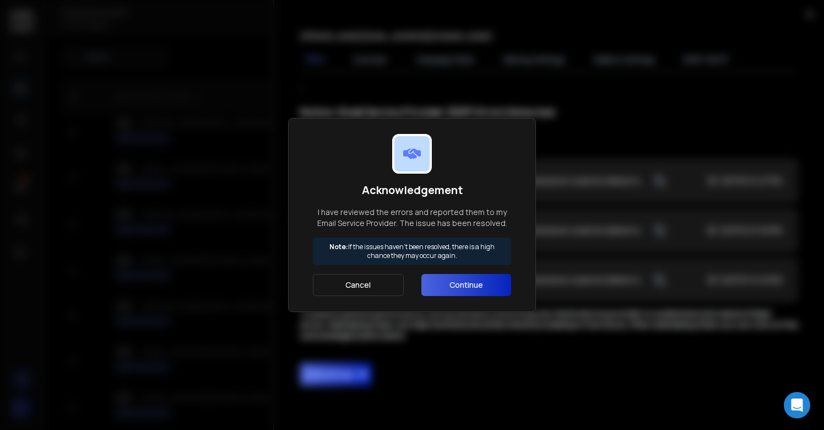
click at [442, 281] on button "Continue" at bounding box center [466, 285] width 90 height 22
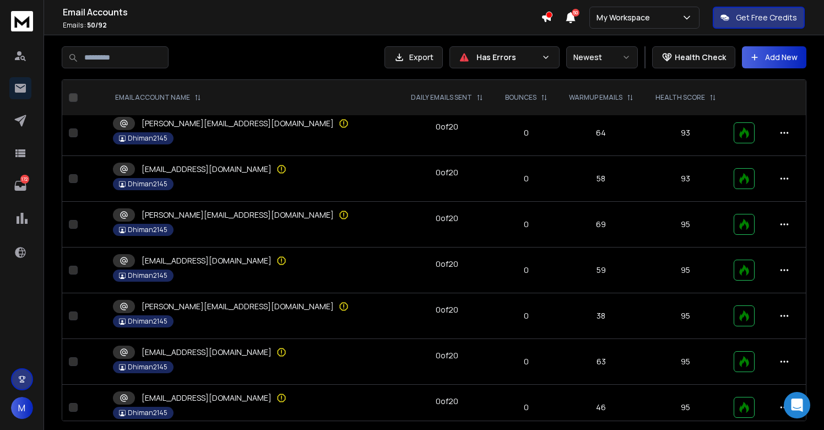
click at [233, 306] on p "valerie@aism2ltd.solutions" at bounding box center [238, 306] width 192 height 11
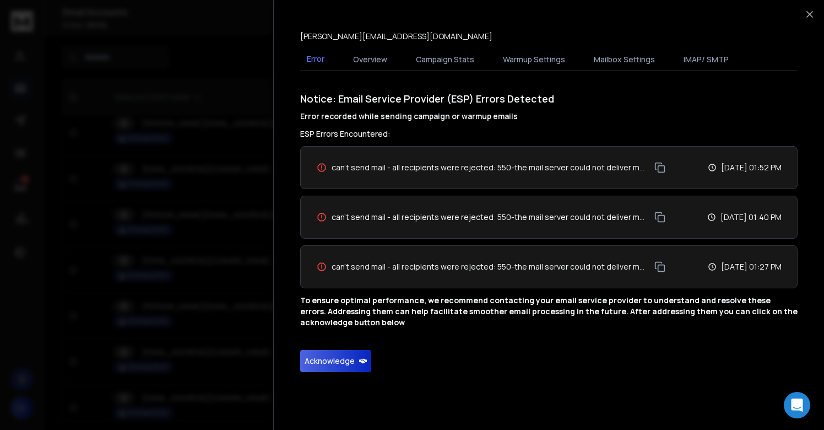
click at [329, 357] on button "Acknowledge" at bounding box center [335, 361] width 71 height 22
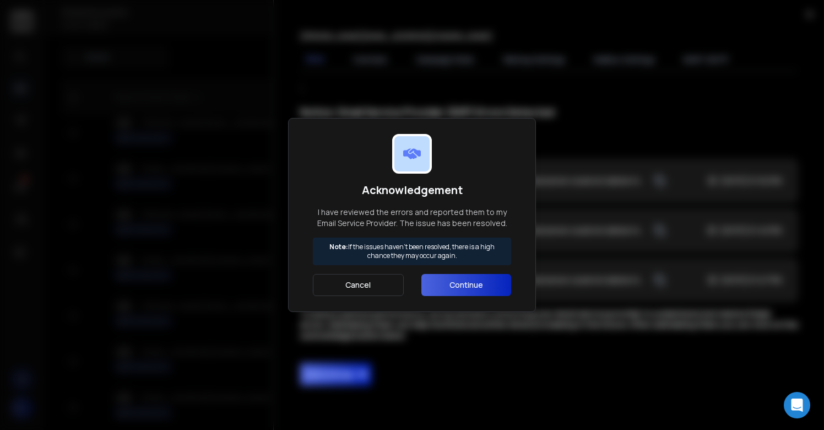
click at [480, 279] on button "Continue" at bounding box center [466, 285] width 90 height 22
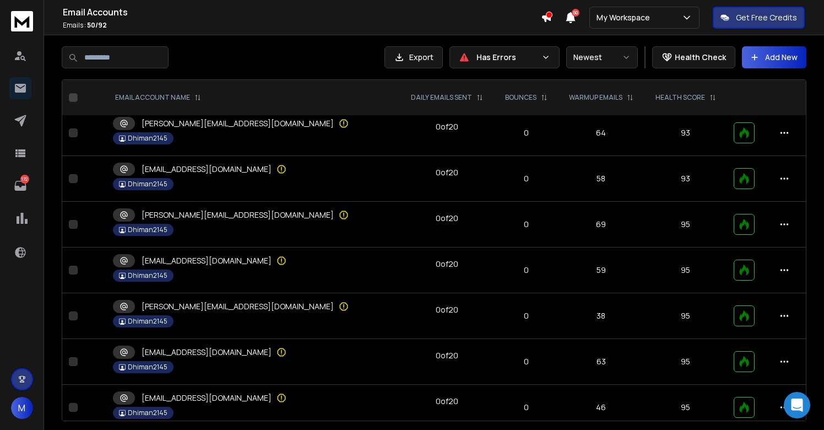
click at [230, 265] on p "vanessa@aism2ltd.solutions" at bounding box center [207, 260] width 130 height 11
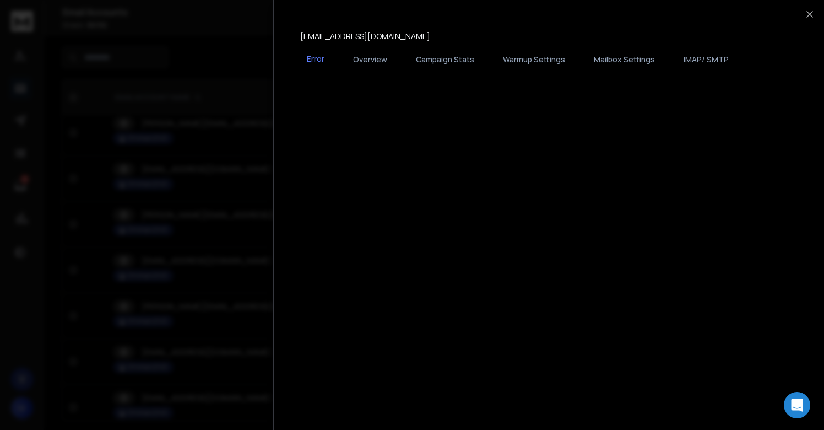
click at [278, 274] on div "Multi Select Table Sheet vanessa@aism2ltd.solutions Error Overview Campaign Sta…" at bounding box center [548, 215] width 551 height 430
click at [251, 309] on div at bounding box center [412, 215] width 824 height 430
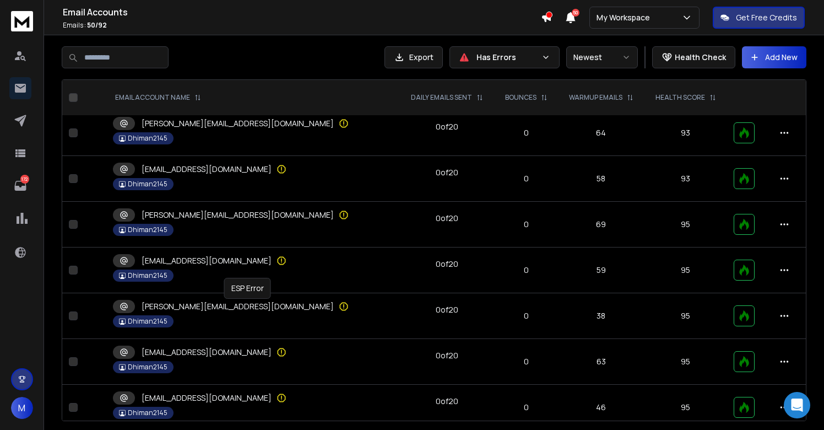
click at [227, 311] on p "valerie@aism2ltd.solutions" at bounding box center [238, 306] width 192 height 11
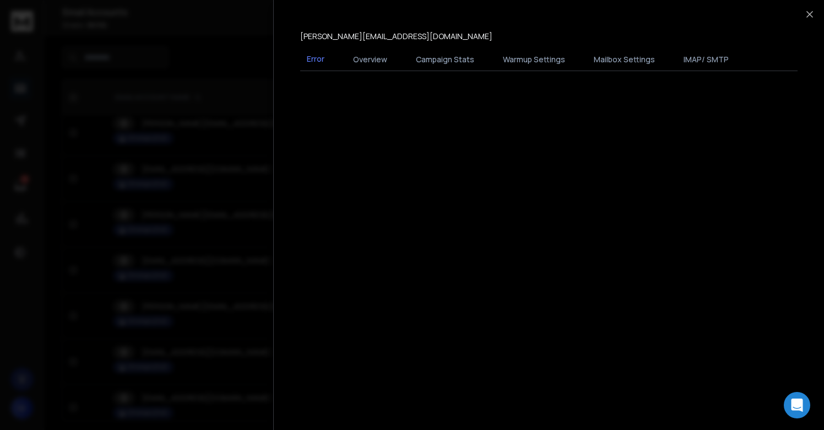
click at [227, 311] on div at bounding box center [412, 215] width 824 height 430
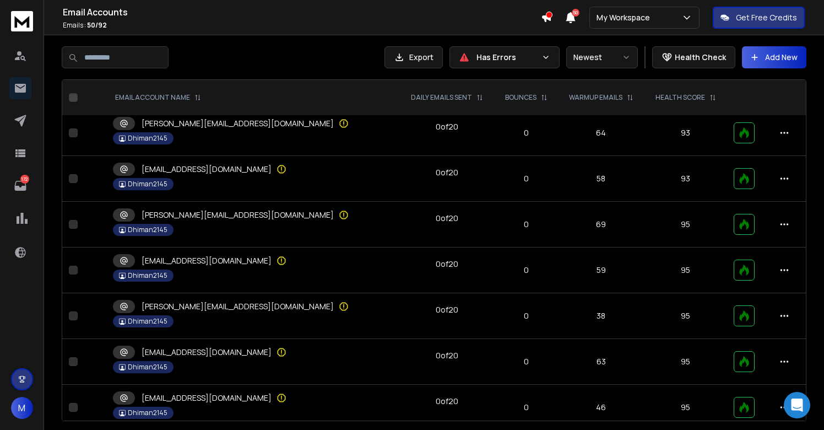
click at [227, 345] on div "tilly@aism2ltd.solutions" at bounding box center [253, 351] width 280 height 13
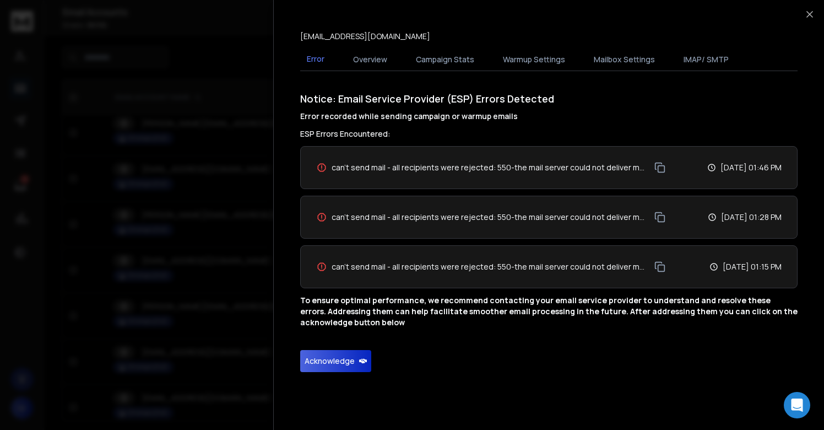
click at [328, 362] on button "Acknowledge" at bounding box center [335, 361] width 71 height 22
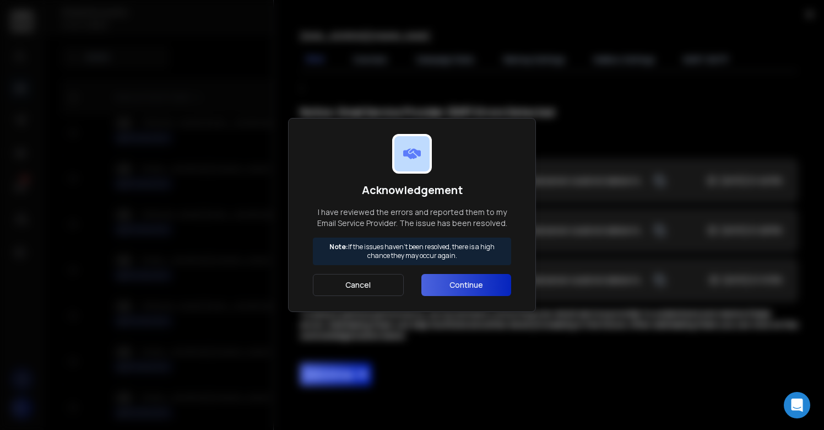
click at [468, 289] on button "Continue" at bounding box center [466, 285] width 90 height 22
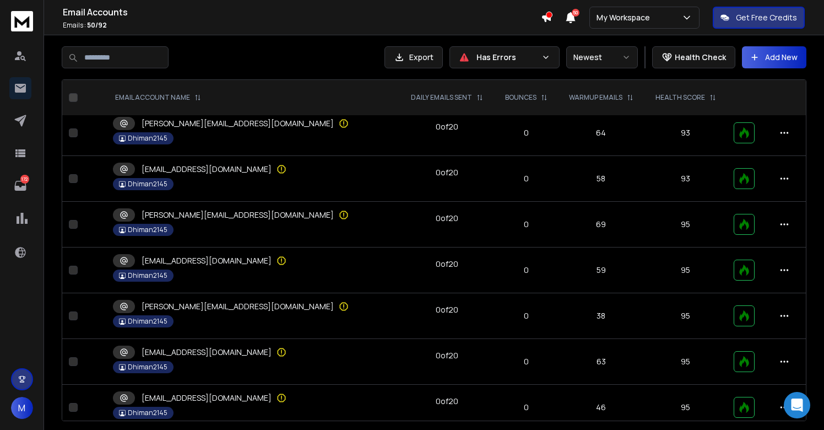
click at [175, 258] on p "vanessa@aism2ltd.solutions" at bounding box center [207, 260] width 130 height 11
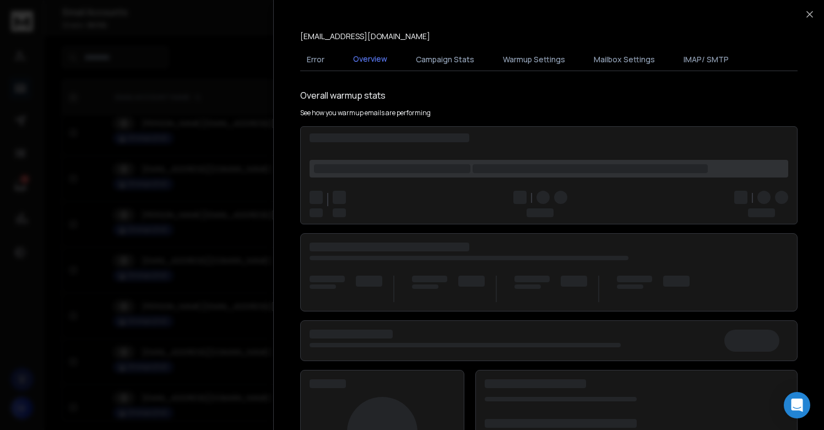
click at [155, 273] on div at bounding box center [412, 215] width 824 height 430
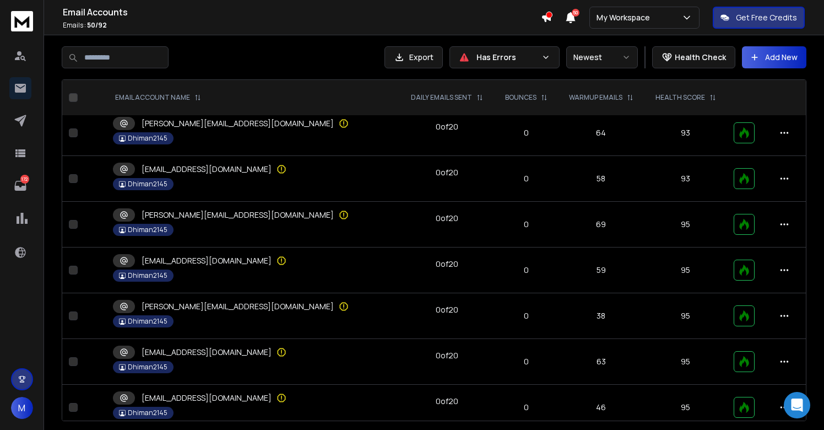
click at [185, 300] on div "valerie@aism2ltd.solutions" at bounding box center [223, 306] width 221 height 13
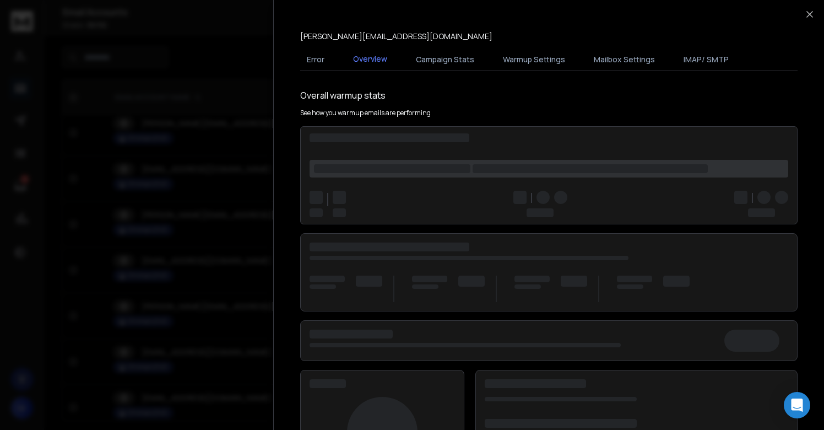
click at [185, 299] on div at bounding box center [412, 215] width 824 height 430
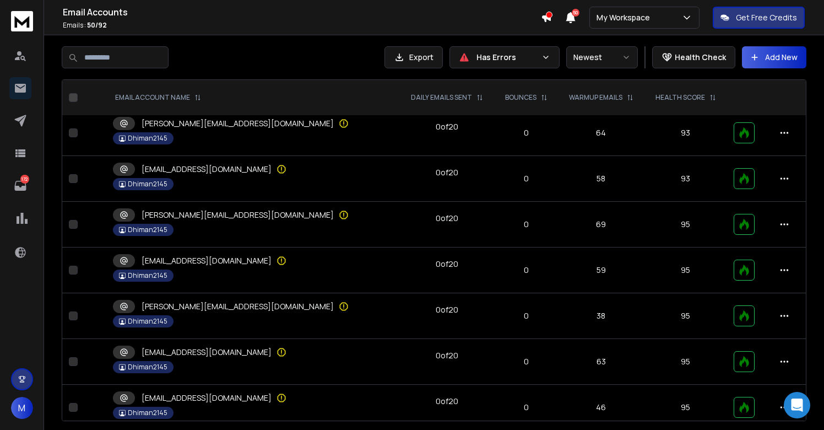
click at [191, 355] on p "tilly@aism2ltd.solutions" at bounding box center [207, 351] width 130 height 11
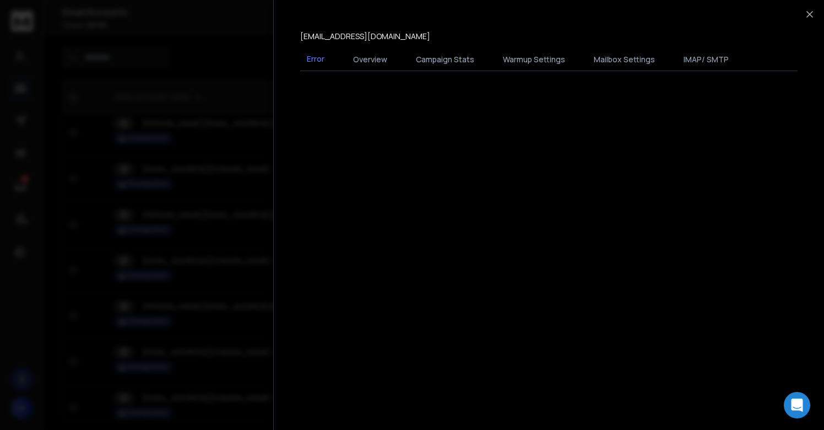
click at [217, 303] on div at bounding box center [412, 215] width 824 height 430
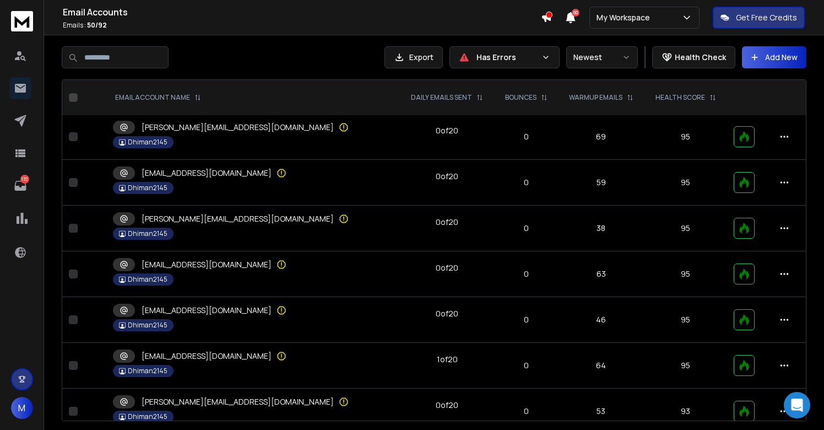
scroll to position [1184, 0]
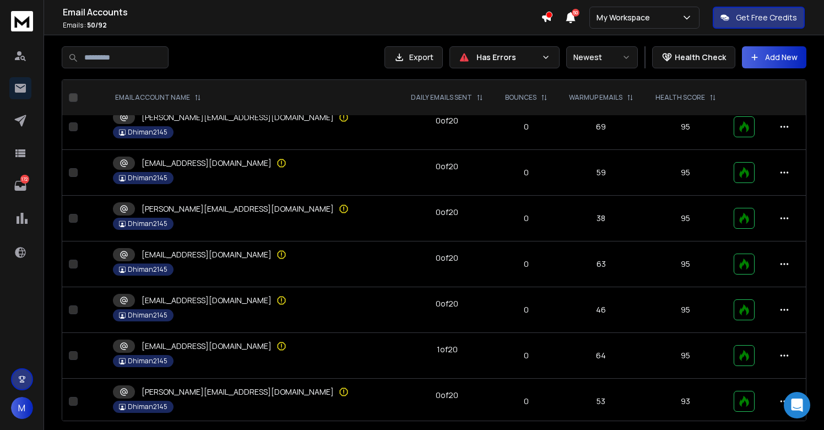
click at [212, 301] on p "thea@aism2ltd.solutions" at bounding box center [207, 300] width 130 height 11
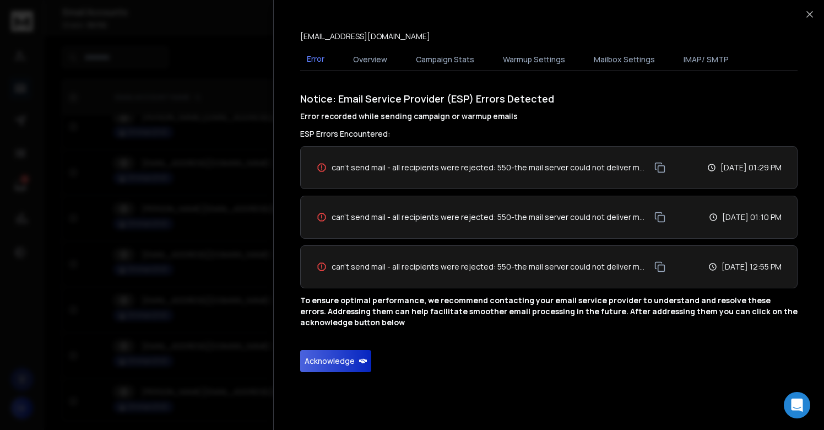
click at [320, 356] on button "Acknowledge" at bounding box center [335, 361] width 71 height 22
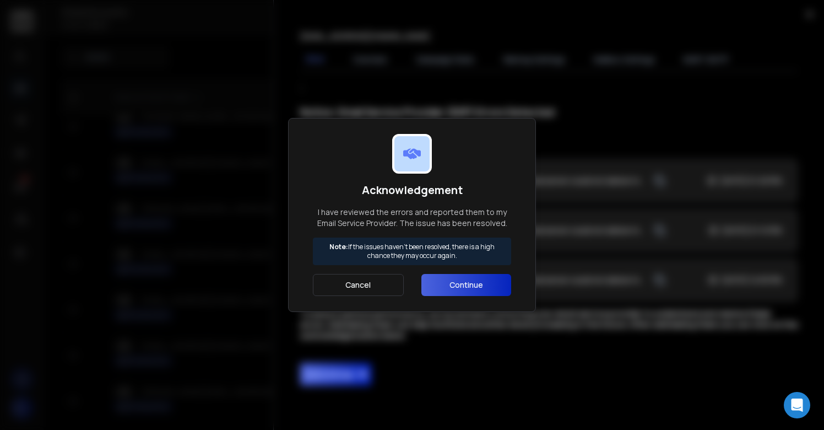
click at [430, 284] on button "Continue" at bounding box center [466, 285] width 90 height 22
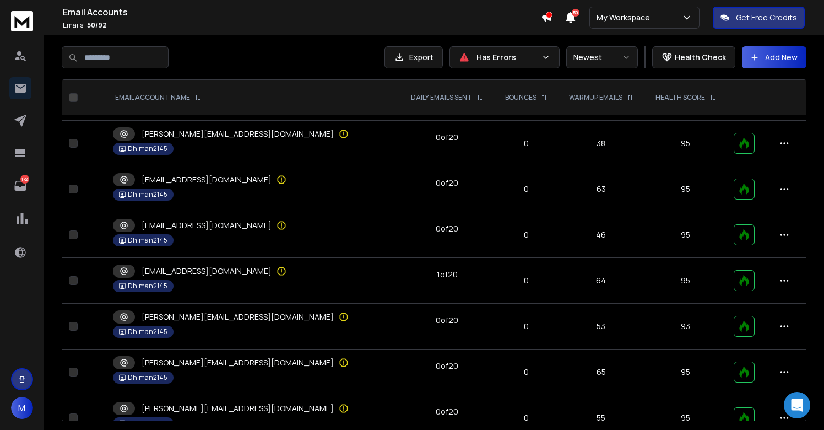
scroll to position [1262, 0]
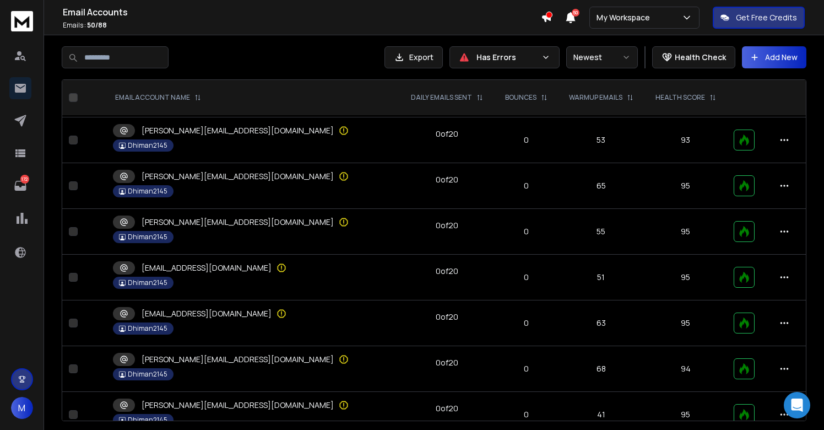
click at [203, 325] on div "Dhiman2145" at bounding box center [253, 328] width 280 height 12
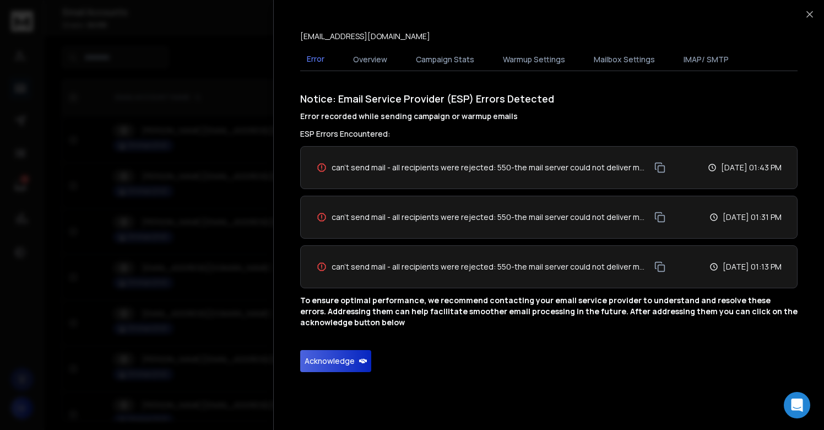
click at [347, 354] on button "Acknowledge" at bounding box center [335, 361] width 71 height 22
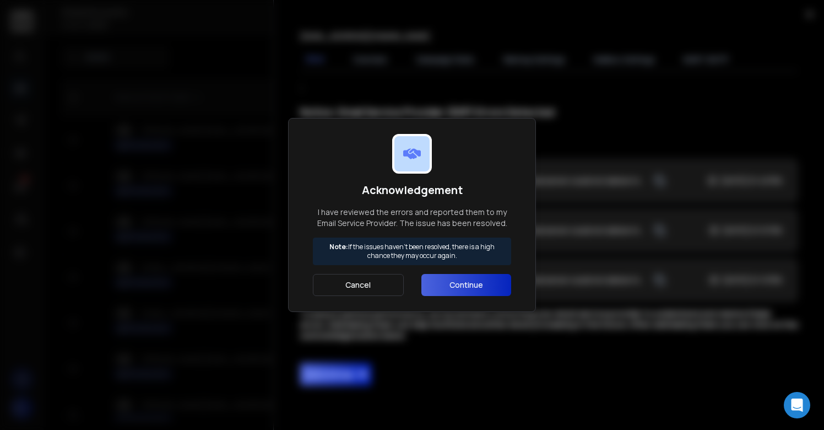
click at [444, 292] on button "Continue" at bounding box center [466, 285] width 90 height 22
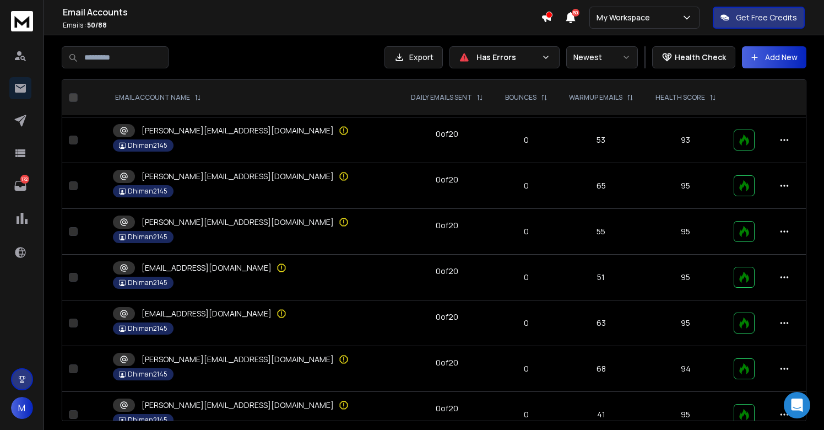
click at [225, 316] on p "sienna@aism2ltd.solutions" at bounding box center [207, 313] width 130 height 11
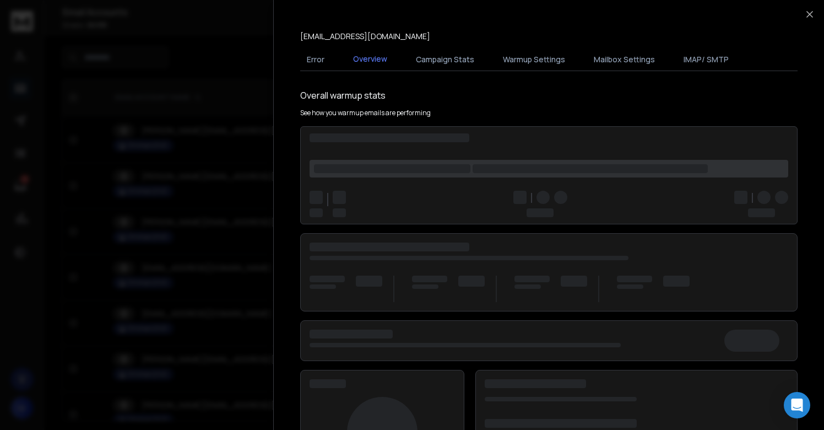
click at [225, 316] on div at bounding box center [412, 215] width 824 height 430
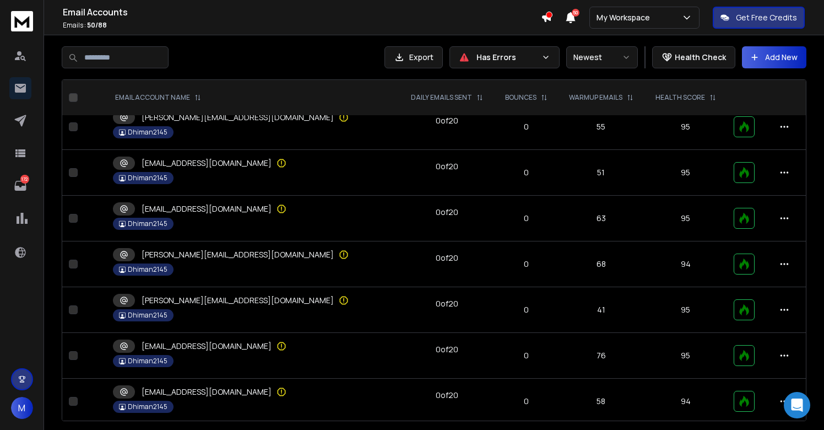
scroll to position [1373, 0]
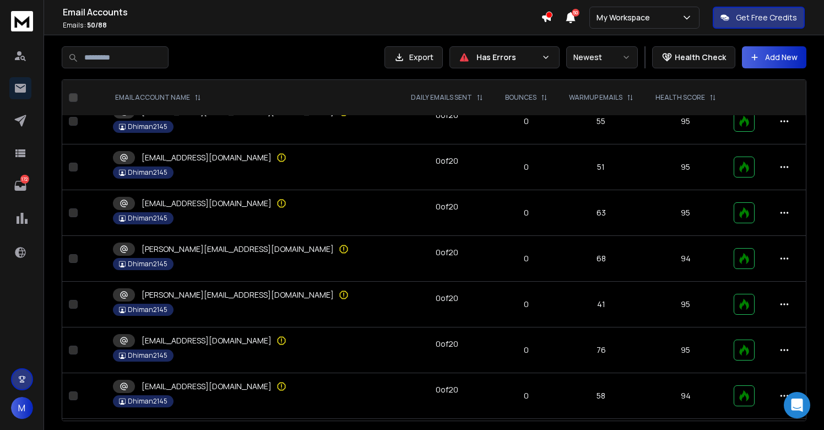
click at [215, 298] on p "sheila@aism2ltd.solutions" at bounding box center [238, 294] width 192 height 11
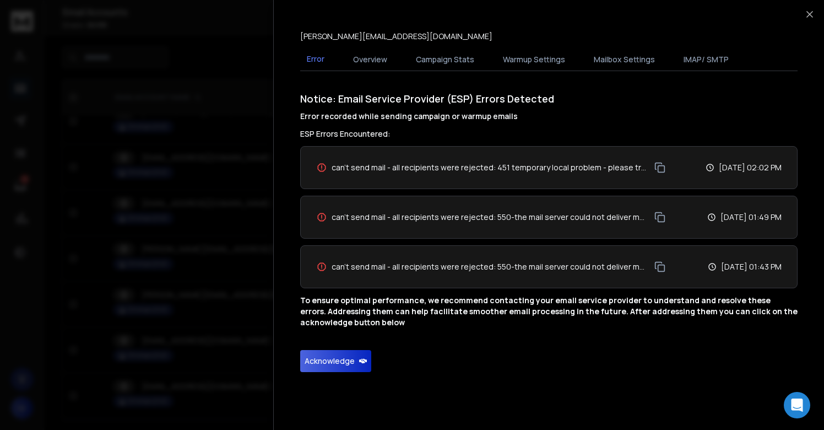
click at [333, 364] on button "Acknowledge" at bounding box center [335, 361] width 71 height 22
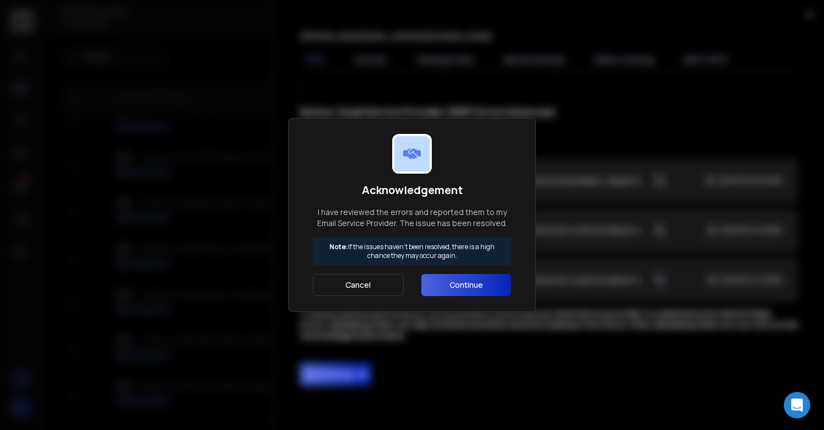
click at [432, 296] on div "Acknowledgement I have reviewed the errors and reported them to my Email Servic…" at bounding box center [412, 215] width 248 height 194
click at [433, 291] on button "Continue" at bounding box center [466, 285] width 90 height 22
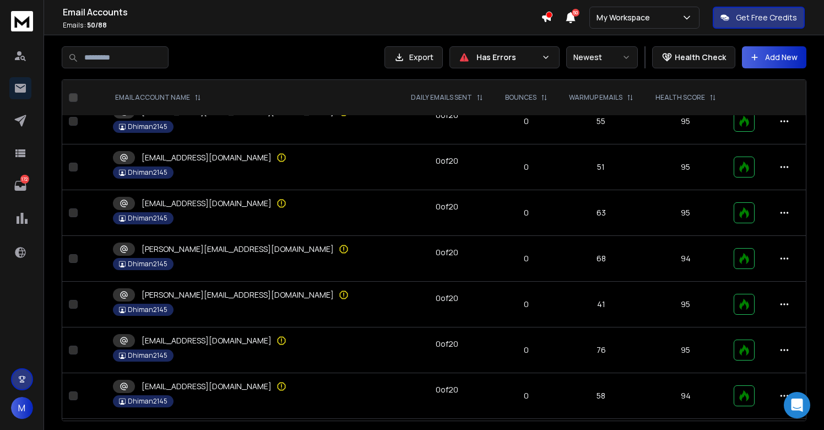
click at [220, 394] on td "saraphina@aism2ltd.solutions Dhiman2145" at bounding box center [253, 396] width 294 height 46
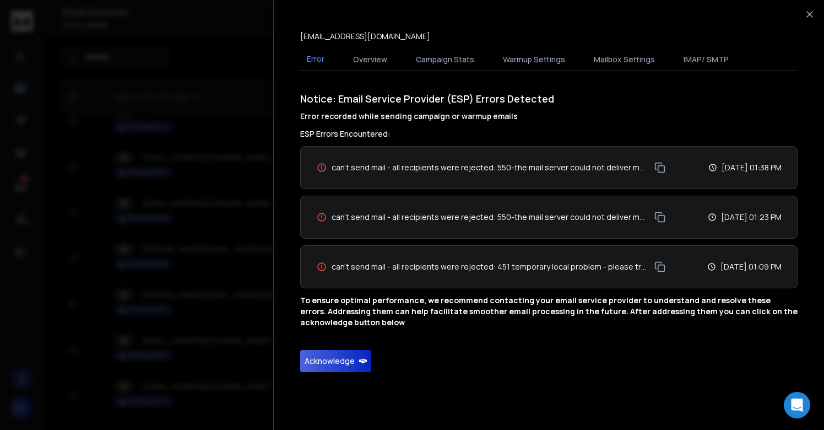
click at [335, 367] on button "Acknowledge" at bounding box center [335, 361] width 71 height 22
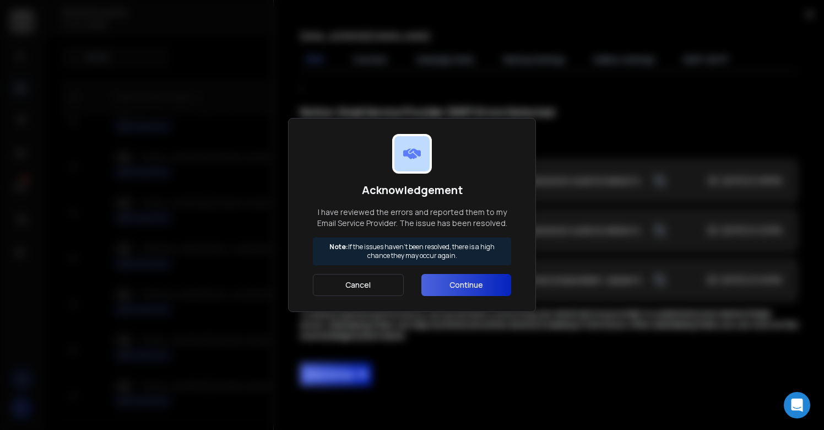
click at [479, 274] on button "Continue" at bounding box center [466, 285] width 90 height 22
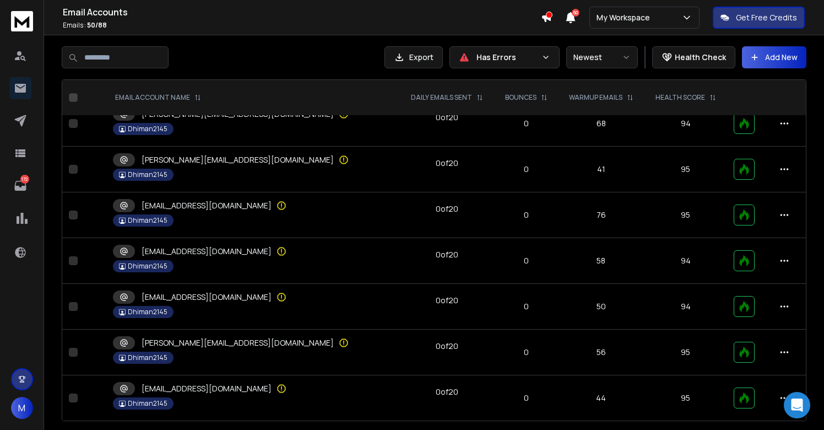
scroll to position [1508, 0]
click at [196, 297] on p "saskia@aism2ltd.solutions" at bounding box center [207, 296] width 130 height 11
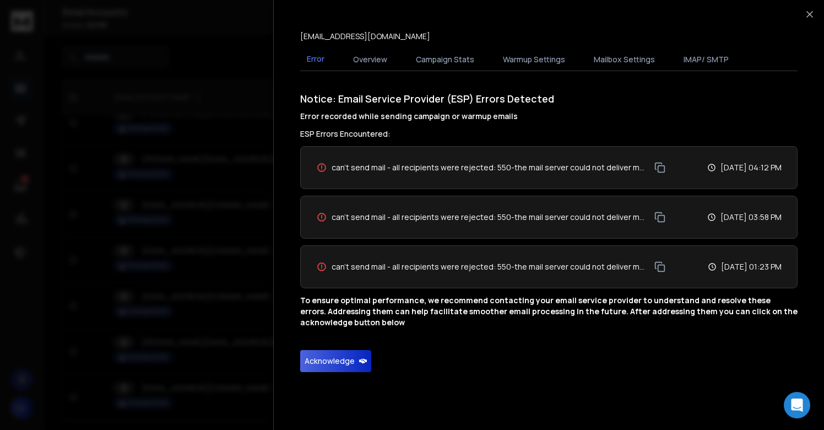
click at [323, 352] on button "Acknowledge" at bounding box center [335, 361] width 71 height 22
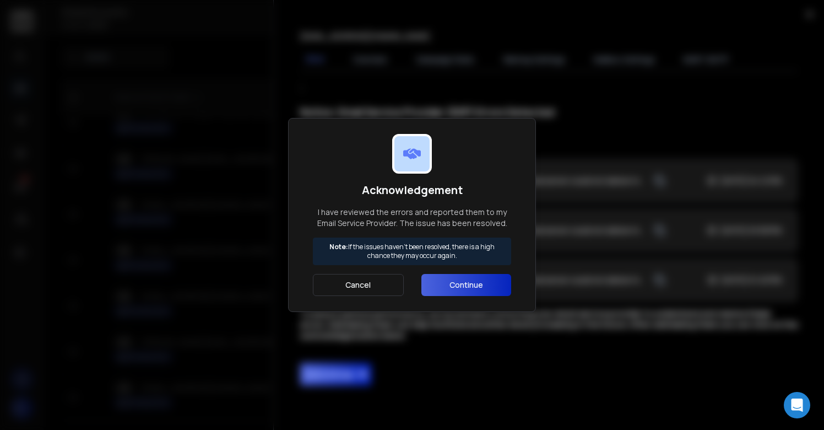
click at [451, 289] on button "Continue" at bounding box center [466, 285] width 90 height 22
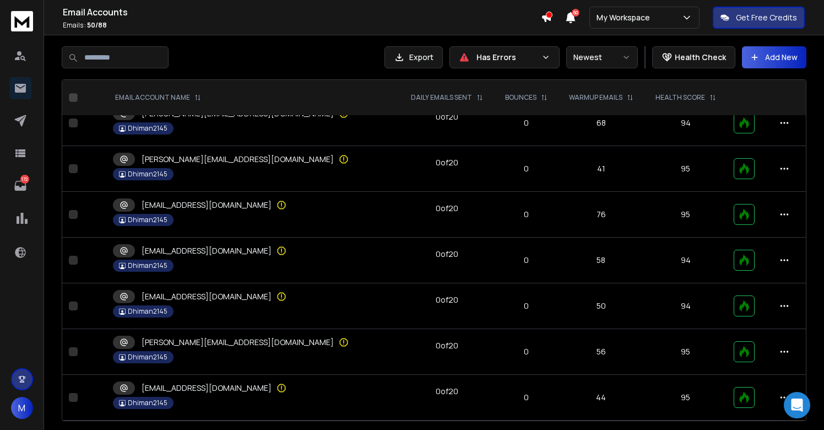
click at [259, 258] on td "saraphina@aism2ltd.solutions Dhiman2145" at bounding box center [253, 260] width 294 height 46
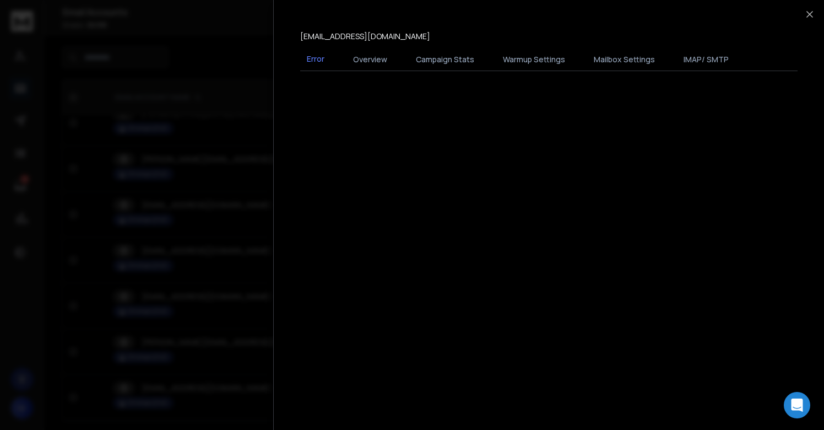
click at [259, 258] on div at bounding box center [412, 215] width 824 height 430
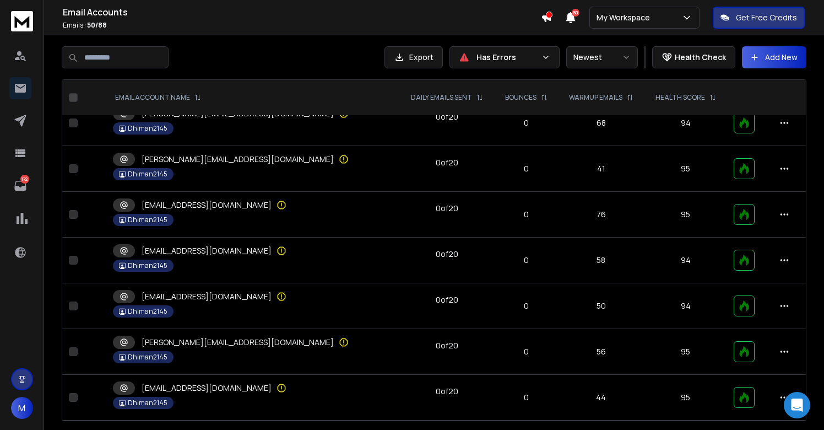
click at [246, 290] on div "saskia@aism2ltd.solutions" at bounding box center [253, 296] width 280 height 13
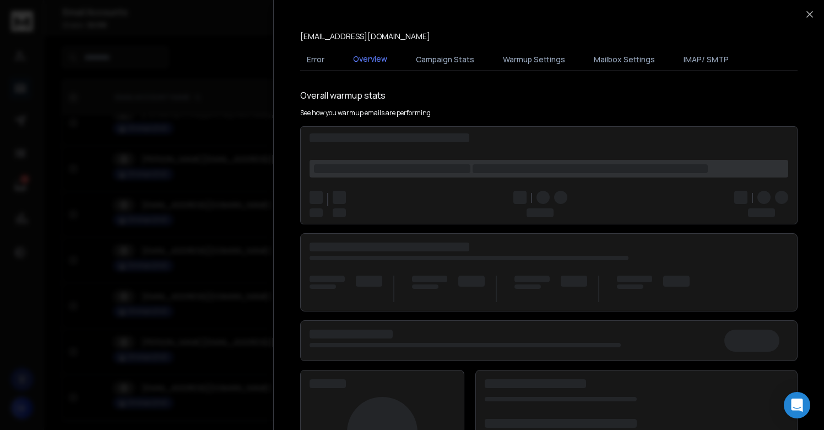
click at [246, 290] on div at bounding box center [412, 215] width 824 height 430
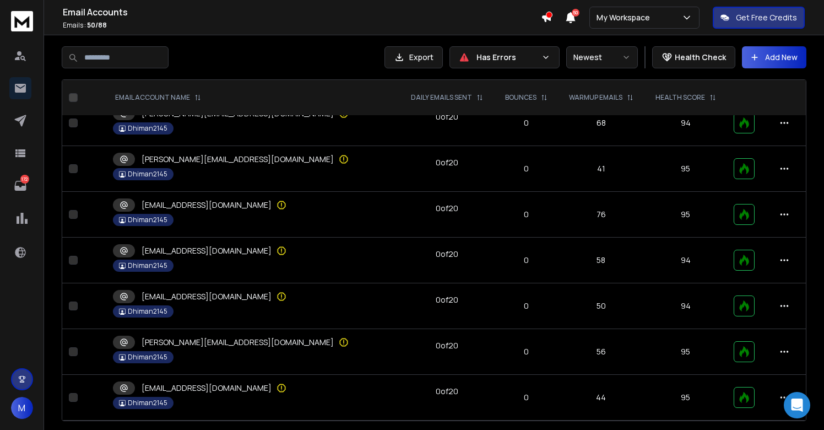
click at [226, 337] on p "sandra@aism2ltd.solutions" at bounding box center [238, 342] width 192 height 11
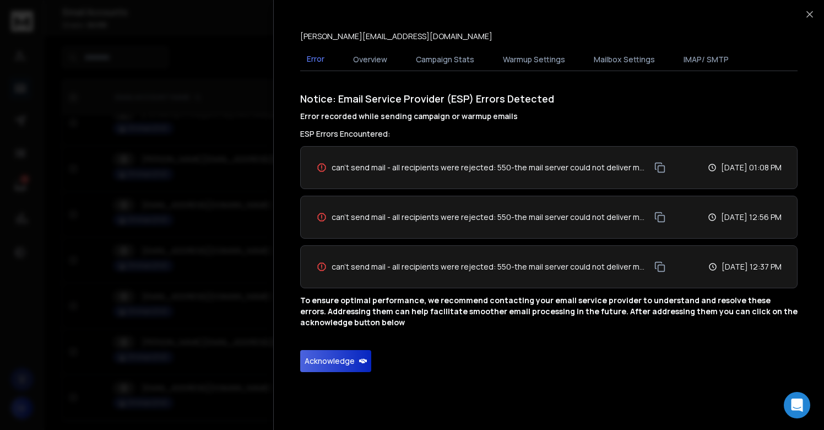
click at [344, 357] on button "Acknowledge" at bounding box center [335, 361] width 71 height 22
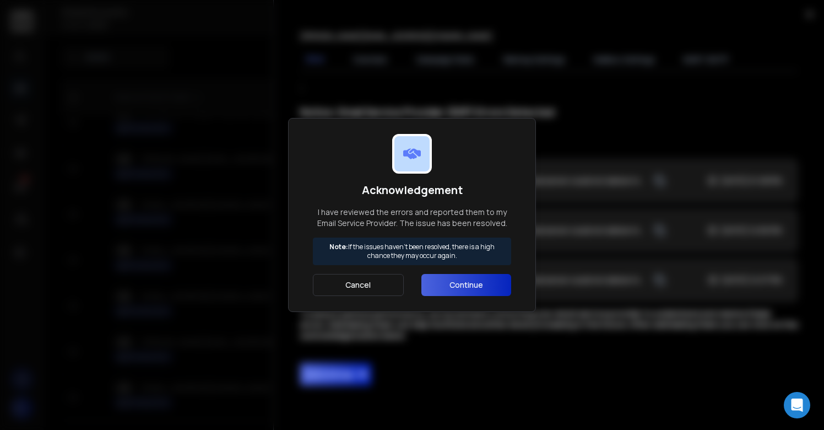
click at [453, 275] on button "Continue" at bounding box center [466, 285] width 90 height 22
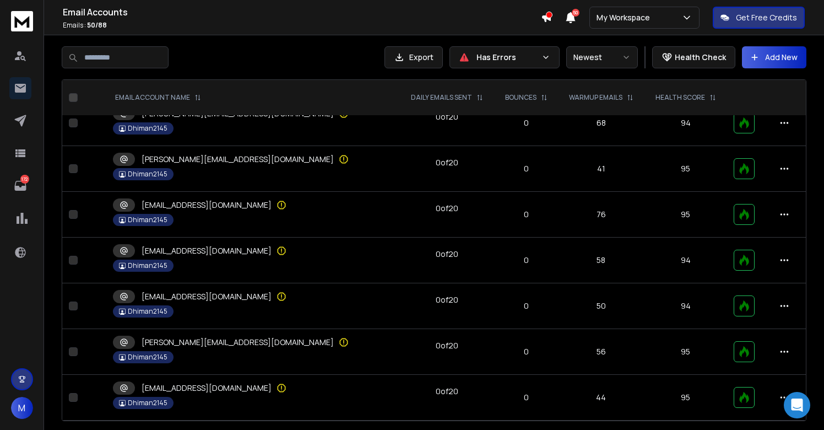
click at [230, 379] on td "sabina@aism2ltd.solutions Dhiman2145" at bounding box center [253, 398] width 294 height 46
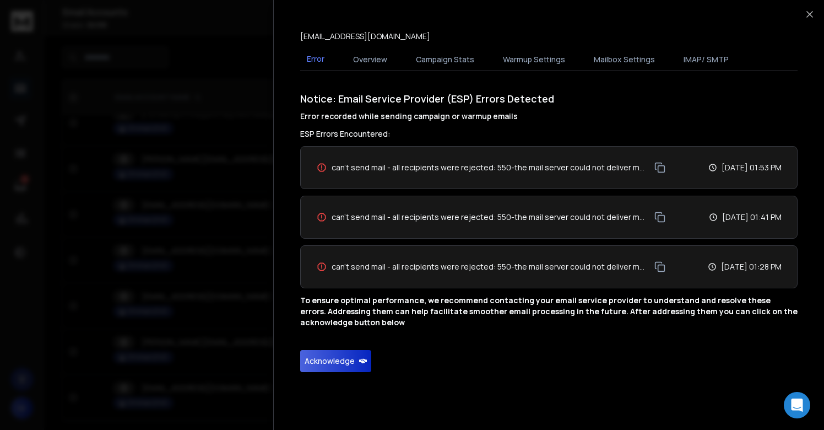
click at [326, 360] on button "Acknowledge" at bounding box center [335, 361] width 71 height 22
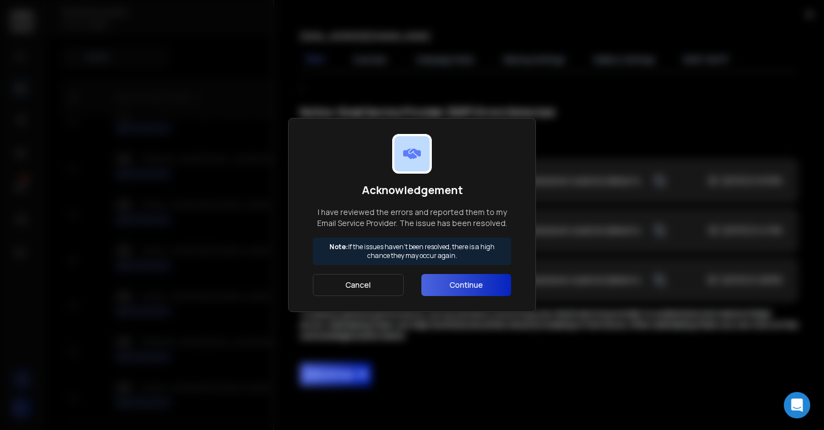
click at [454, 286] on button "Continue" at bounding box center [466, 285] width 90 height 22
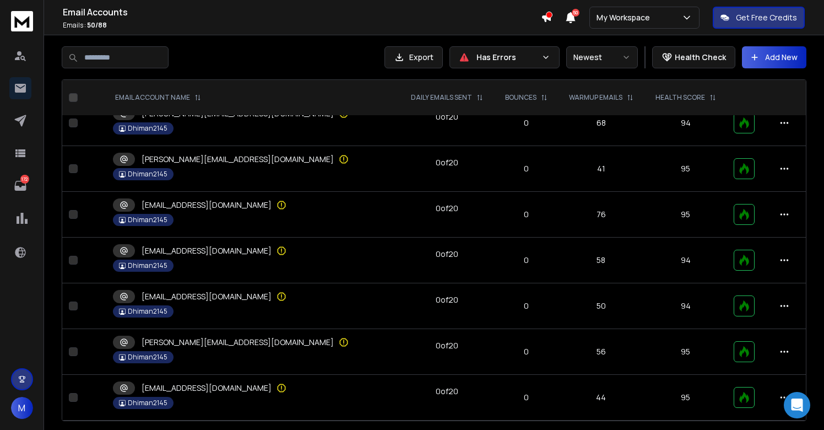
click at [237, 287] on td "saskia@aism2ltd.solutions Dhiman2145" at bounding box center [253, 306] width 294 height 46
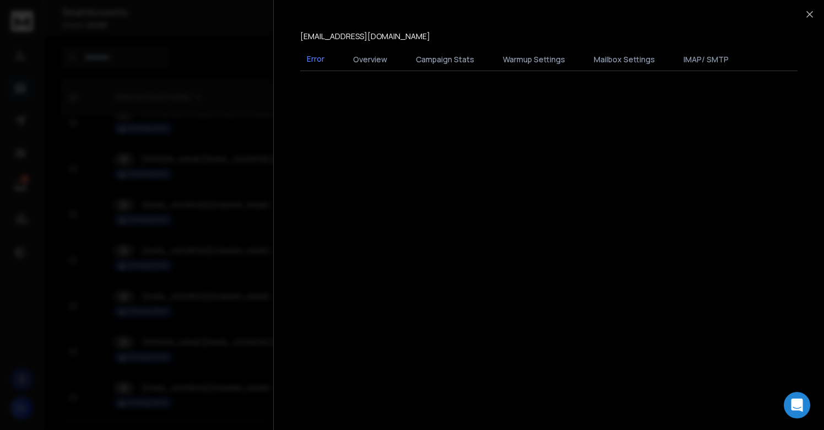
click at [237, 287] on div at bounding box center [412, 215] width 824 height 430
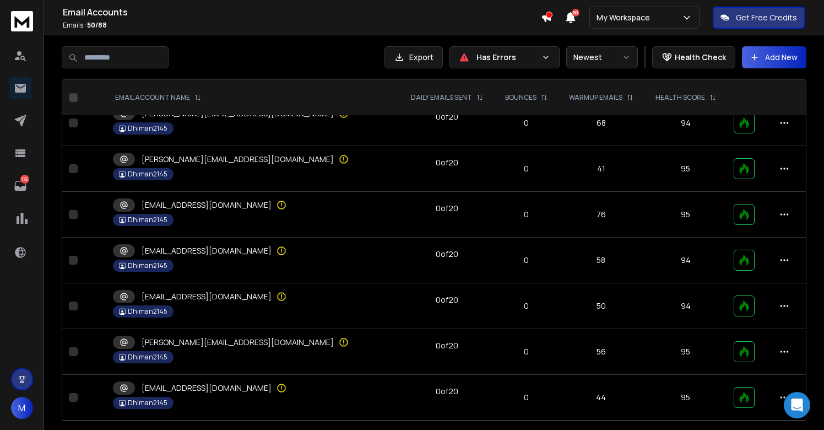
click at [215, 348] on div "sandra@aism2ltd.solutions" at bounding box center [223, 341] width 221 height 13
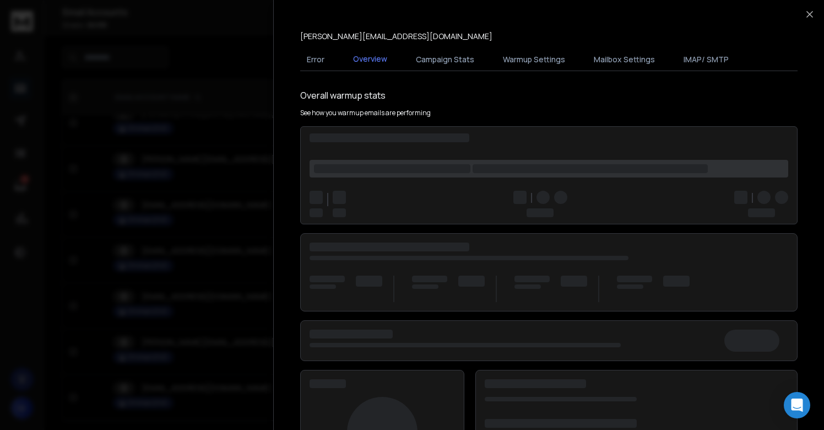
click at [215, 348] on div at bounding box center [412, 215] width 824 height 430
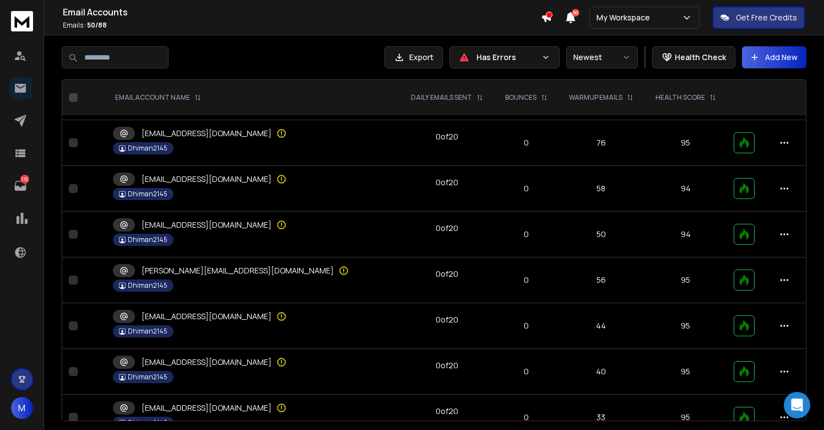
scroll to position [1586, 0]
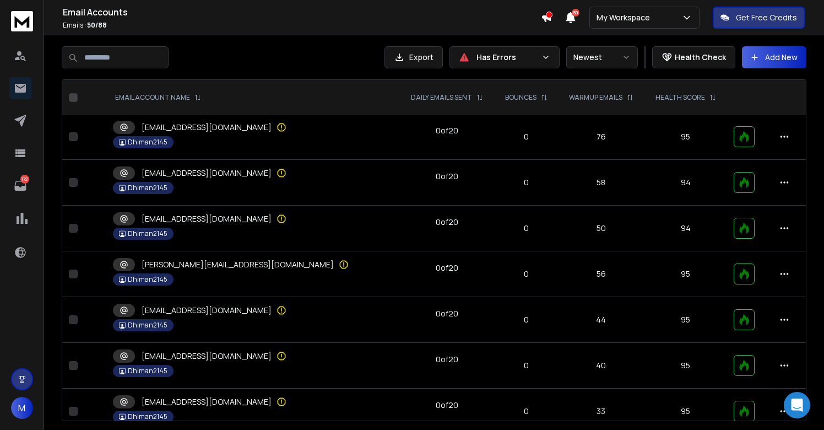
click at [213, 347] on td "ruby@aism2ltd.solutions Dhiman2145" at bounding box center [253, 366] width 294 height 46
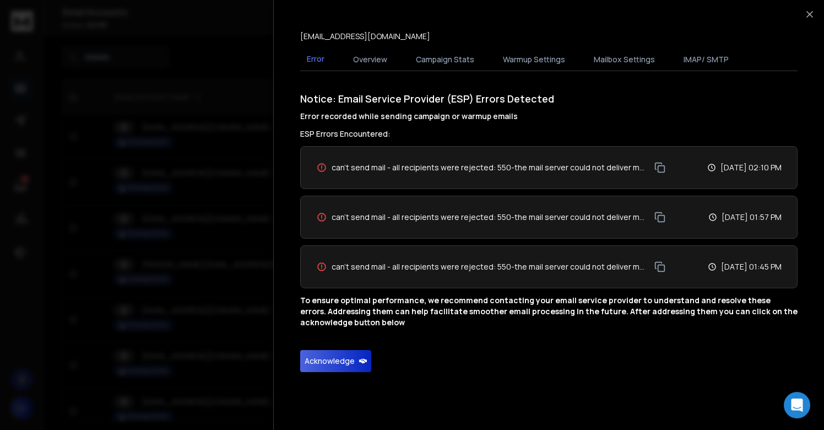
click at [324, 360] on button "Acknowledge" at bounding box center [335, 361] width 71 height 22
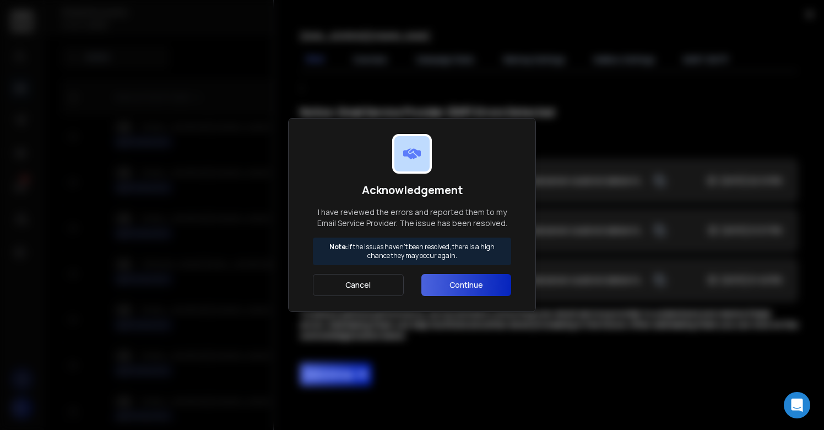
click at [457, 291] on button "Continue" at bounding box center [466, 285] width 90 height 22
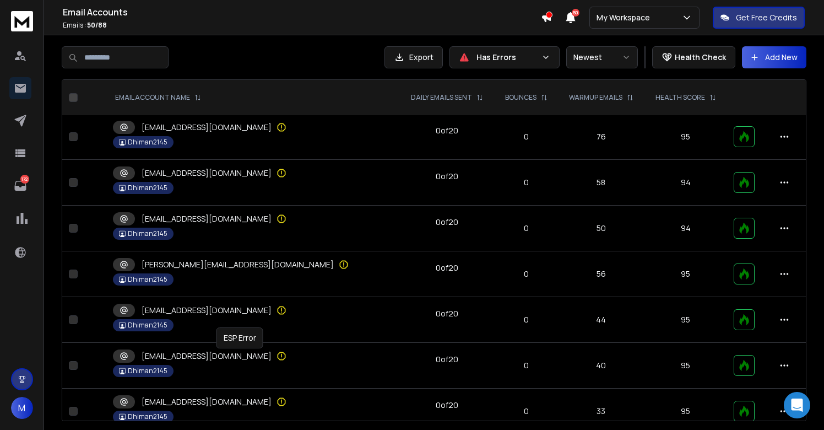
click at [276, 359] on icon at bounding box center [281, 355] width 11 height 11
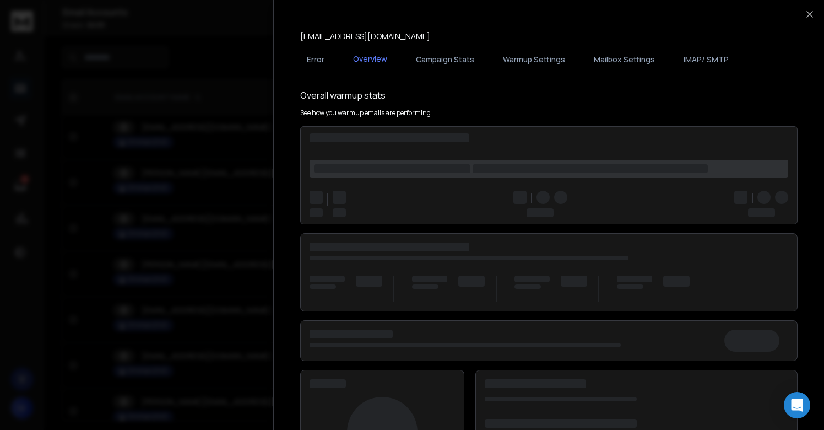
click at [238, 359] on div at bounding box center [412, 215] width 824 height 430
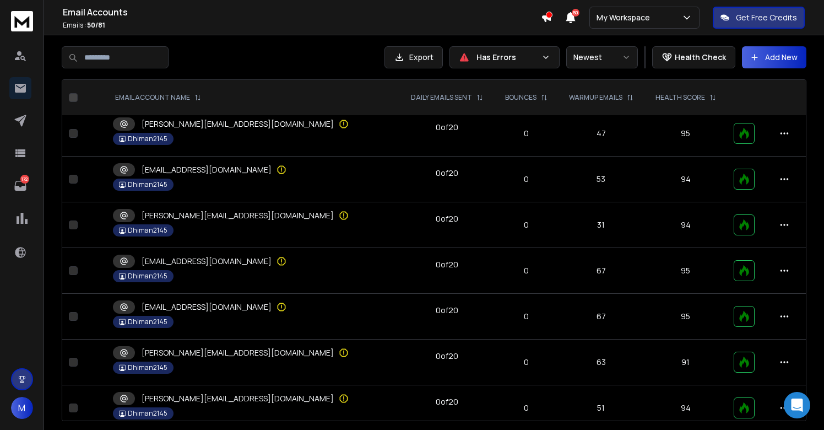
scroll to position [1640, 0]
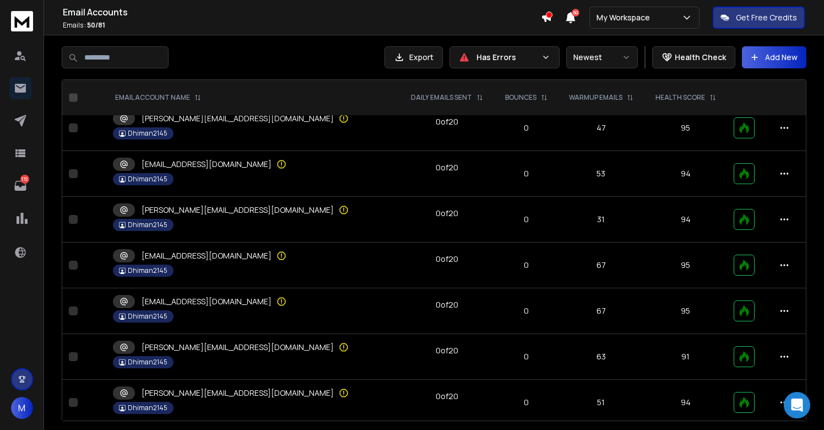
click at [226, 348] on p "peggy@aism2ltd.solutions" at bounding box center [238, 346] width 192 height 11
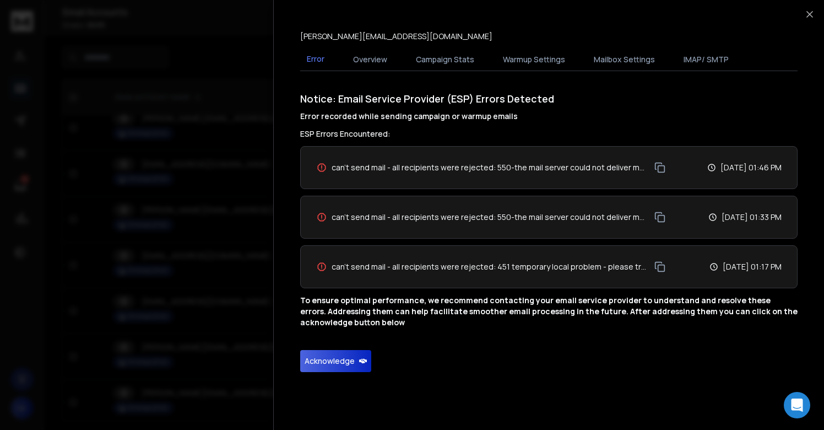
click at [342, 354] on button "Acknowledge" at bounding box center [335, 361] width 71 height 22
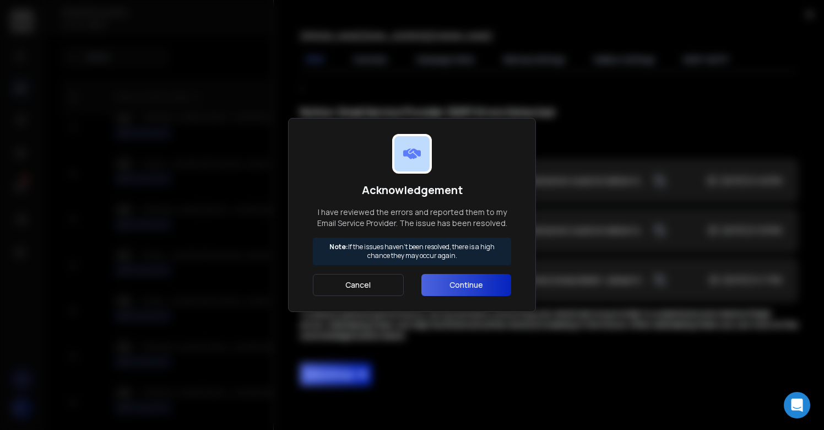
click at [469, 276] on button "Continue" at bounding box center [466, 285] width 90 height 22
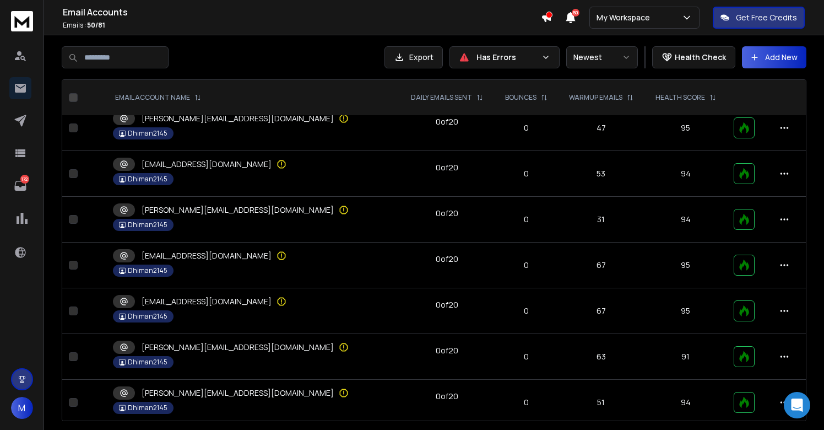
click at [195, 389] on p "pauline@aism2ltd.solutions" at bounding box center [238, 392] width 192 height 11
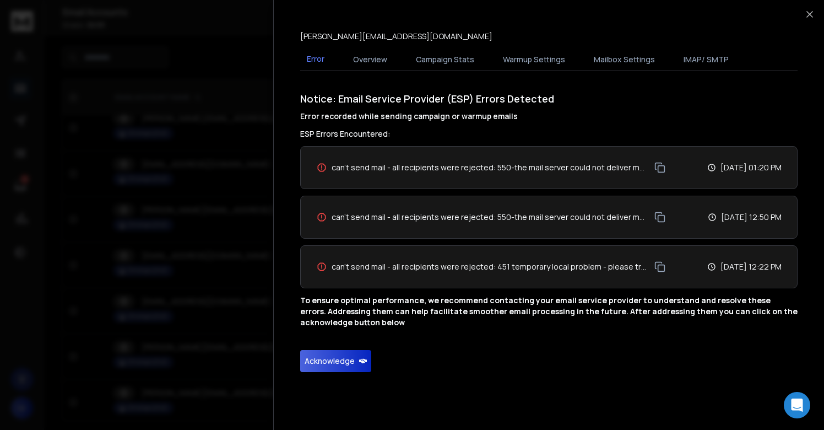
click at [334, 364] on button "Acknowledge" at bounding box center [335, 361] width 71 height 22
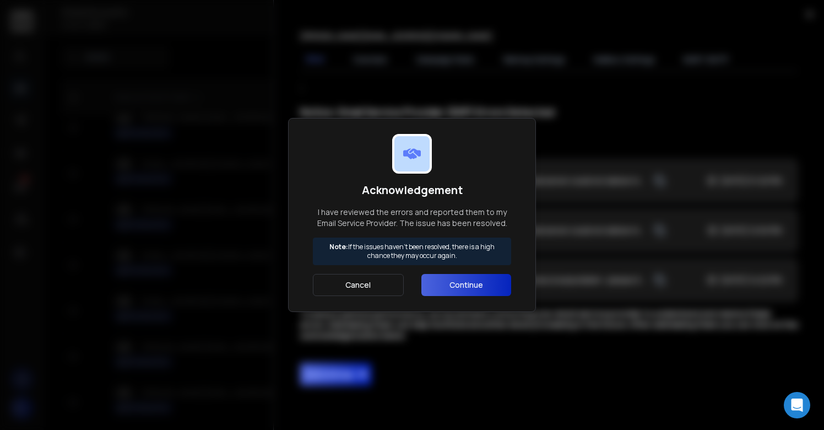
click at [452, 285] on button "Continue" at bounding box center [466, 285] width 90 height 22
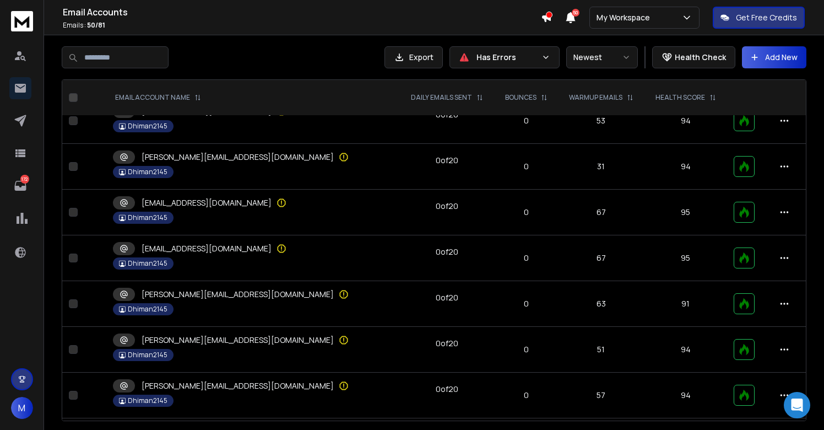
scroll to position [1694, 0]
click at [241, 333] on div "pauline@aism2ltd.solutions" at bounding box center [253, 338] width 280 height 13
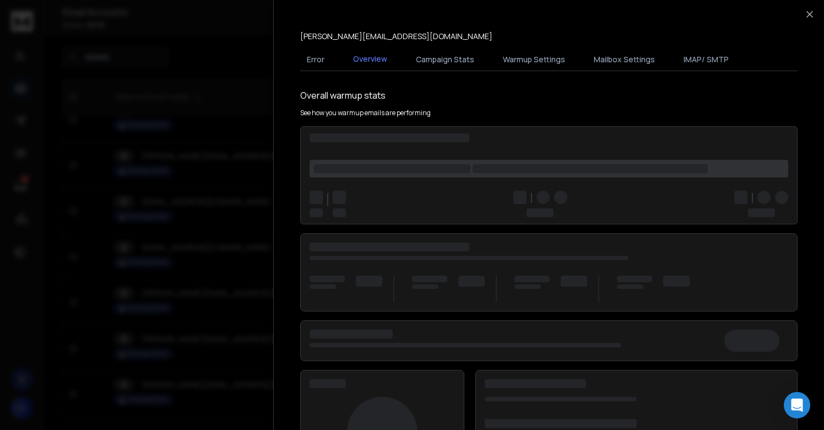
click at [182, 319] on div at bounding box center [412, 215] width 824 height 430
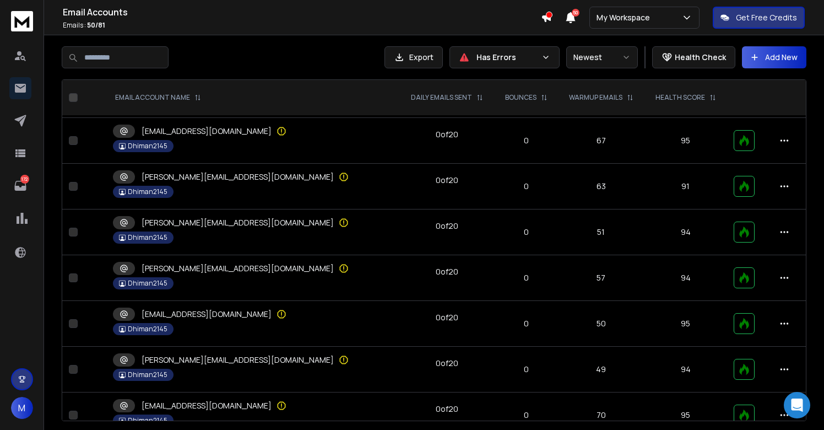
scroll to position [1811, 0]
click at [223, 275] on td "patricia@aism2ltd.solutions Dhiman2145" at bounding box center [253, 277] width 294 height 46
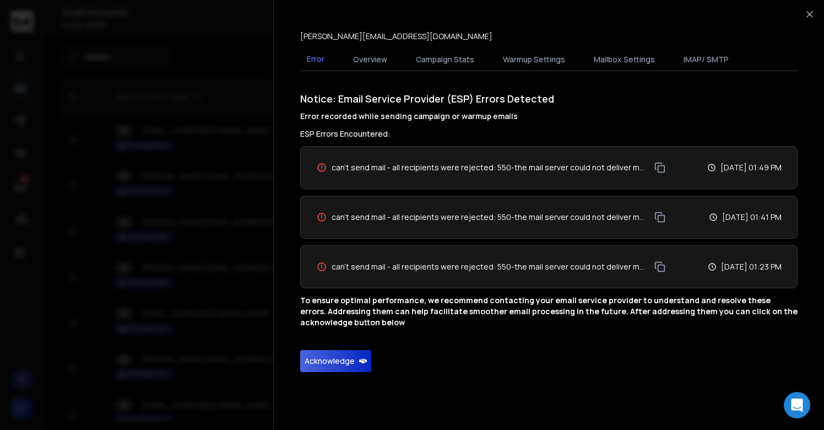
click at [343, 362] on button "Acknowledge" at bounding box center [335, 361] width 71 height 22
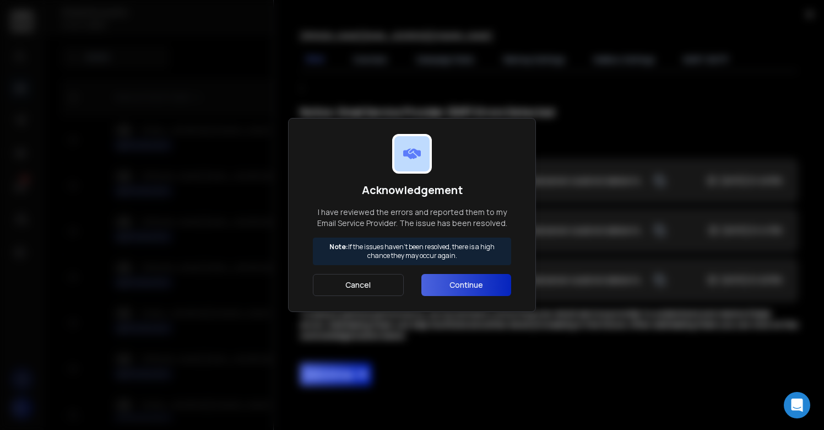
click at [435, 292] on button "Continue" at bounding box center [466, 285] width 90 height 22
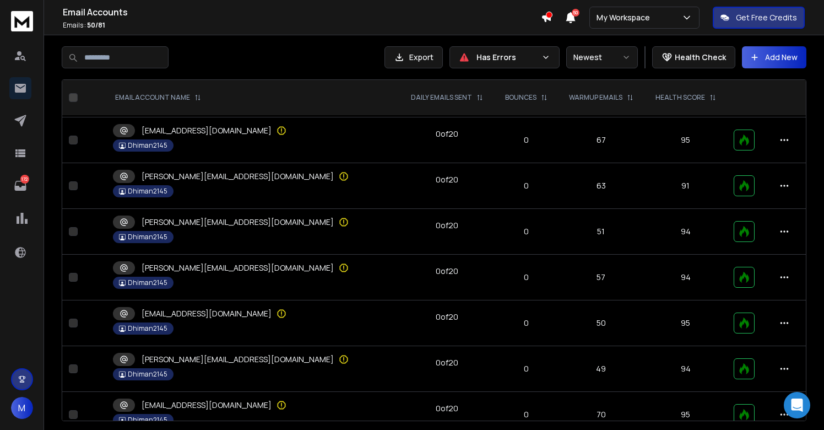
click at [189, 224] on p "pauline@aism2ltd.solutions" at bounding box center [238, 221] width 192 height 11
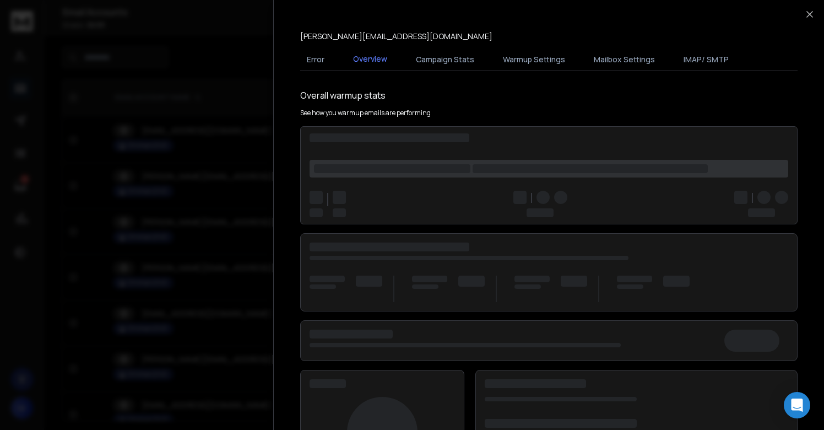
click at [195, 240] on div at bounding box center [412, 215] width 824 height 430
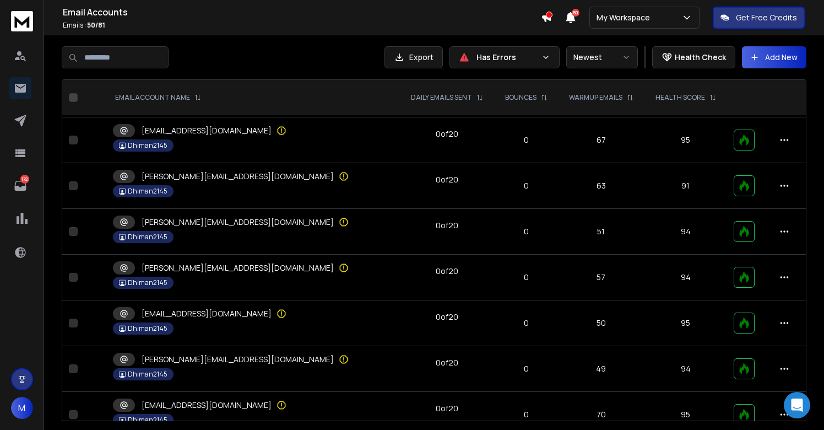
click at [198, 261] on div "patricia@aism2ltd.solutions" at bounding box center [223, 267] width 221 height 13
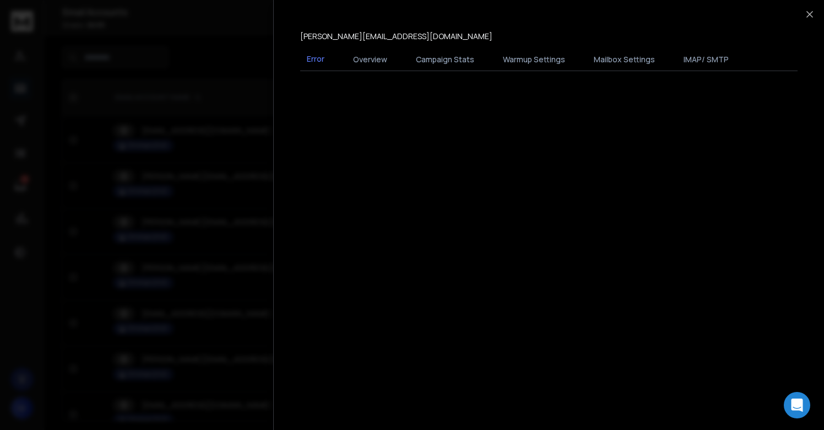
click at [198, 261] on div at bounding box center [412, 215] width 824 height 430
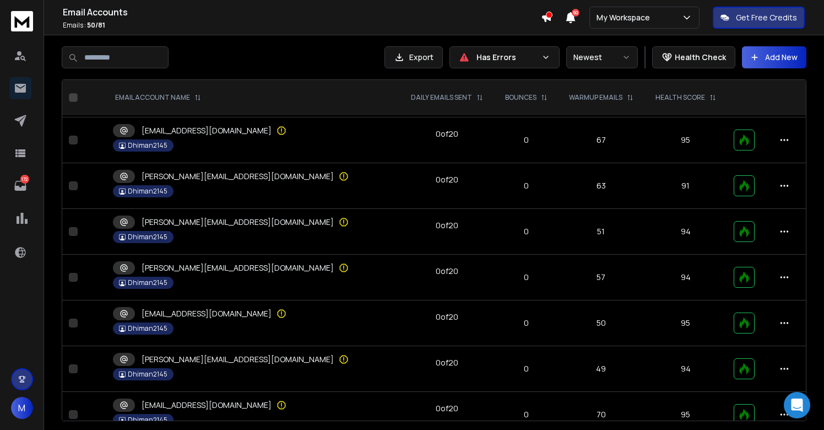
click at [197, 308] on p "pandora@aism2ltd.solutions" at bounding box center [207, 313] width 130 height 11
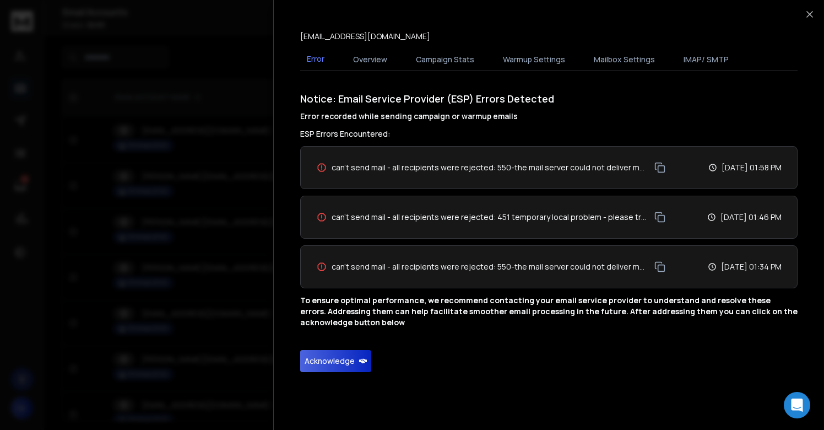
click at [332, 356] on button "Acknowledge" at bounding box center [335, 361] width 71 height 22
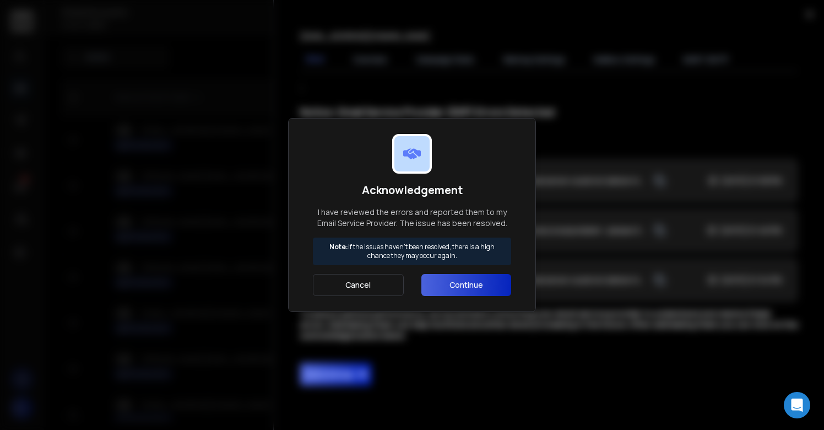
click at [439, 286] on button "Continue" at bounding box center [466, 285] width 90 height 22
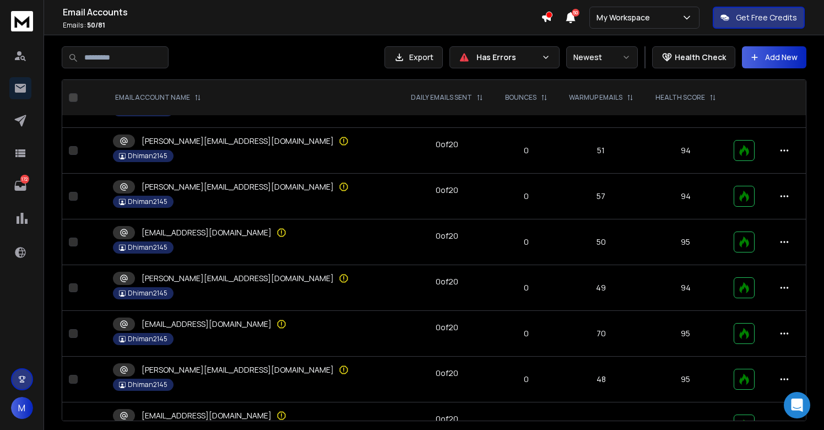
scroll to position [1905, 0]
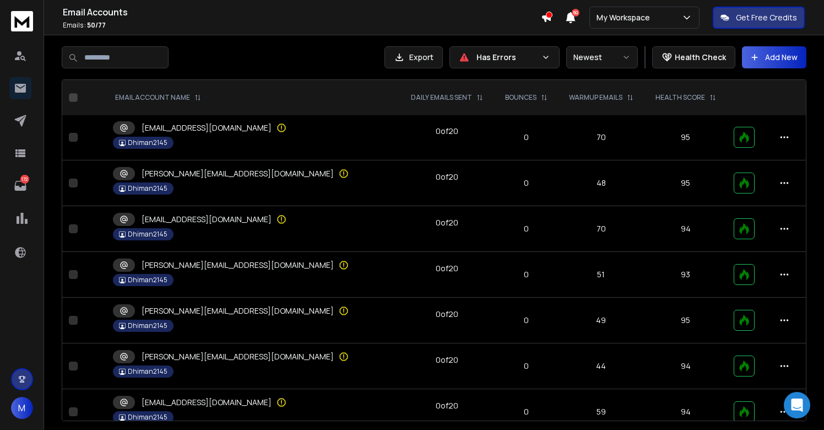
click at [182, 268] on p "nell@aism2ltd.solutions" at bounding box center [238, 264] width 192 height 11
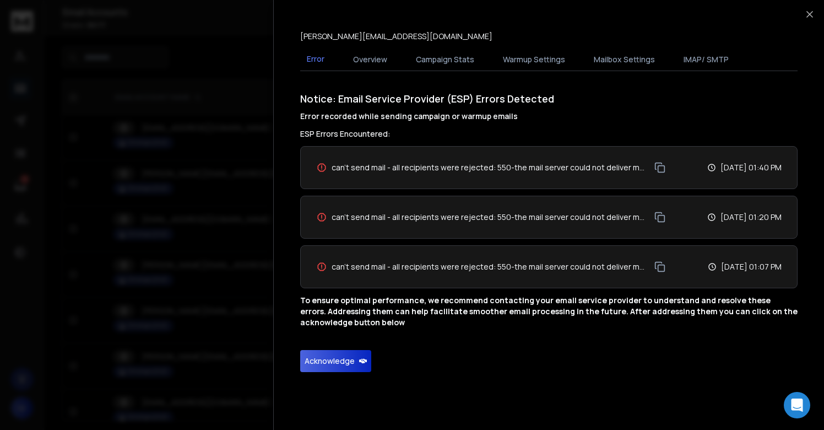
click at [325, 360] on button "Acknowledge" at bounding box center [335, 361] width 71 height 22
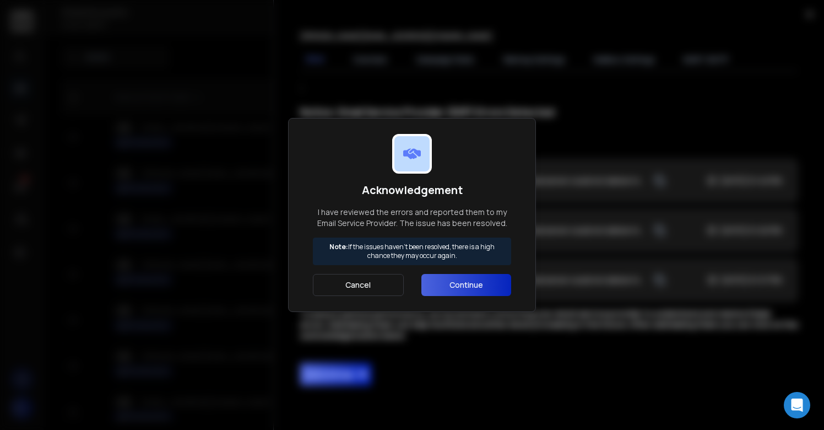
click at [455, 288] on button "Continue" at bounding box center [466, 285] width 90 height 22
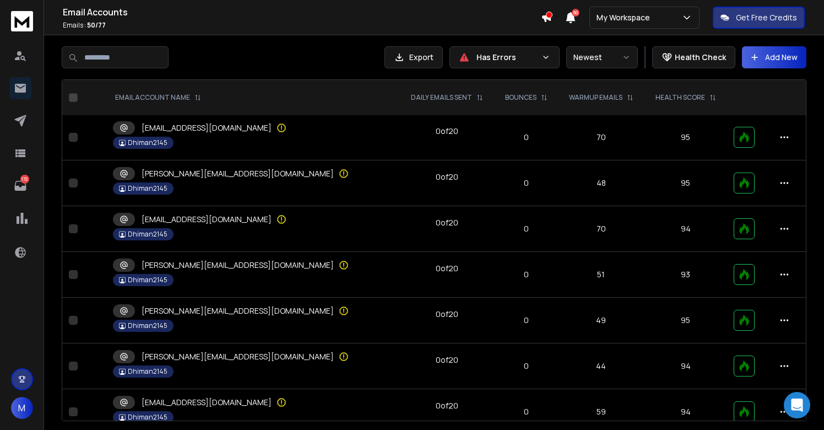
click at [228, 317] on td "naomi@aism2ltd.solutions Dhiman2145" at bounding box center [253, 320] width 294 height 46
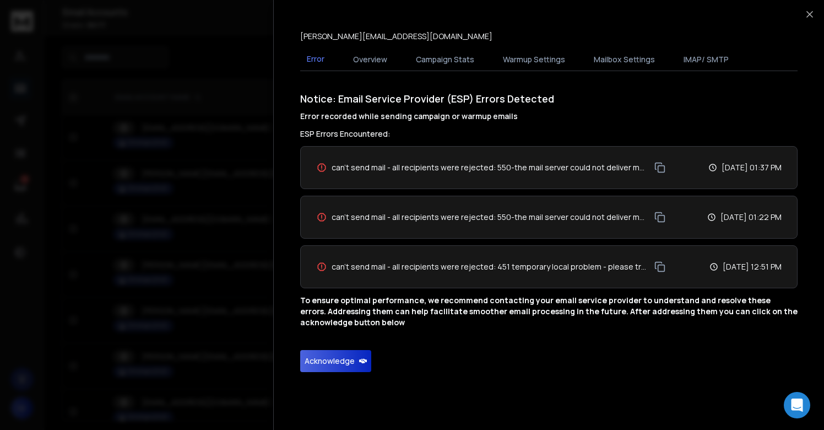
click at [334, 368] on button "Acknowledge" at bounding box center [335, 361] width 71 height 22
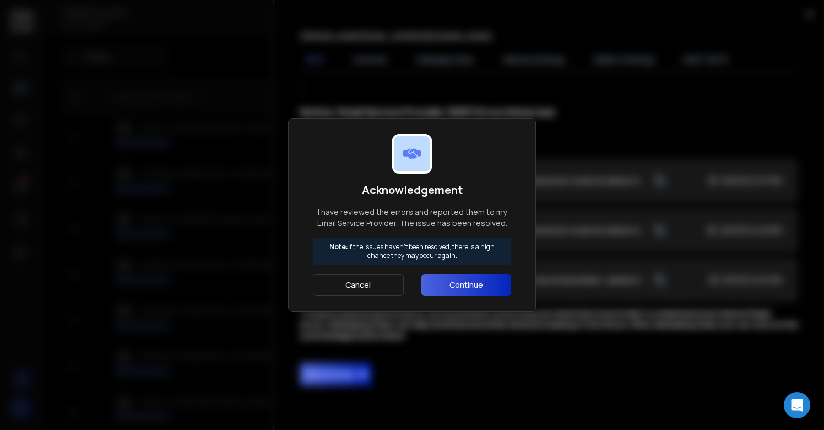
click at [463, 290] on button "Continue" at bounding box center [466, 285] width 90 height 22
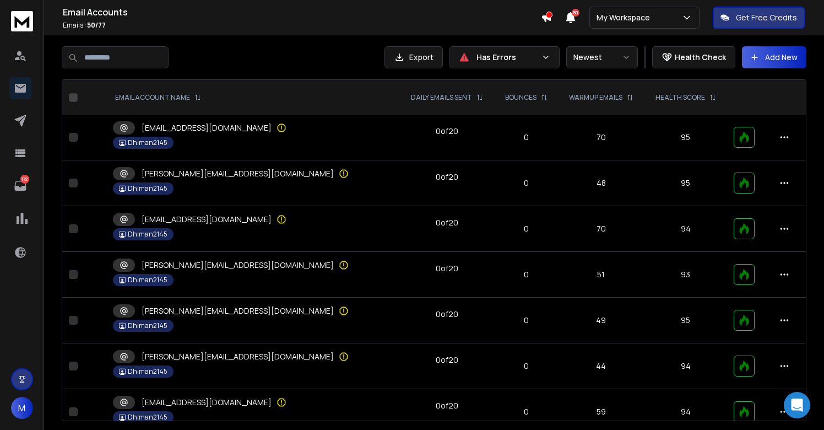
click at [194, 375] on div "Dhiman2145" at bounding box center [253, 371] width 280 height 12
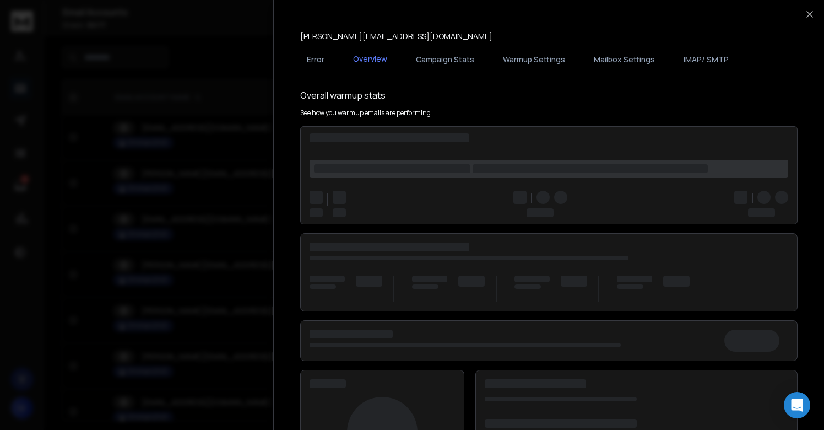
click at [160, 324] on div at bounding box center [412, 215] width 824 height 430
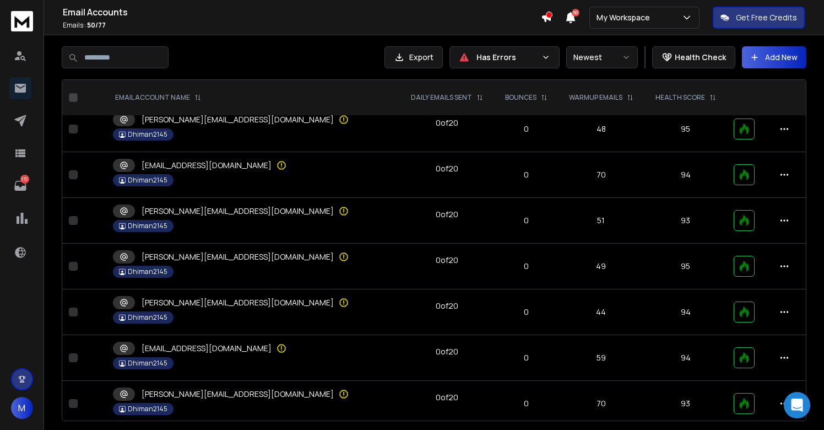
scroll to position [1960, 0]
click at [212, 344] on p "kirsty@aism2ltd.solutions" at bounding box center [207, 346] width 130 height 11
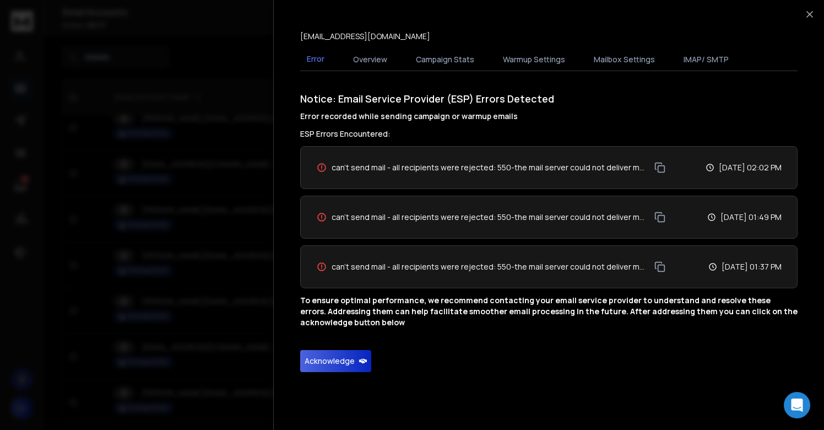
click at [331, 357] on button "Acknowledge" at bounding box center [335, 361] width 71 height 22
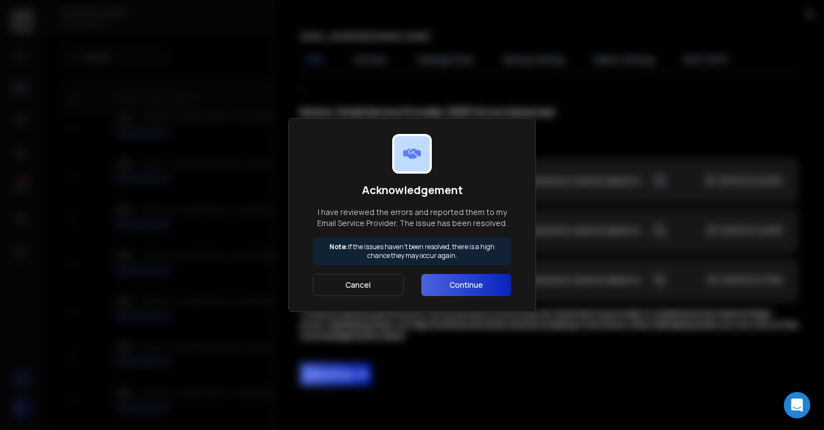
click at [451, 288] on button "Continue" at bounding box center [466, 285] width 90 height 22
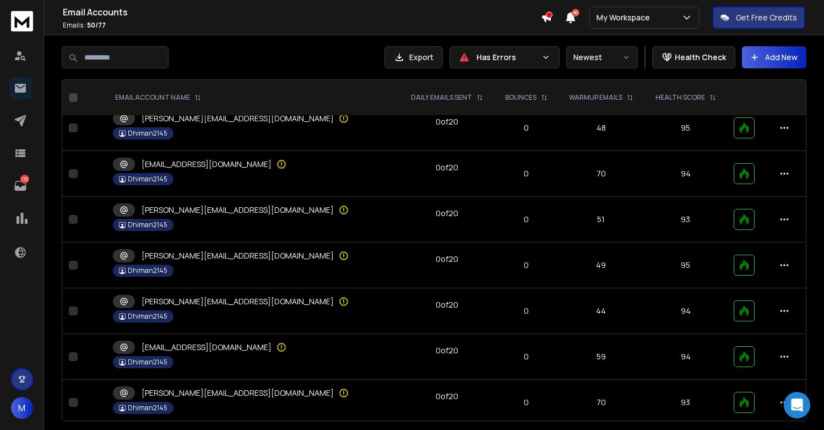
click at [237, 392] on p "kimberley@aism2ltd.solutions" at bounding box center [238, 392] width 192 height 11
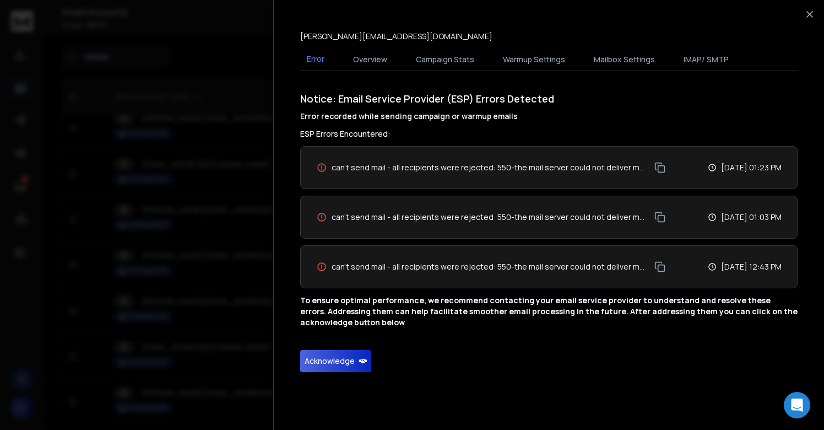
click at [328, 361] on button "Acknowledge" at bounding box center [335, 361] width 71 height 22
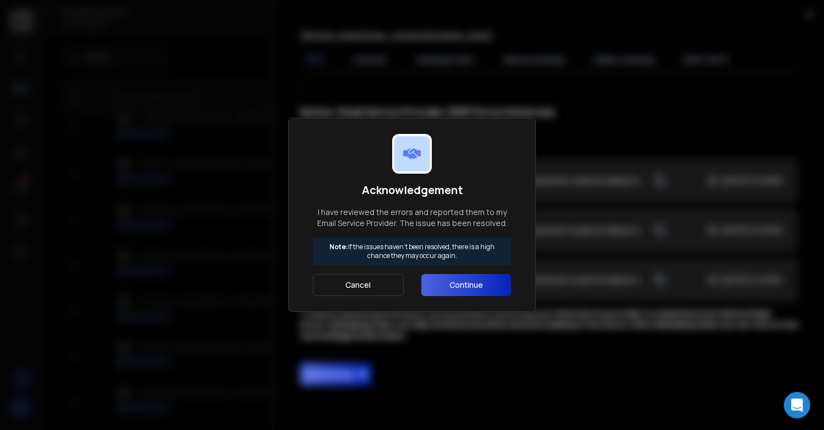
click at [467, 275] on button "Continue" at bounding box center [466, 285] width 90 height 22
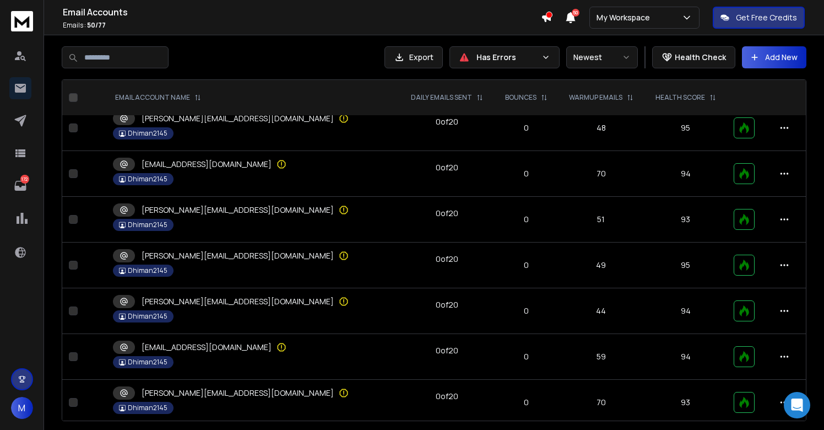
click at [219, 388] on p "kimberley@aism2ltd.solutions" at bounding box center [238, 392] width 192 height 11
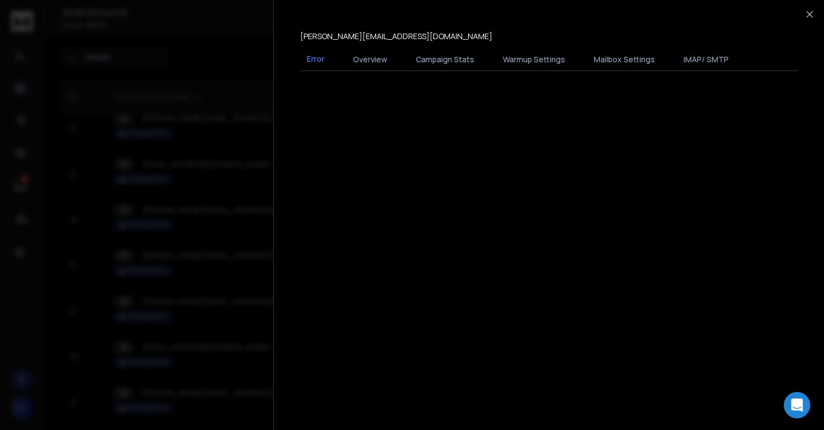
click at [219, 388] on div at bounding box center [412, 215] width 824 height 430
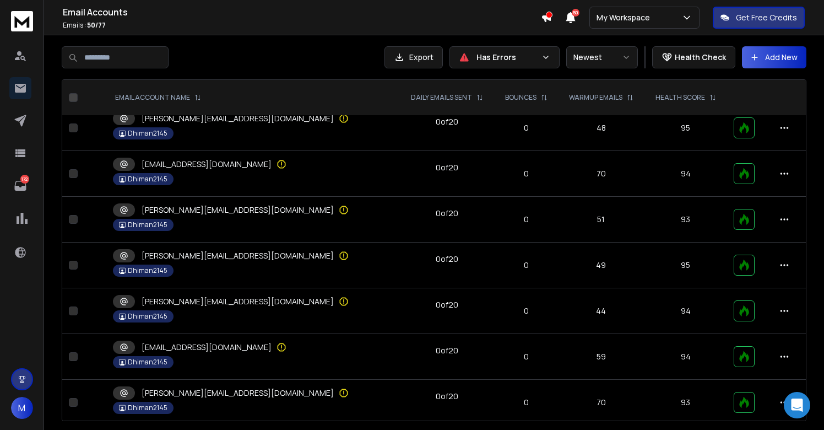
click at [219, 356] on div "Dhiman2145" at bounding box center [253, 362] width 280 height 12
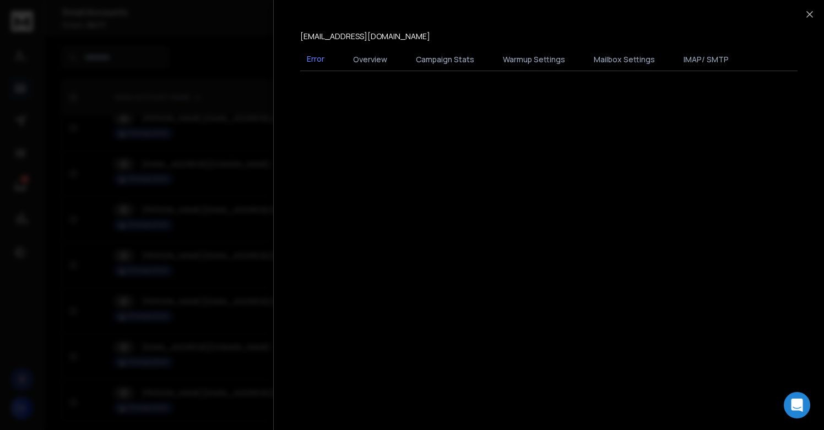
click at [219, 356] on div at bounding box center [412, 215] width 824 height 430
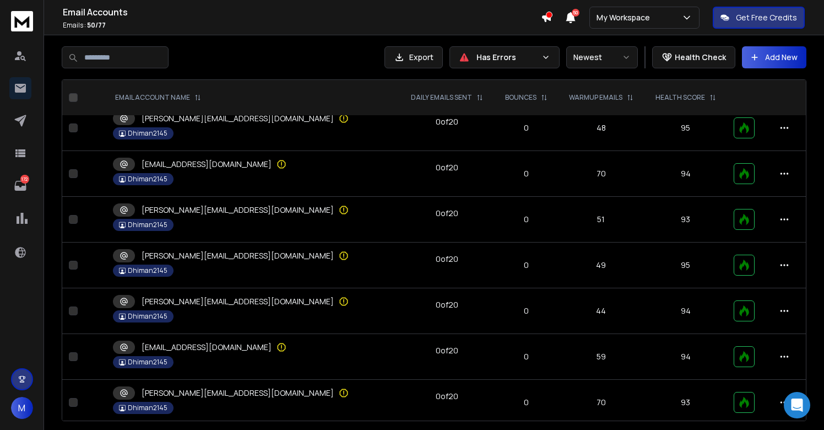
click at [220, 307] on div "nancy@aism2ltd.solutions" at bounding box center [223, 301] width 221 height 13
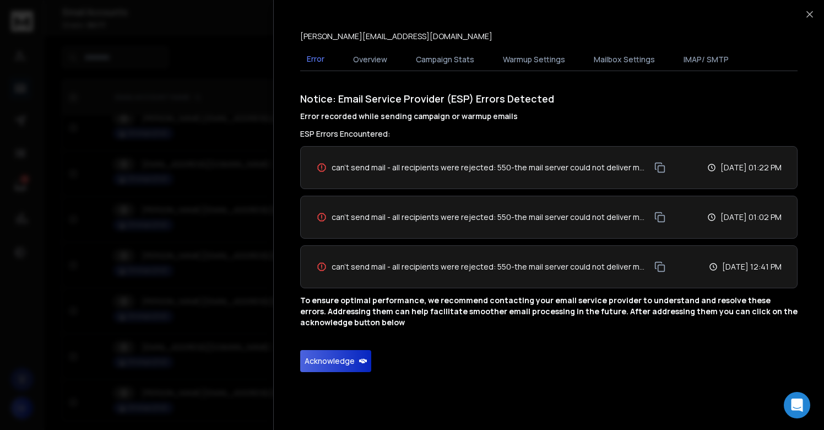
click at [361, 367] on button "Acknowledge" at bounding box center [335, 361] width 71 height 22
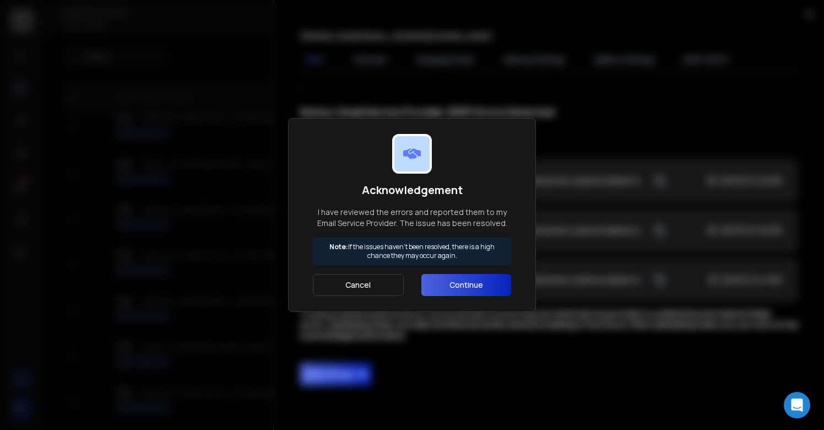
click at [470, 288] on button "Continue" at bounding box center [466, 285] width 90 height 22
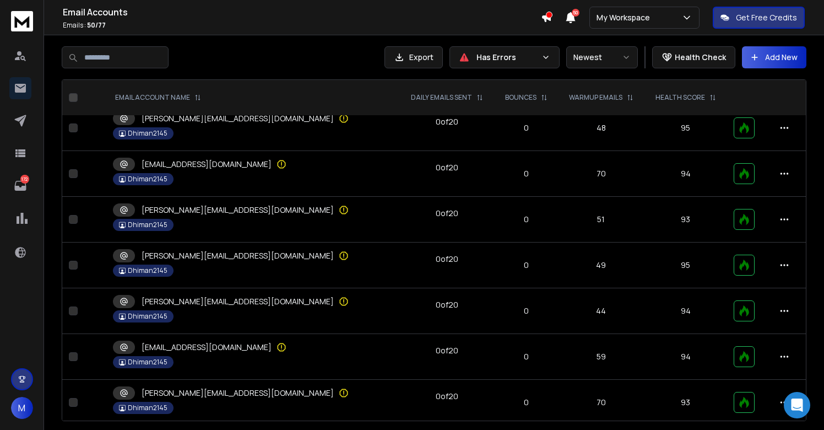
scroll to position [2037, 0]
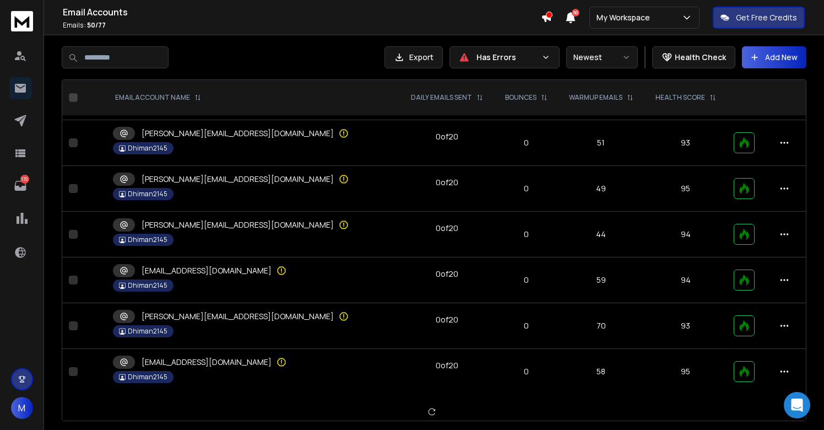
click at [214, 366] on p "kezia@aism2ltd.solutions" at bounding box center [207, 361] width 130 height 11
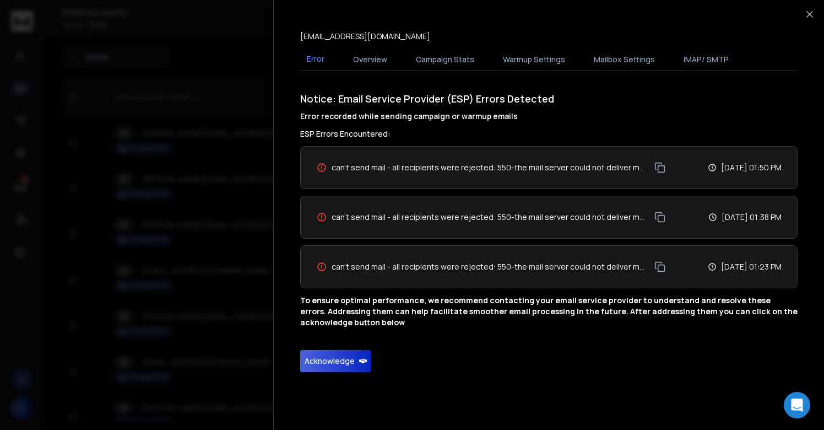
click at [325, 364] on button "Acknowledge" at bounding box center [335, 361] width 71 height 22
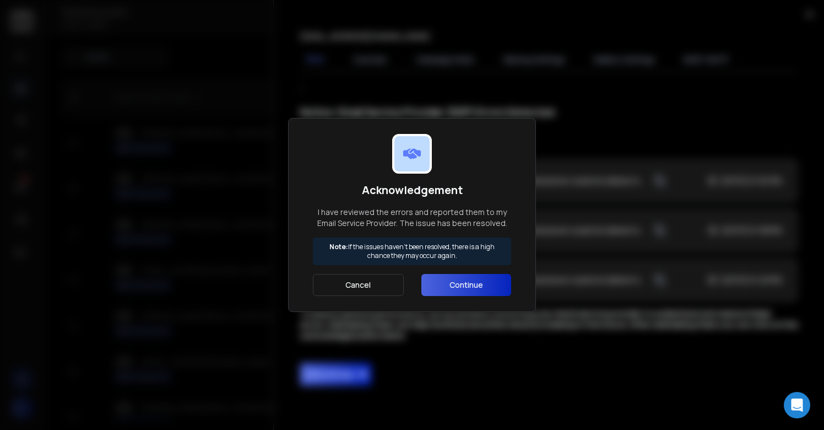
click at [476, 272] on div "Acknowledgement I have reviewed the errors and reported them to my Email Servic…" at bounding box center [412, 215] width 198 height 162
click at [460, 284] on button "Continue" at bounding box center [466, 285] width 90 height 22
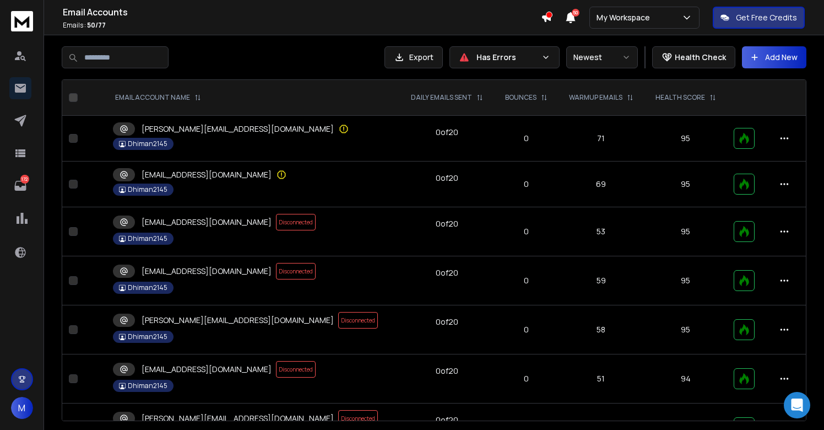
click at [276, 225] on span "Disconnected" at bounding box center [296, 222] width 40 height 17
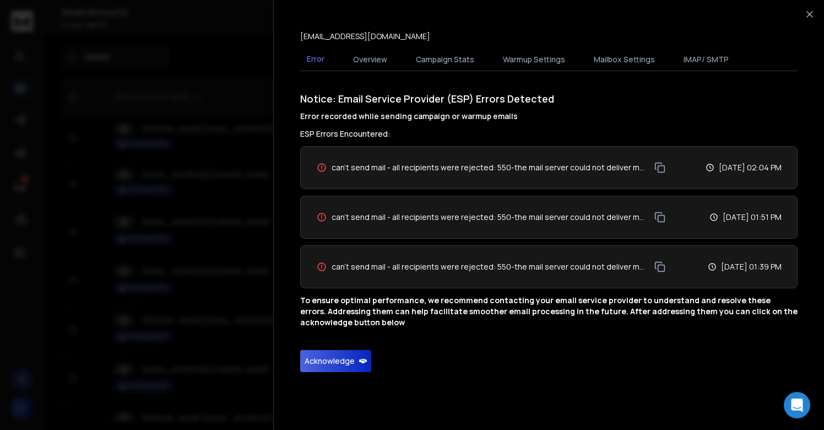
click at [335, 358] on button "Acknowledge" at bounding box center [335, 361] width 71 height 22
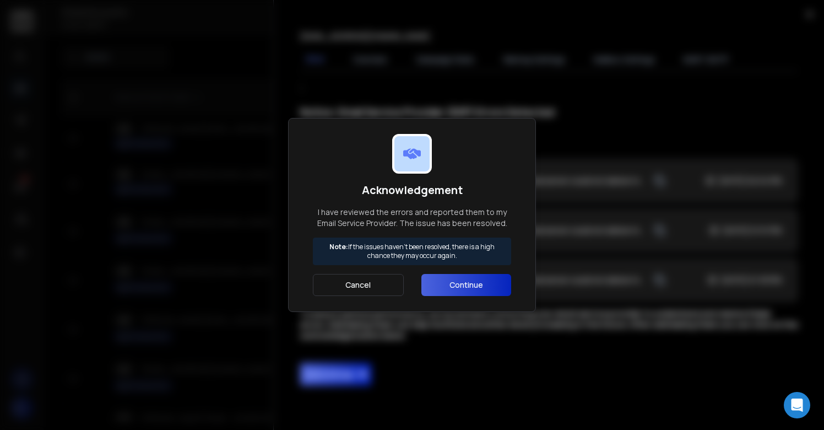
click at [471, 280] on button "Continue" at bounding box center [466, 285] width 90 height 22
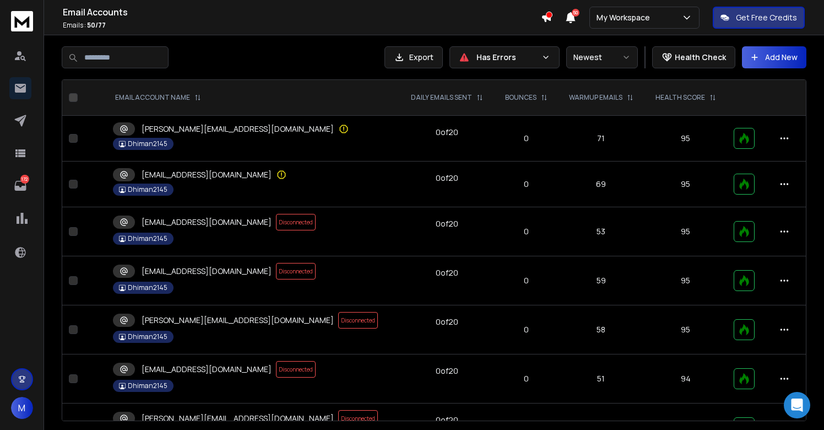
click at [224, 328] on div "[PERSON_NAME][EMAIL_ADDRESS][DOMAIN_NAME] Disconnected" at bounding box center [253, 320] width 280 height 17
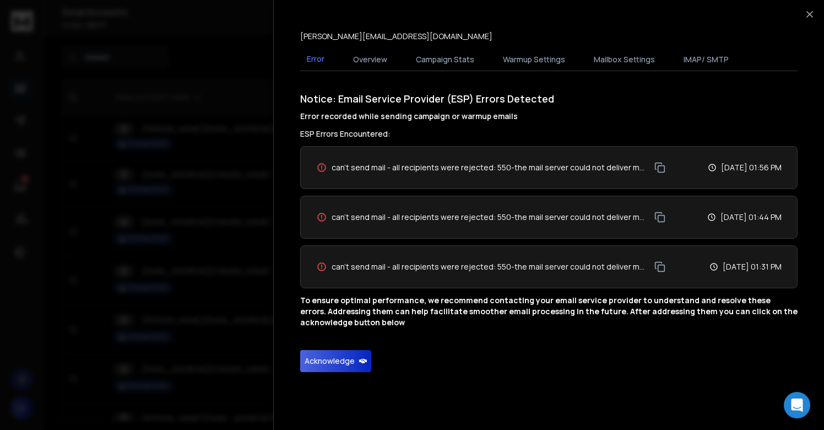
click at [329, 367] on button "Acknowledge" at bounding box center [335, 361] width 71 height 22
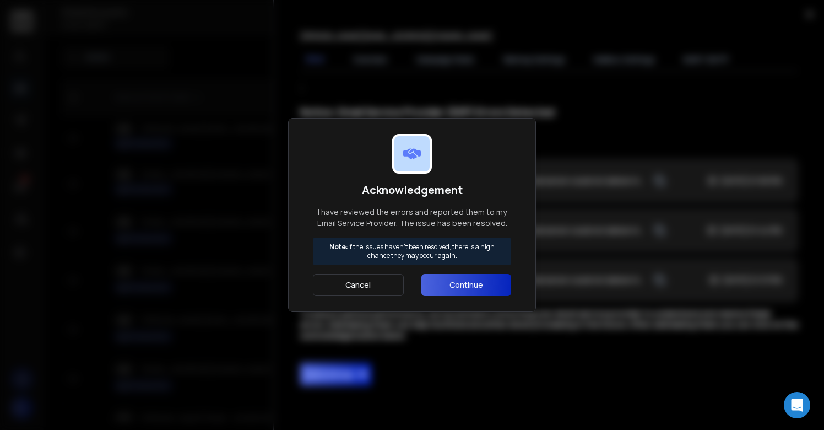
click at [447, 286] on button "Continue" at bounding box center [466, 285] width 90 height 22
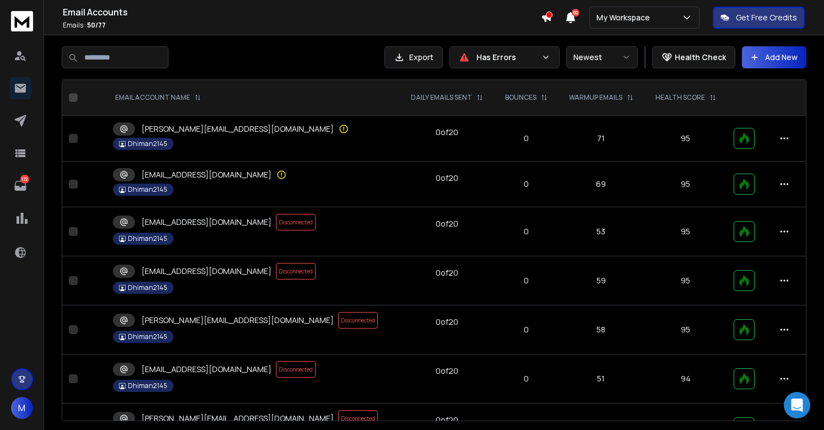
click at [273, 314] on div "[PERSON_NAME][EMAIL_ADDRESS][DOMAIN_NAME] Disconnected" at bounding box center [253, 320] width 280 height 17
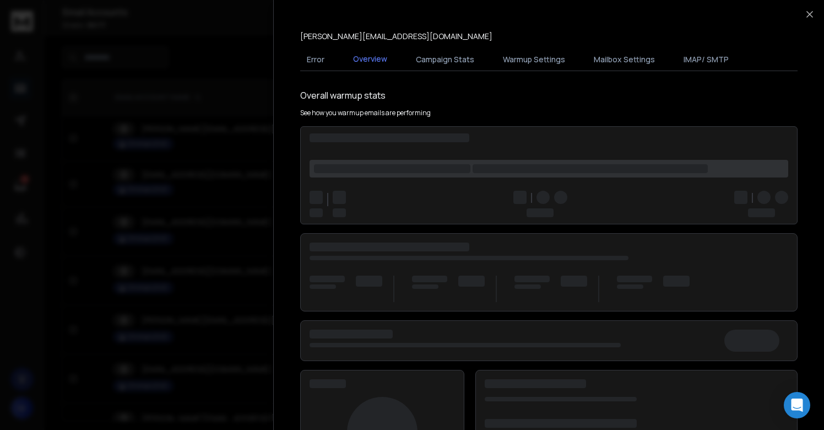
click at [177, 329] on div at bounding box center [412, 215] width 824 height 430
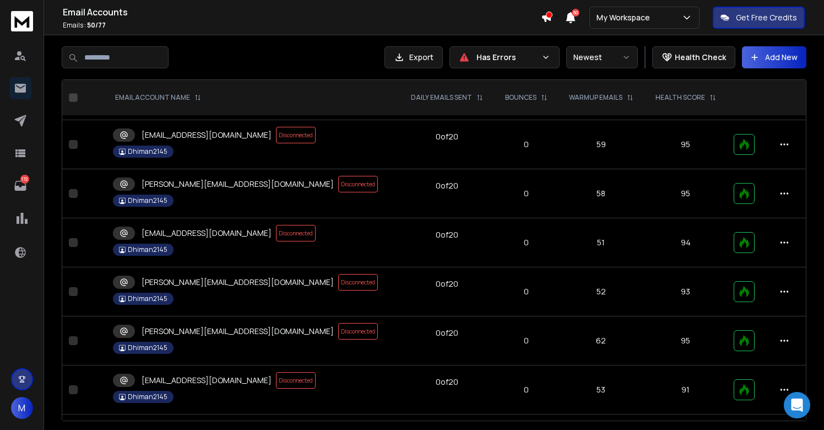
scroll to position [143, 0]
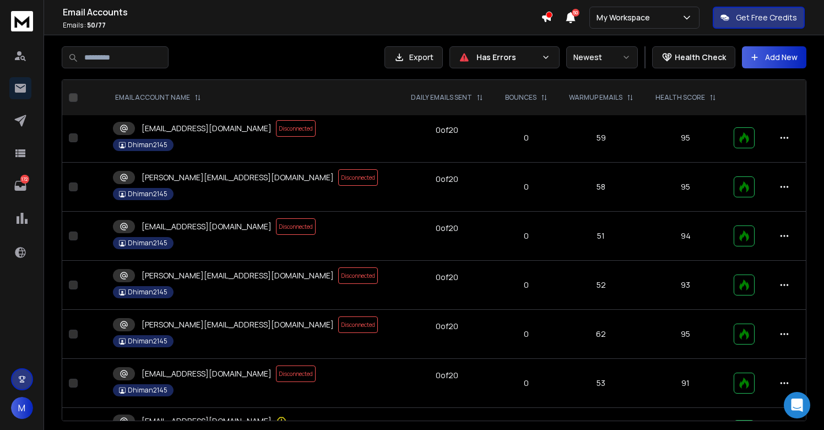
click at [206, 241] on div "Dhiman2145" at bounding box center [253, 243] width 280 height 12
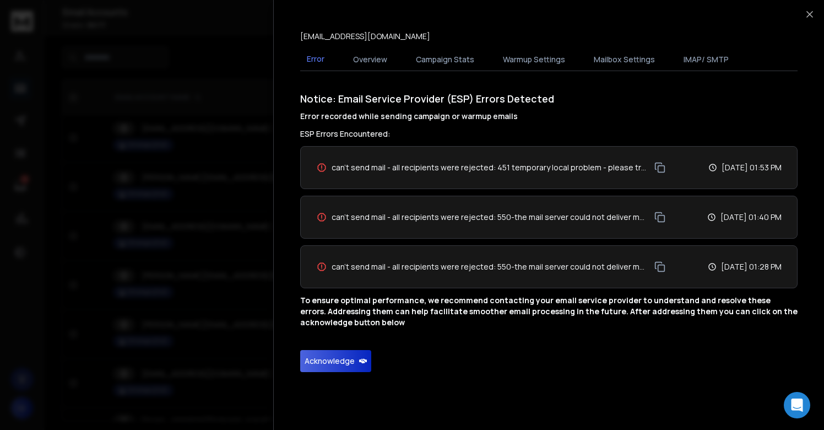
click at [359, 363] on icon at bounding box center [363, 361] width 8 height 8
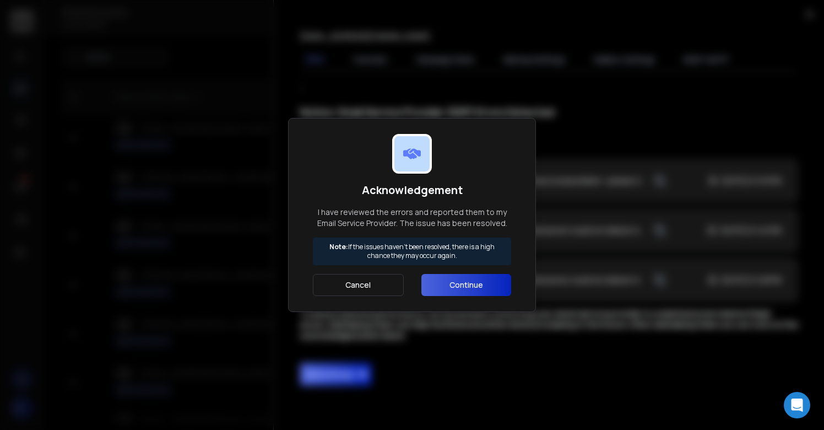
click at [433, 290] on button "Continue" at bounding box center [466, 285] width 90 height 22
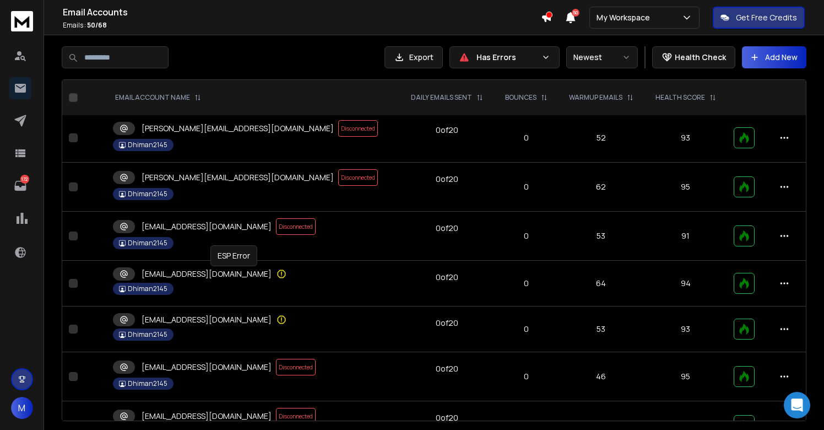
click at [276, 275] on icon at bounding box center [281, 273] width 11 height 11
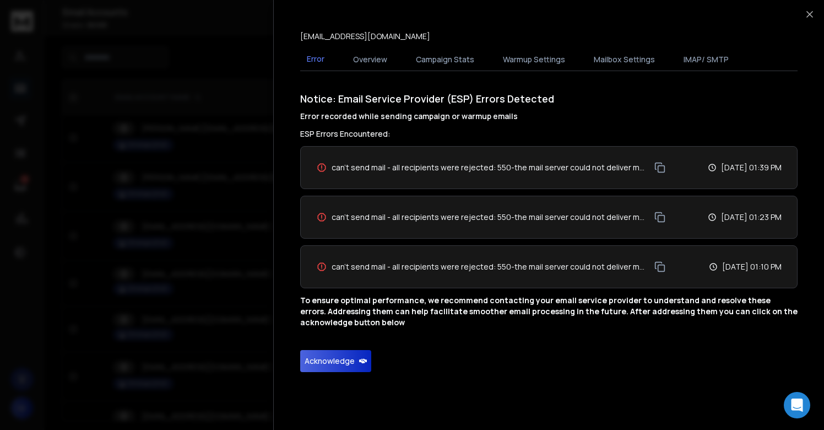
click at [335, 357] on button "Acknowledge" at bounding box center [335, 361] width 71 height 22
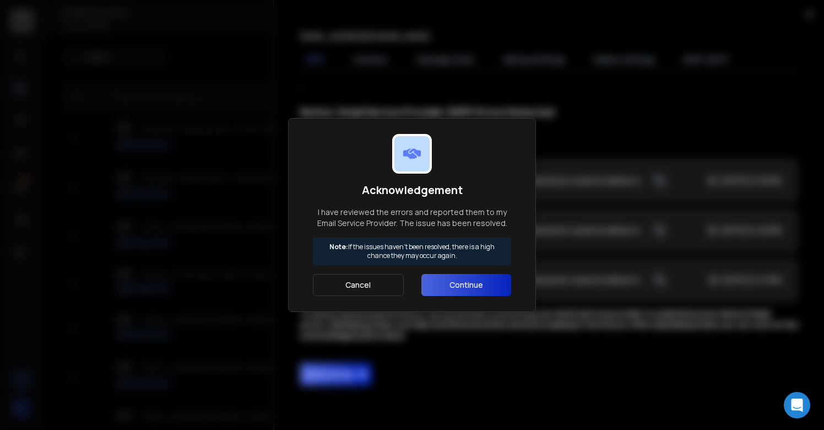
click at [427, 288] on button "Continue" at bounding box center [466, 285] width 90 height 22
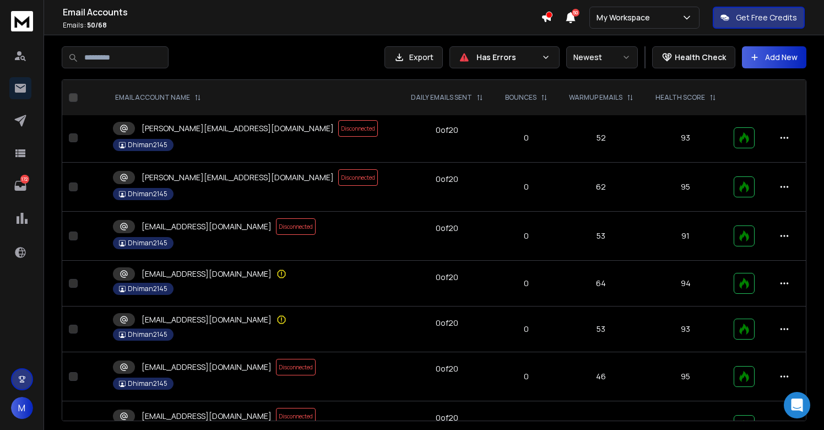
click at [210, 313] on div "[EMAIL_ADDRESS][DOMAIN_NAME]" at bounding box center [192, 319] width 159 height 13
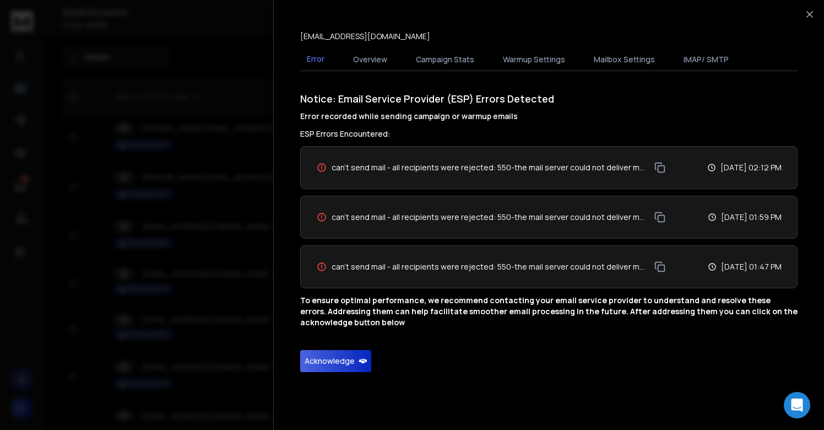
click at [332, 355] on button "Acknowledge" at bounding box center [335, 361] width 71 height 22
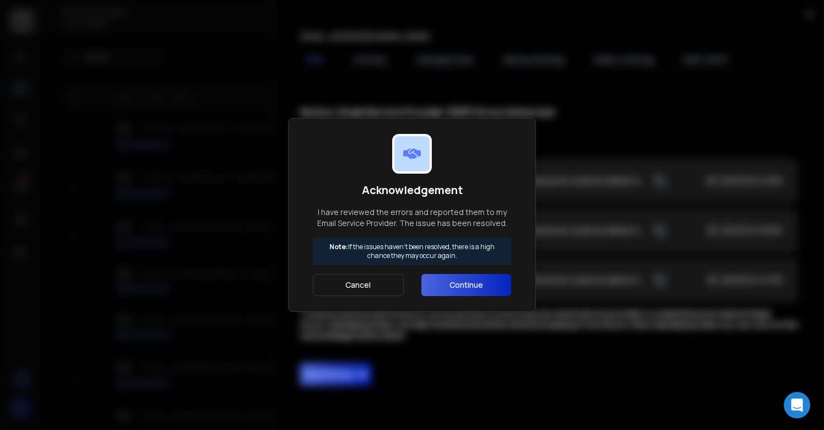
click at [441, 289] on button "Continue" at bounding box center [466, 285] width 90 height 22
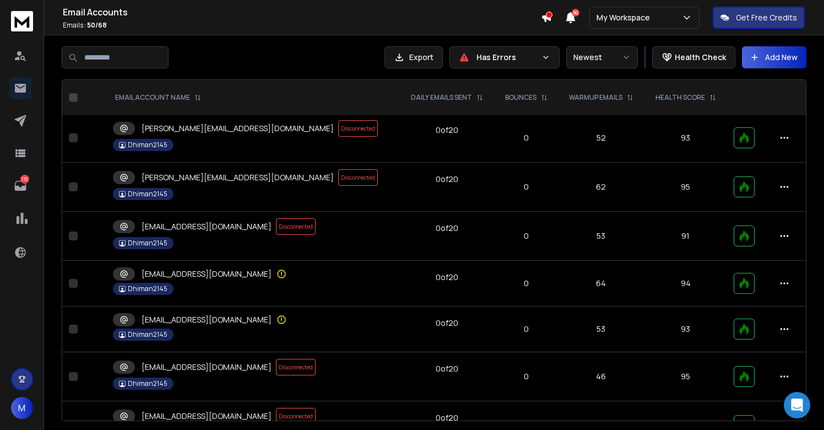
click at [276, 363] on span "Disconnected" at bounding box center [296, 367] width 40 height 17
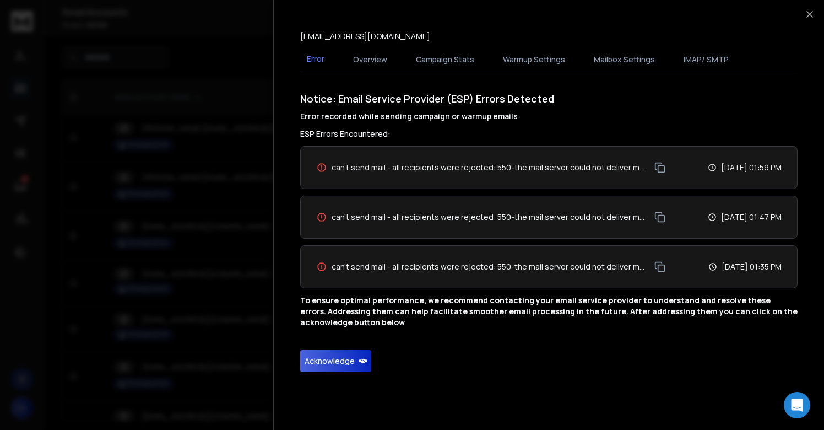
click at [355, 355] on button "Acknowledge" at bounding box center [335, 361] width 71 height 22
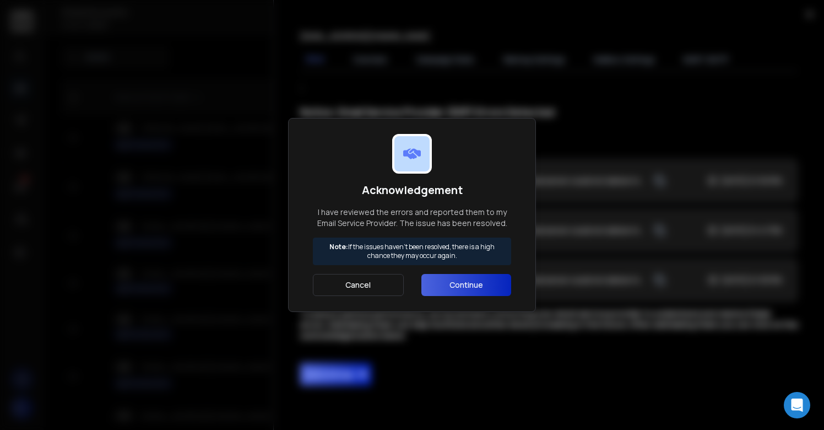
click at [451, 291] on button "Continue" at bounding box center [466, 285] width 90 height 22
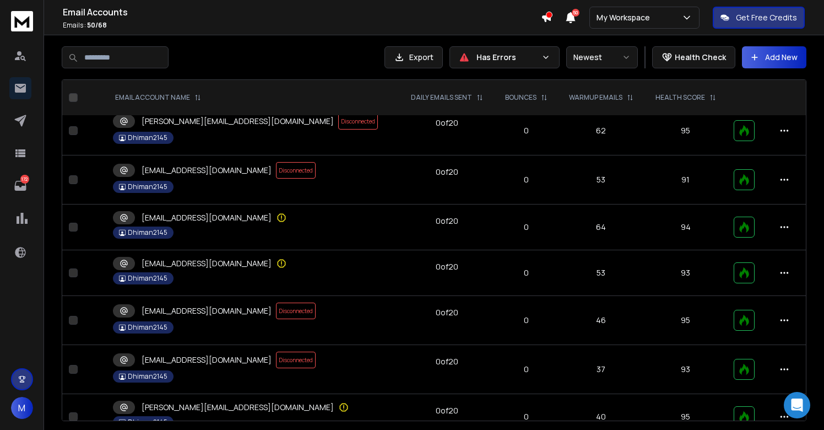
scroll to position [215, 0]
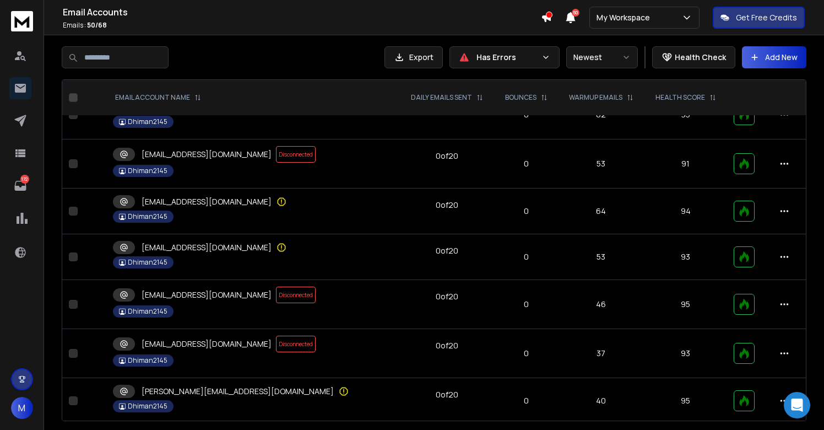
click at [276, 344] on span "Disconnected" at bounding box center [296, 343] width 40 height 17
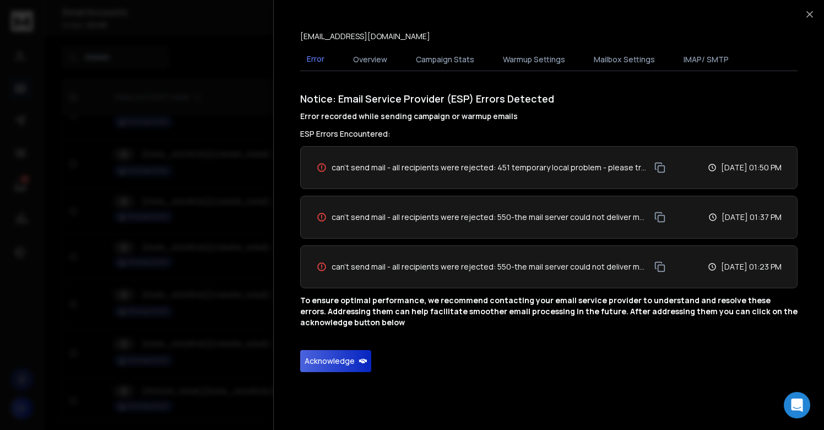
click at [328, 363] on button "Acknowledge" at bounding box center [335, 361] width 71 height 22
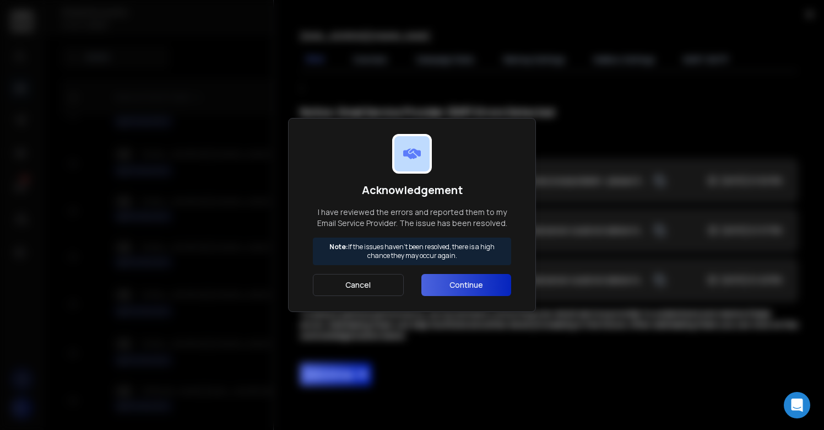
click at [453, 280] on button "Continue" at bounding box center [466, 285] width 90 height 22
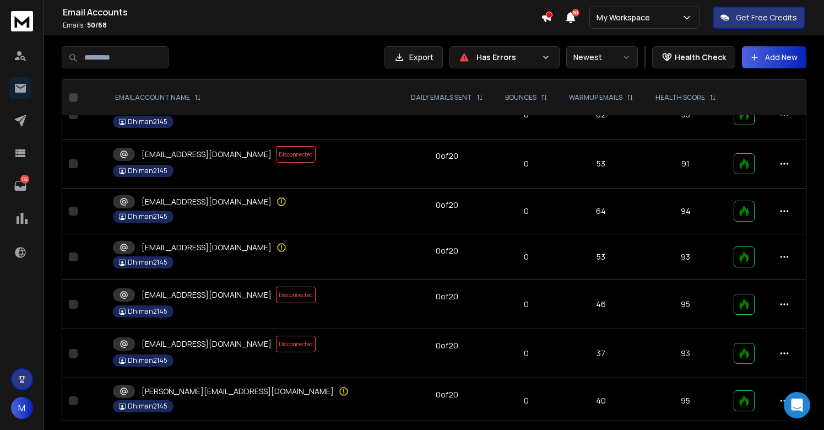
click at [276, 345] on span "Disconnected" at bounding box center [296, 343] width 40 height 17
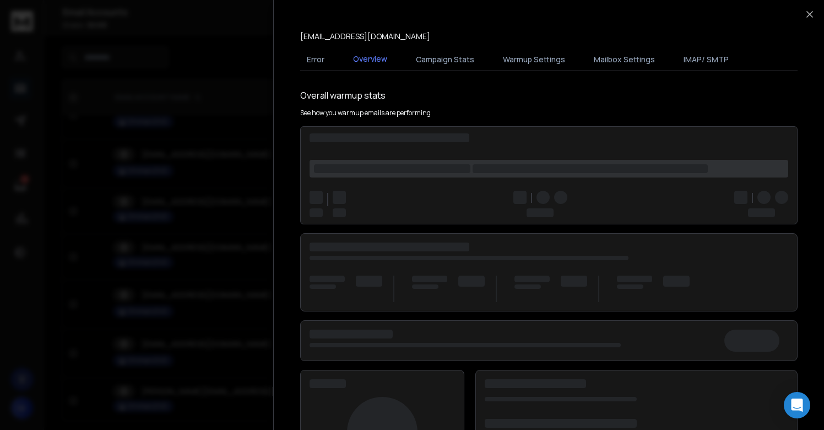
click at [236, 345] on div at bounding box center [412, 215] width 824 height 430
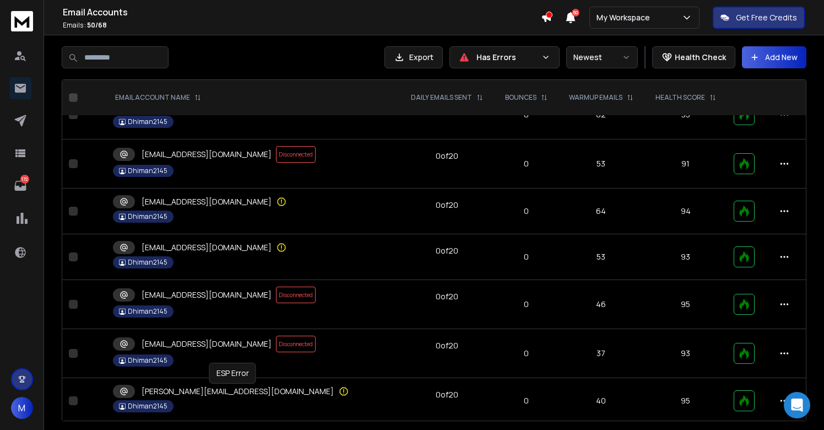
click at [338, 395] on icon at bounding box center [343, 391] width 11 height 11
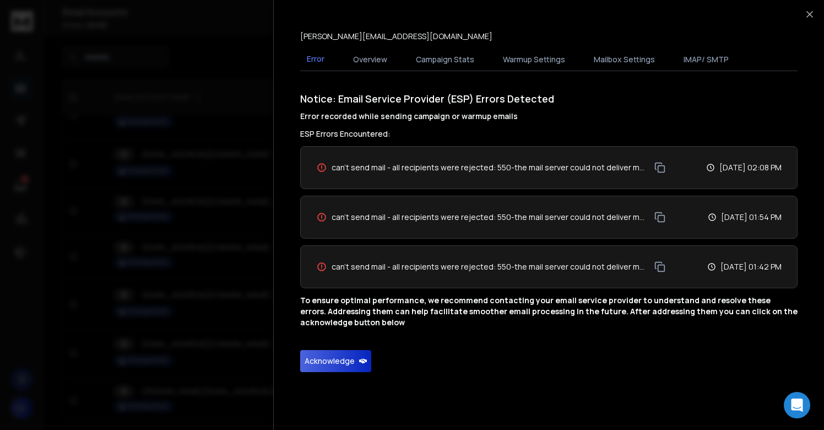
click at [346, 355] on button "Acknowledge" at bounding box center [335, 361] width 71 height 22
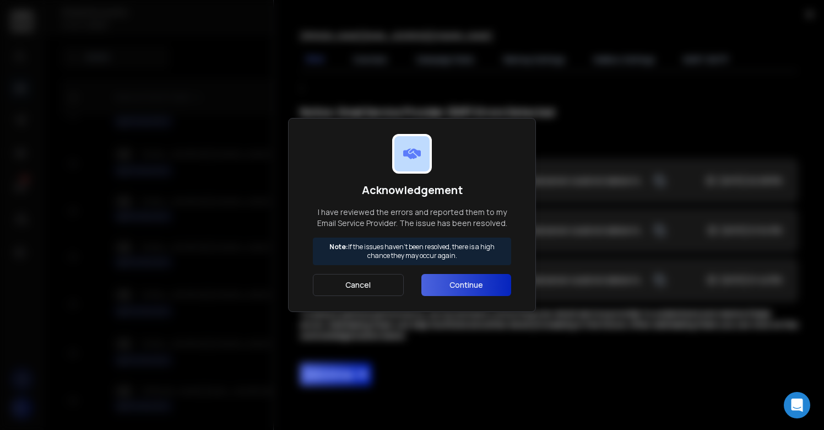
click at [475, 279] on button "Continue" at bounding box center [466, 285] width 90 height 22
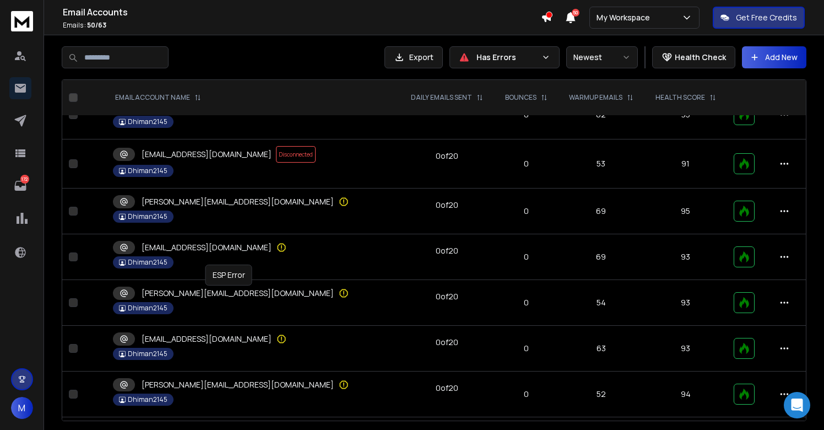
click at [205, 296] on p "nora@aism2ltd.online" at bounding box center [238, 293] width 192 height 11
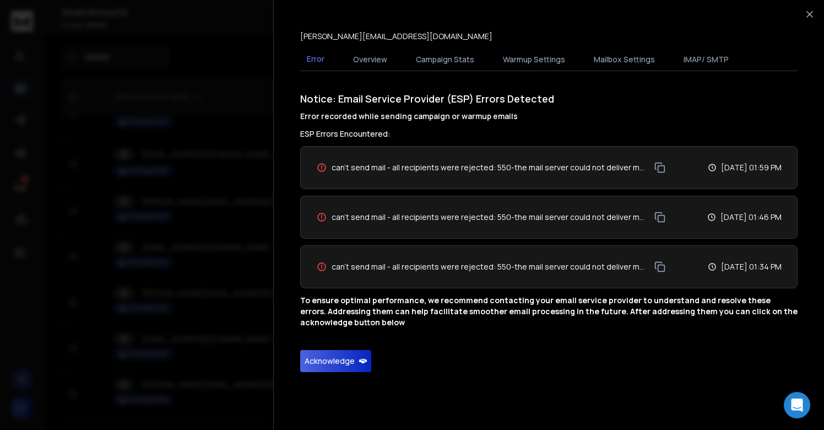
click at [334, 365] on button "Acknowledge" at bounding box center [335, 361] width 71 height 22
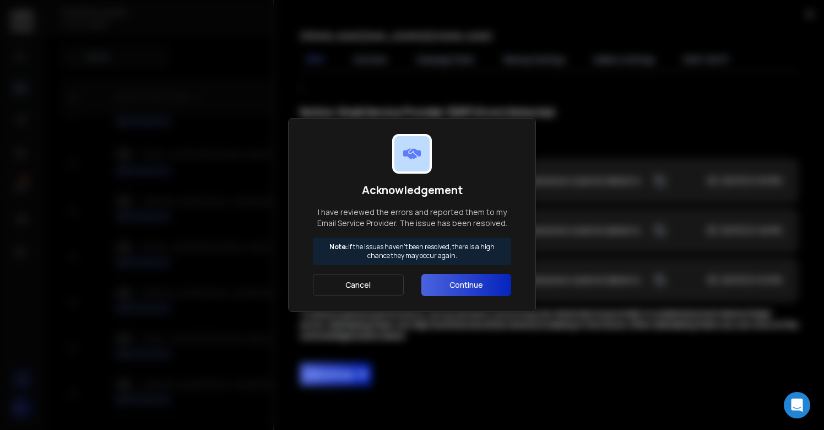
click at [450, 288] on button "Continue" at bounding box center [466, 285] width 90 height 22
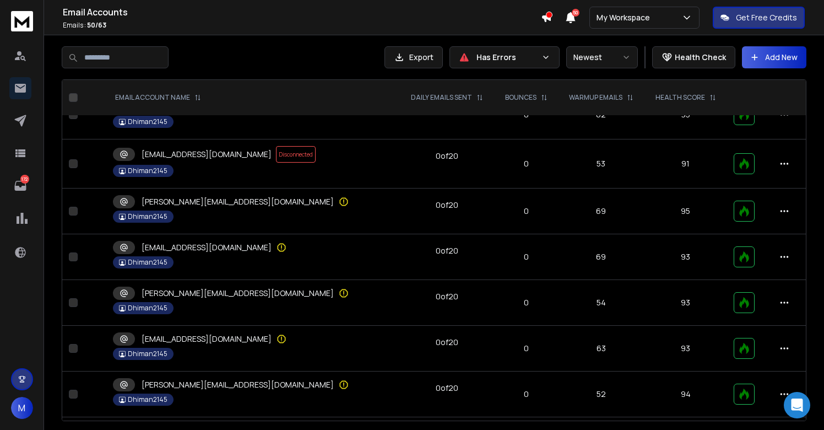
click at [213, 340] on p "nicola@aism2ltd.online" at bounding box center [207, 338] width 130 height 11
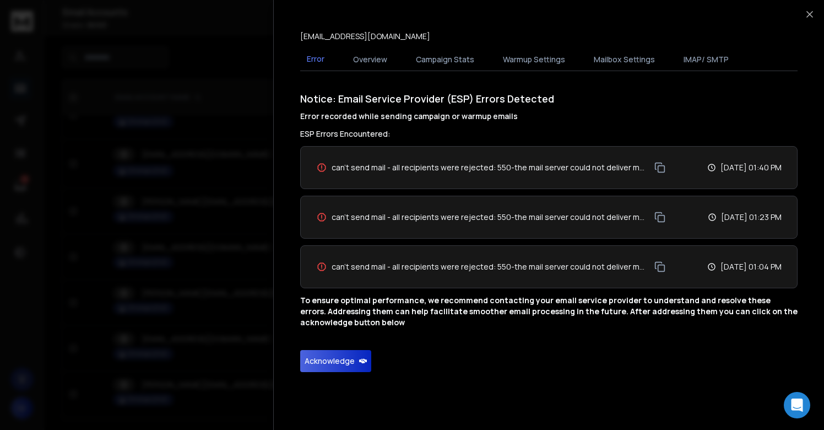
click at [326, 364] on button "Acknowledge" at bounding box center [335, 361] width 71 height 22
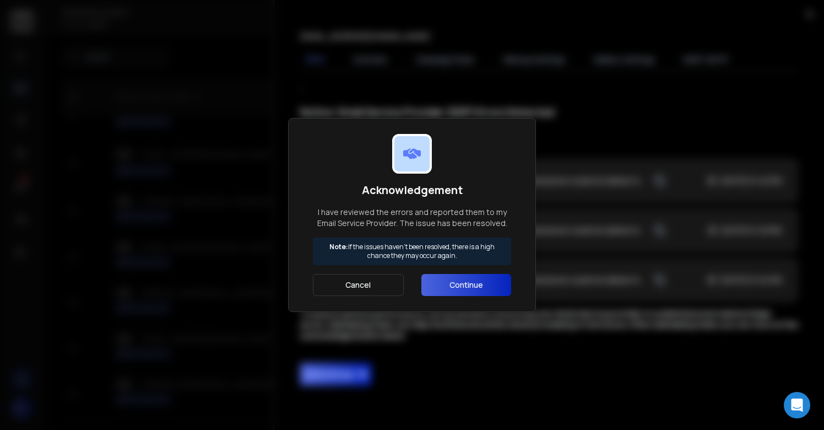
click at [446, 283] on button "Continue" at bounding box center [466, 285] width 90 height 22
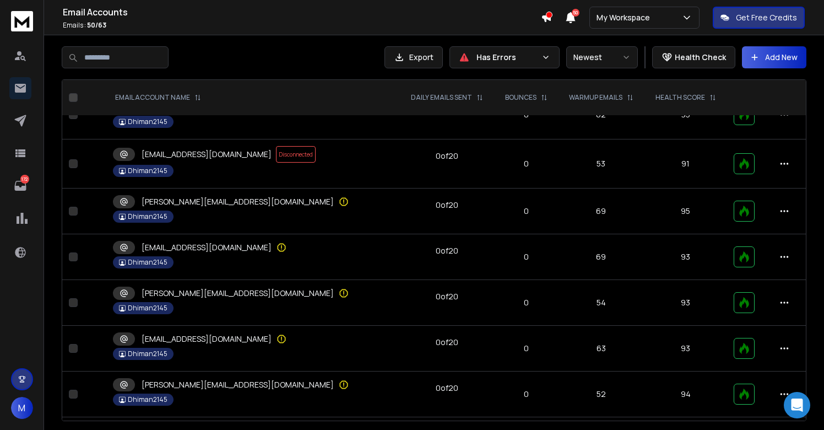
click at [234, 351] on div "Dhiman2145" at bounding box center [253, 354] width 280 height 12
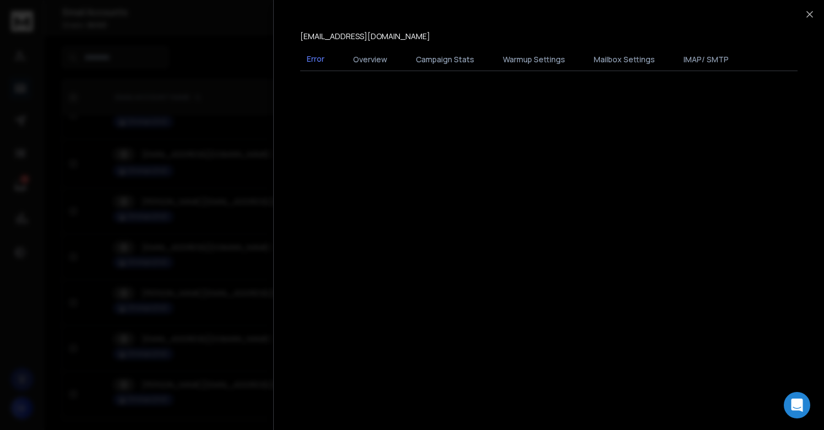
click at [234, 351] on div at bounding box center [412, 215] width 824 height 430
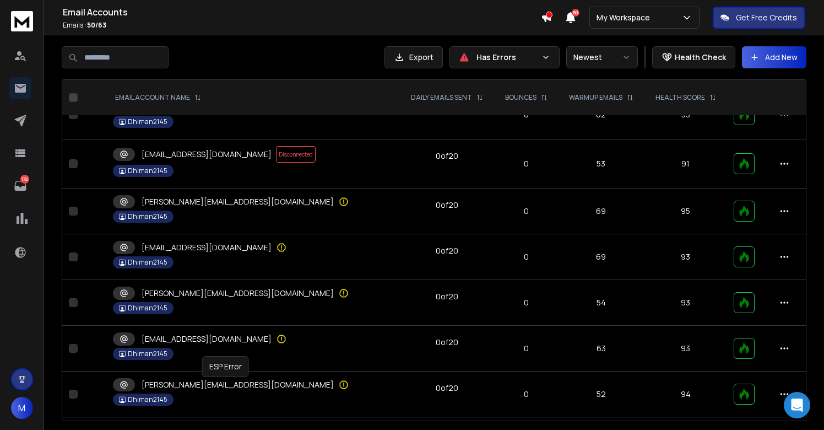
click at [340, 381] on icon at bounding box center [344, 385] width 8 height 8
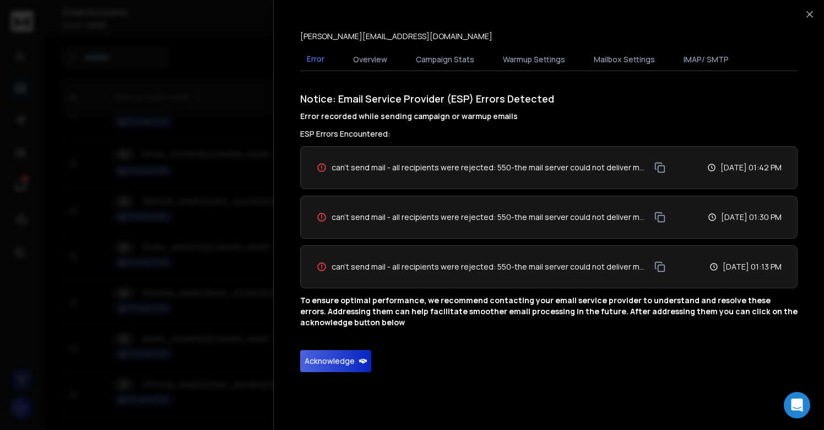
click at [327, 365] on button "Acknowledge" at bounding box center [335, 361] width 71 height 22
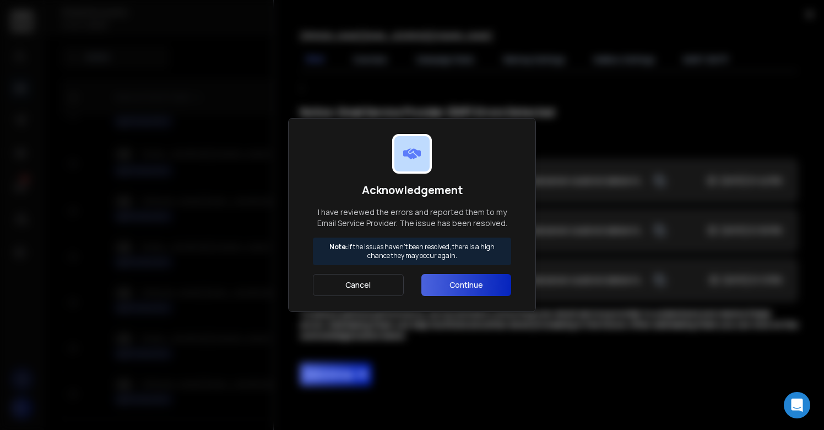
click at [443, 287] on button "Continue" at bounding box center [466, 285] width 90 height 22
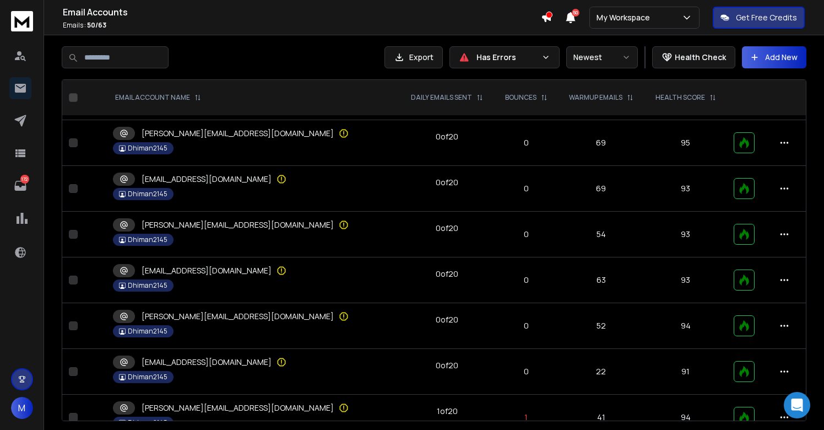
scroll to position [307, 0]
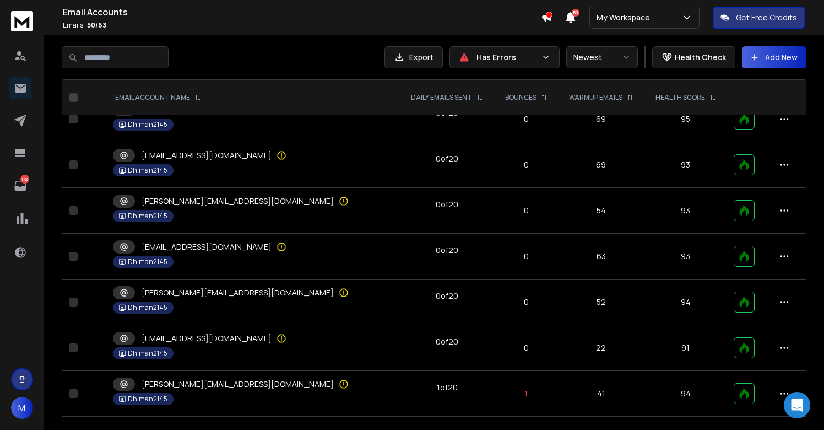
click at [209, 326] on td "lyra@aism2ltd.online Dhiman2145" at bounding box center [253, 348] width 294 height 46
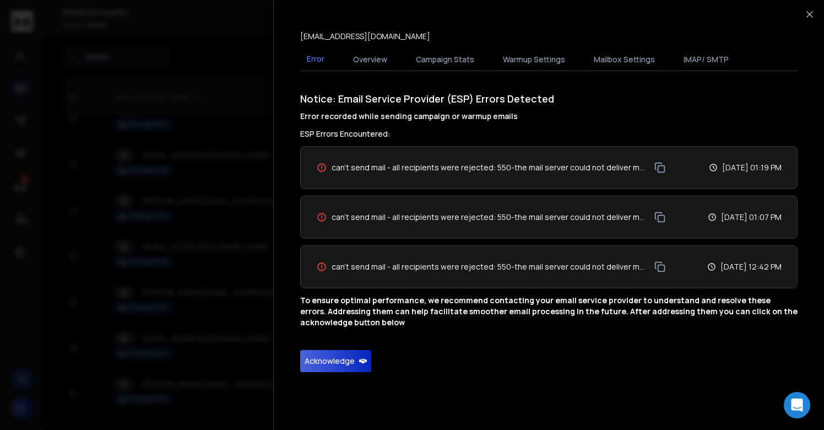
click at [334, 371] on button "Acknowledge" at bounding box center [335, 361] width 71 height 22
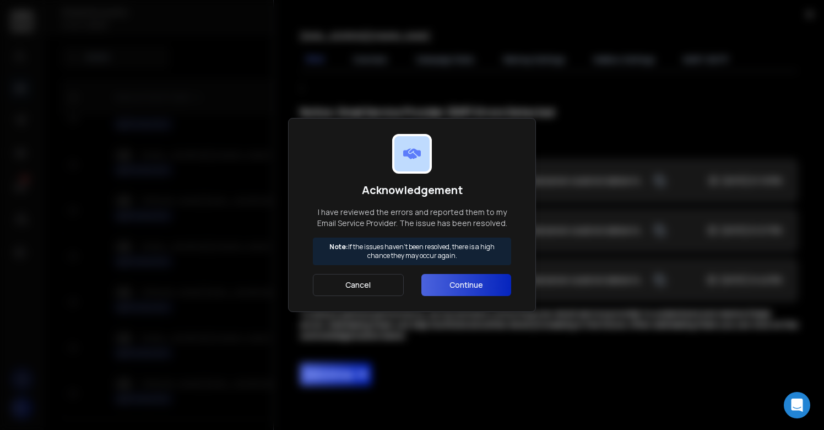
click at [471, 284] on button "Continue" at bounding box center [466, 285] width 90 height 22
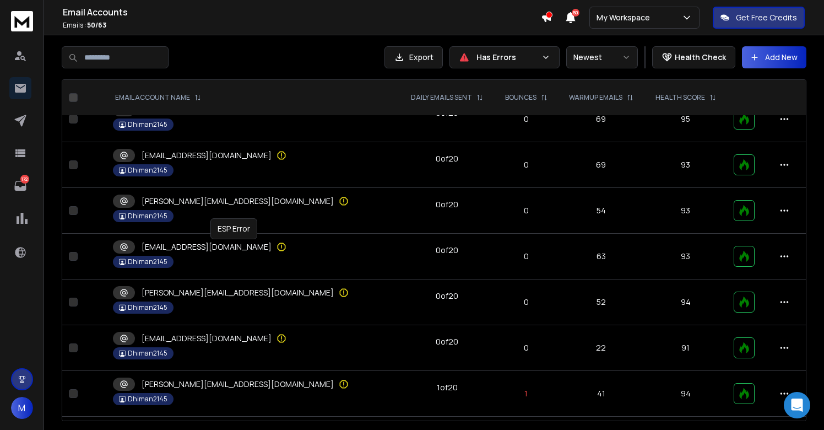
click at [212, 201] on p "nora@aism2ltd.online" at bounding box center [238, 201] width 192 height 11
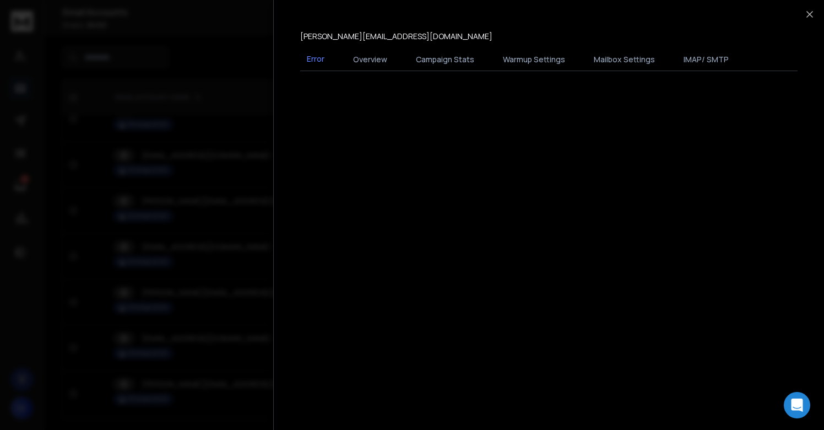
click at [247, 237] on div at bounding box center [412, 215] width 824 height 430
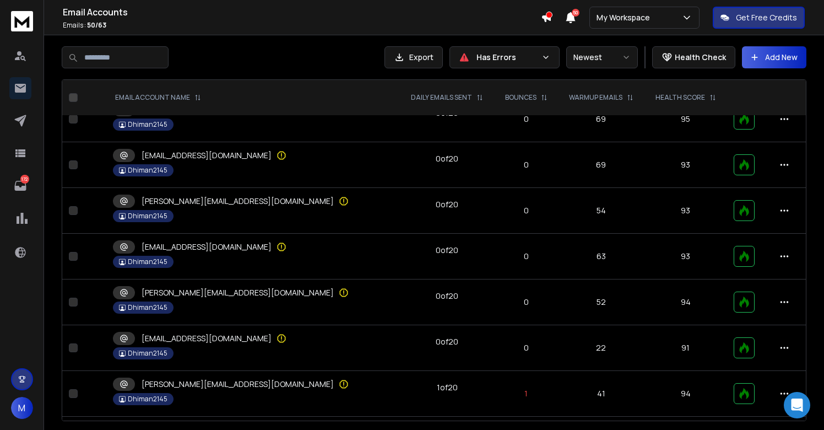
click at [222, 248] on p "nicola@aism2ltd.online" at bounding box center [207, 246] width 130 height 11
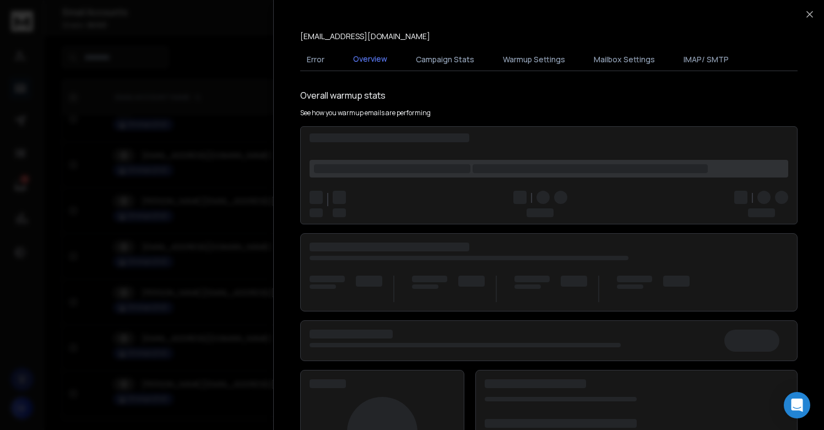
click at [222, 248] on div at bounding box center [412, 215] width 824 height 430
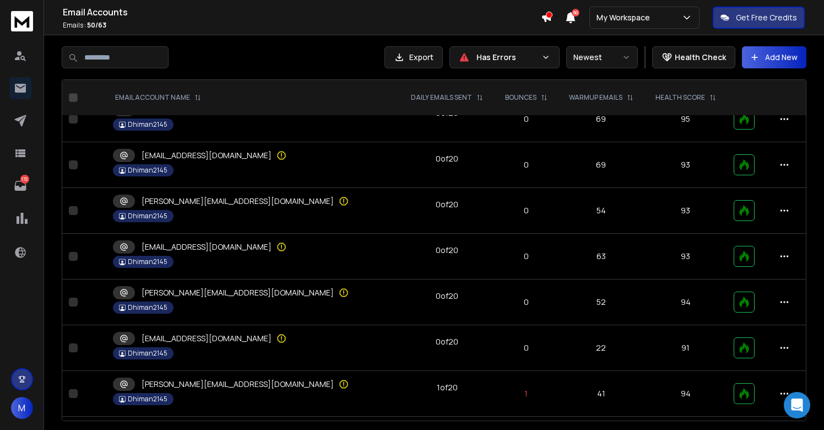
click at [214, 292] on p "nell@aism2ltd.online" at bounding box center [238, 292] width 192 height 11
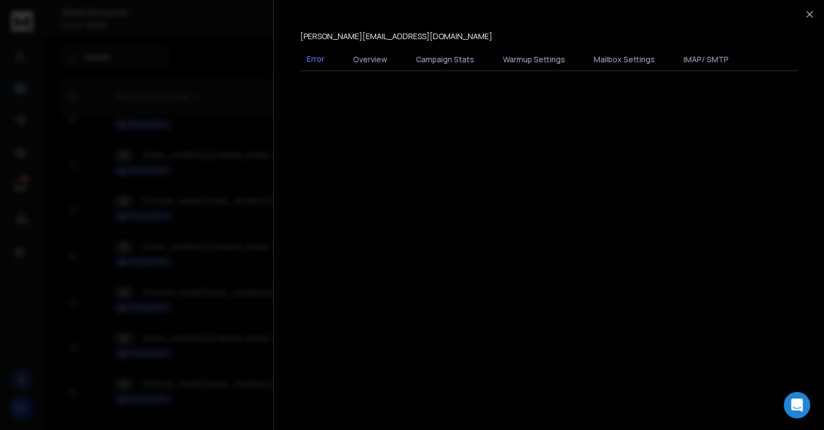
click at [214, 292] on div at bounding box center [412, 215] width 824 height 430
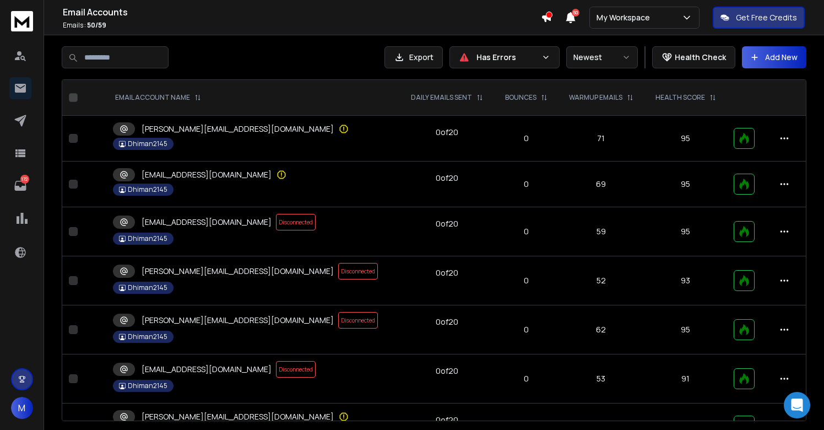
click at [209, 169] on p "[EMAIL_ADDRESS][DOMAIN_NAME]" at bounding box center [207, 174] width 130 height 11
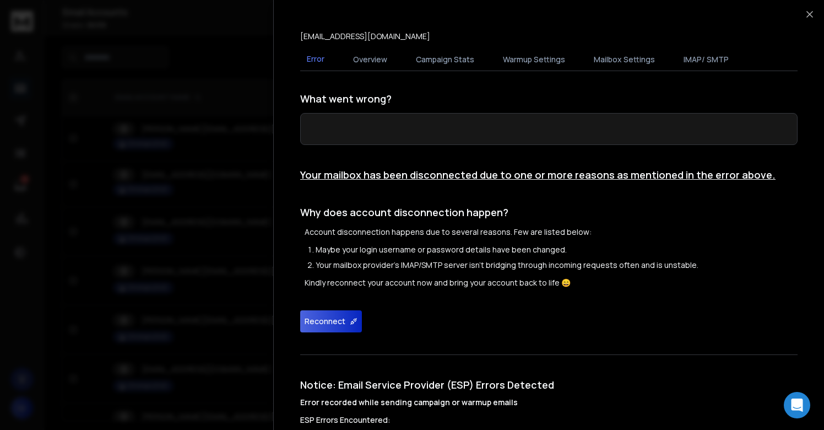
click at [333, 313] on button "Reconnect" at bounding box center [331, 321] width 62 height 22
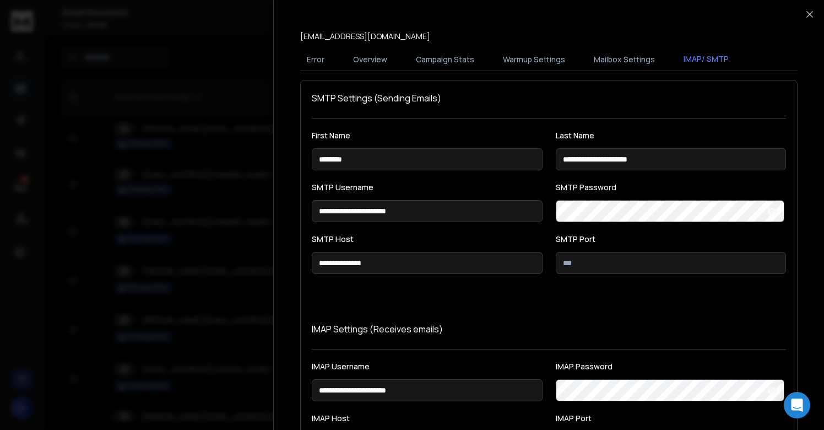
scroll to position [202, 0]
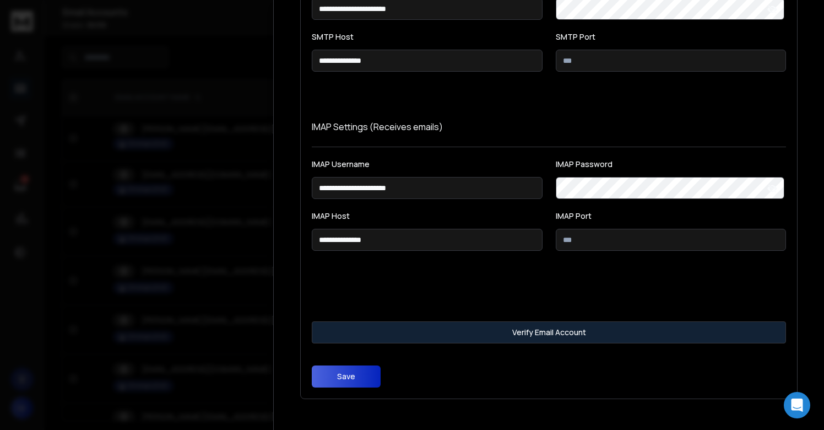
click at [441, 331] on button "Verify Email Account" at bounding box center [549, 332] width 474 height 22
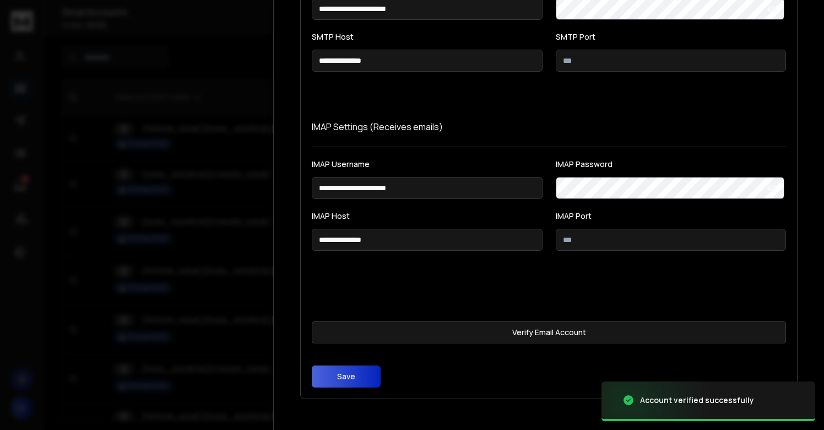
click at [348, 375] on button "Save" at bounding box center [346, 376] width 69 height 22
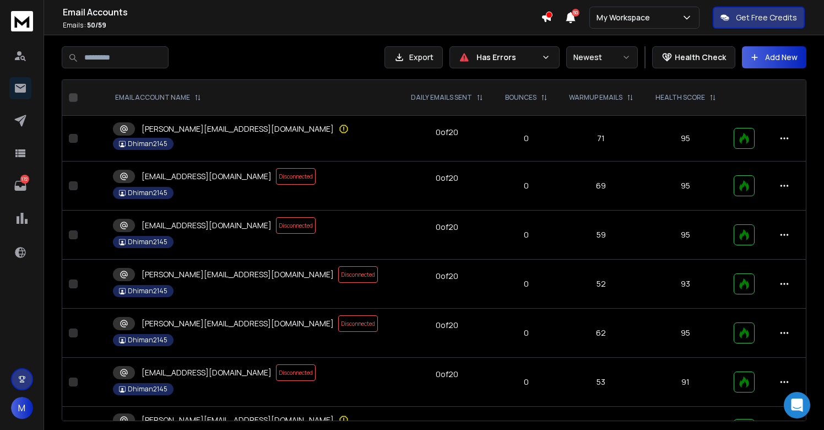
click at [175, 329] on div "[PERSON_NAME][EMAIL_ADDRESS][DOMAIN_NAME]" at bounding box center [223, 323] width 221 height 13
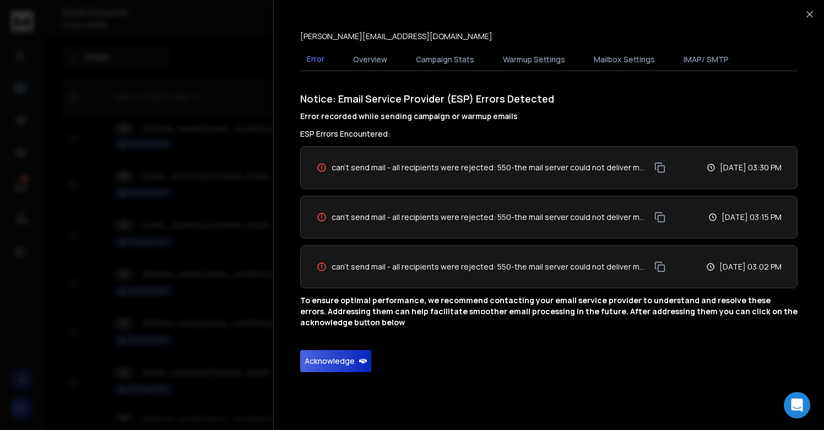
click at [345, 366] on button "Acknowledge" at bounding box center [335, 361] width 71 height 22
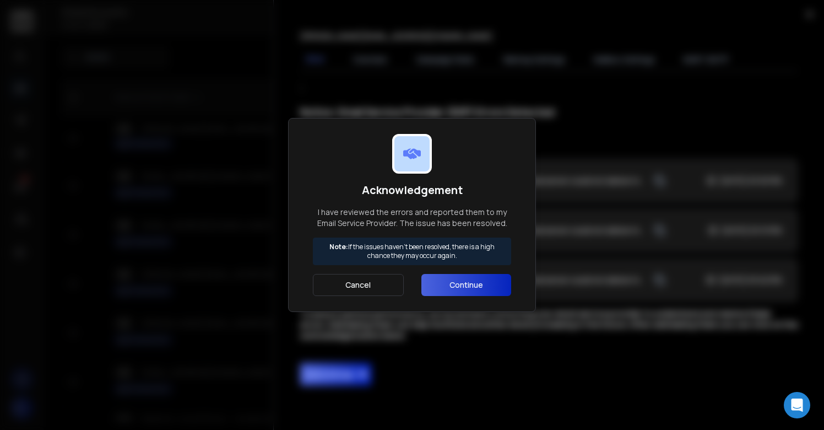
click at [456, 279] on button "Continue" at bounding box center [466, 285] width 90 height 22
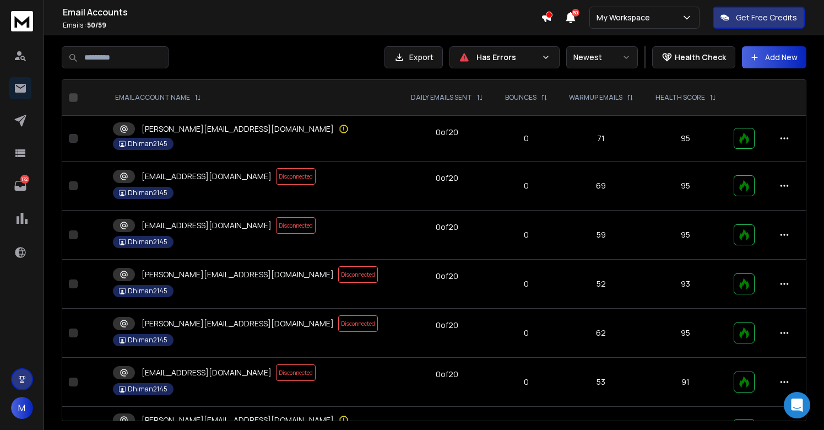
click at [276, 224] on span "Disconnected" at bounding box center [296, 225] width 40 height 17
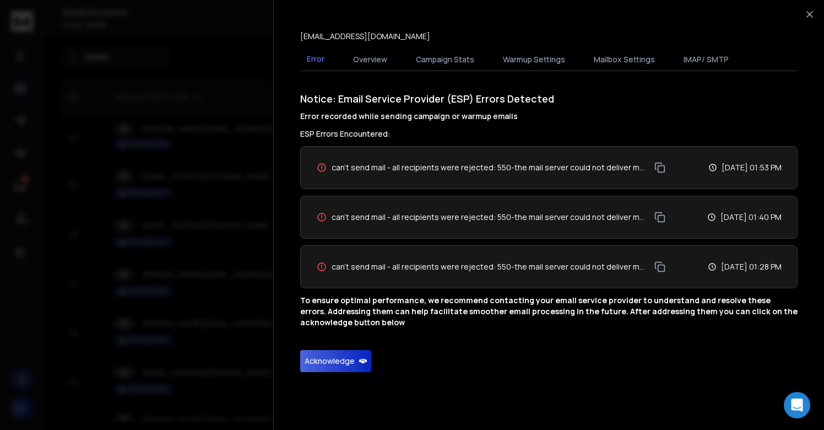
click at [334, 362] on button "Acknowledge" at bounding box center [335, 361] width 71 height 22
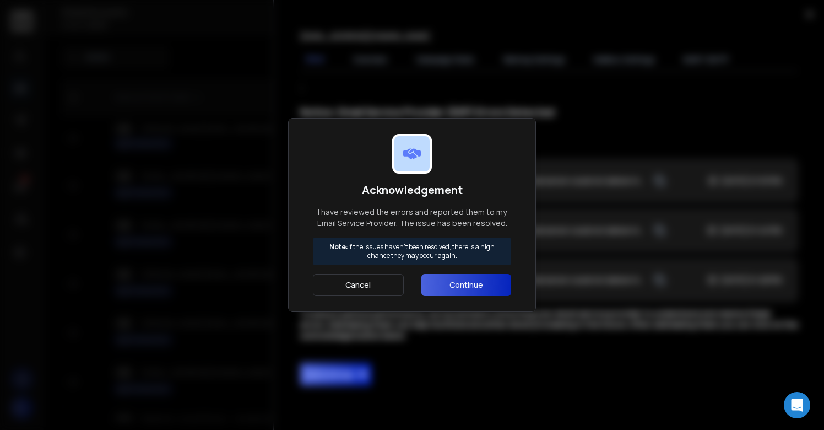
click at [452, 278] on button "Continue" at bounding box center [466, 285] width 90 height 22
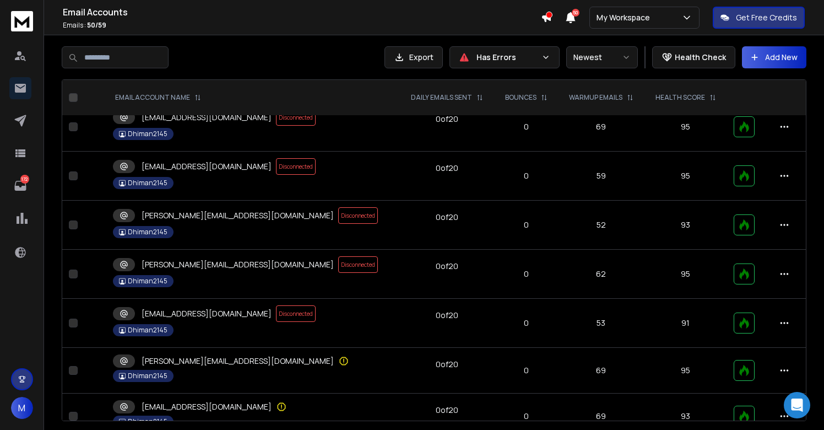
scroll to position [60, 0]
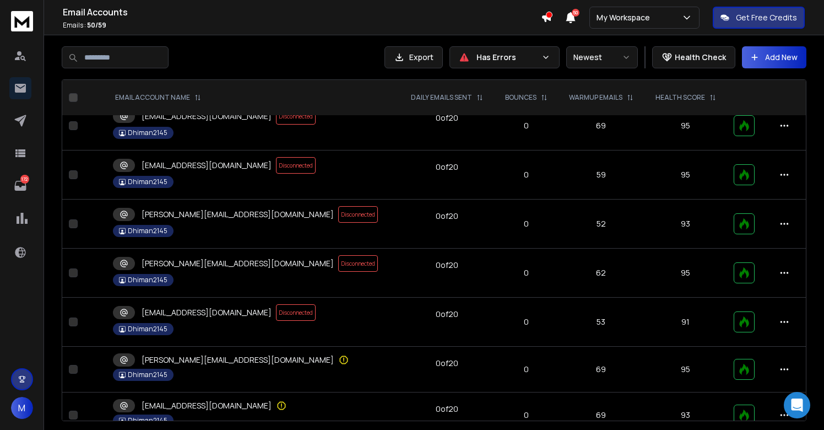
click at [338, 265] on span "Disconnected" at bounding box center [358, 263] width 40 height 17
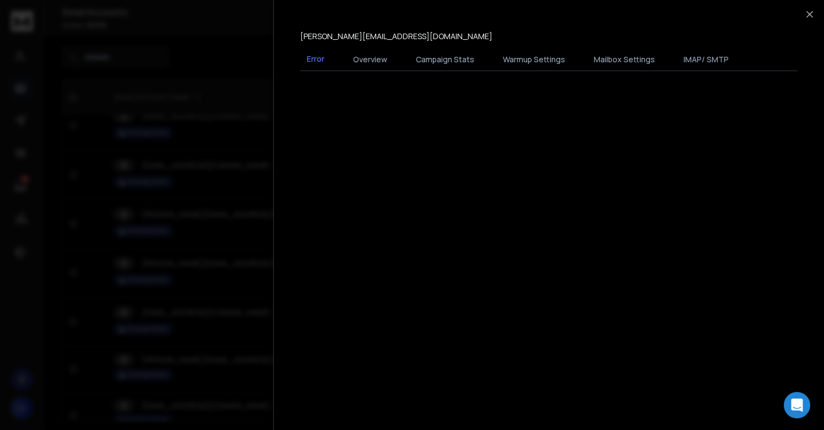
click at [244, 303] on div at bounding box center [412, 215] width 824 height 430
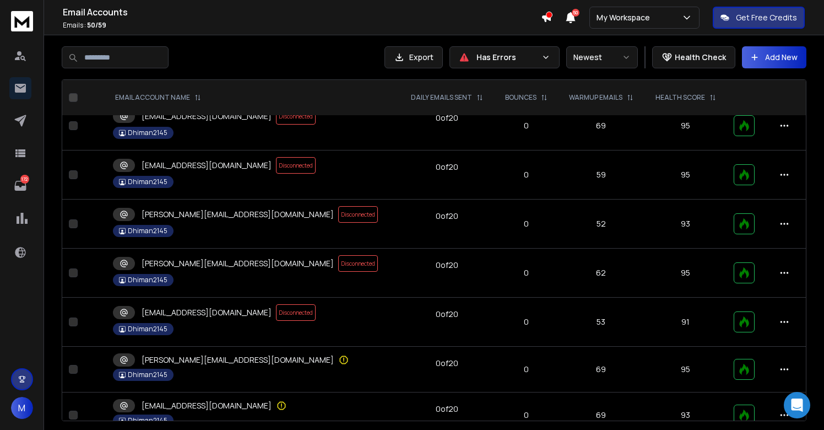
click at [276, 307] on span "Disconnected" at bounding box center [296, 312] width 40 height 17
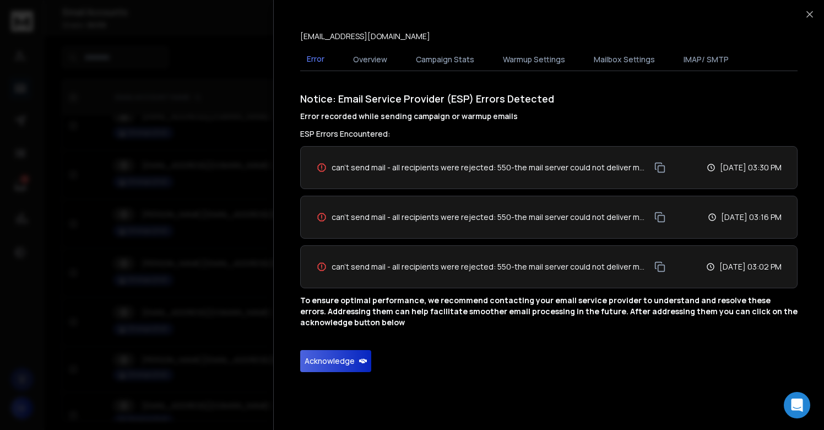
click at [327, 365] on button "Acknowledge" at bounding box center [335, 361] width 71 height 22
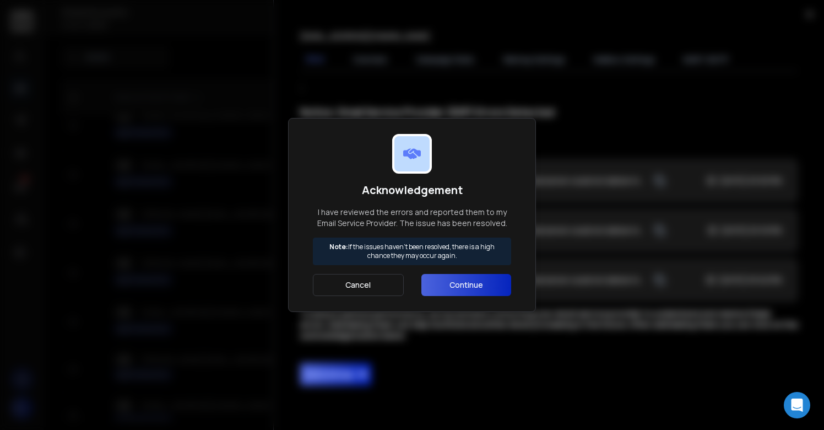
click at [443, 295] on button "Continue" at bounding box center [466, 285] width 90 height 22
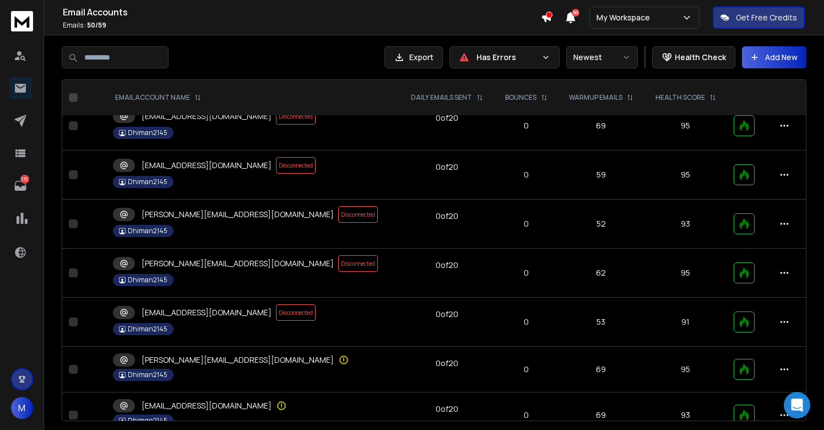
click at [338, 265] on span "Disconnected" at bounding box center [358, 263] width 40 height 17
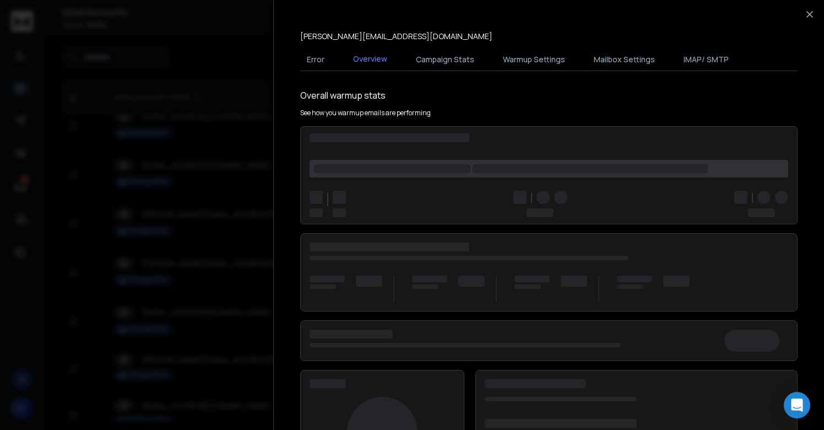
click at [237, 265] on div at bounding box center [412, 215] width 824 height 430
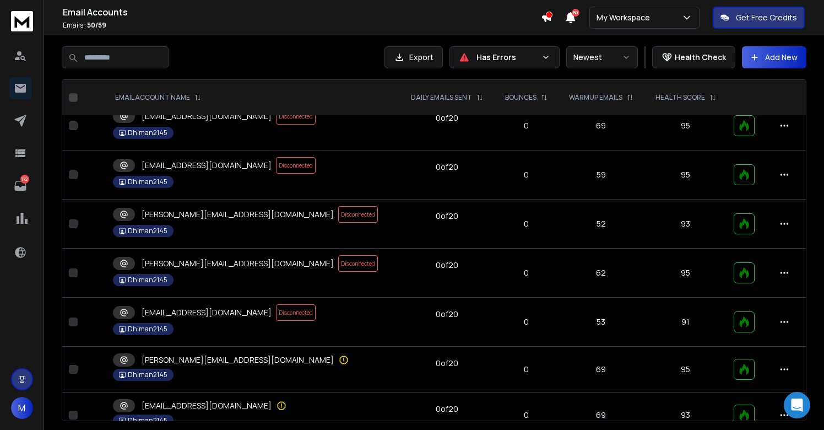
click at [240, 321] on td "zosia@aism2ltd.online Disconnected Dhiman2145" at bounding box center [253, 321] width 294 height 49
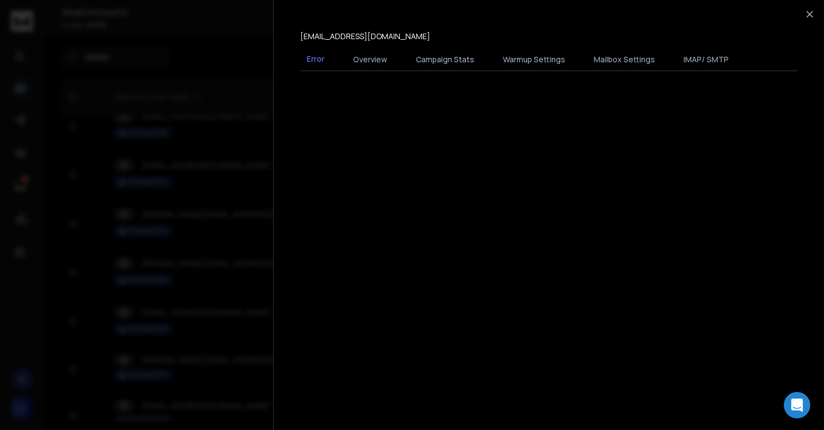
click at [240, 321] on div at bounding box center [412, 215] width 824 height 430
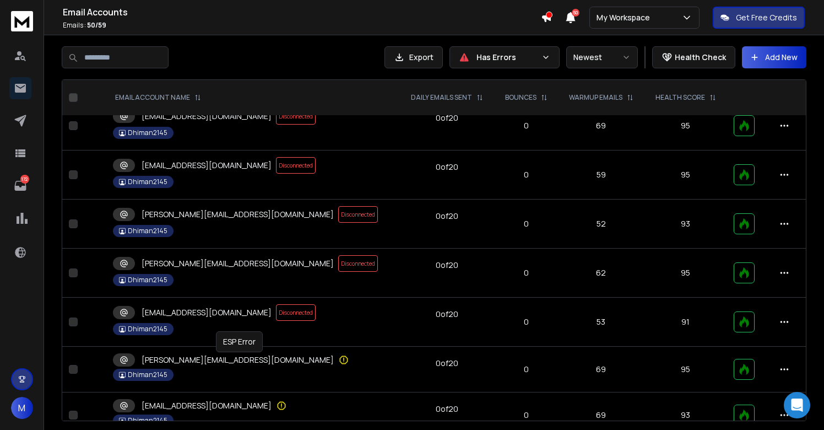
click at [338, 362] on icon at bounding box center [343, 359] width 11 height 11
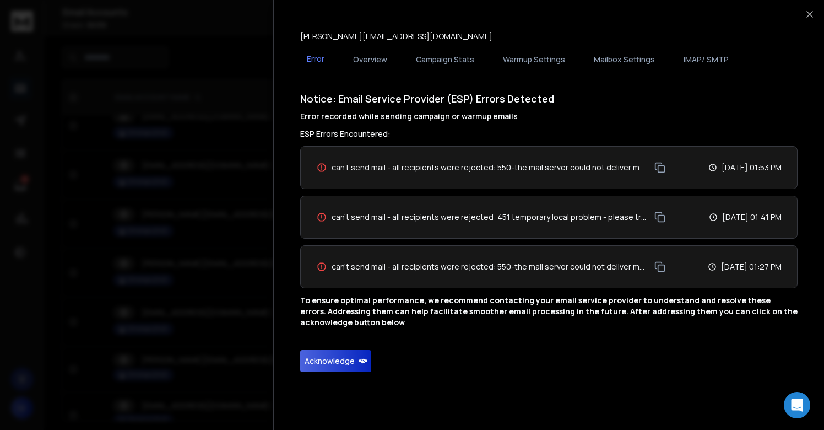
click at [349, 356] on button "Acknowledge" at bounding box center [335, 361] width 71 height 22
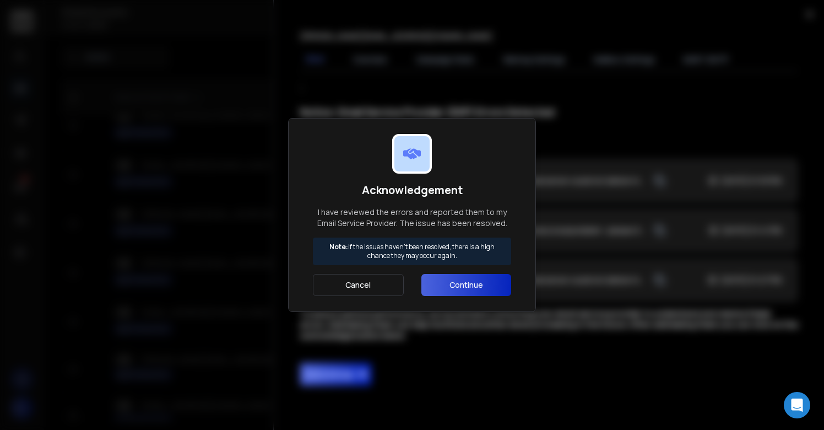
click at [452, 290] on button "Continue" at bounding box center [466, 285] width 90 height 22
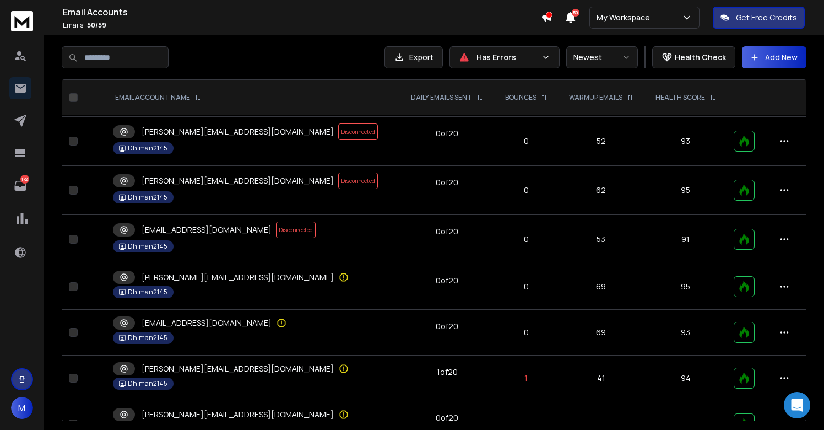
scroll to position [143, 0]
click at [222, 279] on p "patricia@aism2ltd.online" at bounding box center [238, 276] width 192 height 11
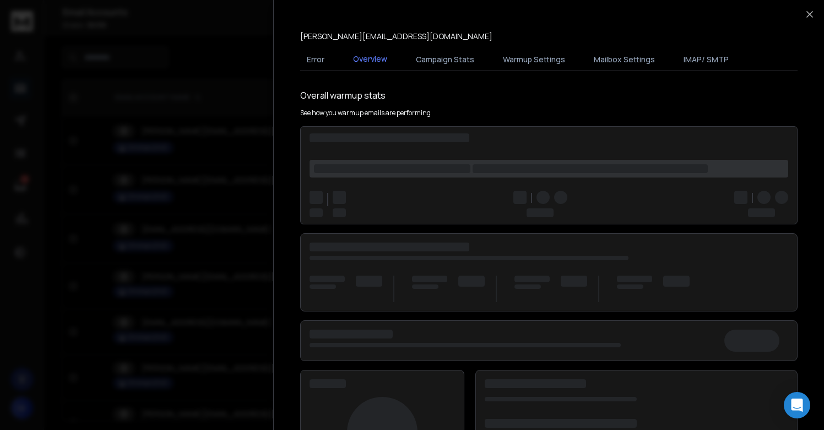
click at [259, 238] on div at bounding box center [412, 215] width 824 height 430
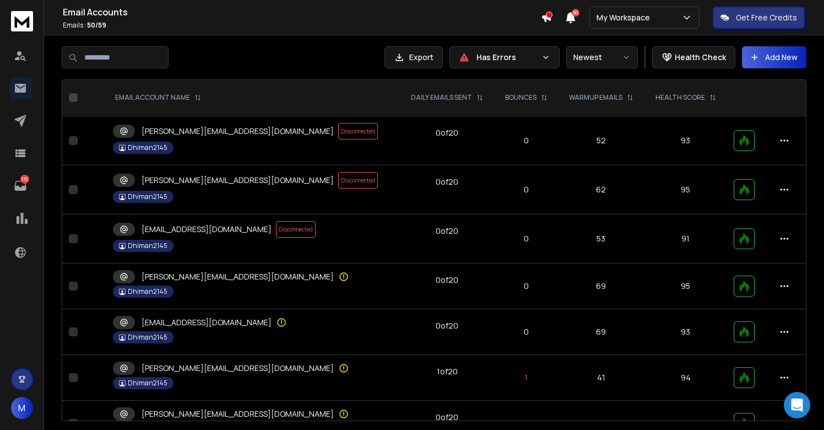
click at [230, 273] on div "patricia@aism2ltd.online" at bounding box center [253, 276] width 280 height 13
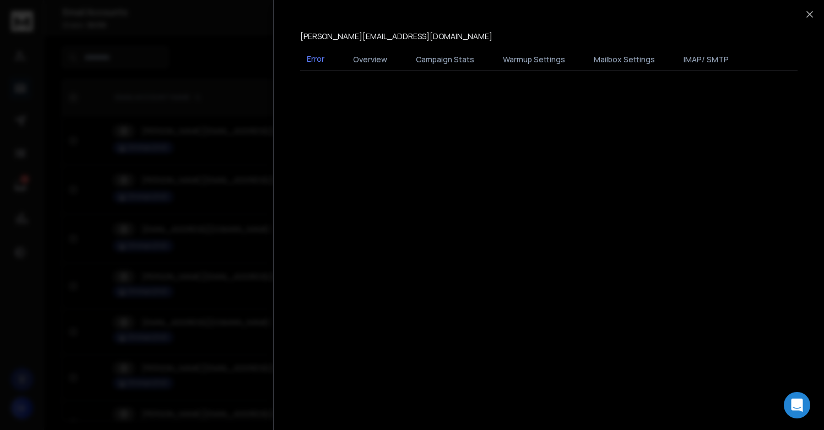
click at [551, 104] on div "patricia@aism2ltd.online Error Overview Campaign Stats Warmup Settings Mailbox …" at bounding box center [549, 60] width 524 height 95
click at [170, 248] on div at bounding box center [412, 215] width 824 height 430
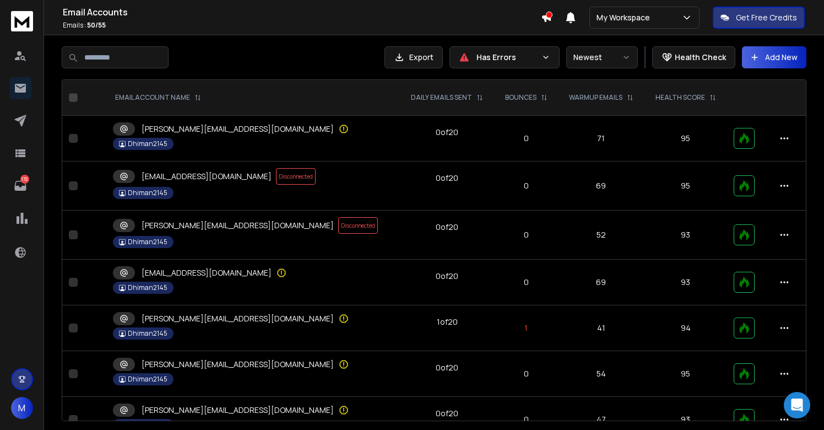
click at [171, 278] on p "[EMAIL_ADDRESS][DOMAIN_NAME]" at bounding box center [207, 272] width 130 height 11
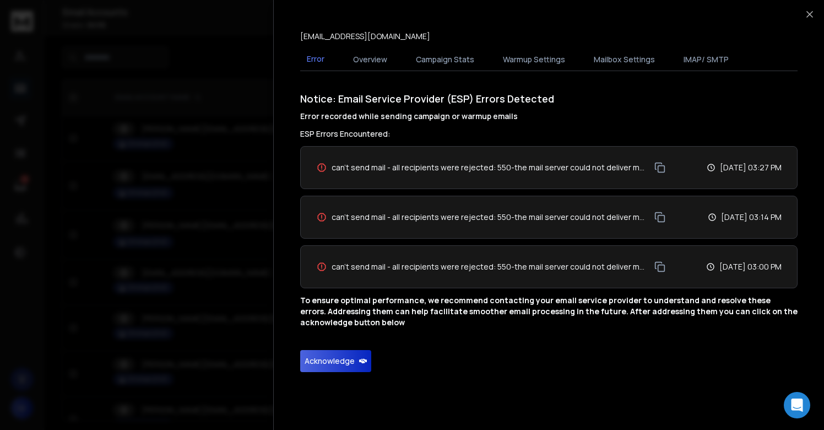
click at [333, 355] on button "Acknowledge" at bounding box center [335, 361] width 71 height 22
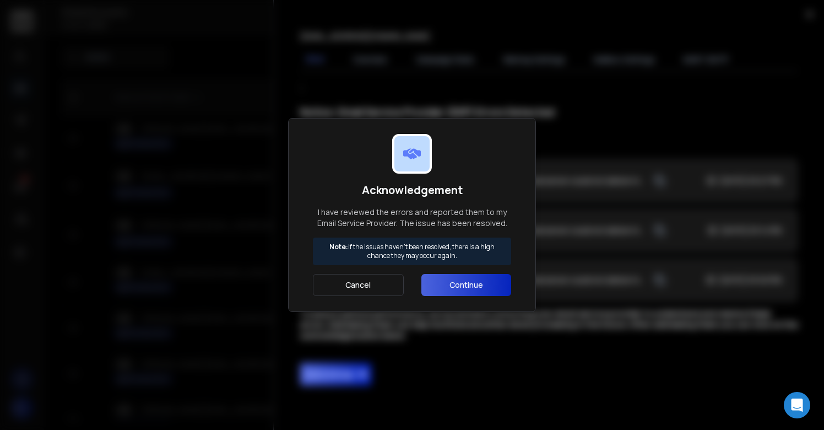
click at [458, 290] on button "Continue" at bounding box center [466, 285] width 90 height 22
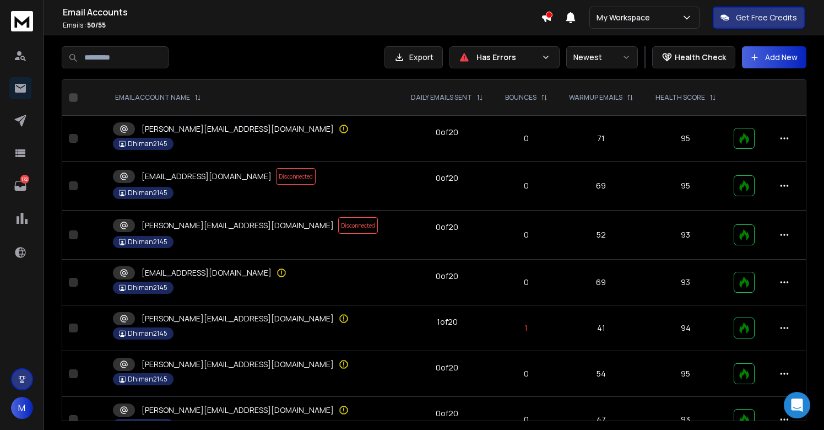
click at [207, 279] on td "[EMAIL_ADDRESS][DOMAIN_NAME] Dhiman2145" at bounding box center [253, 282] width 294 height 46
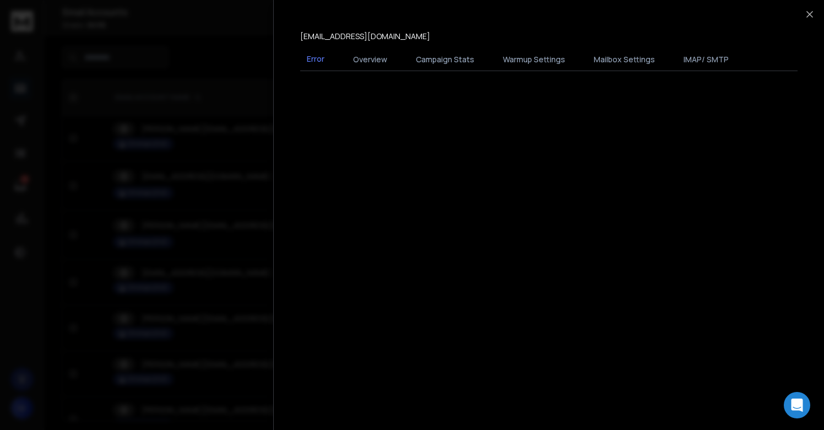
click at [171, 301] on div at bounding box center [412, 215] width 824 height 430
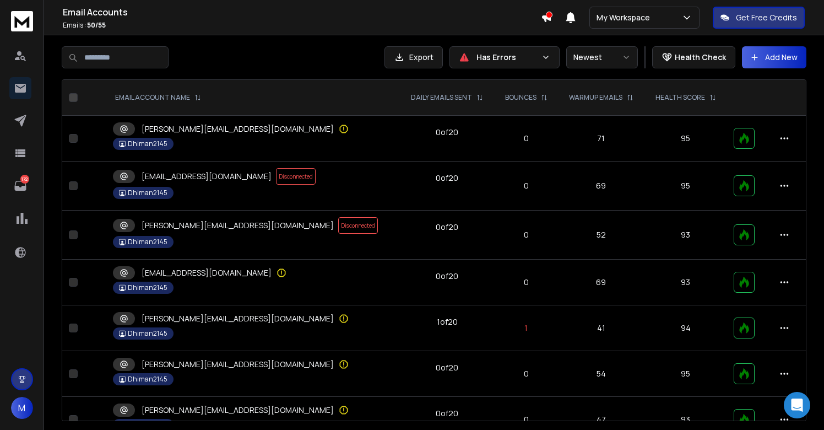
click at [175, 321] on p "[PERSON_NAME][EMAIL_ADDRESS][DOMAIN_NAME]" at bounding box center [238, 318] width 192 height 11
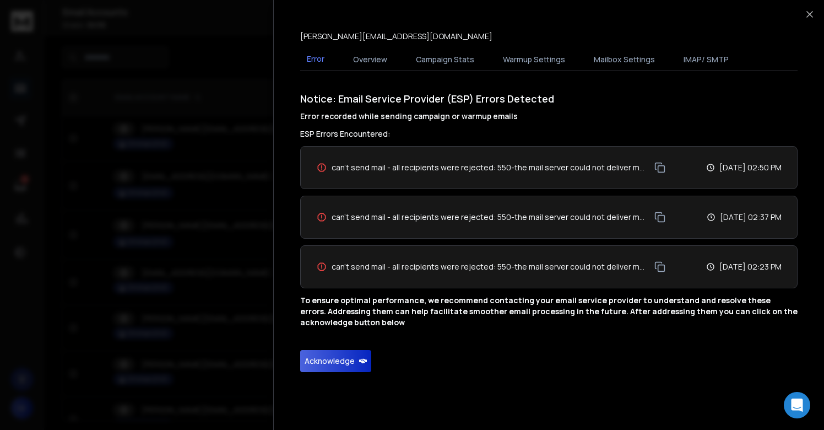
click at [345, 360] on button "Acknowledge" at bounding box center [335, 361] width 71 height 22
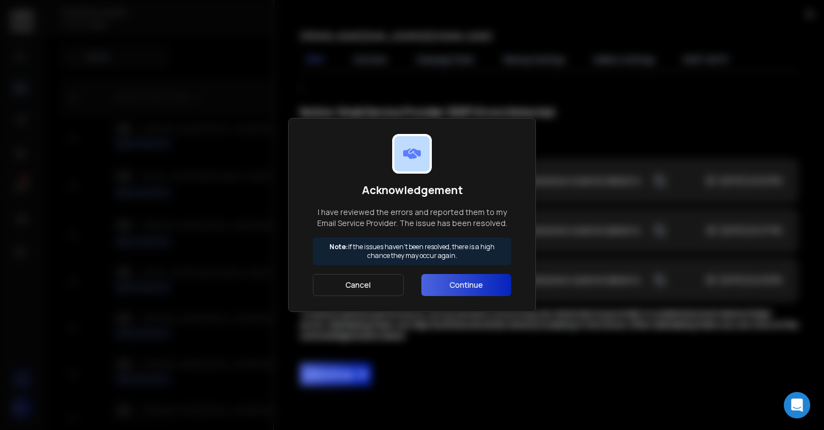
click at [455, 279] on button "Continue" at bounding box center [466, 285] width 90 height 22
click at [452, 155] on div "Acknowledgement I have reviewed the errors and reported them to my Email Servic…" at bounding box center [412, 215] width 198 height 162
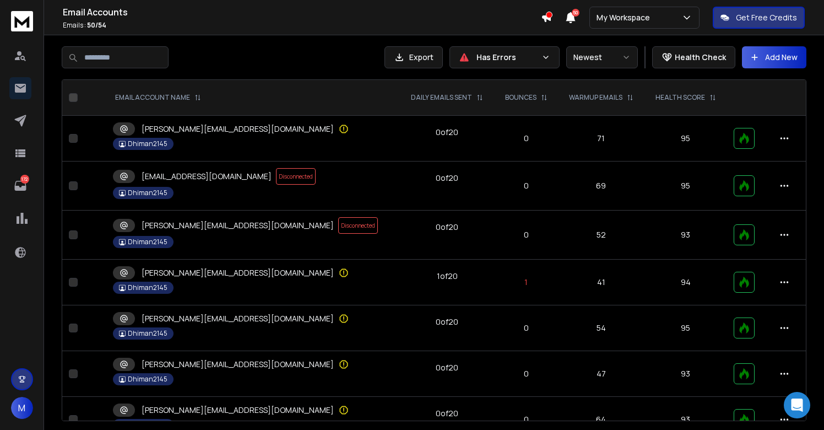
click at [215, 277] on p "[PERSON_NAME][EMAIL_ADDRESS][DOMAIN_NAME]" at bounding box center [238, 272] width 192 height 11
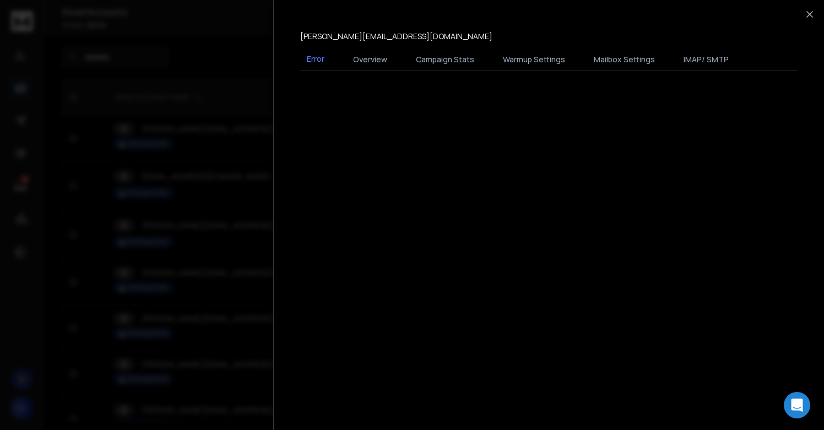
click at [244, 330] on div at bounding box center [412, 215] width 824 height 430
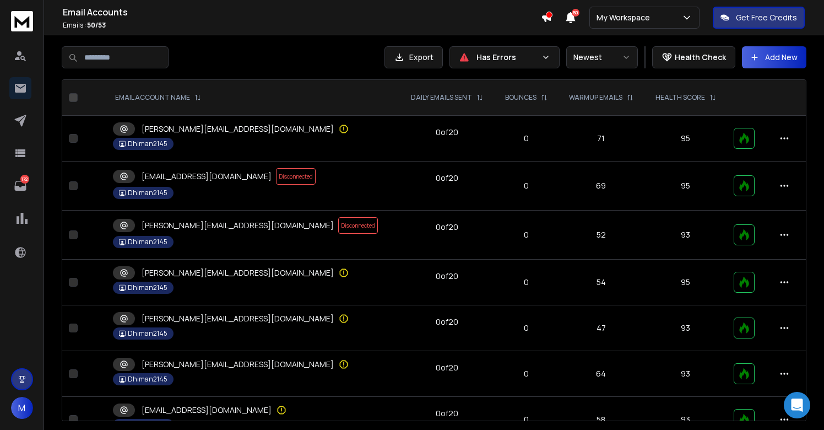
click at [193, 327] on div "Dhiman2145" at bounding box center [253, 333] width 280 height 12
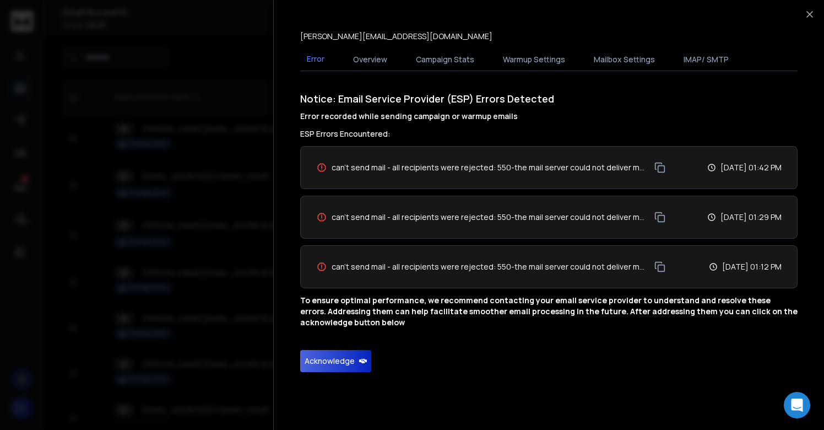
click at [335, 365] on button "Acknowledge" at bounding box center [335, 361] width 71 height 22
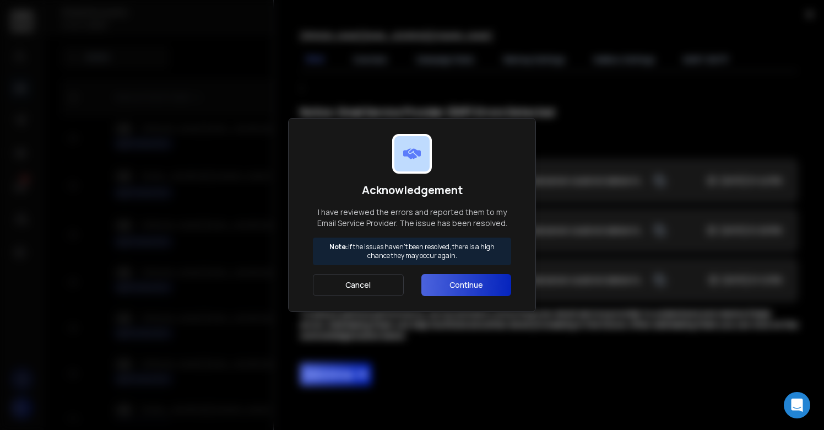
click at [460, 290] on button "Continue" at bounding box center [466, 285] width 90 height 22
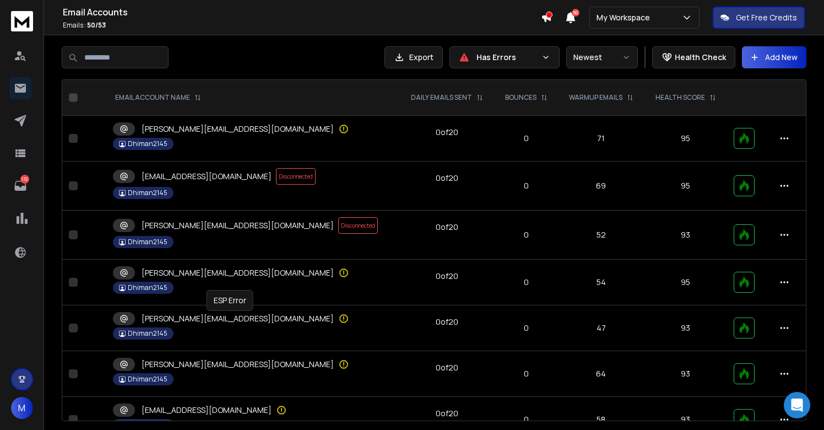
click at [338, 319] on icon at bounding box center [343, 318] width 11 height 11
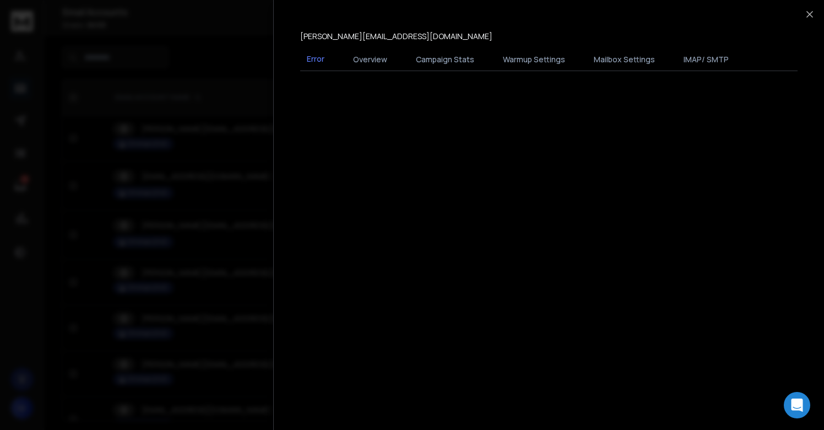
click at [226, 319] on div at bounding box center [412, 215] width 824 height 430
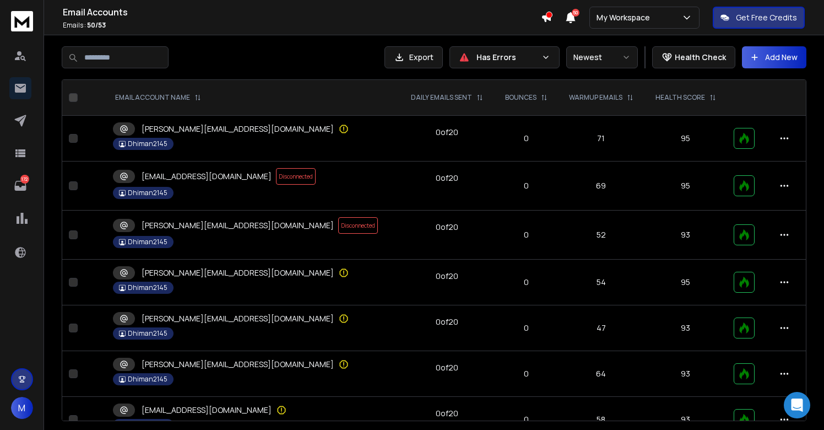
click at [223, 368] on p "[PERSON_NAME][EMAIL_ADDRESS][DOMAIN_NAME]" at bounding box center [238, 364] width 192 height 11
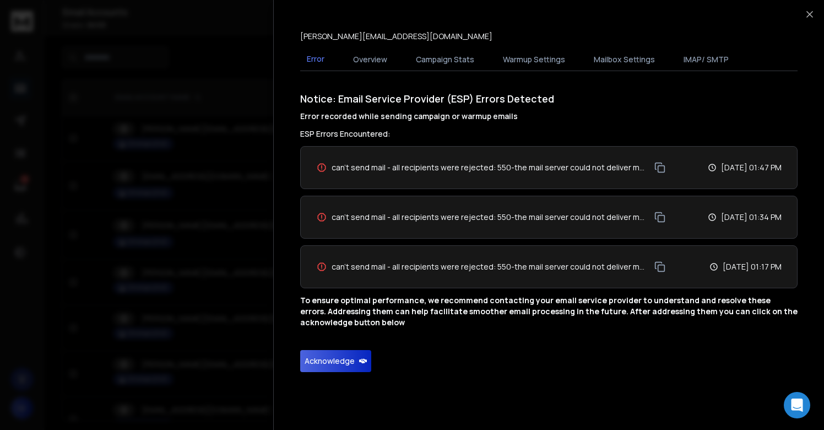
click at [337, 365] on button "Acknowledge" at bounding box center [335, 361] width 71 height 22
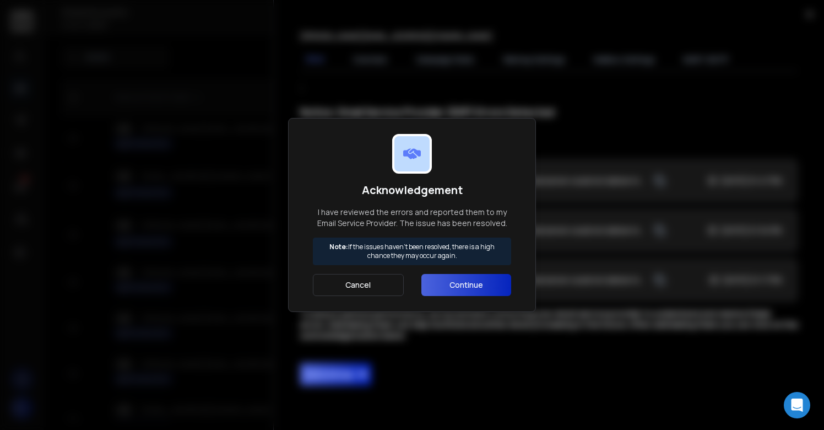
click at [479, 279] on button "Continue" at bounding box center [466, 285] width 90 height 22
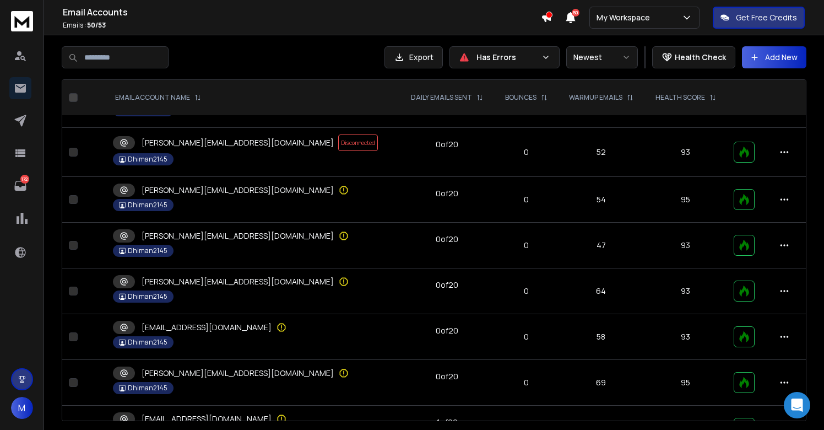
scroll to position [95, 0]
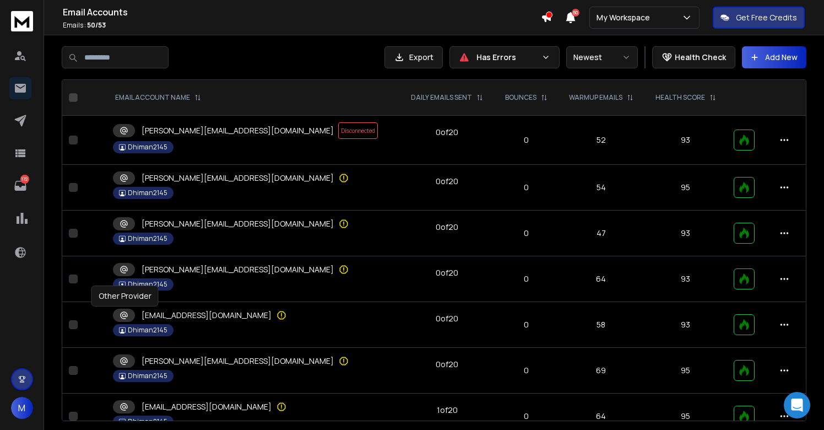
click at [180, 316] on p "lauren@aism2ltd.online" at bounding box center [207, 315] width 130 height 11
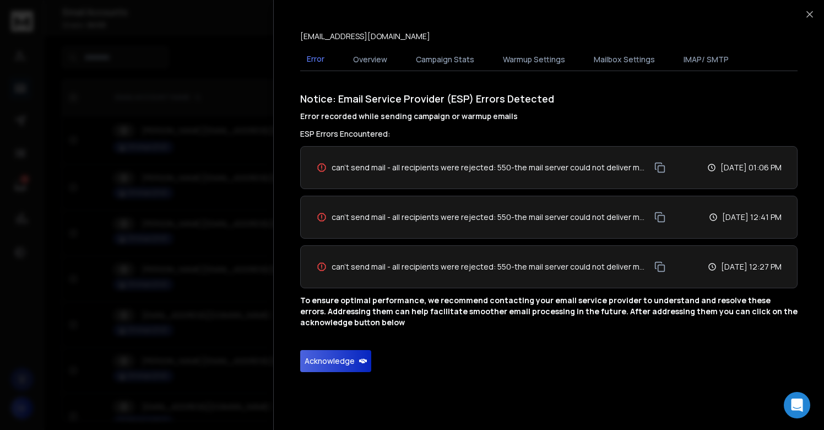
click at [348, 365] on button "Acknowledge" at bounding box center [335, 361] width 71 height 22
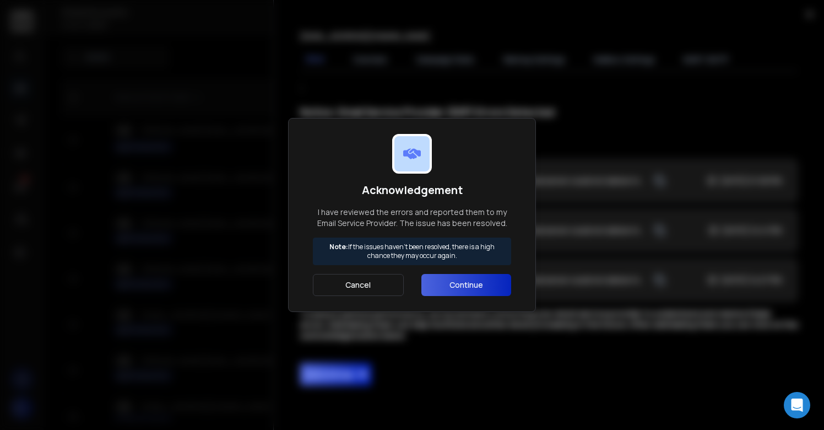
click at [490, 271] on div "Acknowledgement I have reviewed the errors and reported them to my Email Servic…" at bounding box center [412, 215] width 198 height 162
click at [486, 280] on button "Continue" at bounding box center [466, 285] width 90 height 22
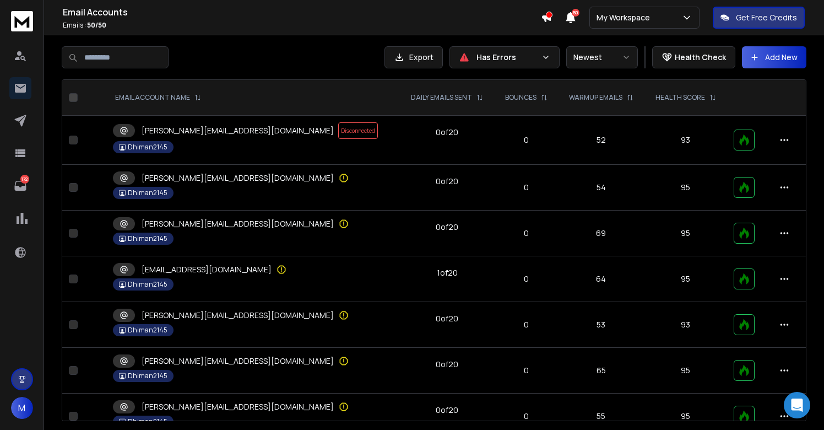
click at [290, 52] on div at bounding box center [220, 57] width 316 height 22
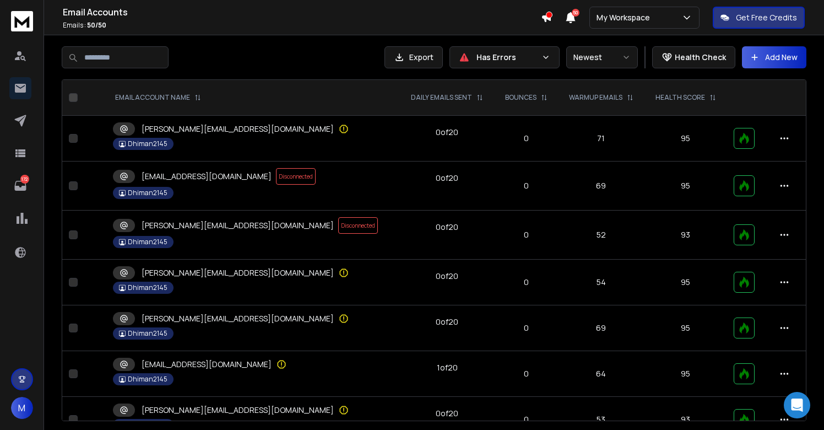
click at [216, 132] on p "[PERSON_NAME][EMAIL_ADDRESS][DOMAIN_NAME]" at bounding box center [238, 128] width 192 height 11
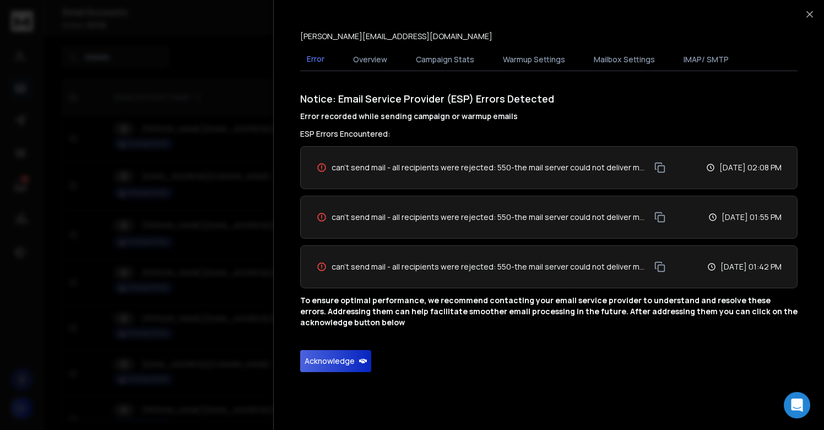
click at [328, 362] on button "Acknowledge" at bounding box center [335, 361] width 71 height 22
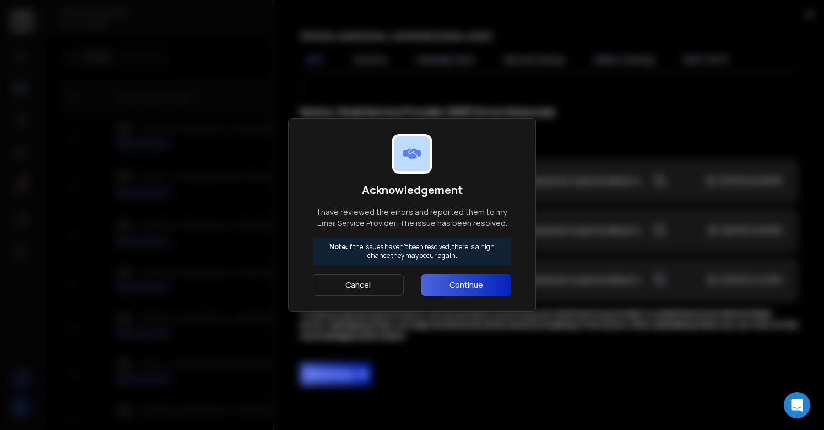
click at [469, 286] on button "Continue" at bounding box center [466, 285] width 90 height 22
